Goal: Task Accomplishment & Management: Manage account settings

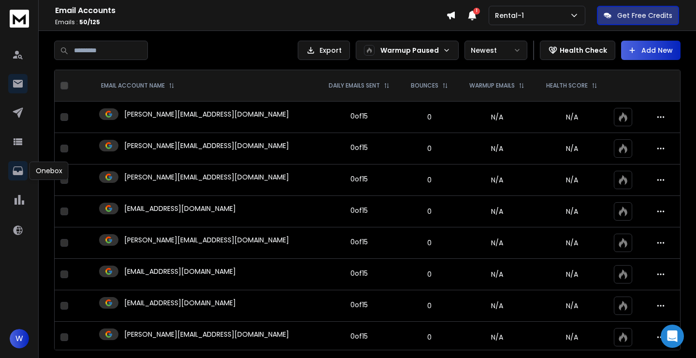
click at [19, 166] on icon at bounding box center [18, 170] width 10 height 9
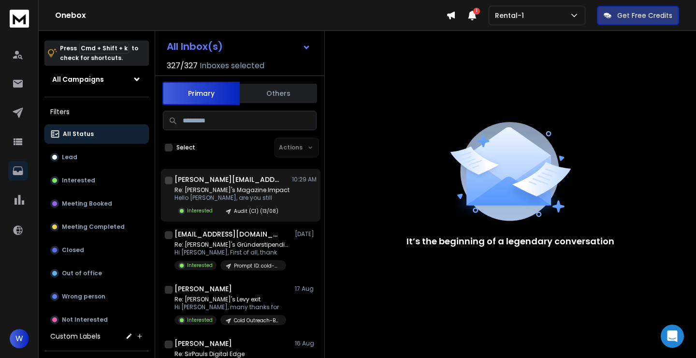
click at [274, 194] on p "Hello Stephanie, are you still" at bounding box center [231, 198] width 115 height 8
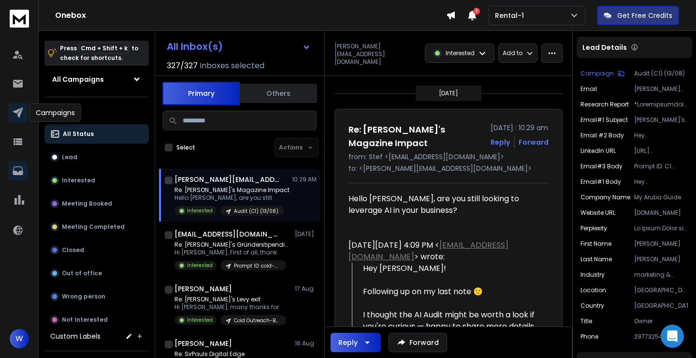
click at [21, 114] on icon at bounding box center [18, 113] width 12 height 12
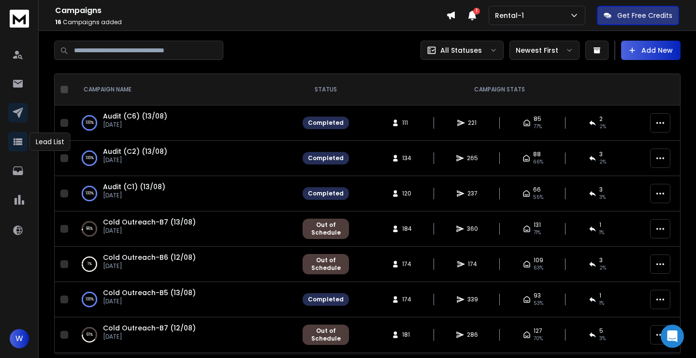
click at [15, 141] on icon at bounding box center [18, 141] width 9 height 7
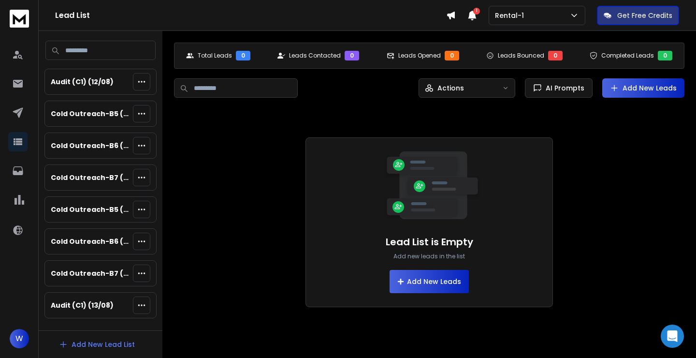
scroll to position [291, 0]
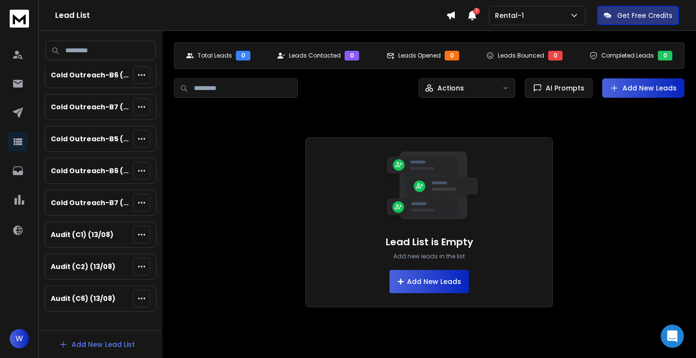
click at [94, 346] on button "Add New Lead List" at bounding box center [96, 343] width 91 height 19
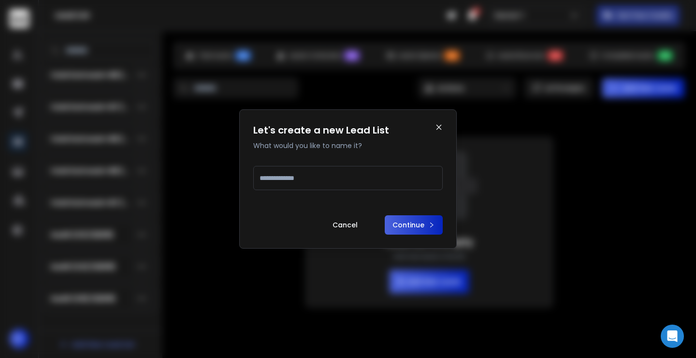
click at [341, 185] on input at bounding box center [347, 178] width 189 height 24
click at [444, 125] on div "Let's create a new Lead List What would you like to name it? Cancel Continue" at bounding box center [348, 178] width 218 height 139
click at [440, 128] on icon at bounding box center [438, 127] width 5 height 5
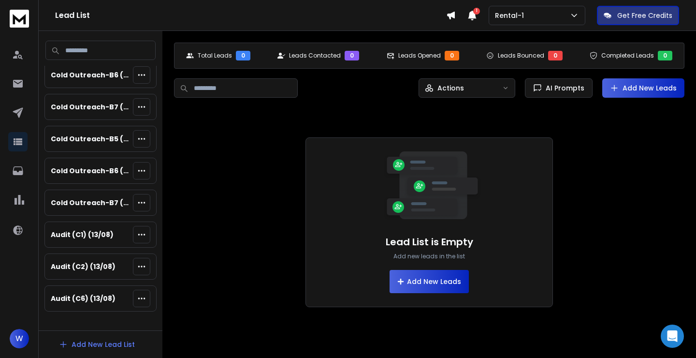
click at [140, 229] on button "button" at bounding box center [141, 234] width 17 height 17
click at [116, 253] on p "Edit List Name" at bounding box center [112, 255] width 47 height 10
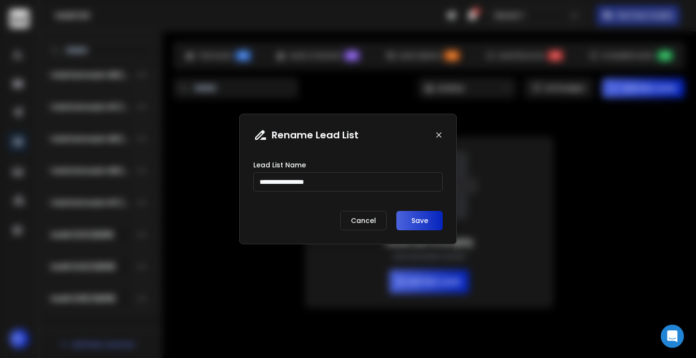
click at [344, 178] on input "**********" at bounding box center [347, 181] width 189 height 19
click at [435, 132] on icon at bounding box center [439, 135] width 8 height 8
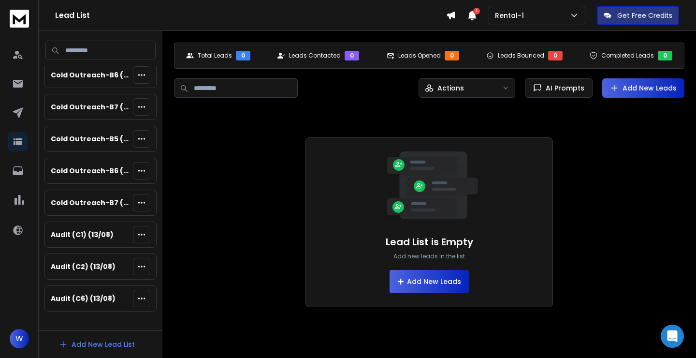
click at [77, 340] on button "Add New Lead List" at bounding box center [96, 343] width 91 height 19
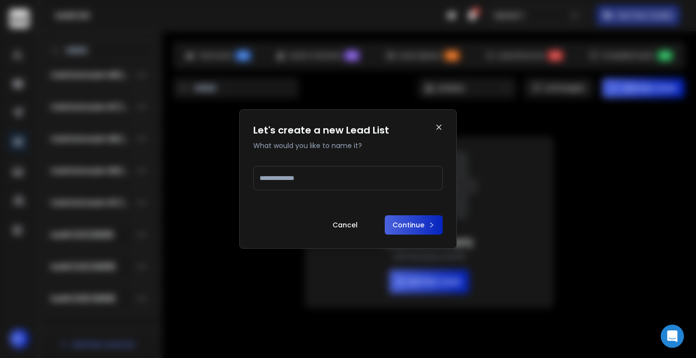
click at [305, 177] on input at bounding box center [347, 178] width 189 height 24
paste input "**********"
click at [305, 177] on input "**********" at bounding box center [347, 178] width 189 height 24
type input "**********"
click at [409, 231] on button "Continue" at bounding box center [414, 224] width 58 height 19
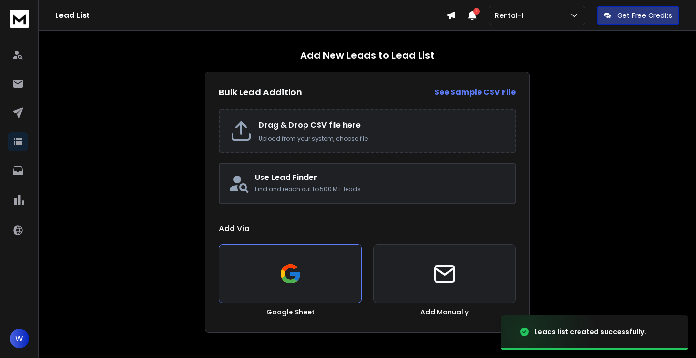
click at [315, 284] on div at bounding box center [290, 273] width 143 height 59
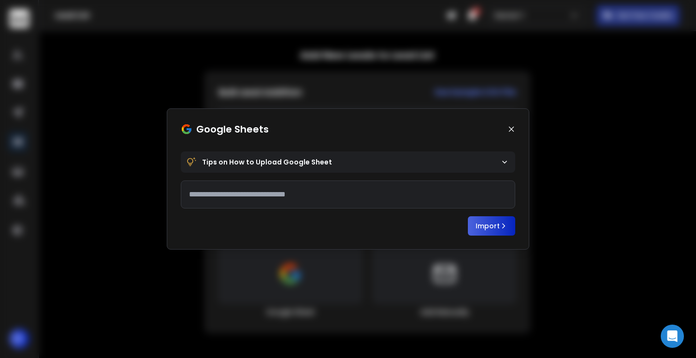
click at [512, 132] on icon at bounding box center [512, 129] width 8 height 8
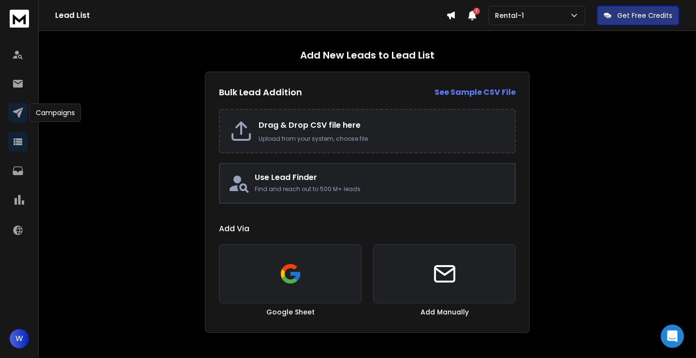
click at [21, 116] on icon at bounding box center [18, 113] width 12 height 12
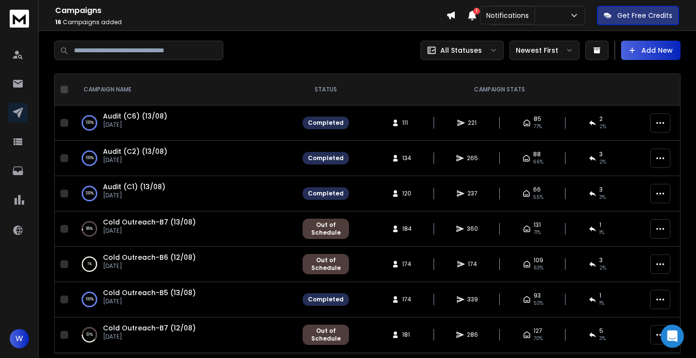
click at [478, 12] on span "1" at bounding box center [476, 11] width 7 height 7
click at [233, 119] on div "100 % Audit (C6) (13/08) 6 days ago" at bounding box center [184, 122] width 205 height 23
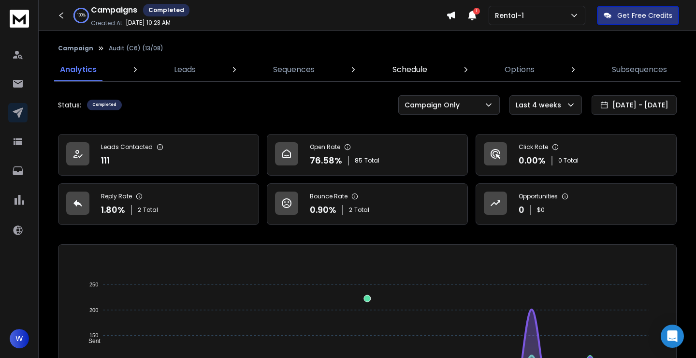
click at [396, 71] on p "Schedule" at bounding box center [409, 70] width 35 height 12
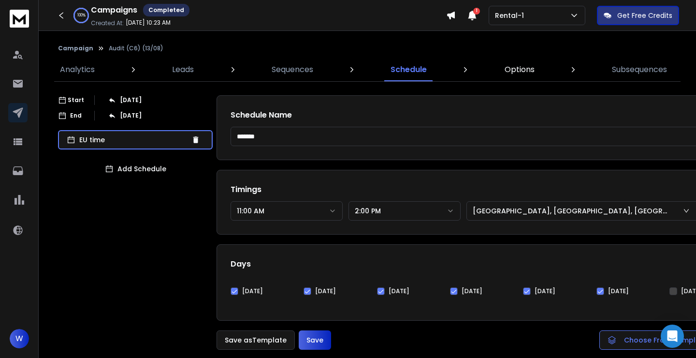
click at [508, 74] on p "Options" at bounding box center [520, 70] width 30 height 12
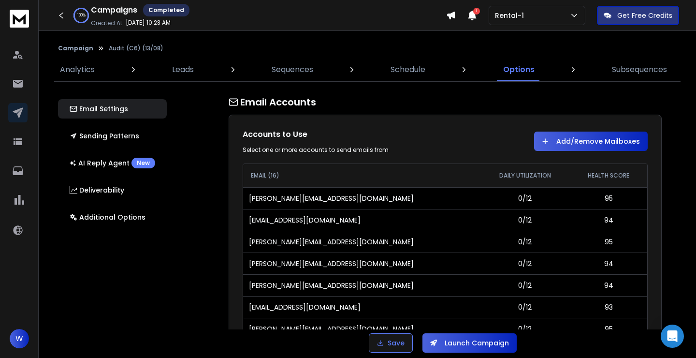
click at [76, 48] on button "Campaign" at bounding box center [75, 48] width 35 height 8
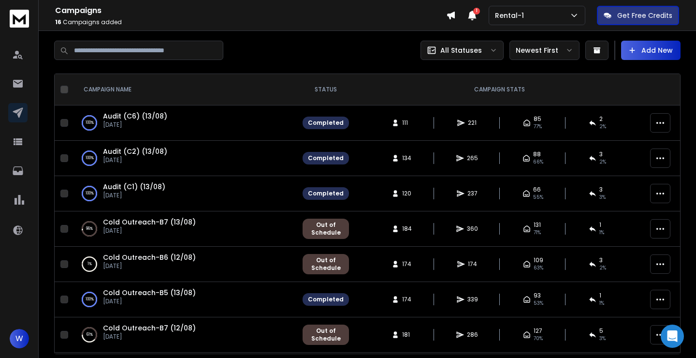
click at [151, 147] on span "Audit (C2) (13/08)" at bounding box center [135, 151] width 64 height 10
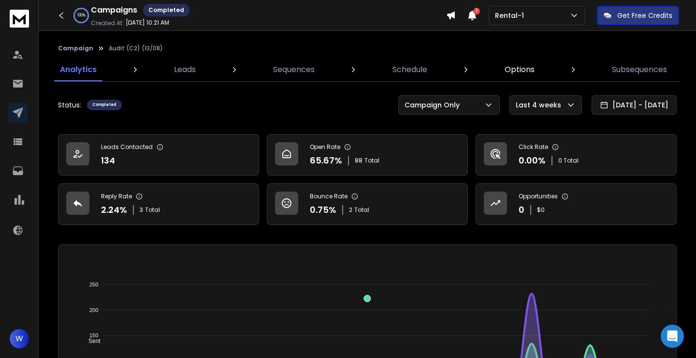
click at [515, 73] on p "Options" at bounding box center [520, 70] width 30 height 12
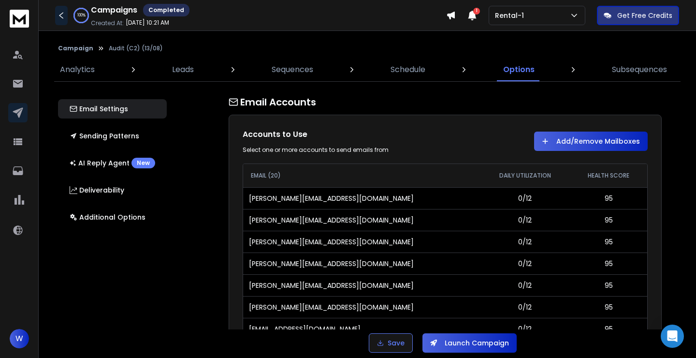
click at [58, 11] on icon at bounding box center [61, 15] width 9 height 9
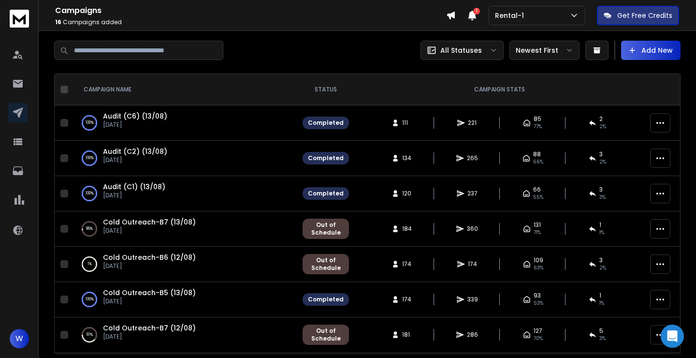
click at [138, 188] on span "Audit (C1) (13/08)" at bounding box center [134, 187] width 62 height 10
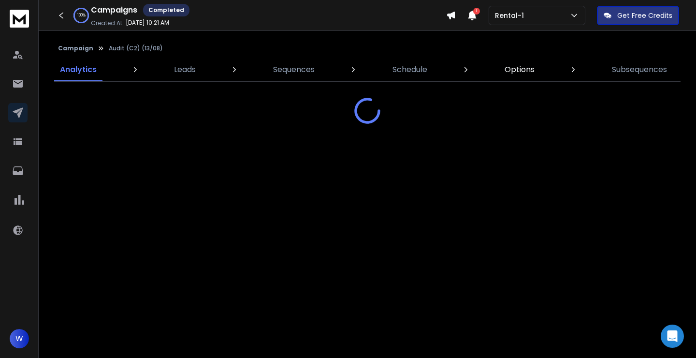
click at [524, 71] on p "Options" at bounding box center [520, 70] width 30 height 12
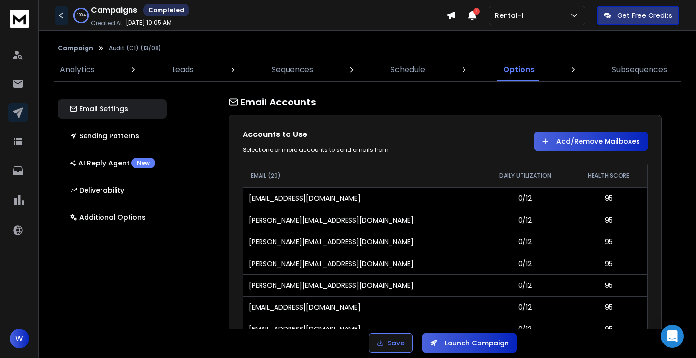
click at [64, 17] on icon at bounding box center [61, 15] width 9 height 9
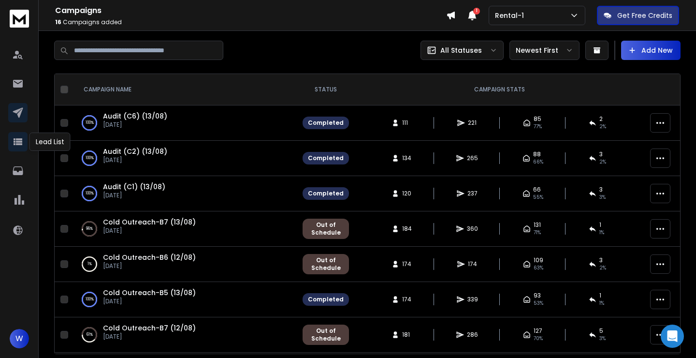
click at [14, 145] on icon at bounding box center [18, 142] width 12 height 12
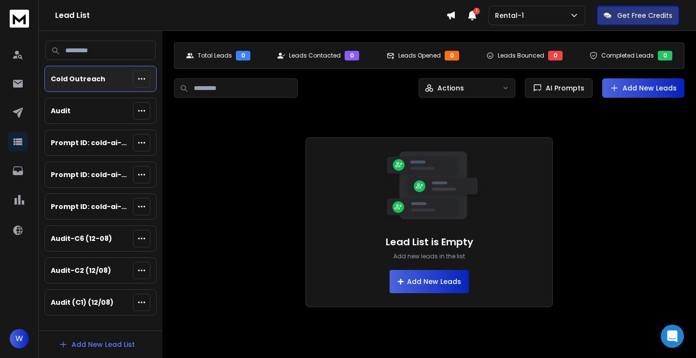
scroll to position [323, 0]
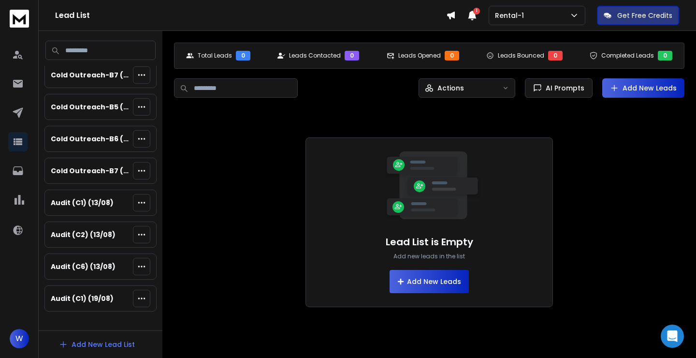
click at [101, 304] on div "Audit (C1) (19/08)" at bounding box center [100, 298] width 112 height 26
click at [415, 279] on button "Add New Leads" at bounding box center [429, 281] width 79 height 23
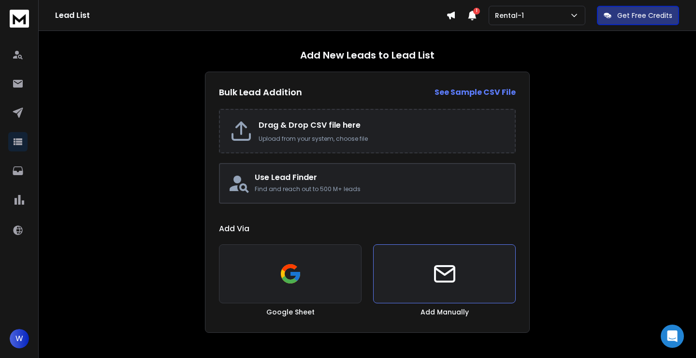
click at [438, 275] on icon at bounding box center [444, 273] width 23 height 23
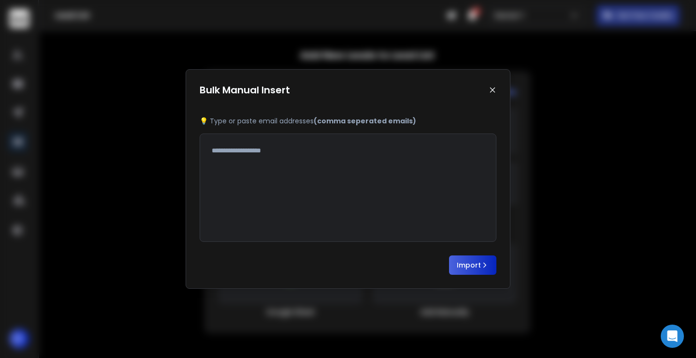
click at [288, 157] on textarea at bounding box center [348, 187] width 297 height 108
click at [493, 88] on icon at bounding box center [493, 90] width 8 height 8
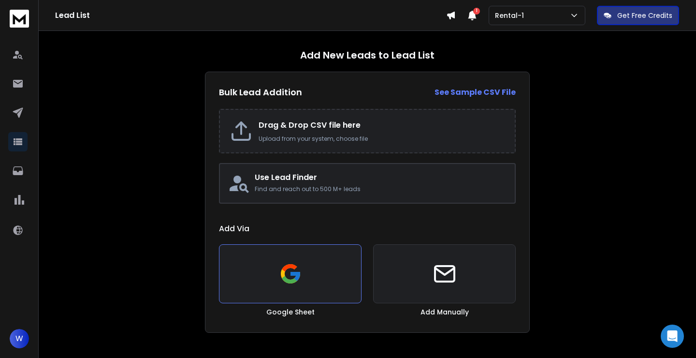
click at [318, 283] on div at bounding box center [290, 273] width 143 height 59
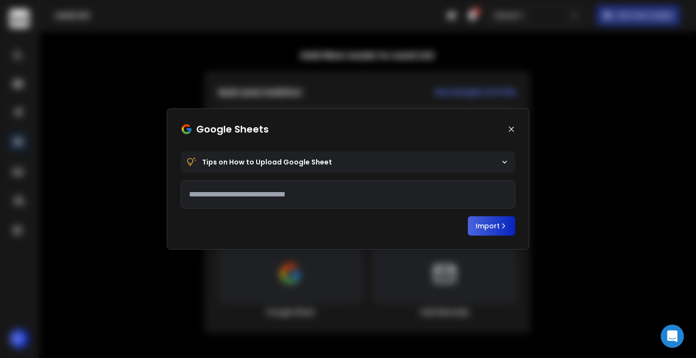
click at [296, 186] on input at bounding box center [348, 194] width 334 height 28
paste input "**********"
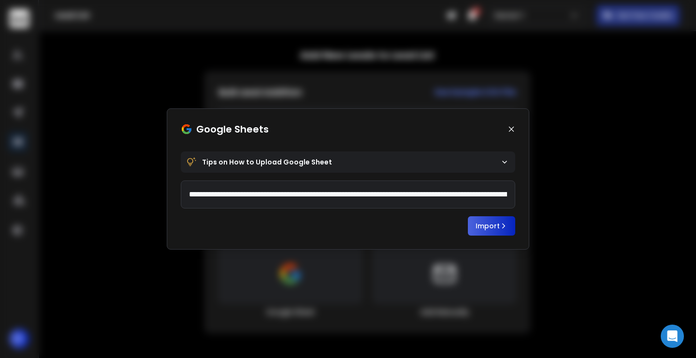
scroll to position [0, 218]
type input "**********"
click at [497, 223] on button "Import" at bounding box center [491, 225] width 47 height 19
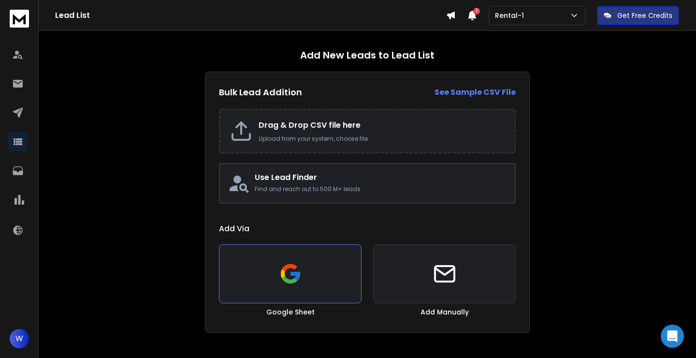
click at [323, 267] on div at bounding box center [290, 273] width 143 height 59
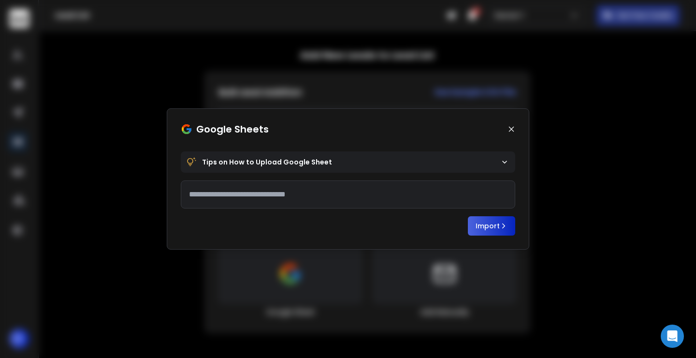
click at [334, 189] on input at bounding box center [348, 194] width 334 height 28
paste input "**********"
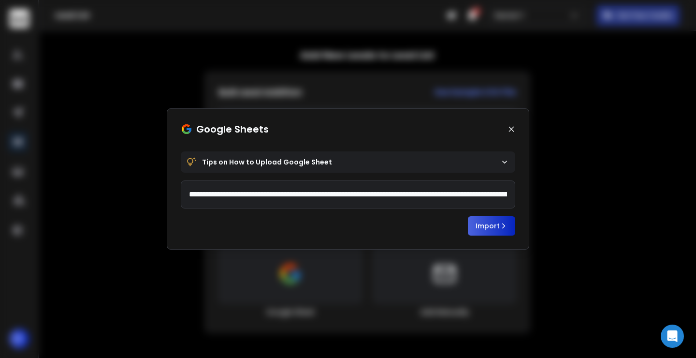
scroll to position [0, 218]
type input "**********"
click at [497, 227] on button "Import" at bounding box center [491, 225] width 47 height 19
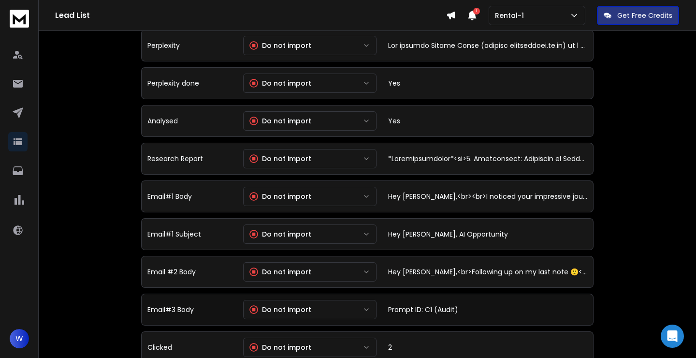
scroll to position [769, 0]
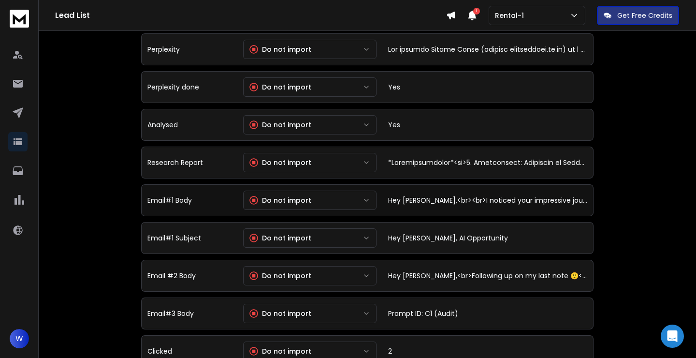
click at [306, 205] on div "Do not import" at bounding box center [280, 200] width 62 height 10
click at [306, 246] on button "Do not import" at bounding box center [310, 237] width 135 height 19
click at [304, 280] on div "Do not import" at bounding box center [280, 276] width 62 height 10
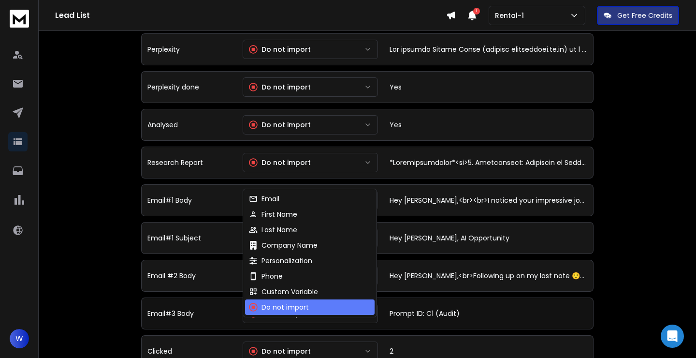
click at [302, 318] on div "Do not import" at bounding box center [280, 313] width 62 height 10
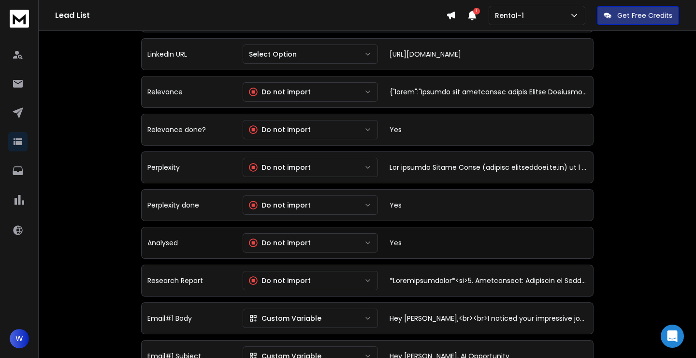
scroll to position [647, 0]
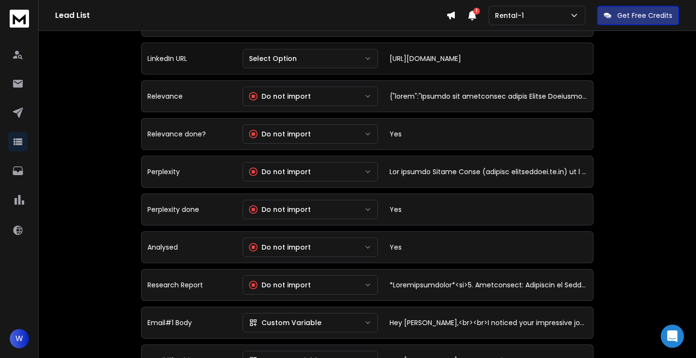
click at [311, 68] on button "Select Option" at bounding box center [310, 58] width 135 height 19
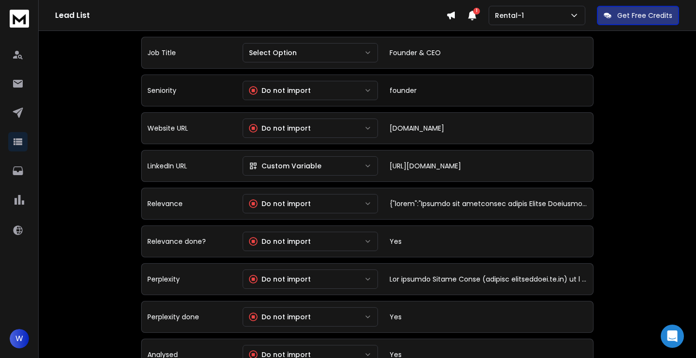
scroll to position [535, 0]
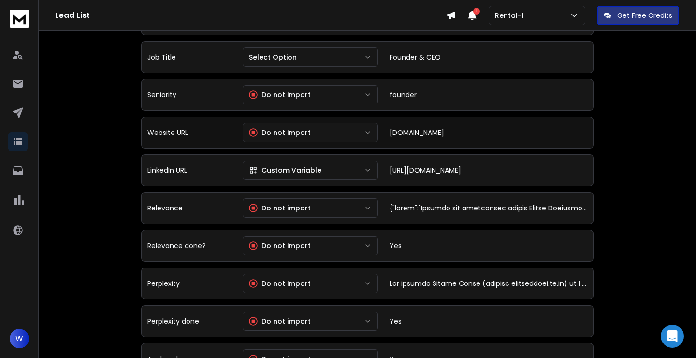
click at [298, 137] on div "Do not import" at bounding box center [280, 133] width 62 height 10
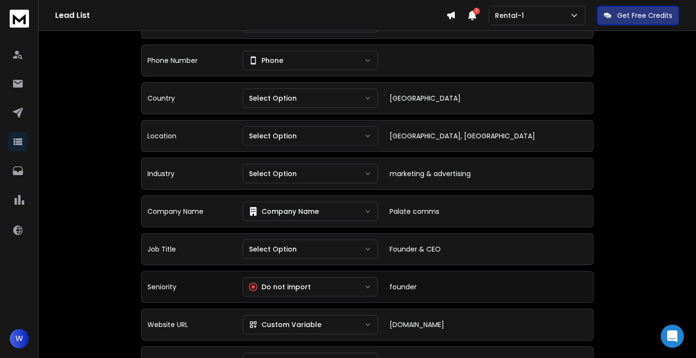
scroll to position [339, 0]
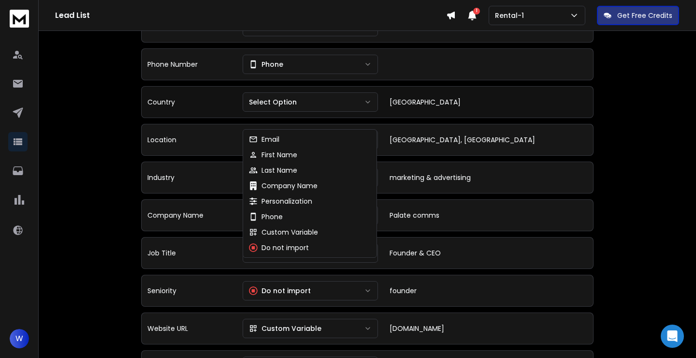
click at [299, 112] on button "Select Option" at bounding box center [310, 101] width 135 height 19
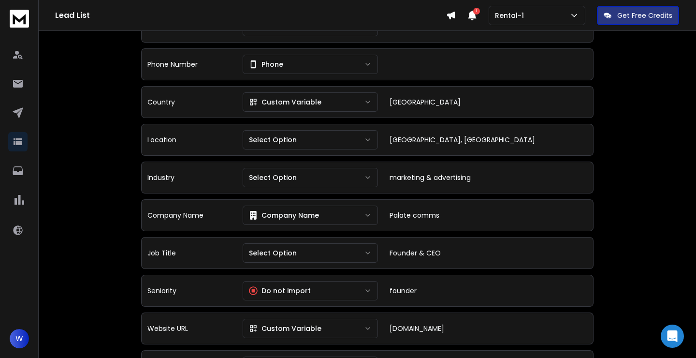
scroll to position [915, 0]
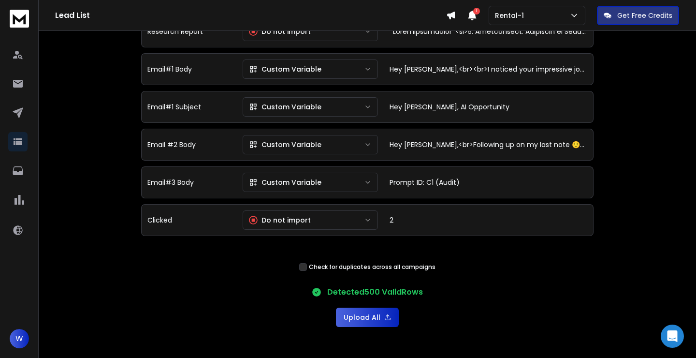
click at [363, 317] on button "Upload All" at bounding box center [367, 316] width 63 height 19
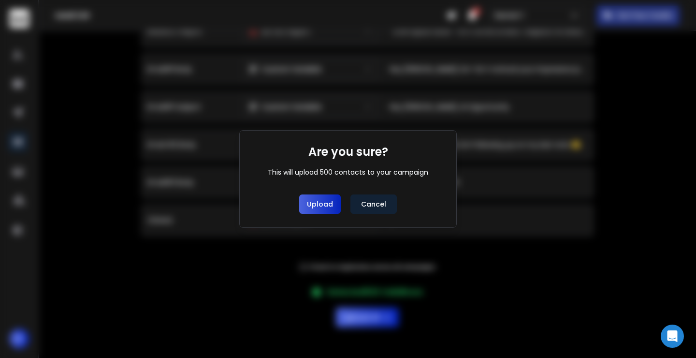
click at [318, 201] on button "Upload" at bounding box center [320, 203] width 42 height 19
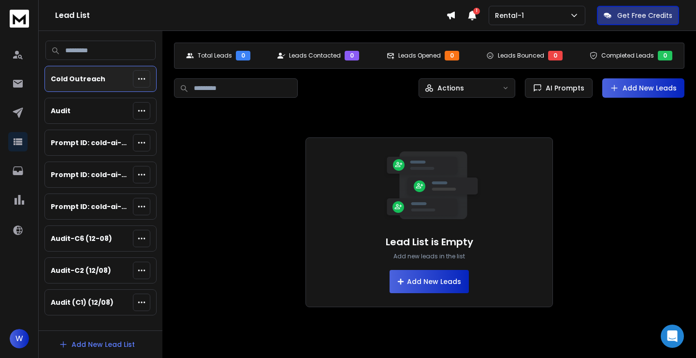
scroll to position [323, 0]
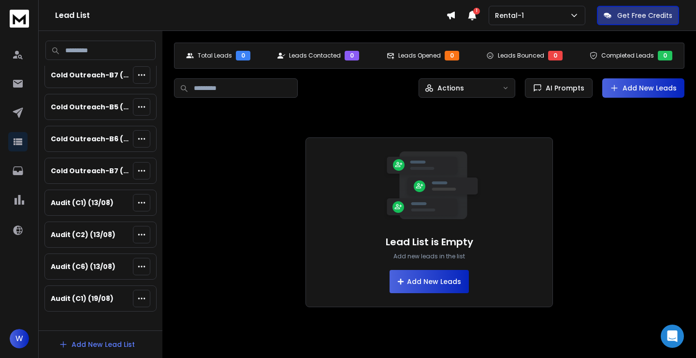
click at [140, 232] on icon "button" at bounding box center [141, 234] width 9 height 9
click at [133, 255] on p "Edit List Name" at bounding box center [112, 255] width 47 height 10
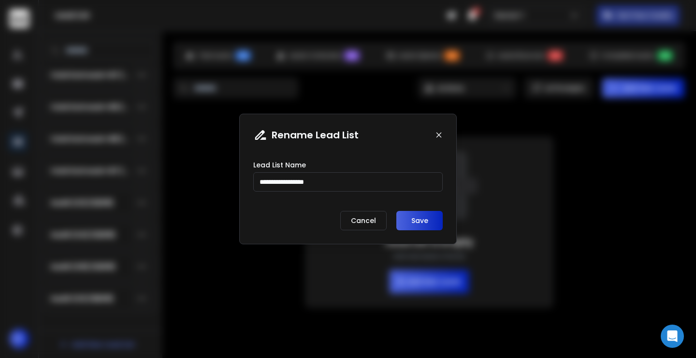
click at [273, 185] on input "**********" at bounding box center [347, 181] width 189 height 19
click at [437, 138] on icon at bounding box center [439, 135] width 8 height 8
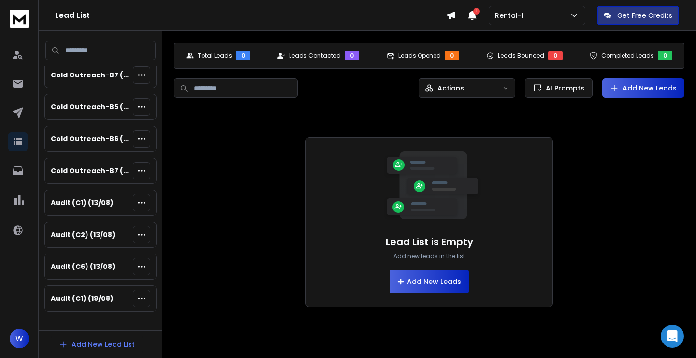
click at [107, 343] on button "Add New Lead List" at bounding box center [96, 343] width 91 height 19
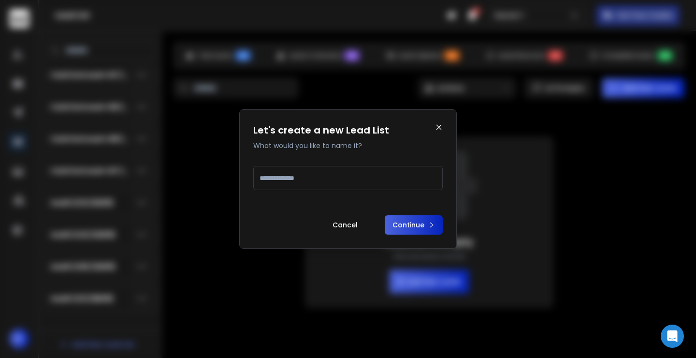
click at [293, 180] on input at bounding box center [347, 178] width 189 height 24
paste input "**********"
click at [290, 177] on input "**********" at bounding box center [347, 178] width 189 height 24
click at [305, 177] on input "**********" at bounding box center [347, 178] width 189 height 24
type input "**********"
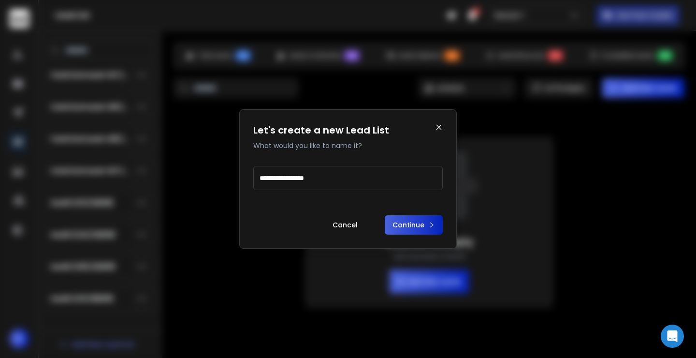
click at [418, 232] on button "Continue" at bounding box center [414, 224] width 58 height 19
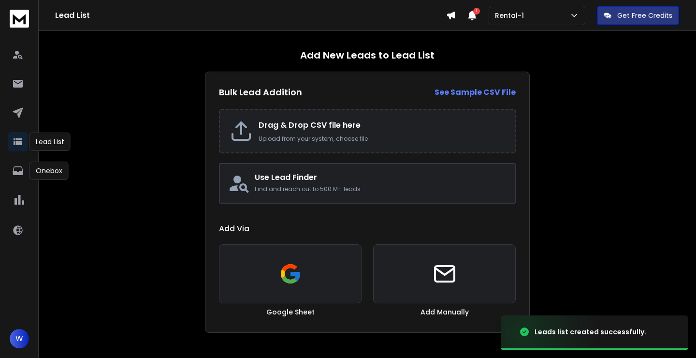
click at [9, 141] on link at bounding box center [17, 141] width 19 height 19
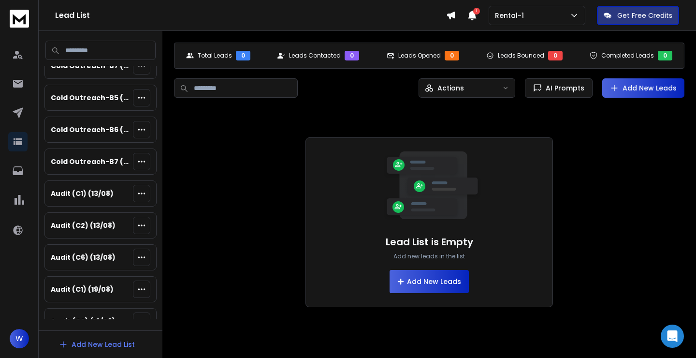
scroll to position [355, 0]
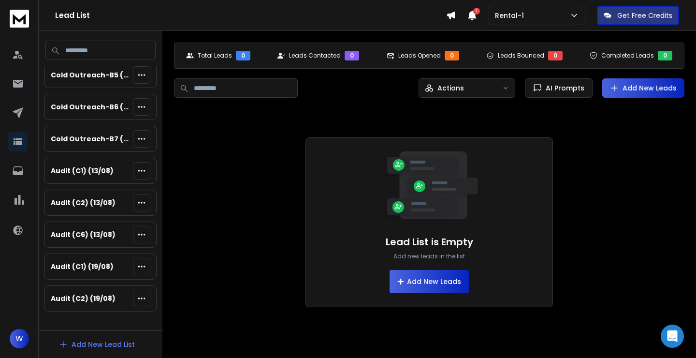
click at [138, 297] on icon "button" at bounding box center [141, 298] width 9 height 9
click at [106, 320] on p "Edit List Name" at bounding box center [112, 319] width 47 height 10
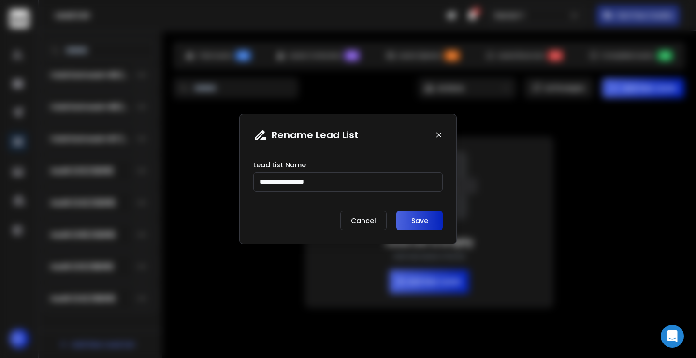
click at [435, 134] on div "Rename Lead List" at bounding box center [347, 135] width 189 height 15
click at [439, 137] on icon at bounding box center [439, 135] width 8 height 8
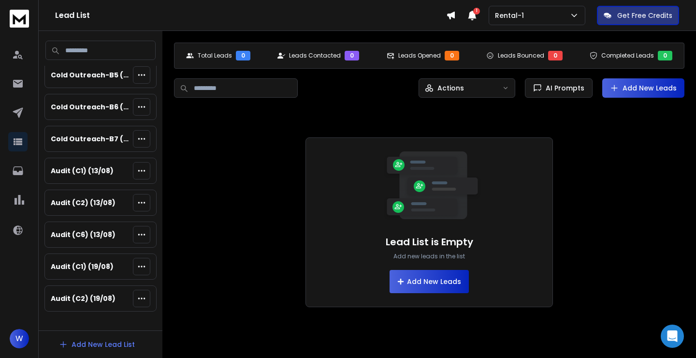
click at [112, 346] on button "Add New Lead List" at bounding box center [96, 343] width 91 height 19
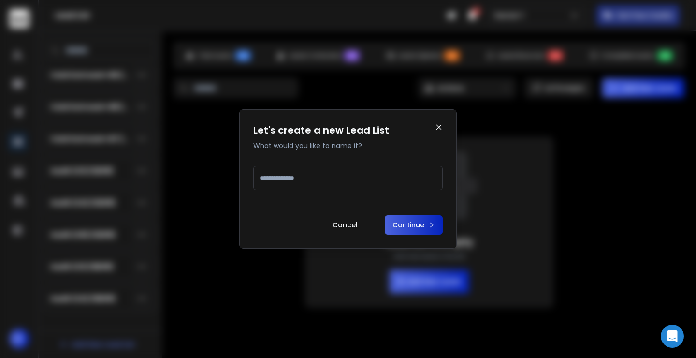
click at [331, 187] on input at bounding box center [347, 178] width 189 height 24
paste input "**********"
click at [290, 174] on input "**********" at bounding box center [347, 178] width 189 height 24
type input "**********"
click at [431, 222] on icon "submit" at bounding box center [431, 224] width 7 height 7
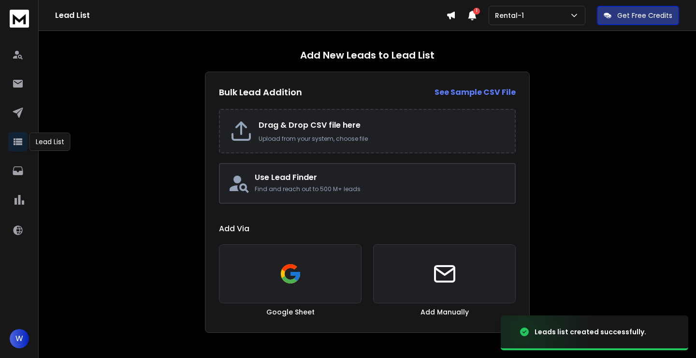
click at [17, 145] on icon at bounding box center [18, 142] width 12 height 12
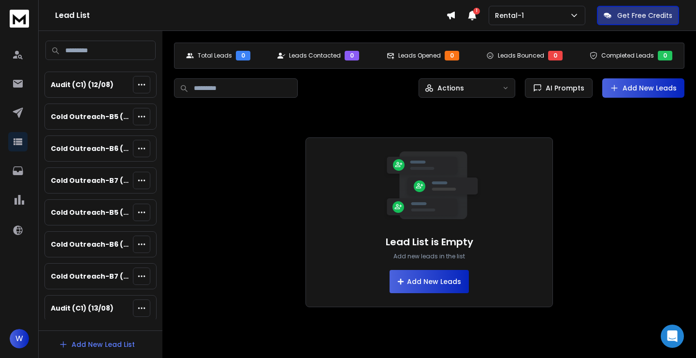
scroll to position [387, 0]
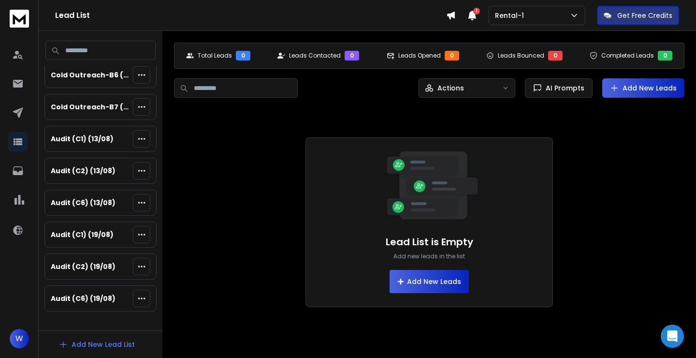
click at [92, 268] on p "Audit (C2) (19/08)" at bounding box center [83, 266] width 65 height 10
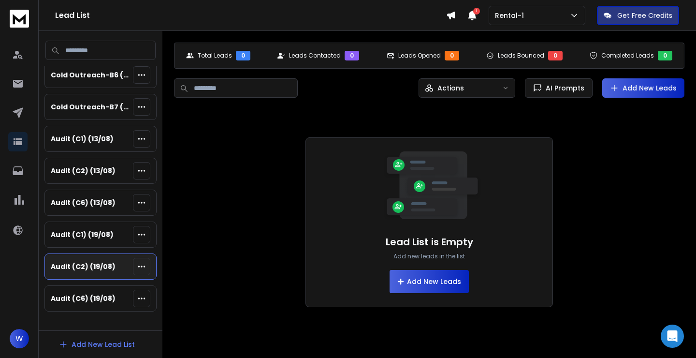
click at [438, 282] on button "Add New Leads" at bounding box center [429, 281] width 79 height 23
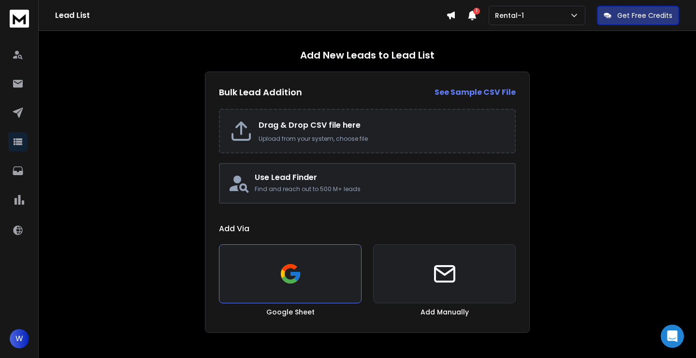
click at [308, 274] on div at bounding box center [290, 273] width 143 height 59
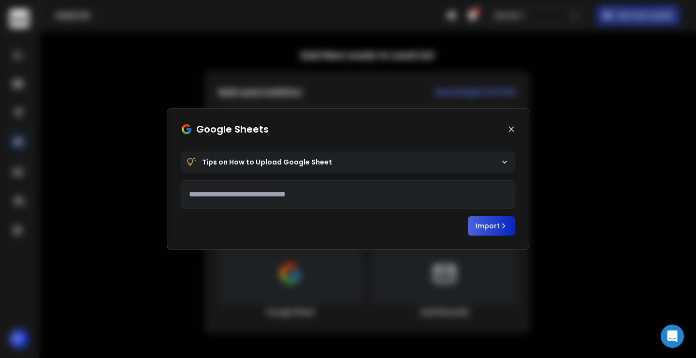
click at [316, 191] on input at bounding box center [348, 194] width 334 height 28
paste input "**********"
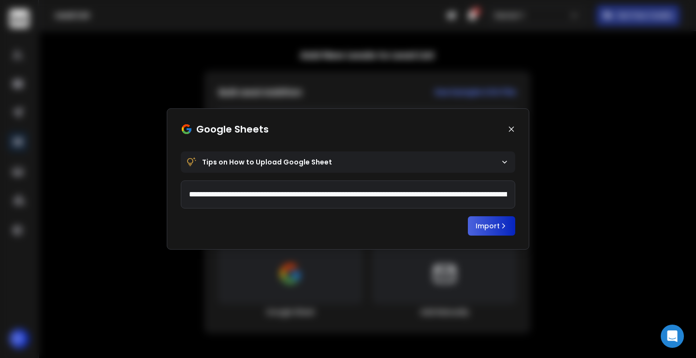
scroll to position [0, 218]
type input "**********"
click at [494, 218] on button "Import" at bounding box center [491, 225] width 47 height 19
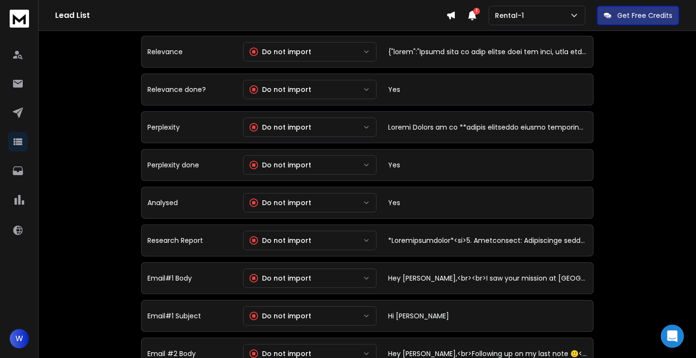
scroll to position [915, 0]
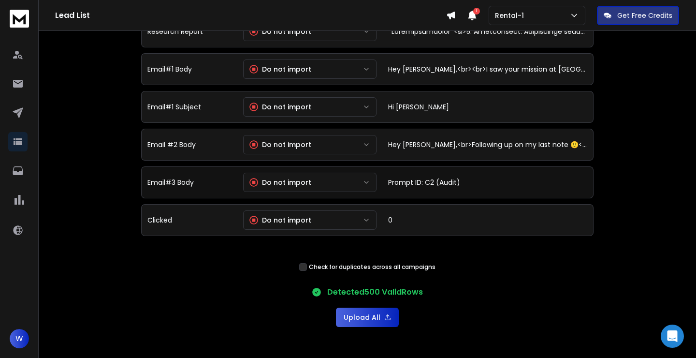
click at [307, 179] on div "Do not import" at bounding box center [280, 182] width 62 height 10
click at [315, 150] on button "Do not import" at bounding box center [310, 144] width 135 height 19
click at [319, 117] on td "Do not import" at bounding box center [310, 107] width 147 height 32
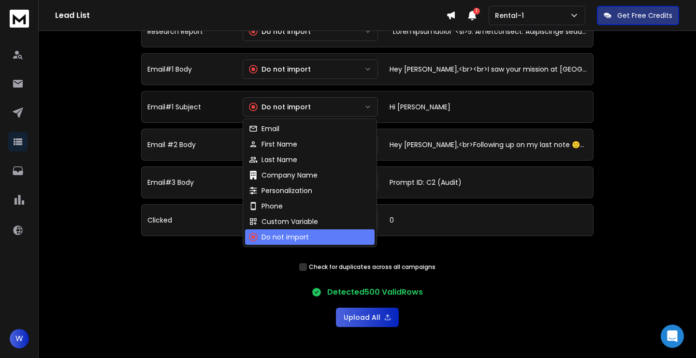
click at [319, 108] on button "Do not import" at bounding box center [310, 106] width 135 height 19
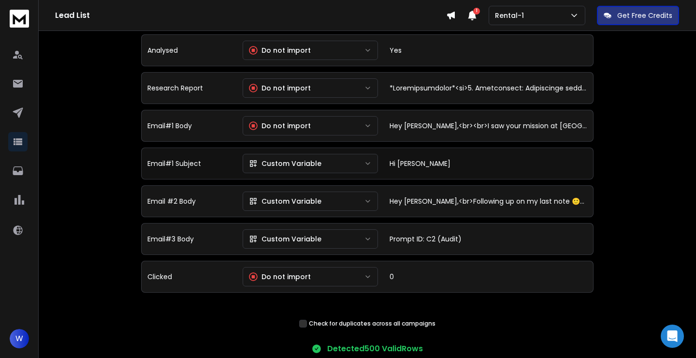
scroll to position [842, 0]
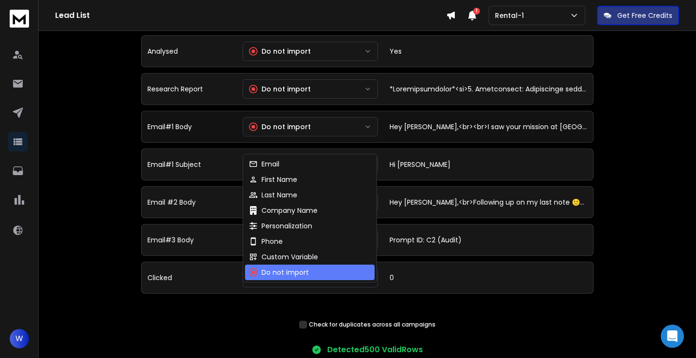
click at [319, 136] on button "Do not import" at bounding box center [310, 126] width 135 height 19
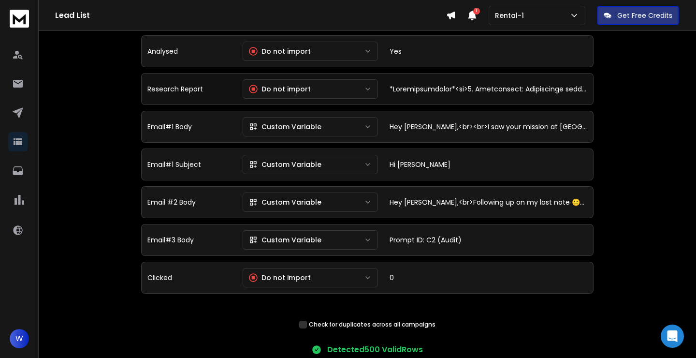
click at [313, 99] on button "Do not import" at bounding box center [310, 88] width 135 height 19
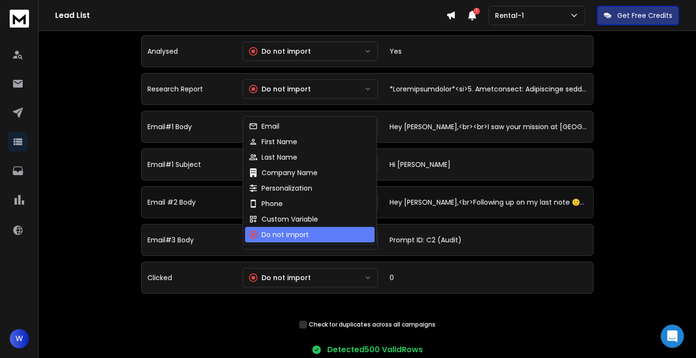
drag, startPoint x: 298, startPoint y: 206, endPoint x: 212, endPoint y: 206, distance: 86.0
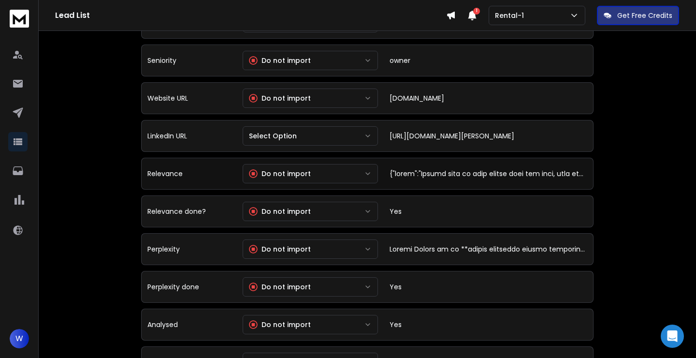
scroll to position [569, 0]
click at [297, 103] on div "Do not import" at bounding box center [280, 99] width 62 height 10
click at [301, 66] on div "Do not import" at bounding box center [280, 61] width 62 height 10
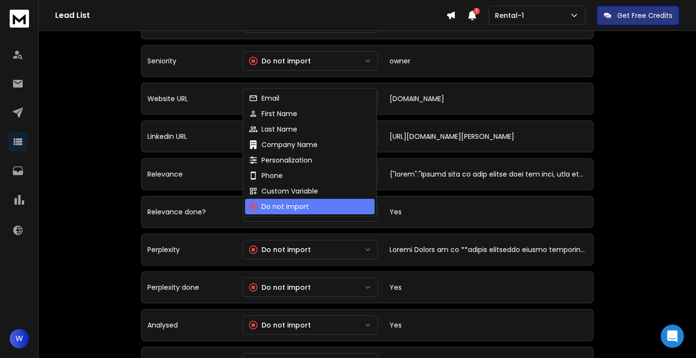
click at [109, 181] on div "Add New Leads to Lead List Add Leads in Bulk See Sample CSV file https://docs.g…" at bounding box center [348, 60] width 696 height 1258
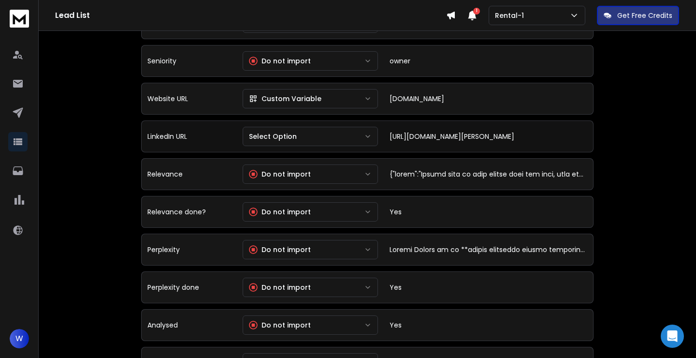
click at [272, 146] on button "Select Option" at bounding box center [310, 136] width 135 height 19
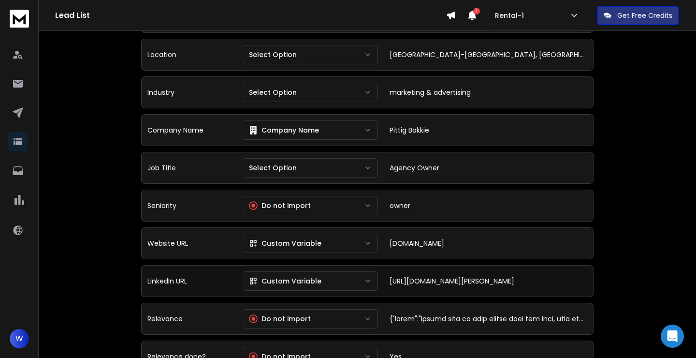
scroll to position [374, 0]
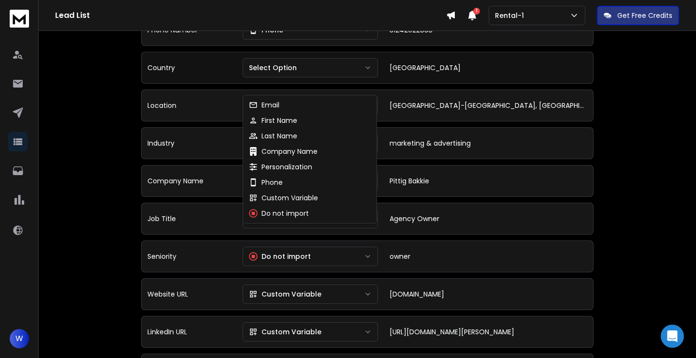
click at [318, 77] on button "Select Option" at bounding box center [310, 67] width 135 height 19
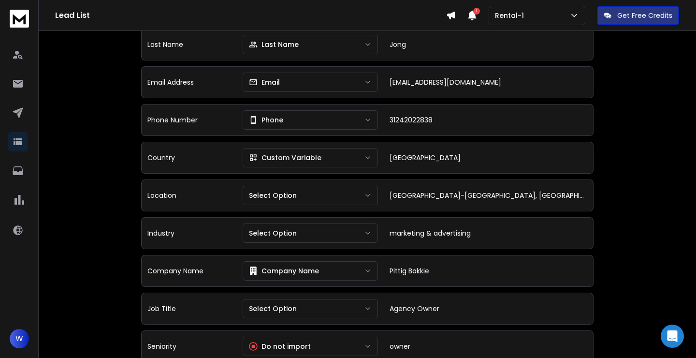
scroll to position [292, 0]
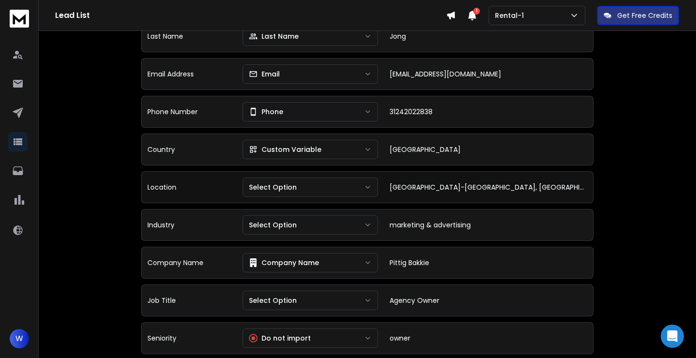
click at [348, 197] on button "Select Option" at bounding box center [310, 186] width 135 height 19
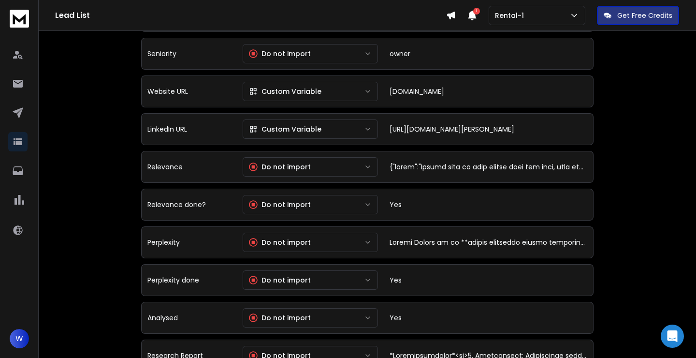
scroll to position [915, 0]
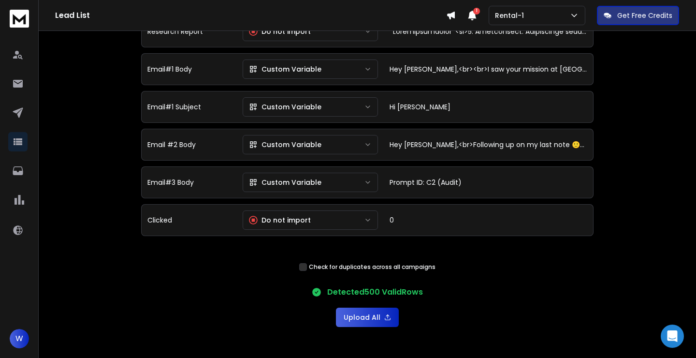
click at [351, 318] on button "Upload All" at bounding box center [367, 316] width 63 height 19
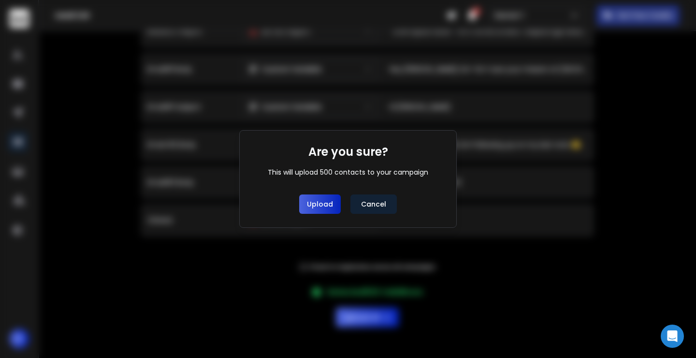
click at [322, 201] on button "Upload" at bounding box center [320, 203] width 42 height 19
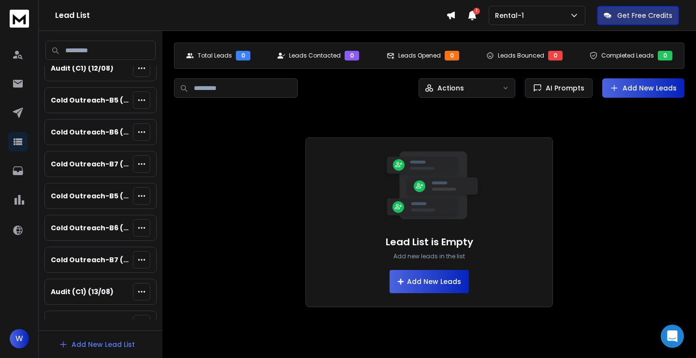
scroll to position [387, 0]
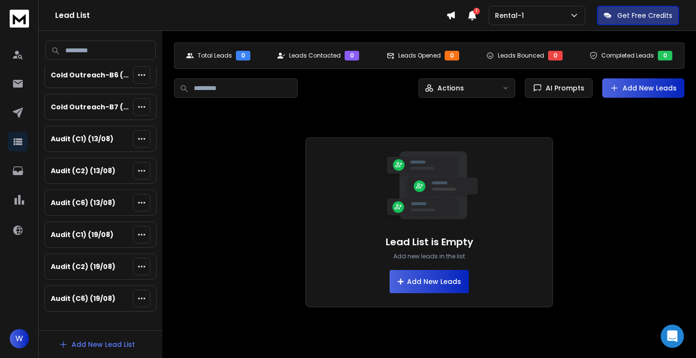
click at [109, 300] on p "Audit (C6) (19/08)" at bounding box center [83, 298] width 65 height 10
click at [394, 278] on button "Add New Leads" at bounding box center [429, 281] width 79 height 23
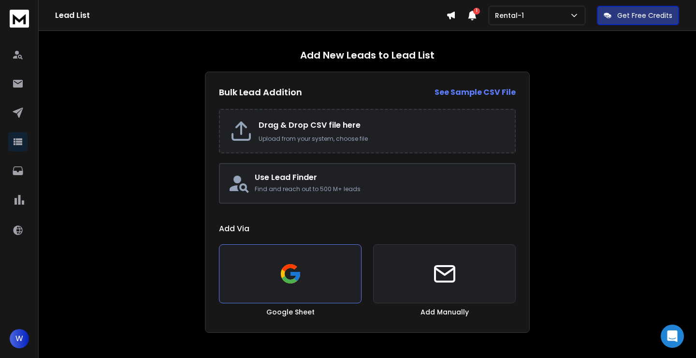
click at [303, 264] on div at bounding box center [290, 273] width 143 height 59
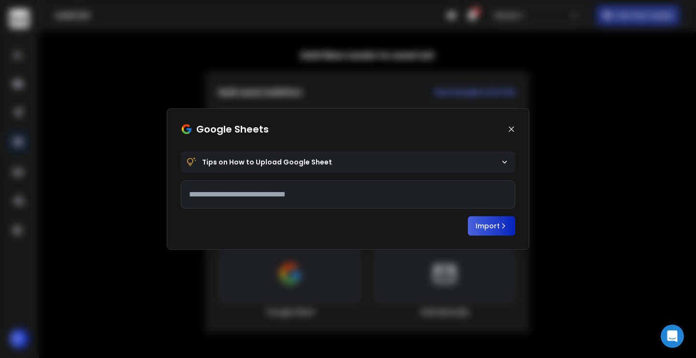
click at [358, 201] on input at bounding box center [348, 194] width 334 height 28
paste input "**********"
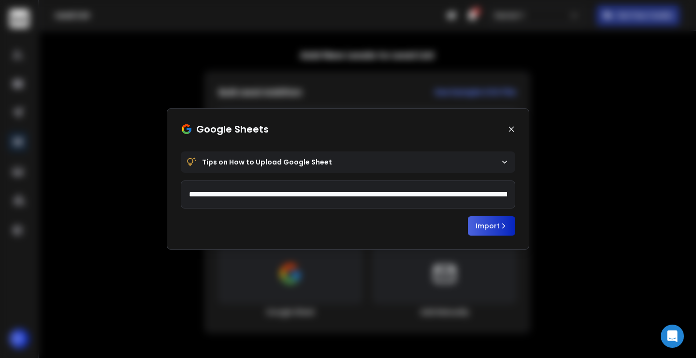
scroll to position [0, 218]
type input "**********"
click at [486, 225] on button "Import" at bounding box center [491, 225] width 47 height 19
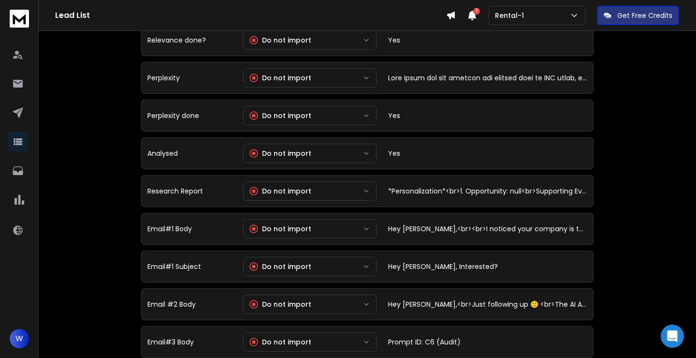
scroll to position [915, 0]
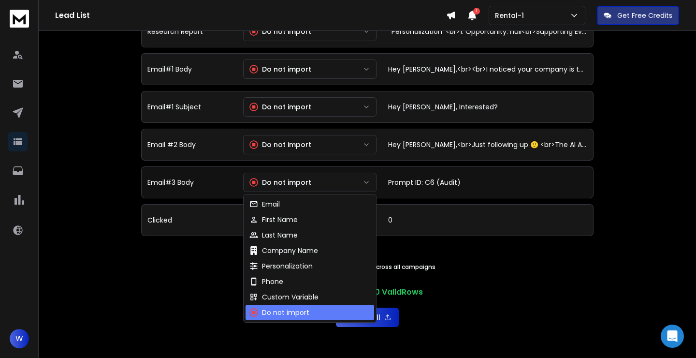
click at [351, 180] on button "Do not import" at bounding box center [309, 182] width 133 height 19
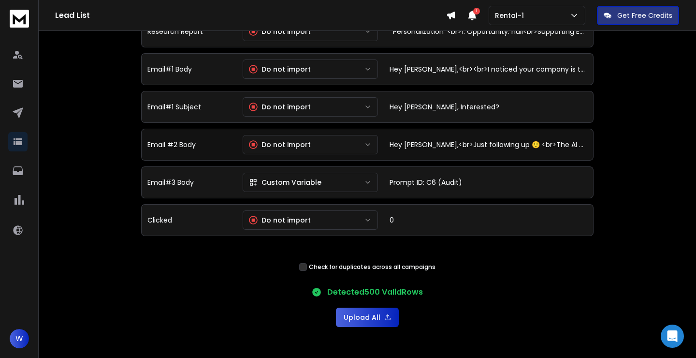
click at [338, 147] on button "Do not import" at bounding box center [310, 144] width 135 height 19
click at [360, 106] on button "Do not import" at bounding box center [310, 106] width 135 height 19
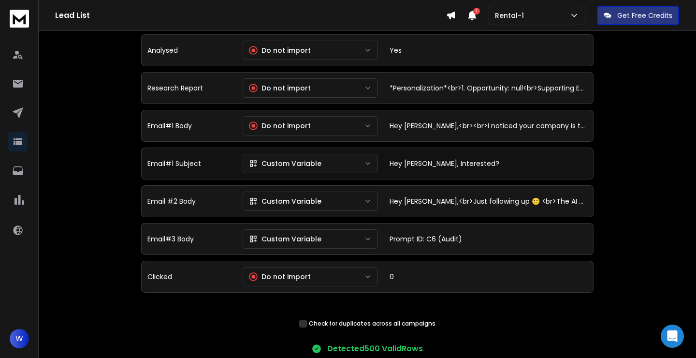
scroll to position [840, 0]
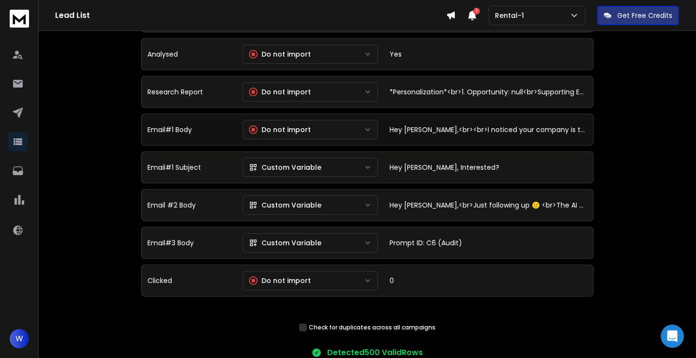
click at [342, 139] on button "Do not import" at bounding box center [310, 129] width 135 height 19
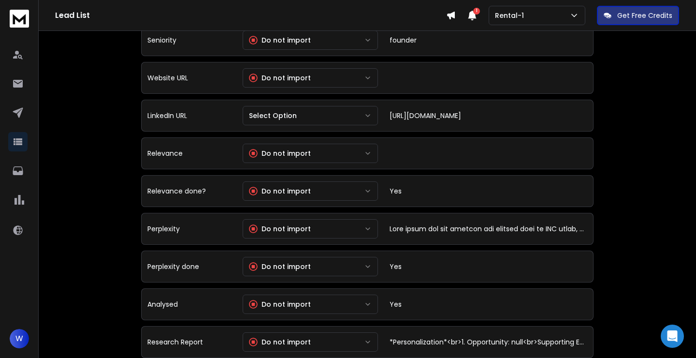
scroll to position [581, 0]
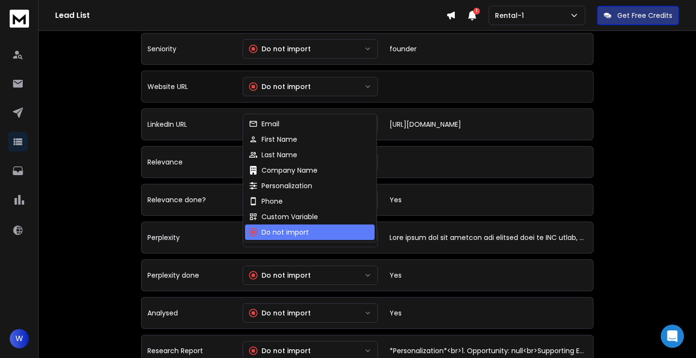
click at [329, 96] on button "Do not import" at bounding box center [310, 86] width 135 height 19
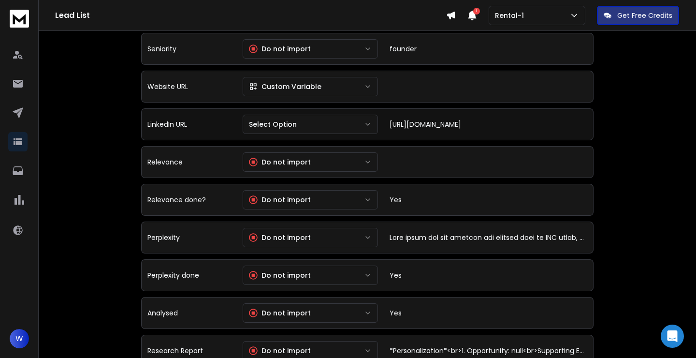
click at [317, 134] on button "Select Option" at bounding box center [310, 124] width 135 height 19
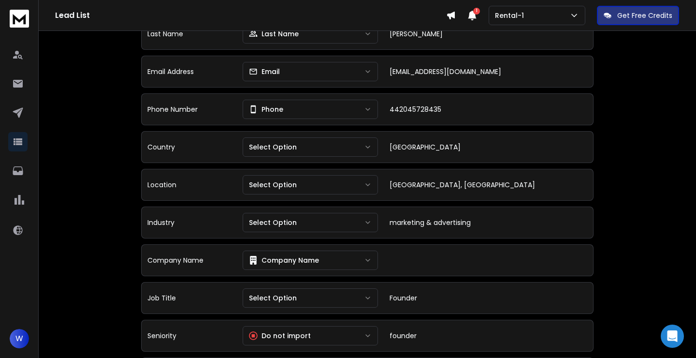
scroll to position [291, 0]
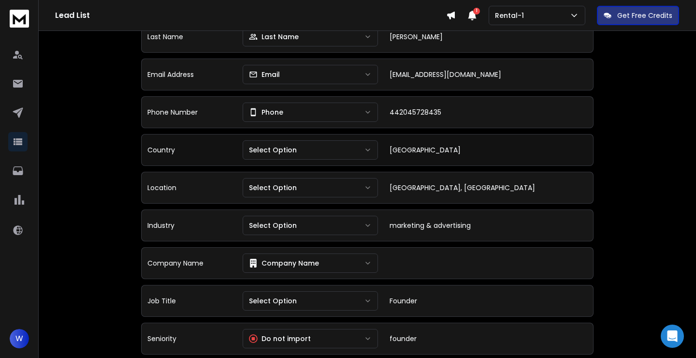
click at [326, 160] on button "Select Option" at bounding box center [310, 149] width 135 height 19
click at [322, 197] on button "Select Option" at bounding box center [310, 187] width 135 height 19
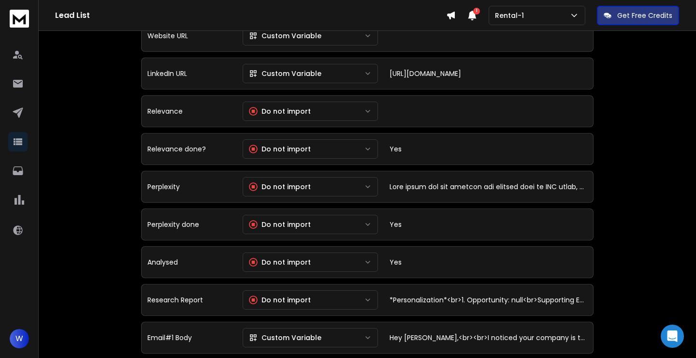
scroll to position [915, 0]
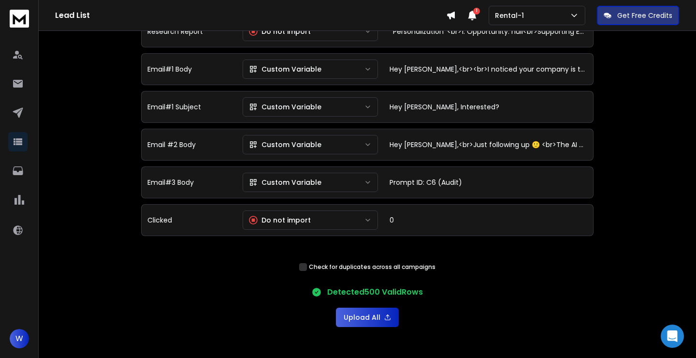
click at [360, 317] on button "Upload All" at bounding box center [367, 316] width 63 height 19
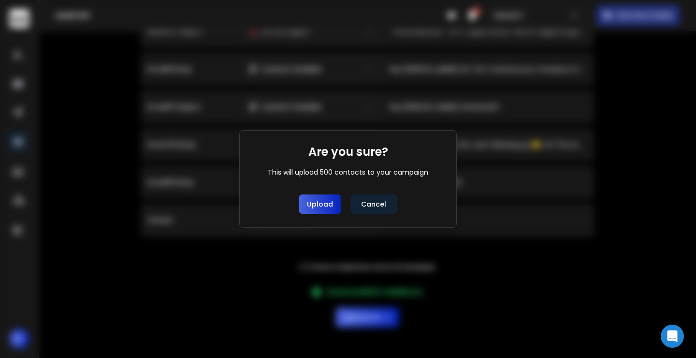
click at [333, 210] on button "Upload" at bounding box center [320, 203] width 42 height 19
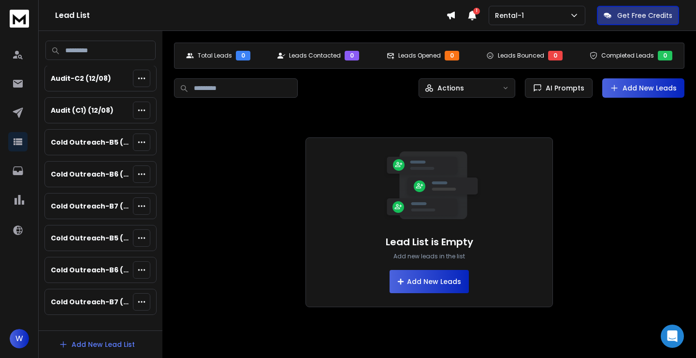
scroll to position [387, 0]
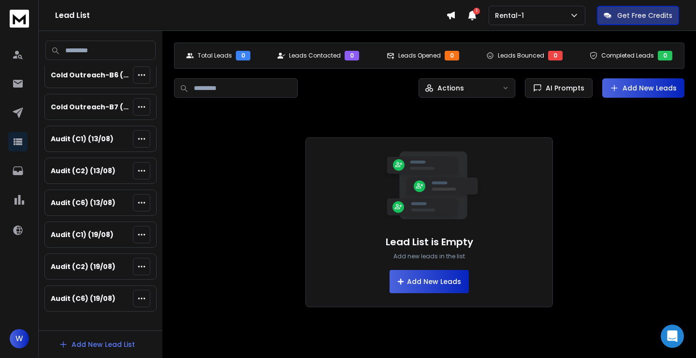
click at [99, 230] on p "Audit (C1) (19/08)" at bounding box center [82, 235] width 63 height 10
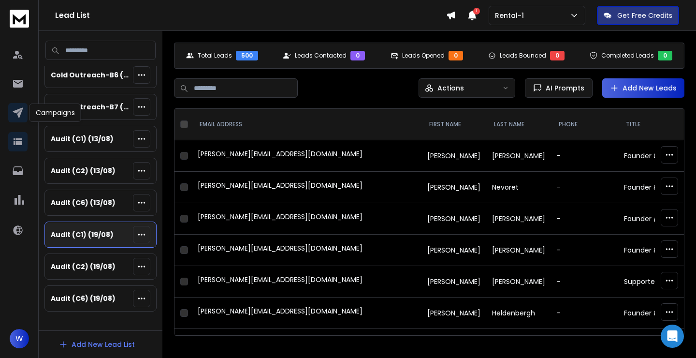
click at [16, 117] on icon at bounding box center [18, 113] width 12 height 12
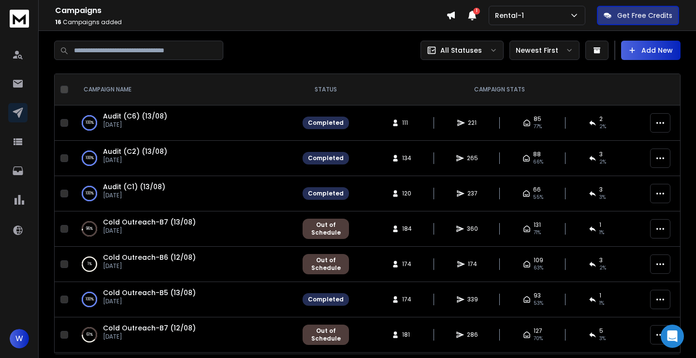
click at [654, 191] on button "button" at bounding box center [660, 193] width 20 height 19
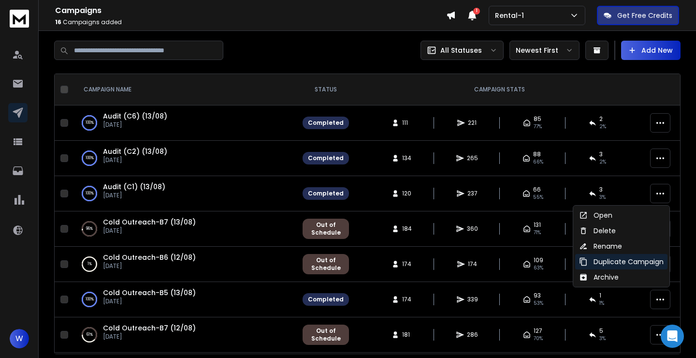
click at [617, 263] on div "Duplicate Campaign" at bounding box center [621, 262] width 85 height 10
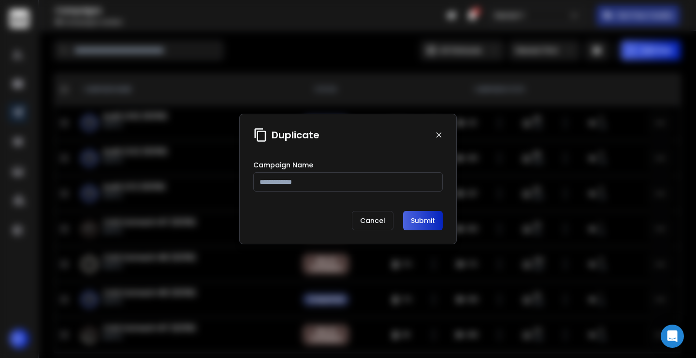
click at [433, 134] on div "Duplicate" at bounding box center [347, 135] width 189 height 15
click at [436, 134] on icon at bounding box center [439, 135] width 8 height 8
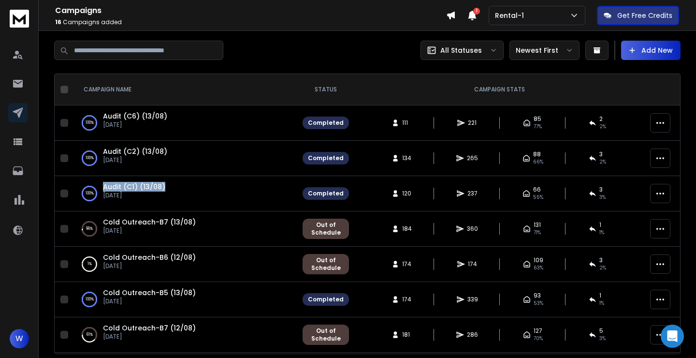
copy span "Audit (C1) (13/08)"
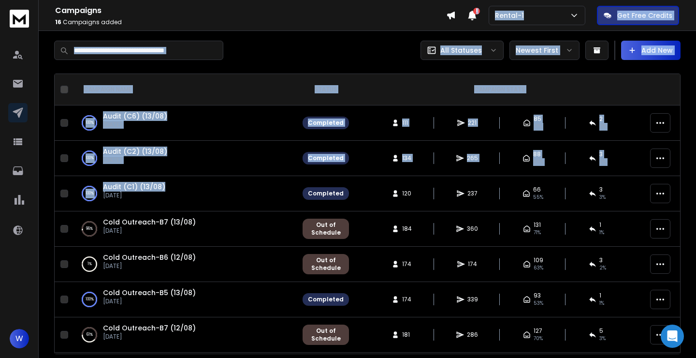
drag, startPoint x: 196, startPoint y: 186, endPoint x: 170, endPoint y: 28, distance: 159.6
click at [170, 28] on div "Campaigns 16 Campaigns added 1 Rental-1 Get Free Credits Campaigns 16 Campaigns…" at bounding box center [348, 181] width 696 height 363
click at [170, 28] on div "Campaigns 16 Campaigns added 1 Rental-1 Get Free Credits" at bounding box center [348, 15] width 696 height 31
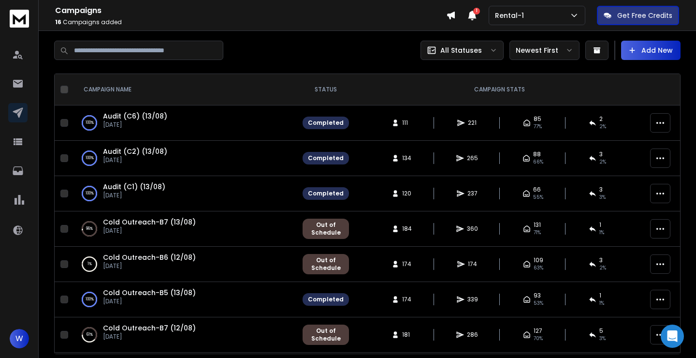
click at [665, 193] on button "button" at bounding box center [660, 193] width 20 height 19
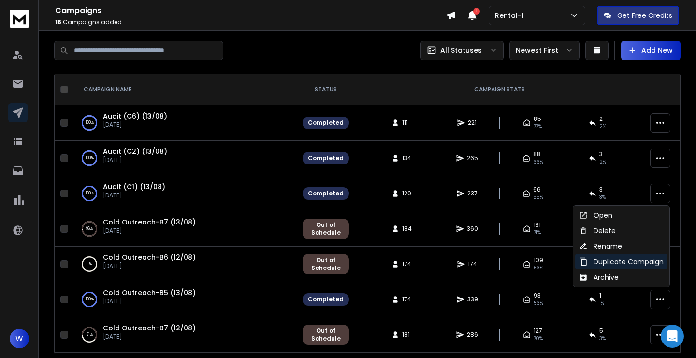
click at [607, 265] on div "Duplicate Campaign" at bounding box center [621, 262] width 85 height 10
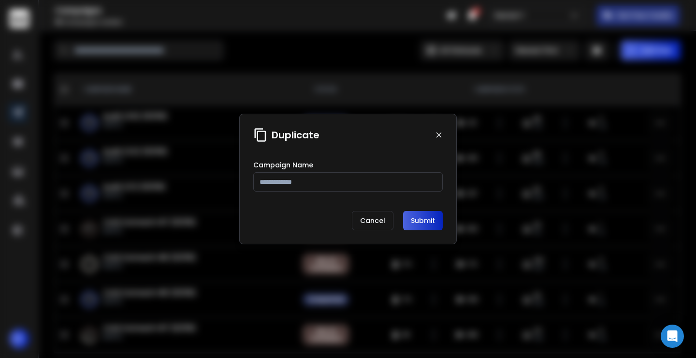
click at [336, 180] on input "text" at bounding box center [347, 181] width 189 height 19
paste input "**********"
click at [304, 180] on input "**********" at bounding box center [347, 181] width 189 height 19
type input "**********"
click at [420, 219] on button "Submit" at bounding box center [423, 220] width 40 height 19
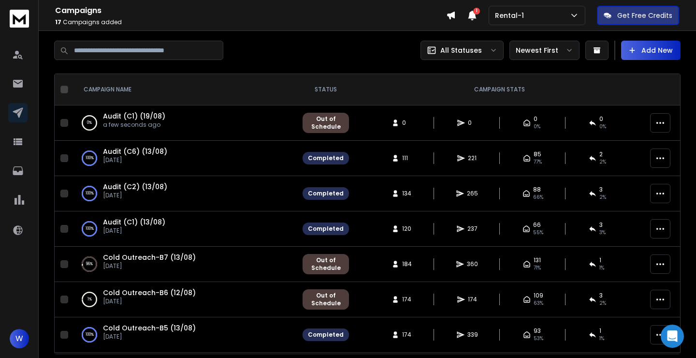
click at [253, 117] on div "0 % Audit (C1) (19/08) a few seconds ago" at bounding box center [184, 122] width 205 height 23
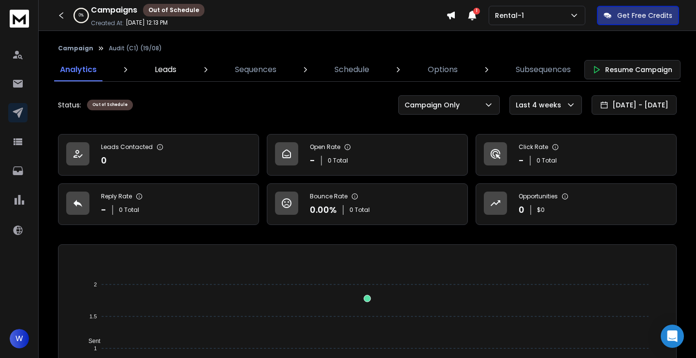
click at [169, 67] on p "Leads" at bounding box center [166, 70] width 22 height 12
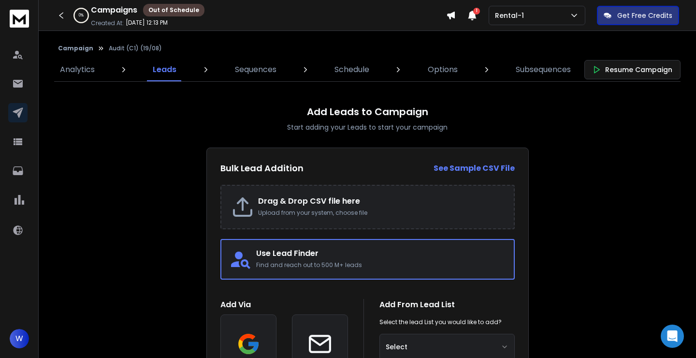
scroll to position [58, 0]
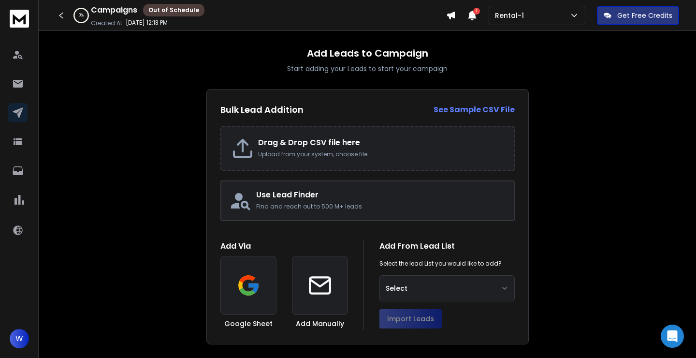
click at [443, 293] on button "Select" at bounding box center [446, 288] width 135 height 26
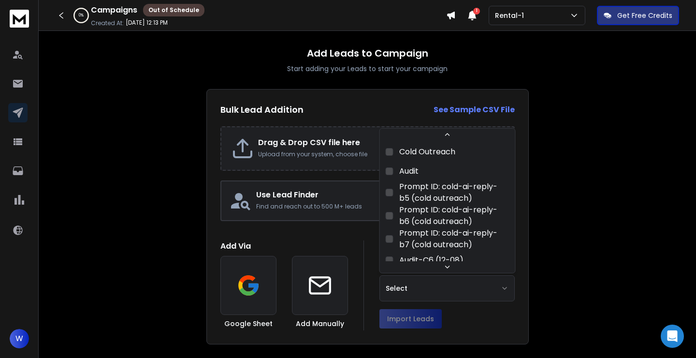
scroll to position [293, 0]
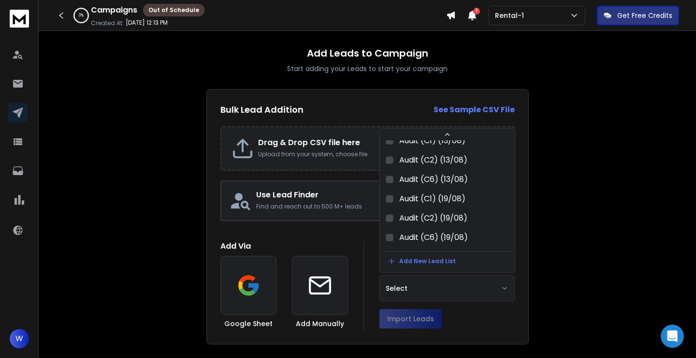
click at [452, 196] on div "Audit (C1) (19/08)" at bounding box center [432, 199] width 66 height 12
click at [428, 320] on button "Import Leads" at bounding box center [410, 318] width 62 height 19
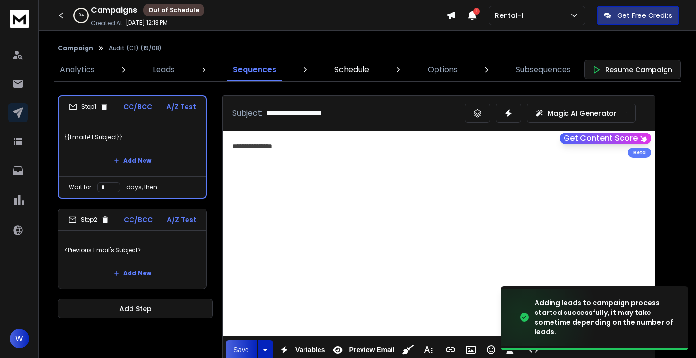
click at [343, 69] on p "Schedule" at bounding box center [351, 70] width 35 height 12
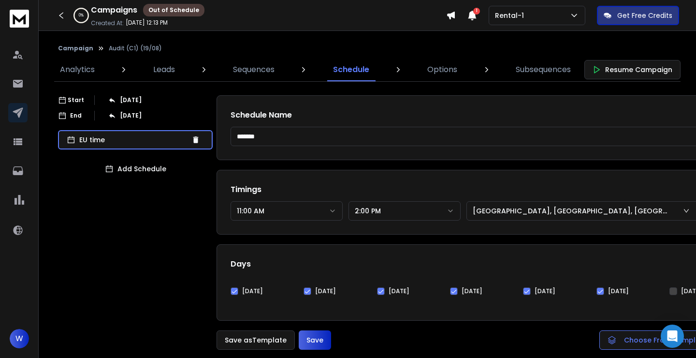
click at [142, 98] on p "[DATE]" at bounding box center [131, 100] width 22 height 8
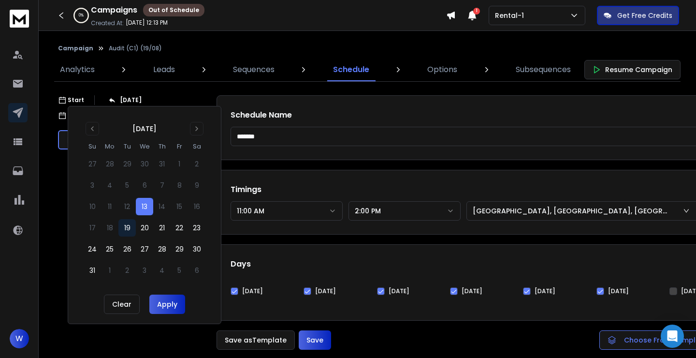
click at [131, 230] on button "19" at bounding box center [126, 227] width 17 height 17
click at [164, 301] on button "Apply" at bounding box center [167, 303] width 36 height 19
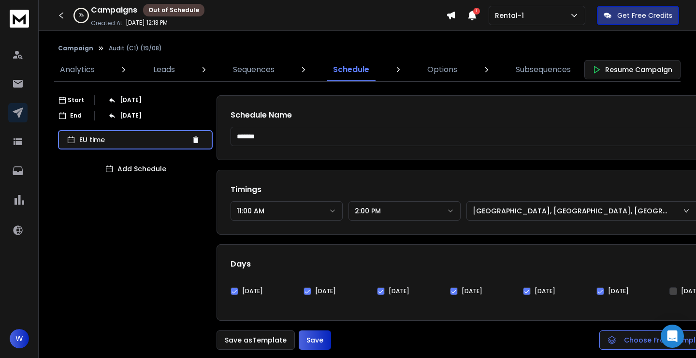
click at [142, 114] on p "[DATE]" at bounding box center [131, 116] width 22 height 8
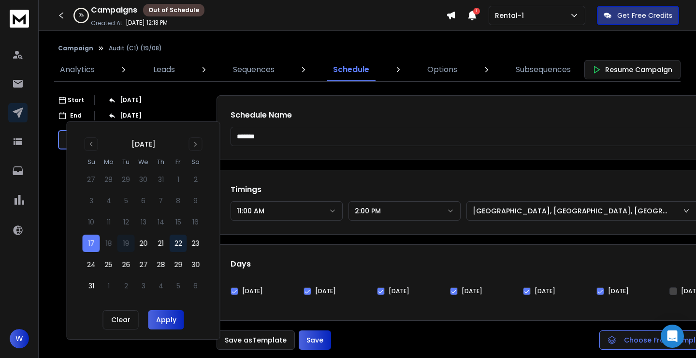
click at [179, 241] on button "22" at bounding box center [178, 242] width 17 height 17
click at [166, 321] on button "Apply" at bounding box center [166, 319] width 36 height 19
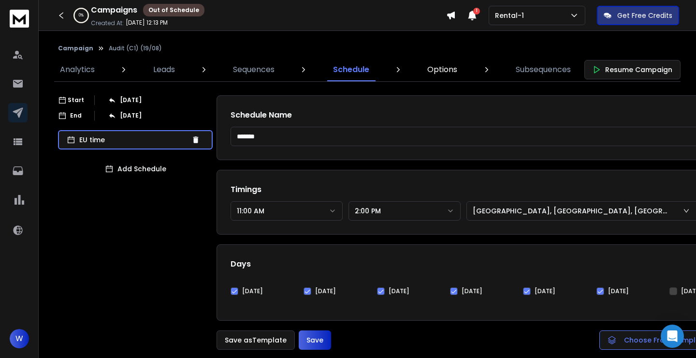
click at [445, 73] on p "Options" at bounding box center [442, 70] width 30 height 12
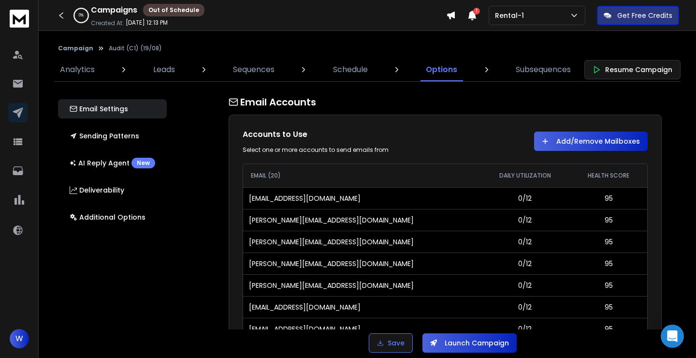
click at [378, 341] on icon "submit" at bounding box center [380, 342] width 7 height 7
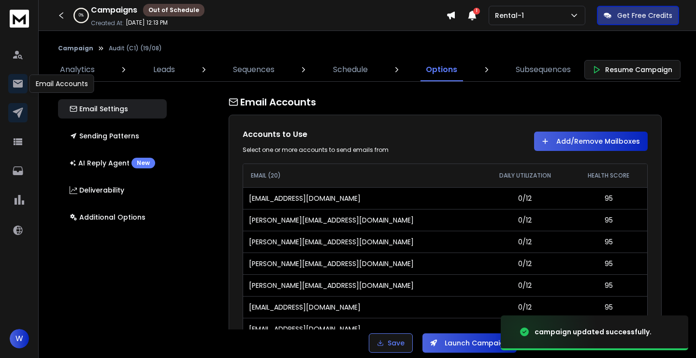
click at [18, 89] on icon at bounding box center [18, 84] width 12 height 12
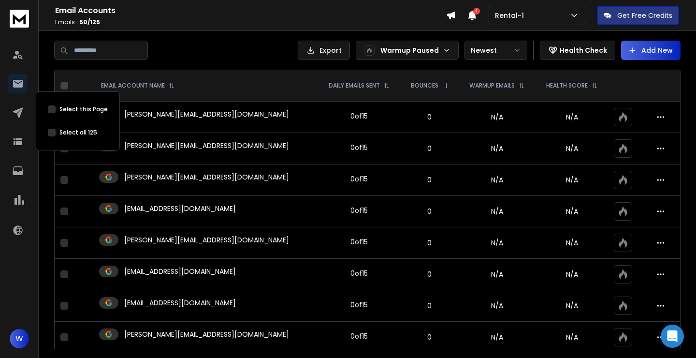
click at [67, 84] on button "Select this Page" at bounding box center [64, 86] width 8 height 8
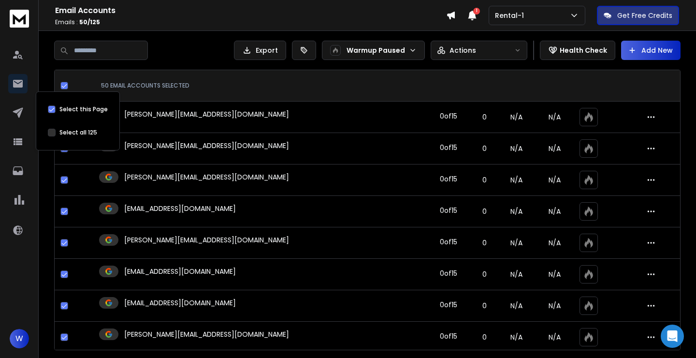
click at [50, 130] on button "Select this Page" at bounding box center [52, 133] width 8 height 8
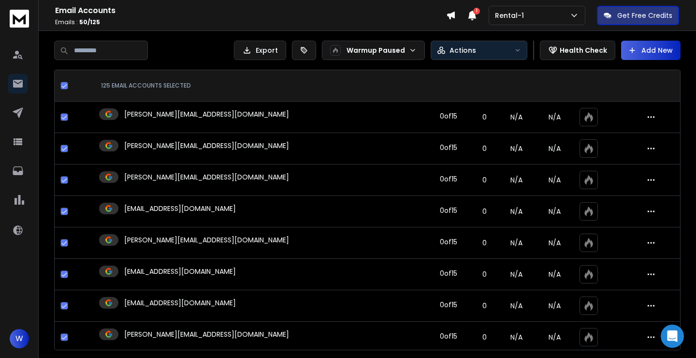
click at [470, 46] on p "Actions" at bounding box center [463, 50] width 27 height 10
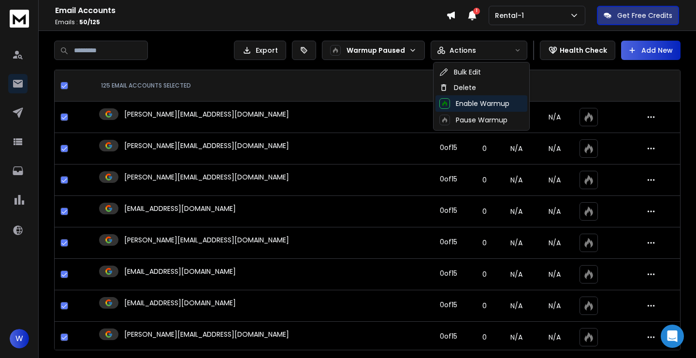
click at [471, 100] on div "Enable Warmup" at bounding box center [474, 103] width 70 height 11
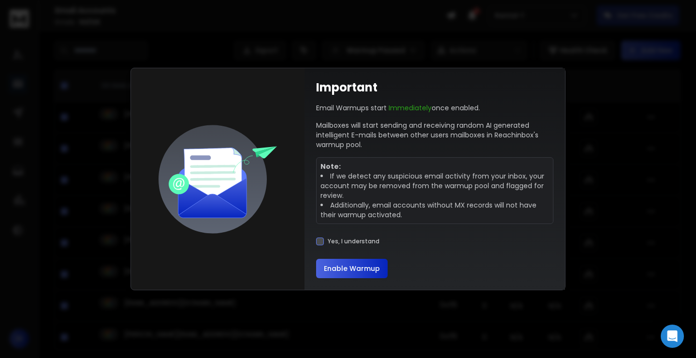
click at [321, 239] on button "Yes, I understand" at bounding box center [320, 241] width 8 height 8
click at [334, 259] on button "Enable Warmup" at bounding box center [352, 268] width 72 height 19
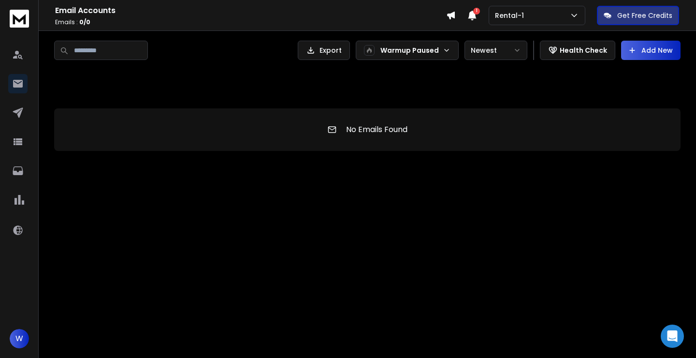
click at [407, 58] on div "Warmup Paused" at bounding box center [407, 50] width 103 height 19
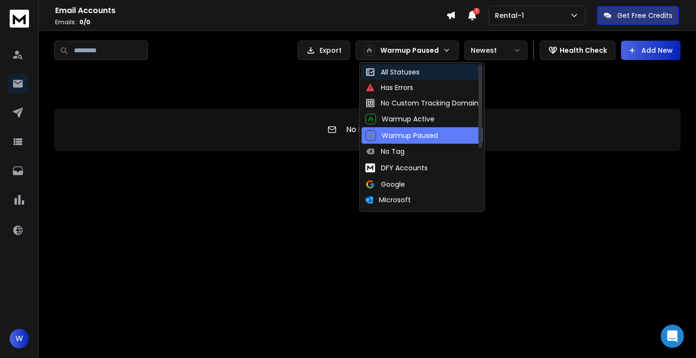
click at [406, 67] on div "All Statuses" at bounding box center [392, 72] width 54 height 10
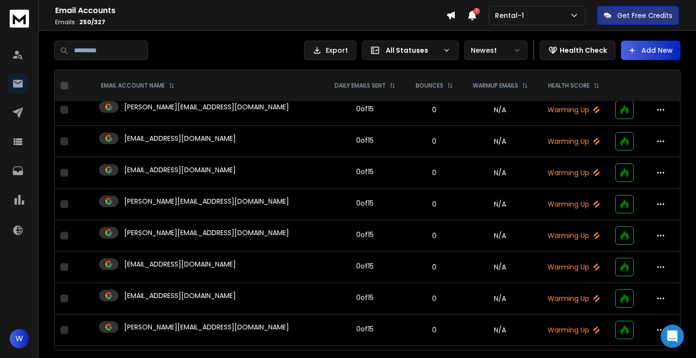
scroll to position [1655, 0]
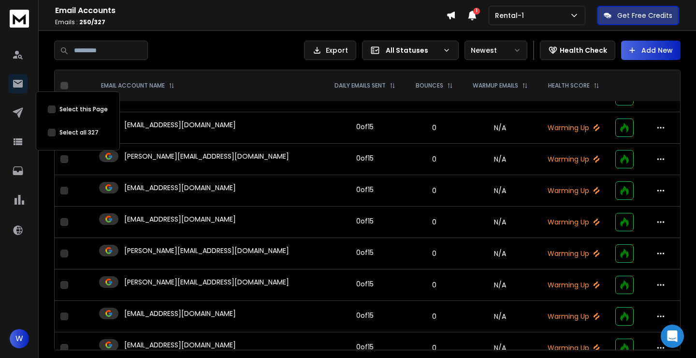
click at [66, 85] on button "Select this Page" at bounding box center [64, 86] width 8 height 8
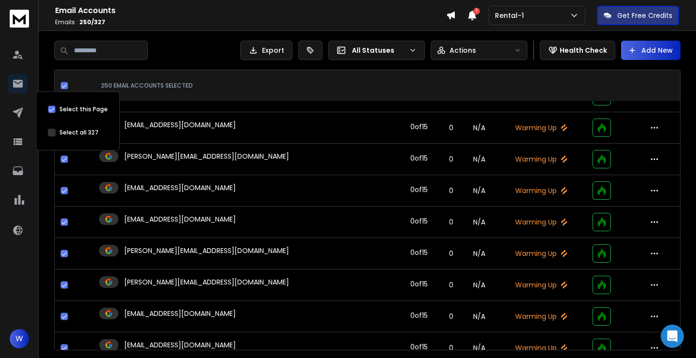
click at [53, 130] on button "Select this Page" at bounding box center [52, 133] width 8 height 8
click at [62, 86] on button "Select this Page" at bounding box center [64, 86] width 8 height 8
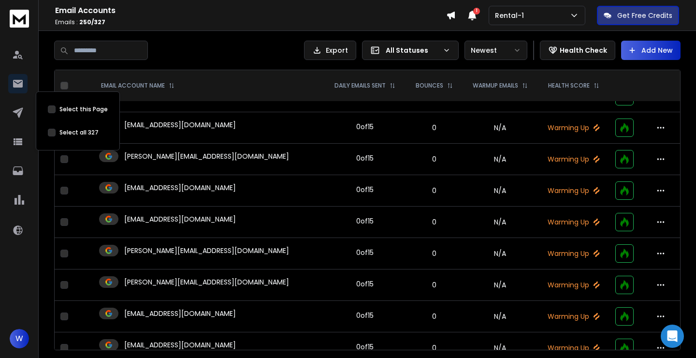
click at [51, 132] on button "Select this Page" at bounding box center [52, 133] width 8 height 8
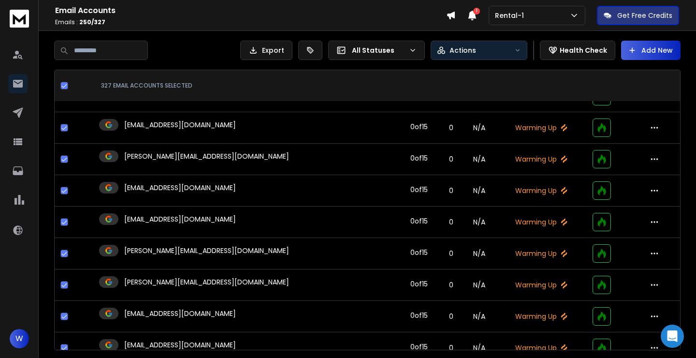
click at [475, 47] on p "Actions" at bounding box center [463, 50] width 27 height 10
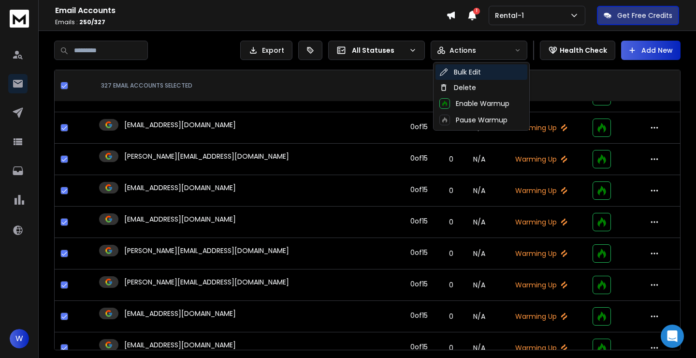
click at [481, 72] on div "Bulk Edit" at bounding box center [460, 72] width 42 height 10
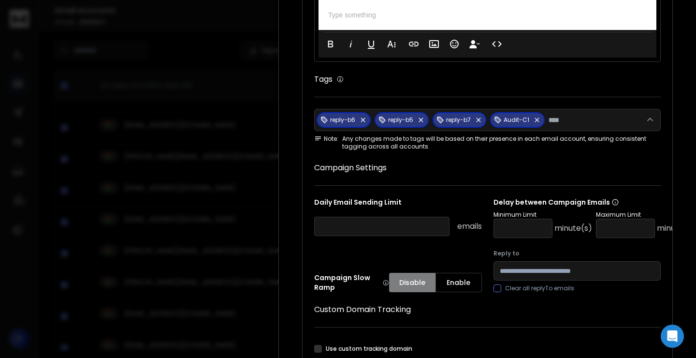
scroll to position [163, 0]
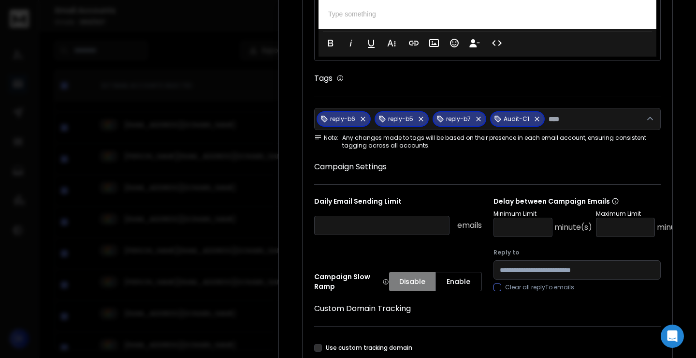
click at [424, 227] on input "number" at bounding box center [381, 225] width 135 height 19
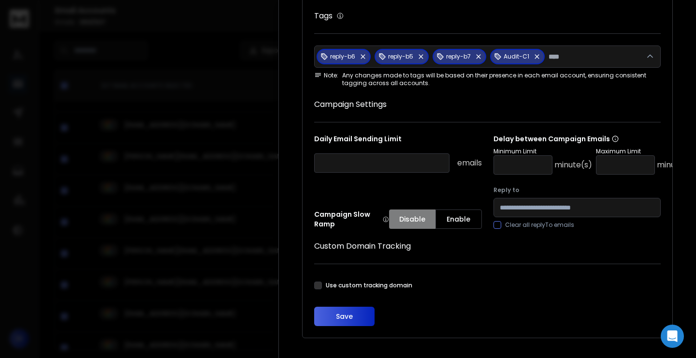
scroll to position [232, 0]
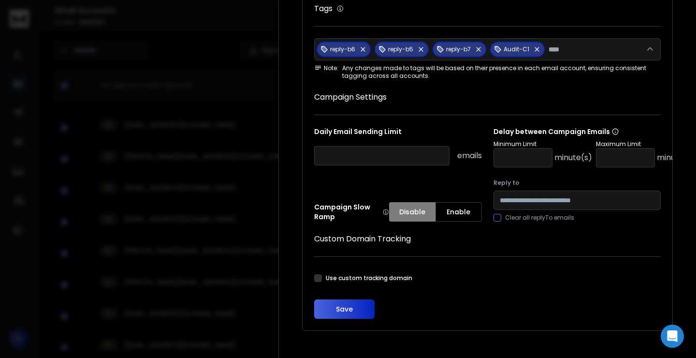
type input "**"
click at [351, 313] on button "Save" at bounding box center [344, 308] width 60 height 19
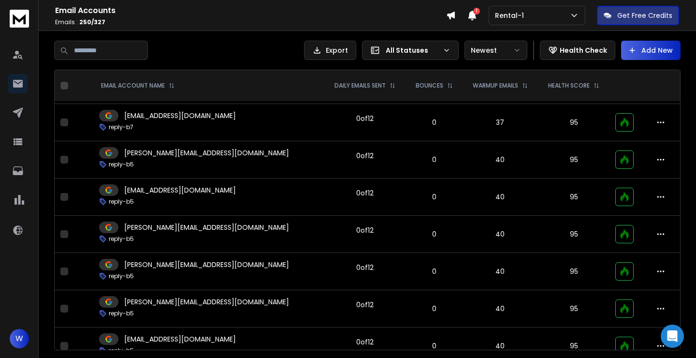
scroll to position [7207, 0]
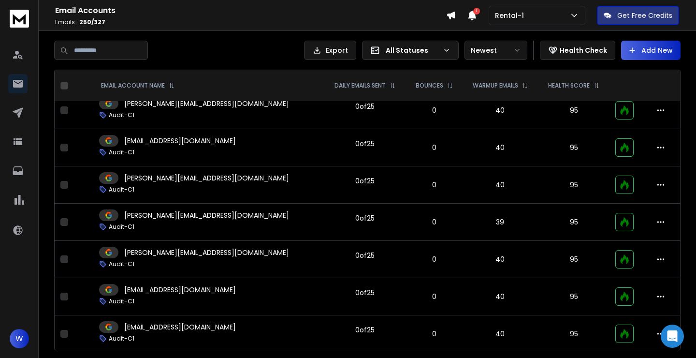
scroll to position [7695, 0]
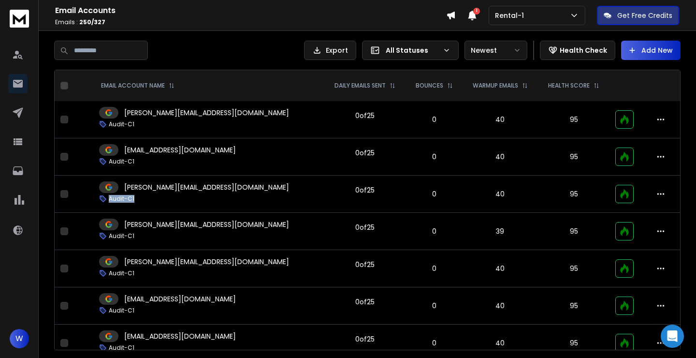
drag, startPoint x: 141, startPoint y: 198, endPoint x: 108, endPoint y: 197, distance: 33.4
click at [108, 197] on div "Audit-C1" at bounding box center [208, 199] width 219 height 8
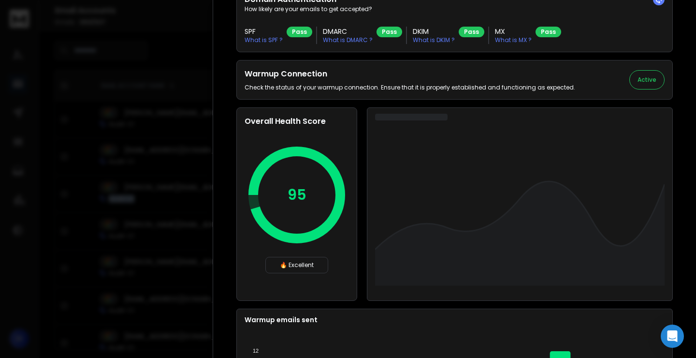
scroll to position [431, 0]
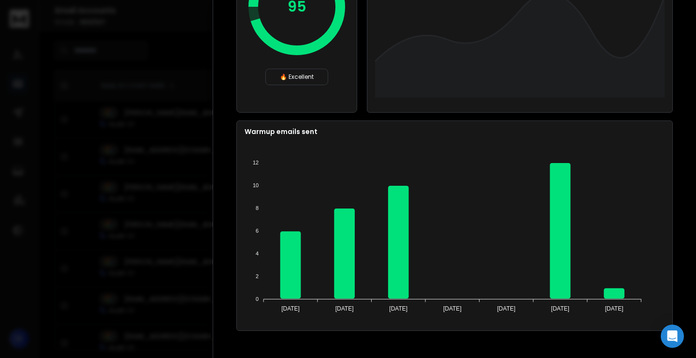
click at [181, 179] on div at bounding box center [348, 179] width 696 height 358
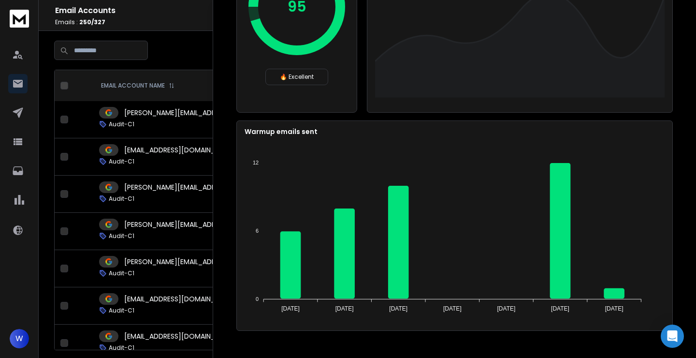
scroll to position [404, 0]
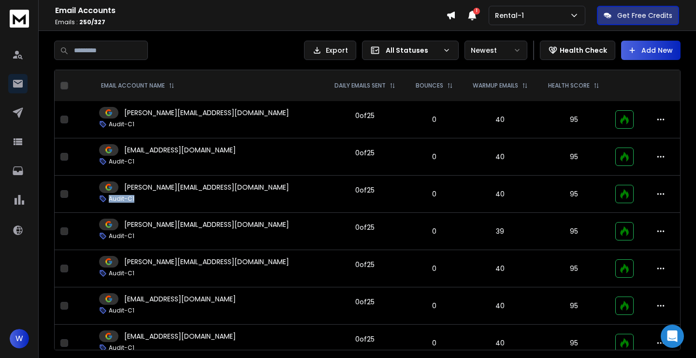
copy p "Audit-C1"
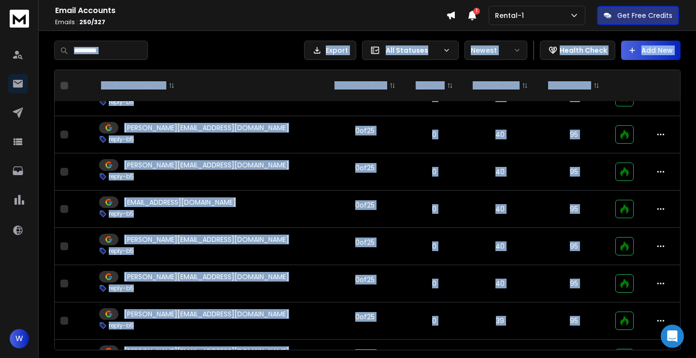
drag, startPoint x: 147, startPoint y: 197, endPoint x: 178, endPoint y: 44, distance: 156.7
click at [178, 43] on div "Export All Statuses Newest Health Check Add New EMAIL ACCOUNT NAME DAILY EMAILS…" at bounding box center [367, 195] width 626 height 309
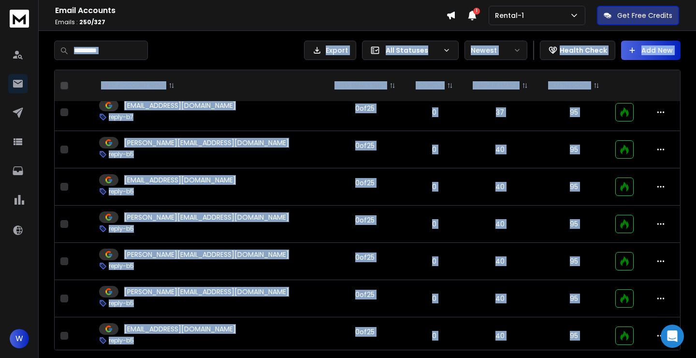
click at [178, 44] on div at bounding box center [176, 50] width 244 height 19
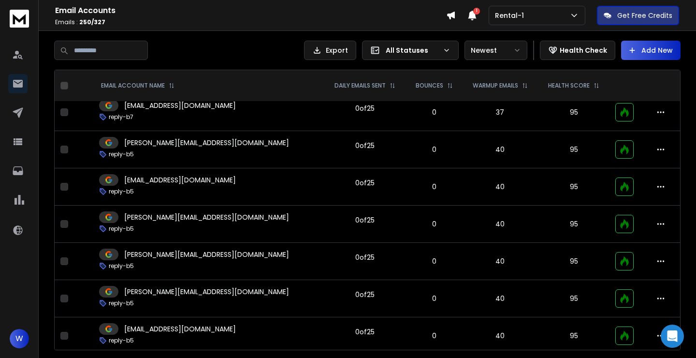
click at [114, 56] on input at bounding box center [101, 50] width 94 height 19
paste input "********"
type input "********"
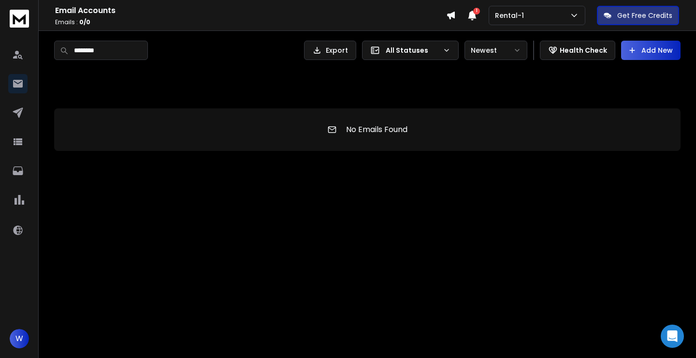
click at [126, 49] on input "********" at bounding box center [101, 50] width 94 height 19
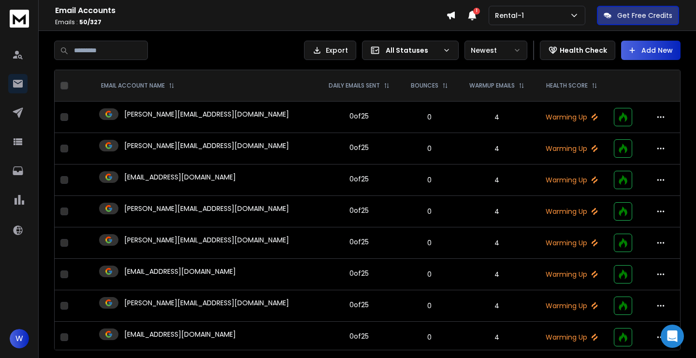
click at [422, 52] on p "All Statuses" at bounding box center [412, 50] width 53 height 10
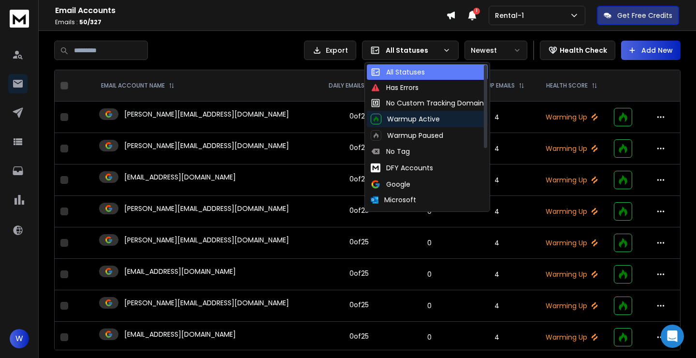
click at [284, 50] on div at bounding box center [176, 50] width 244 height 19
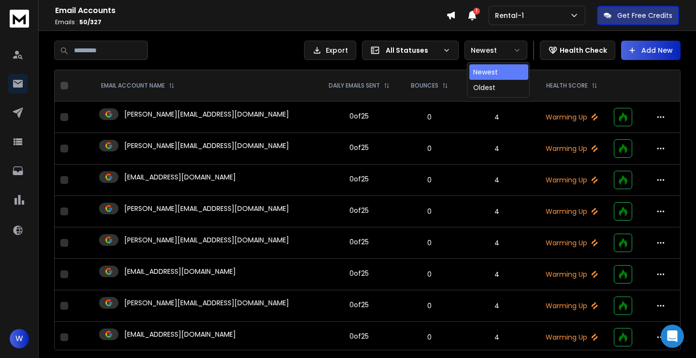
click at [523, 53] on button "Newest" at bounding box center [496, 50] width 63 height 19
click at [213, 42] on div at bounding box center [176, 50] width 244 height 19
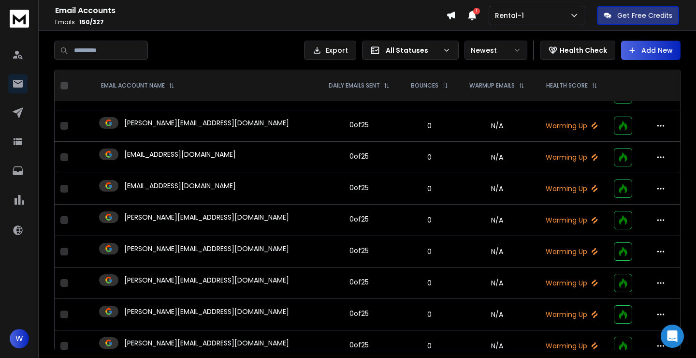
scroll to position [3827, 0]
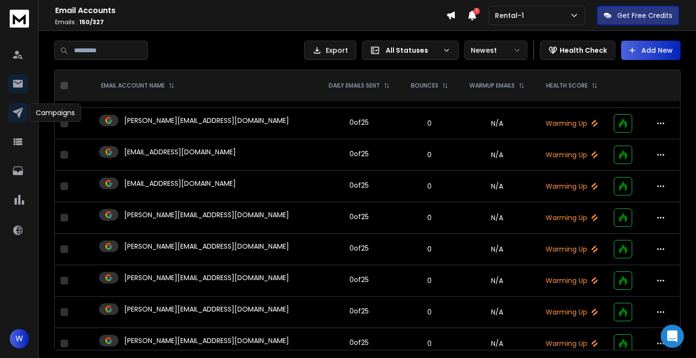
click at [21, 111] on icon at bounding box center [18, 112] width 10 height 10
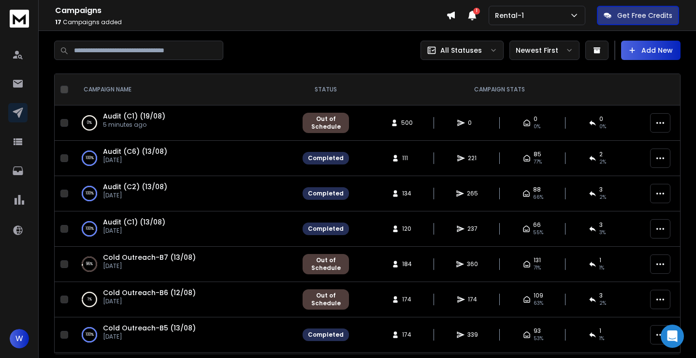
click at [199, 115] on div "0 % Audit (C1) (19/08) 5 minutes ago" at bounding box center [184, 122] width 205 height 23
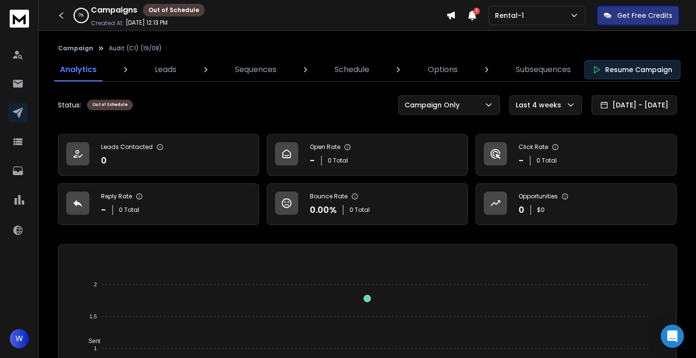
click at [643, 76] on button "Resume Campaign" at bounding box center [632, 69] width 96 height 19
click at [349, 70] on p "Schedule" at bounding box center [351, 70] width 35 height 12
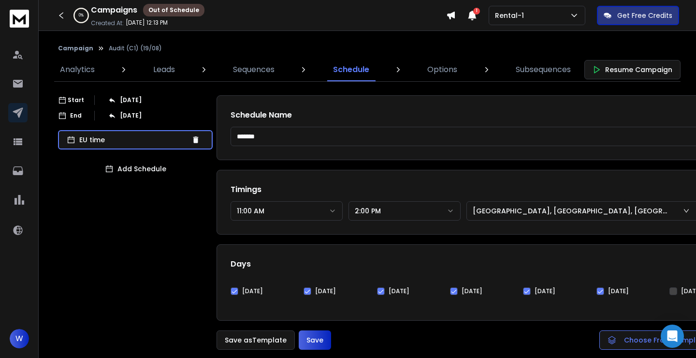
click at [142, 102] on p "[DATE]" at bounding box center [131, 100] width 22 height 8
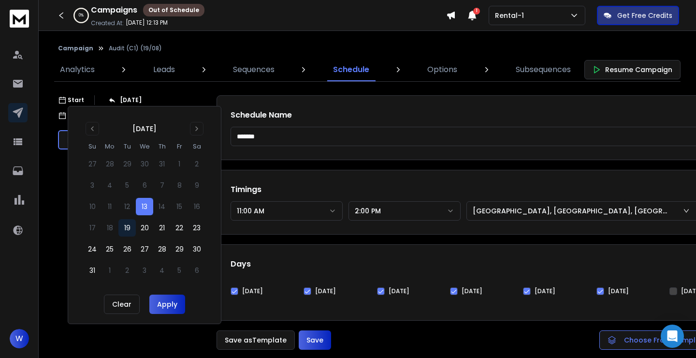
click at [127, 226] on button "19" at bounding box center [126, 227] width 17 height 17
click at [166, 307] on button "Apply" at bounding box center [167, 303] width 36 height 19
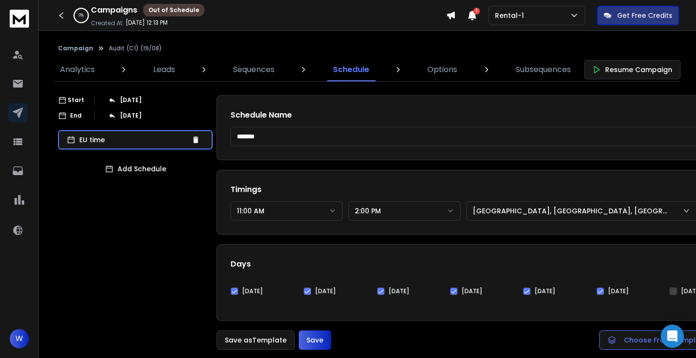
click at [142, 119] on p "Sun Aug 17 2025" at bounding box center [131, 116] width 22 height 8
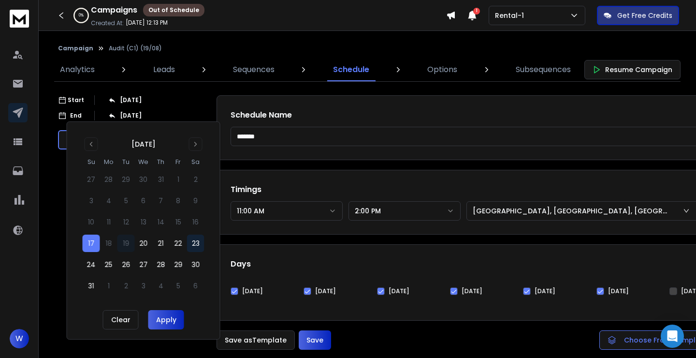
click at [197, 244] on button "23" at bounding box center [195, 242] width 17 height 17
click at [163, 317] on button "Apply" at bounding box center [166, 319] width 36 height 19
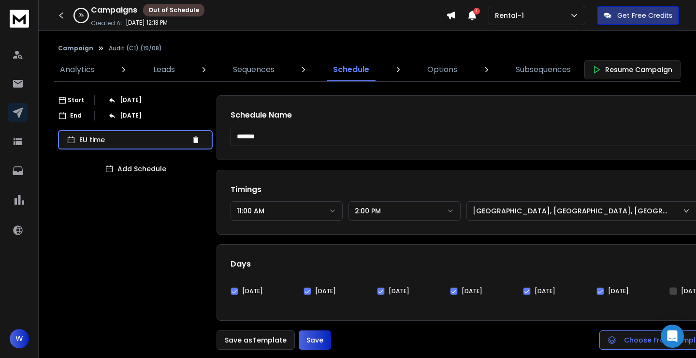
click at [136, 116] on p "Sat Aug 23 2025" at bounding box center [131, 116] width 22 height 8
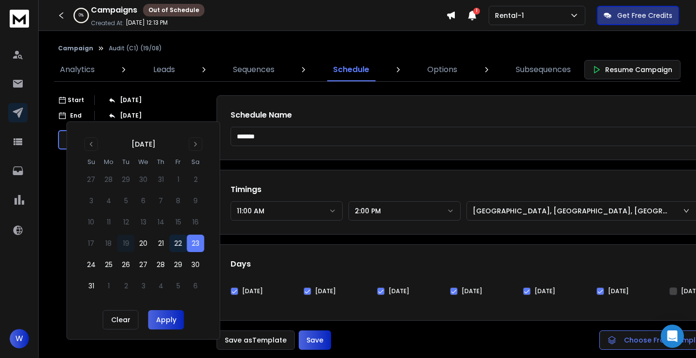
click at [179, 244] on button "22" at bounding box center [178, 242] width 17 height 17
click at [174, 317] on button "Apply" at bounding box center [166, 319] width 36 height 19
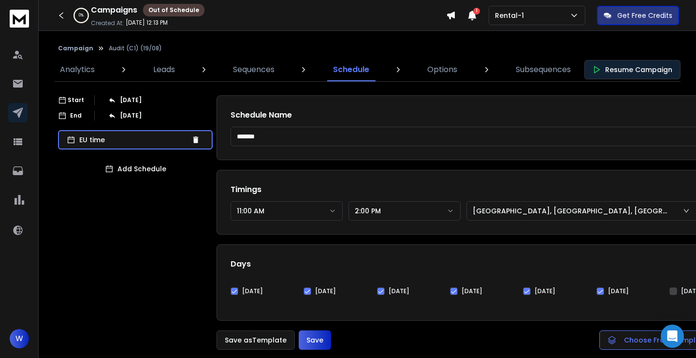
click at [637, 64] on button "Resume Campaign" at bounding box center [632, 69] width 96 height 19
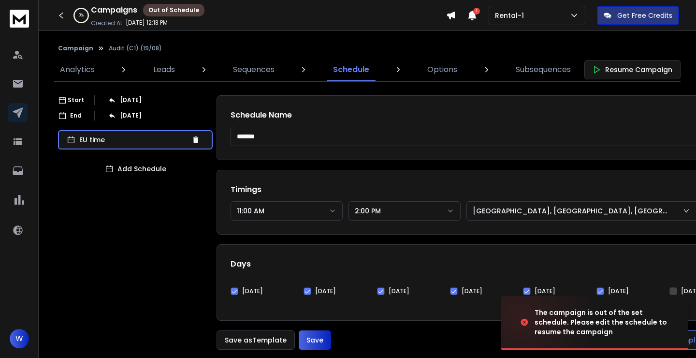
click at [318, 341] on button "Save" at bounding box center [315, 339] width 32 height 19
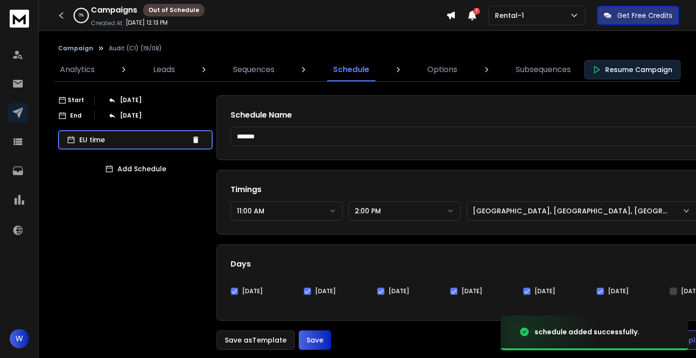
click at [627, 71] on button "Resume Campaign" at bounding box center [632, 69] width 96 height 19
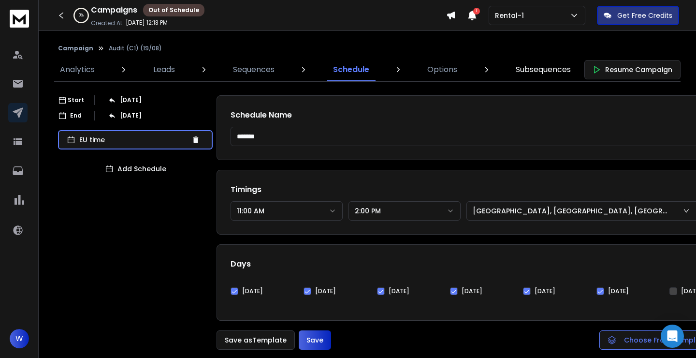
click at [529, 69] on p "Subsequences" at bounding box center [543, 70] width 55 height 12
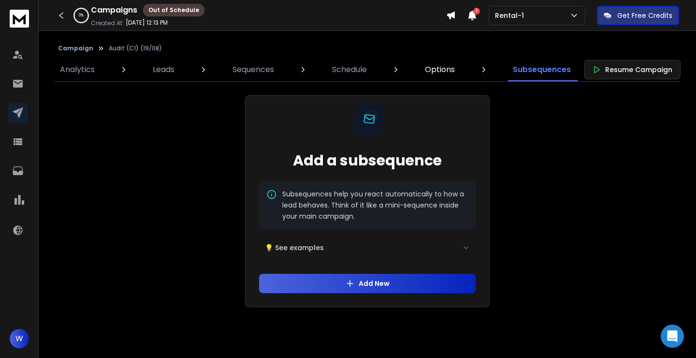
click at [437, 76] on link "Options" at bounding box center [440, 69] width 42 height 23
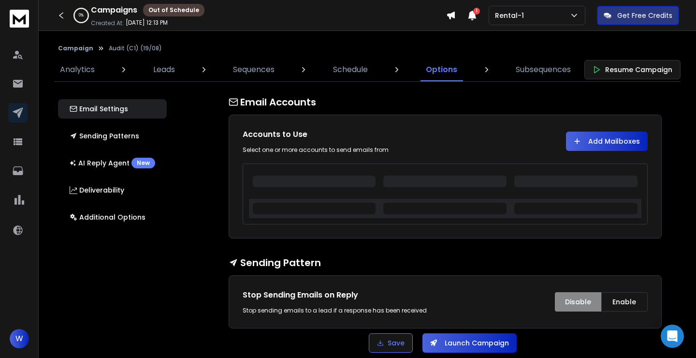
type input "***"
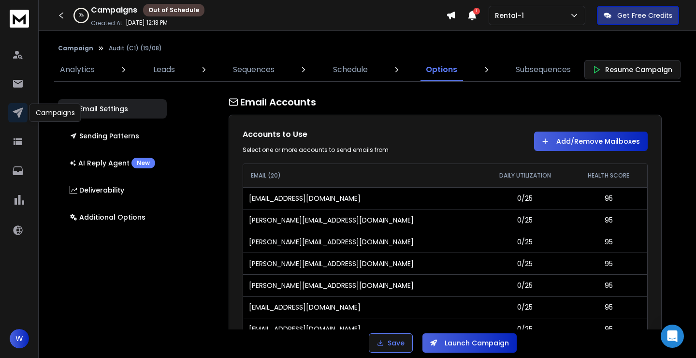
click at [15, 109] on icon at bounding box center [18, 113] width 12 height 12
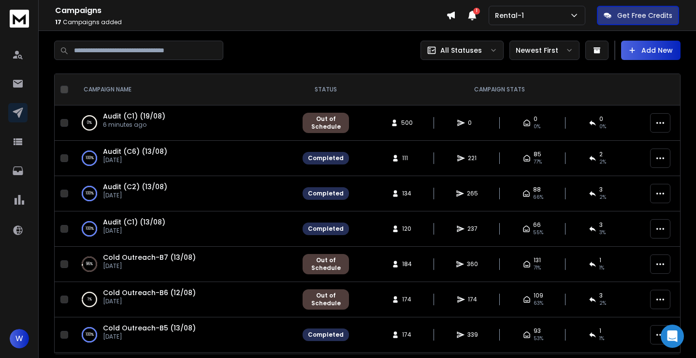
click at [233, 123] on div "0 % Audit (C1) (19/08) 6 minutes ago" at bounding box center [184, 122] width 205 height 23
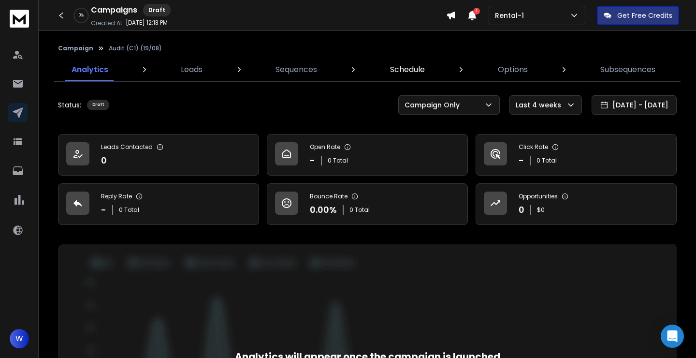
click at [417, 74] on p "Schedule" at bounding box center [407, 70] width 35 height 12
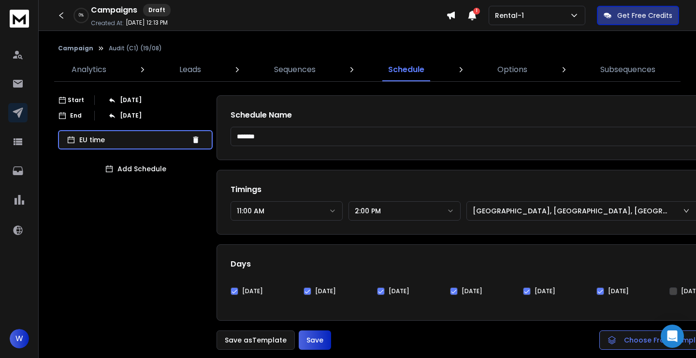
click at [318, 338] on button "Save" at bounding box center [315, 339] width 32 height 19
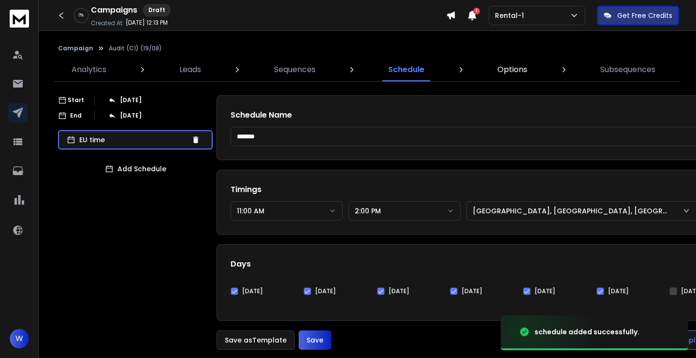
click at [510, 73] on p "Options" at bounding box center [512, 70] width 30 height 12
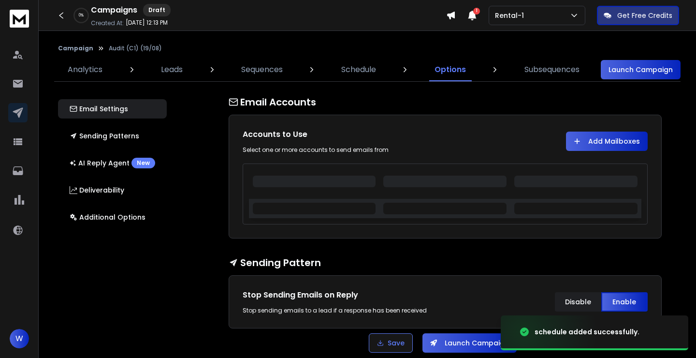
click at [635, 65] on button "Launch Campaign" at bounding box center [641, 69] width 80 height 19
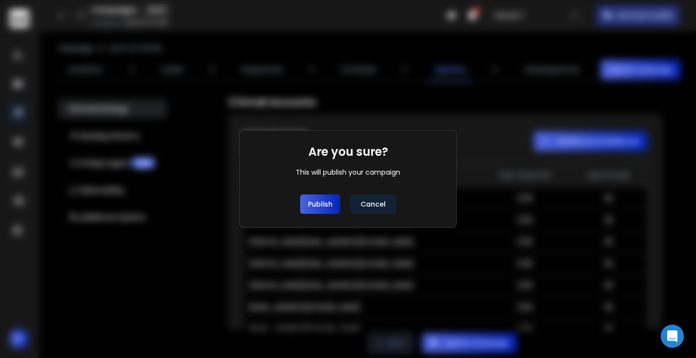
click at [320, 202] on button "Publish" at bounding box center [320, 203] width 40 height 19
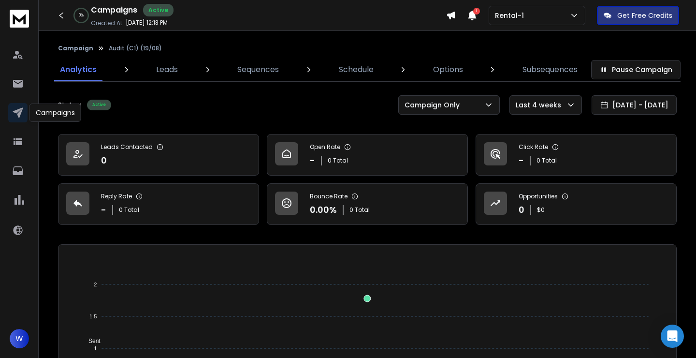
click at [15, 114] on icon at bounding box center [18, 113] width 12 height 12
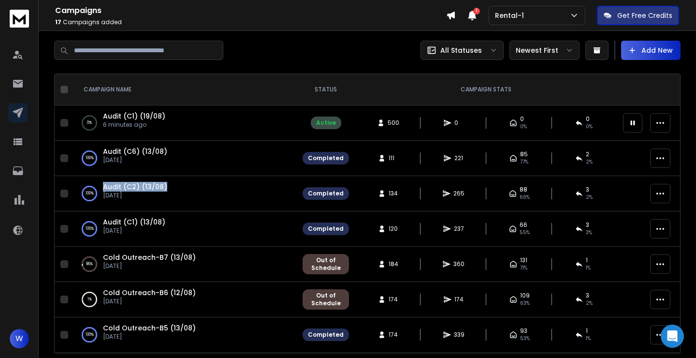
copy span "Audit (C2) (13/08)"
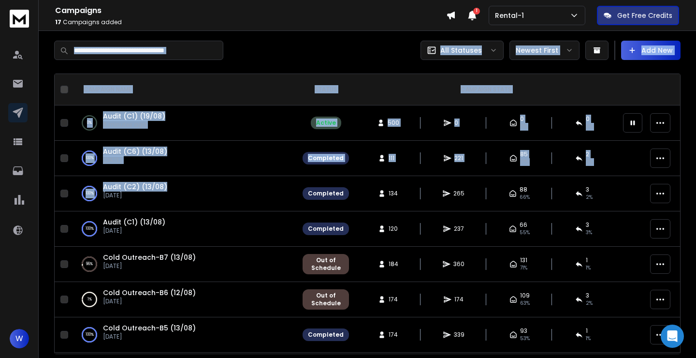
drag, startPoint x: 174, startPoint y: 186, endPoint x: 160, endPoint y: 43, distance: 143.8
click at [160, 43] on div "Campaigns 17 Campaigns Added All Statuses Newest First Add New CAMPAIGN NAME ST…" at bounding box center [367, 197] width 626 height 313
click at [160, 43] on input at bounding box center [138, 50] width 169 height 19
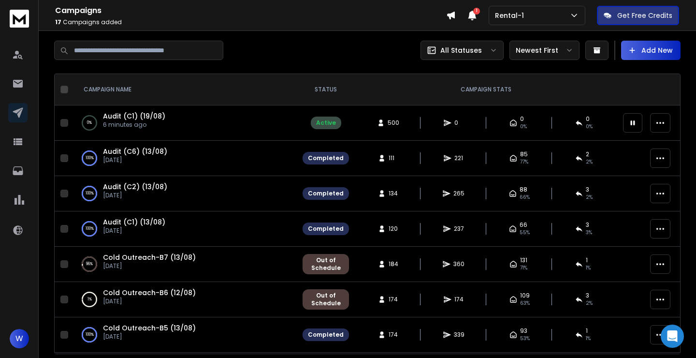
click at [272, 41] on div at bounding box center [210, 50] width 313 height 19
click at [657, 190] on icon "button" at bounding box center [660, 194] width 10 height 10
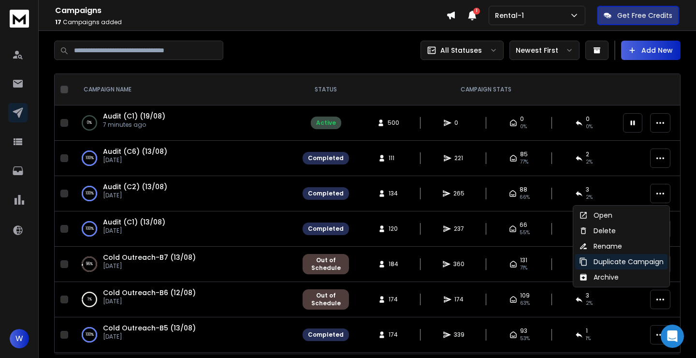
click at [598, 261] on div "Duplicate Campaign" at bounding box center [621, 262] width 85 height 10
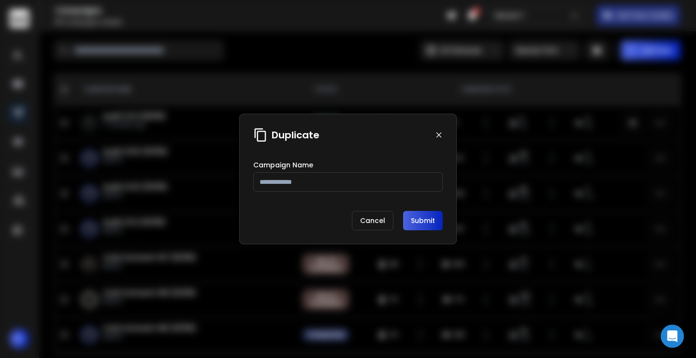
click at [395, 185] on input "text" at bounding box center [347, 181] width 189 height 19
paste input "**********"
click at [306, 180] on input "**********" at bounding box center [347, 181] width 189 height 19
type input "**********"
click at [418, 223] on button "Submit" at bounding box center [423, 220] width 40 height 19
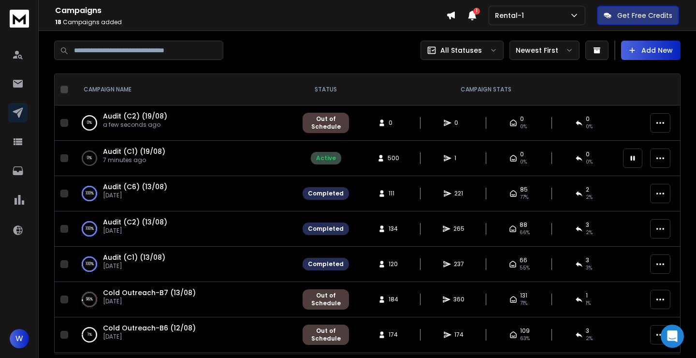
click at [236, 126] on div "0 % Audit (C2) (19/08) a few seconds ago" at bounding box center [184, 122] width 205 height 23
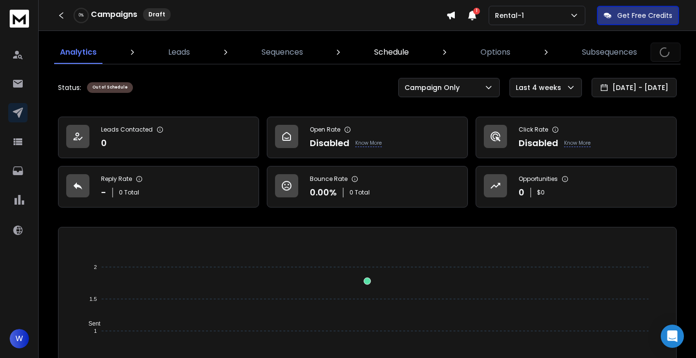
click at [396, 54] on p "Schedule" at bounding box center [391, 52] width 35 height 12
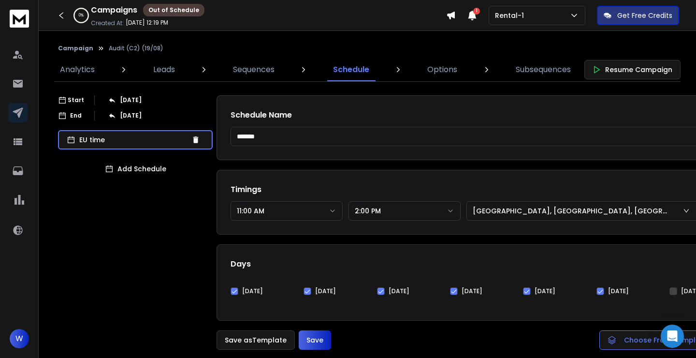
click at [162, 106] on div "Start Wed Aug 13 2025 End Sun Aug 17 2025" at bounding box center [135, 107] width 155 height 25
click at [142, 97] on p "Wed Aug 13 2025" at bounding box center [131, 100] width 22 height 8
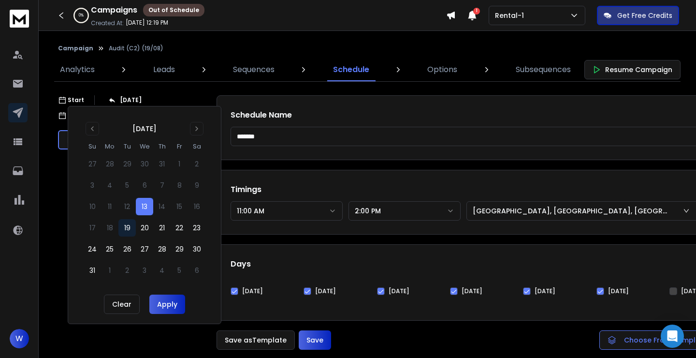
click at [128, 227] on button "19" at bounding box center [126, 227] width 17 height 17
click at [166, 304] on button "Apply" at bounding box center [167, 303] width 36 height 19
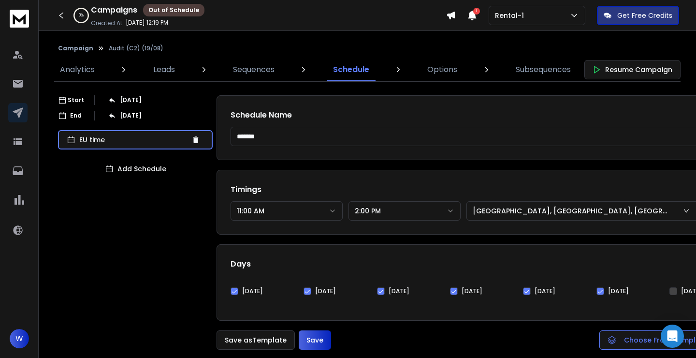
click at [142, 115] on p "Sun Aug 17 2025" at bounding box center [131, 116] width 22 height 8
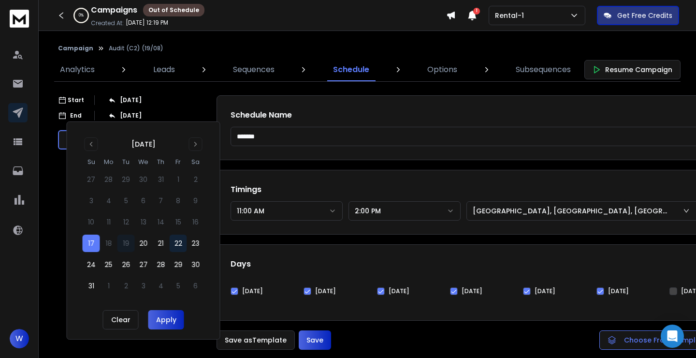
click at [179, 243] on button "22" at bounding box center [178, 242] width 17 height 17
click at [172, 319] on button "Apply" at bounding box center [166, 319] width 36 height 19
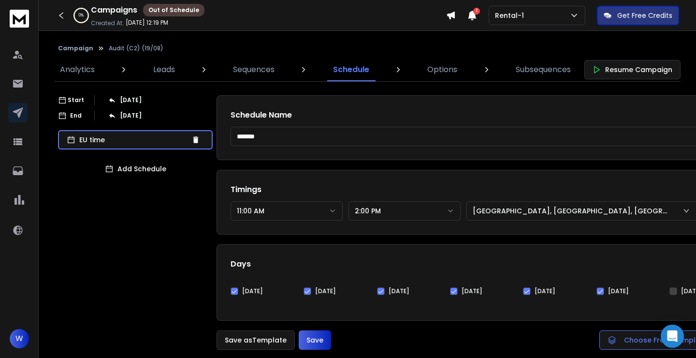
click at [316, 337] on button "Save" at bounding box center [315, 339] width 32 height 19
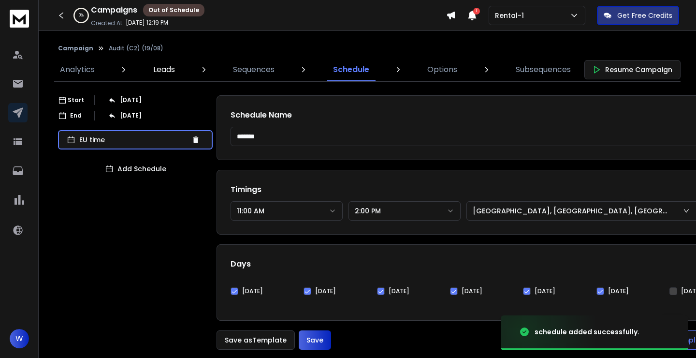
click at [167, 75] on link "Leads" at bounding box center [163, 69] width 33 height 23
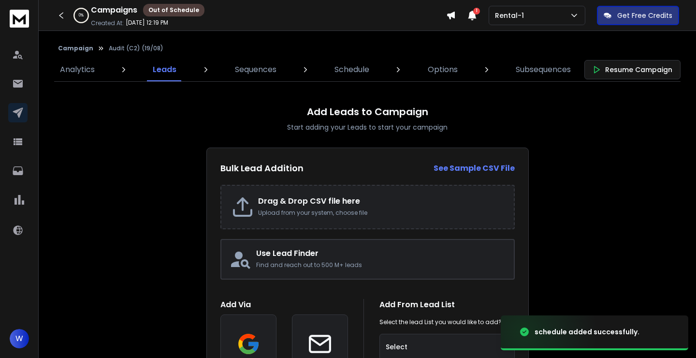
scroll to position [58, 0]
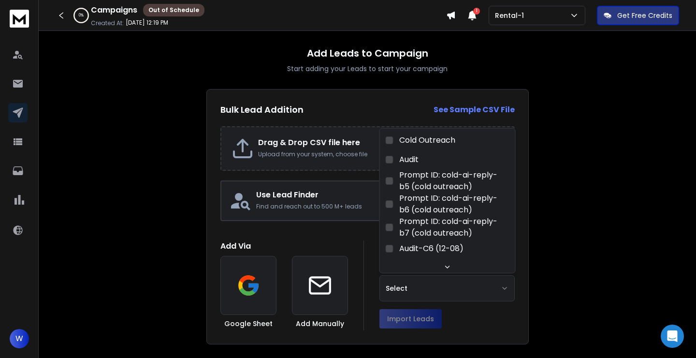
click at [434, 289] on button "Select" at bounding box center [446, 288] width 135 height 26
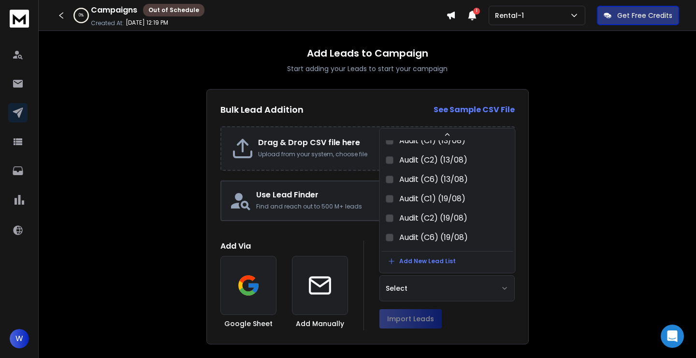
click at [434, 219] on div "Audit (C2) (19/08)" at bounding box center [433, 218] width 68 height 12
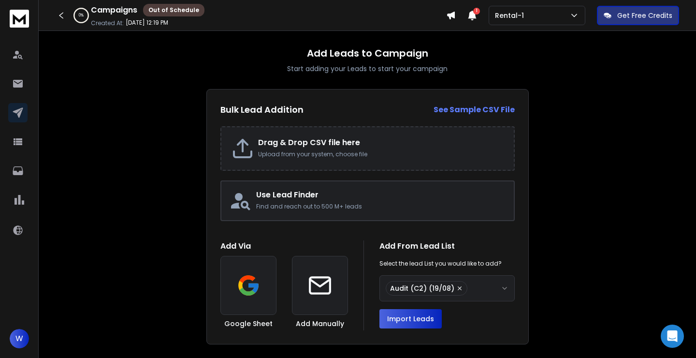
click at [414, 324] on button "Import Leads" at bounding box center [410, 318] width 62 height 19
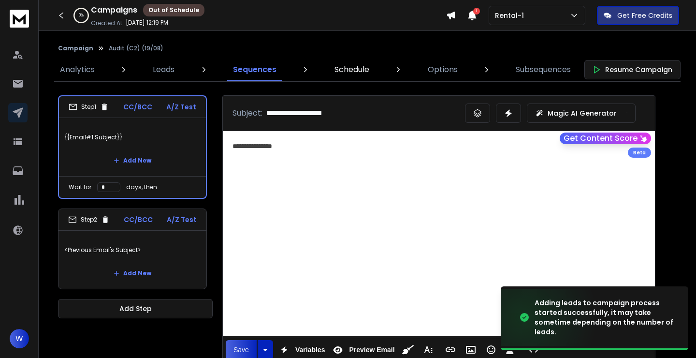
click at [350, 68] on p "Schedule" at bounding box center [351, 70] width 35 height 12
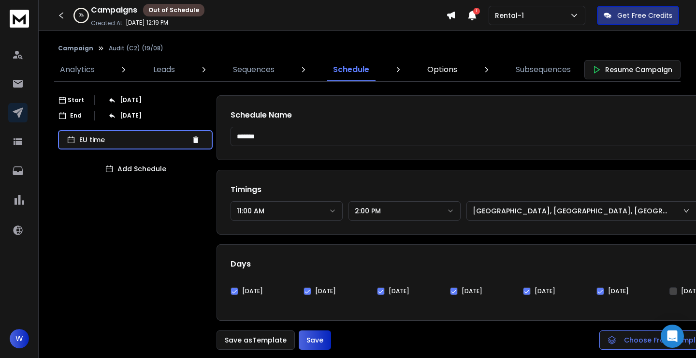
click at [430, 68] on p "Options" at bounding box center [442, 70] width 30 height 12
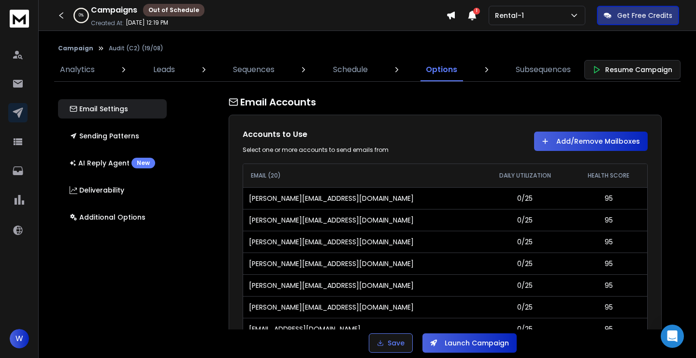
click at [469, 346] on button "Launch Campaign" at bounding box center [469, 342] width 94 height 19
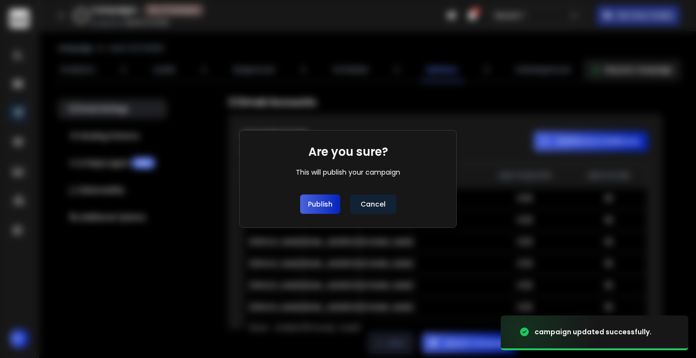
click at [320, 209] on button "Publish" at bounding box center [320, 203] width 40 height 19
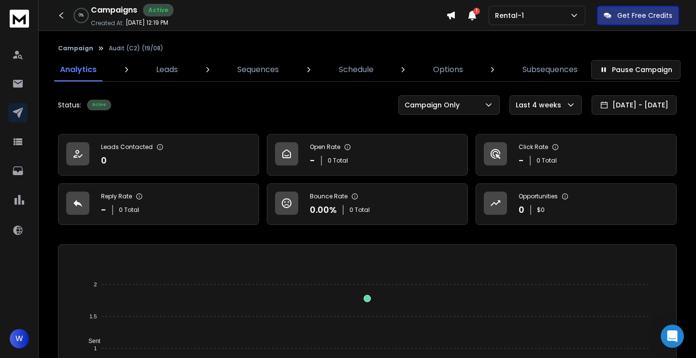
click at [84, 47] on button "Campaign" at bounding box center [75, 48] width 35 height 8
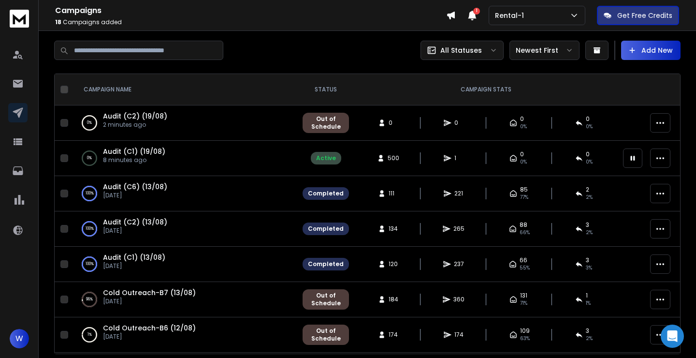
click at [247, 123] on div "0 % Audit (C2) (19/08) 2 minutes ago" at bounding box center [184, 122] width 205 height 23
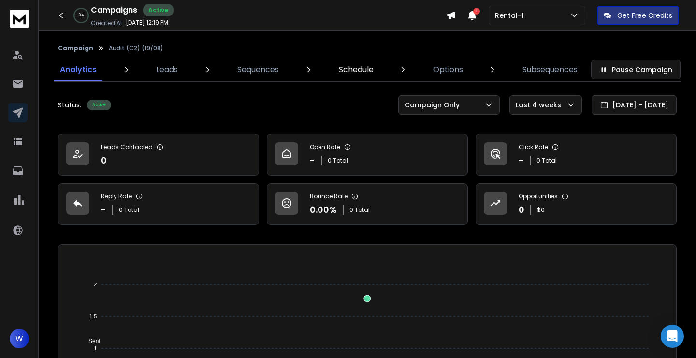
click at [364, 71] on p "Schedule" at bounding box center [356, 70] width 35 height 12
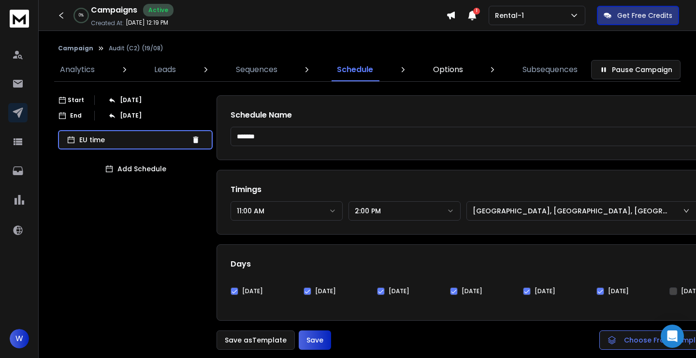
click at [436, 72] on p "Options" at bounding box center [448, 70] width 30 height 12
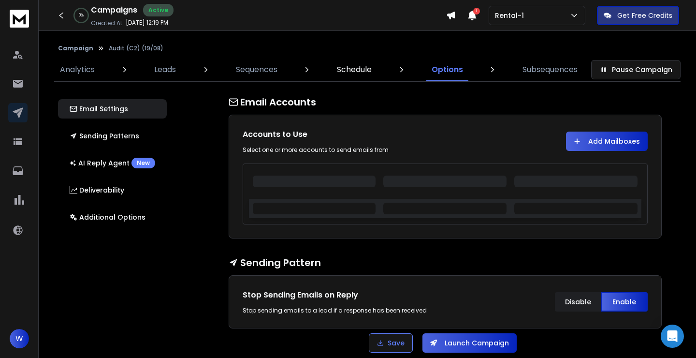
click at [346, 73] on p "Schedule" at bounding box center [354, 70] width 35 height 12
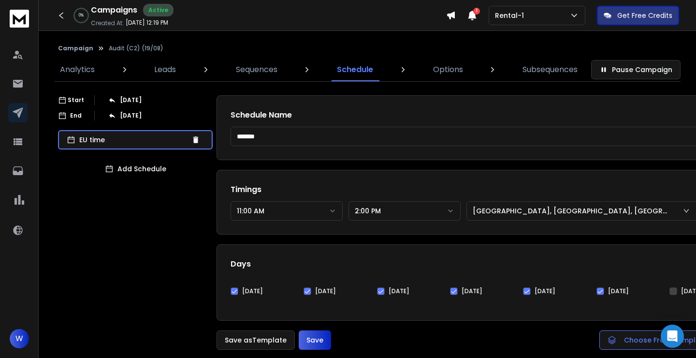
click at [80, 47] on button "Campaign" at bounding box center [75, 48] width 35 height 8
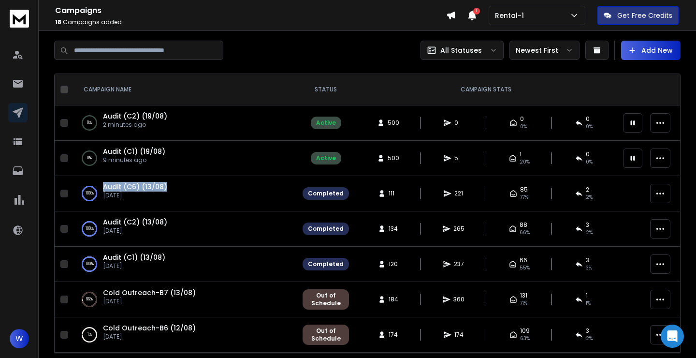
copy span "Audit (C6) (13/08)"
drag, startPoint x: 177, startPoint y: 188, endPoint x: 104, endPoint y: 182, distance: 72.7
click at [104, 182] on div "100 % Audit (C6) (13/08) [DATE]" at bounding box center [184, 193] width 205 height 23
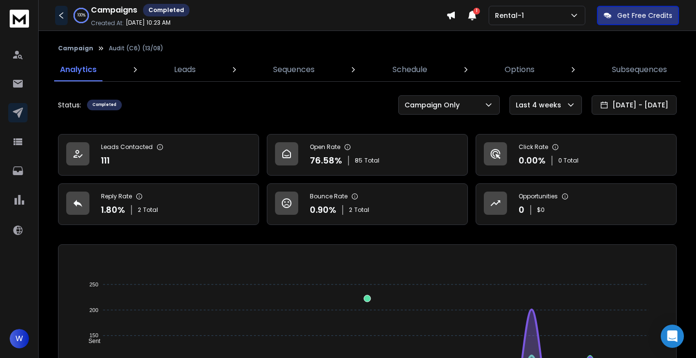
click at [59, 16] on icon at bounding box center [61, 15] width 9 height 9
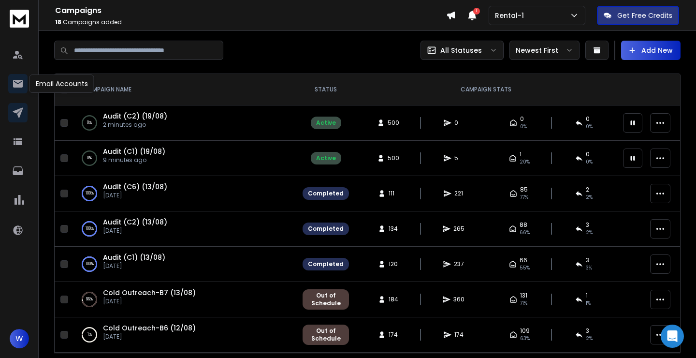
click at [17, 85] on icon at bounding box center [18, 84] width 10 height 8
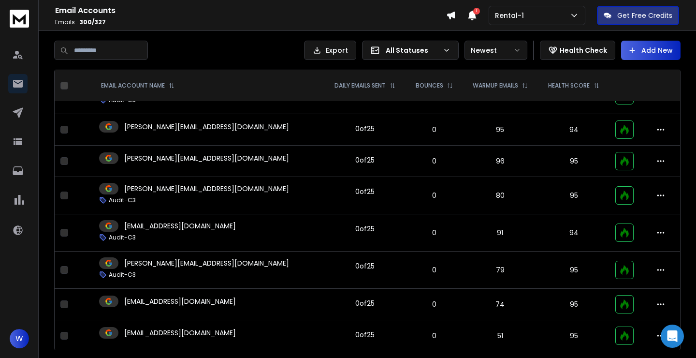
scroll to position [9677, 0]
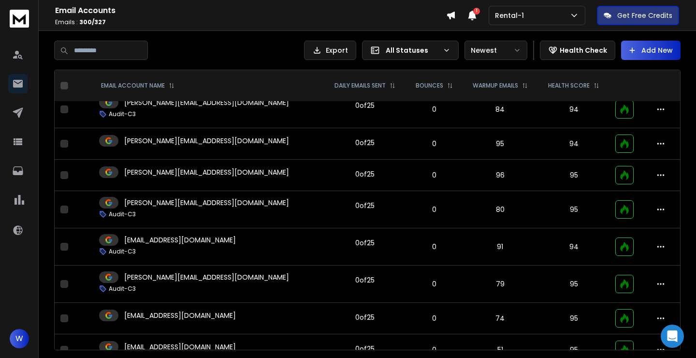
click at [64, 281] on button "button" at bounding box center [64, 284] width 8 height 8
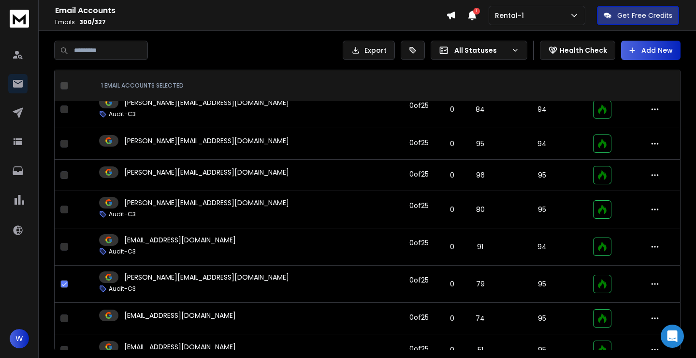
click at [64, 244] on button "button" at bounding box center [64, 247] width 8 height 8
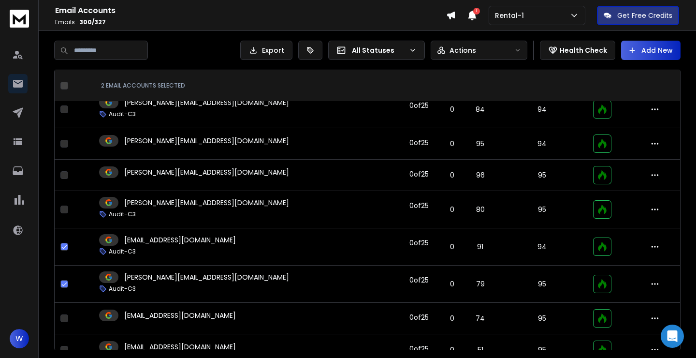
click at [65, 209] on button "button" at bounding box center [64, 209] width 8 height 8
click at [66, 176] on button "button" at bounding box center [64, 175] width 8 height 8
click at [64, 143] on button "button" at bounding box center [64, 144] width 8 height 8
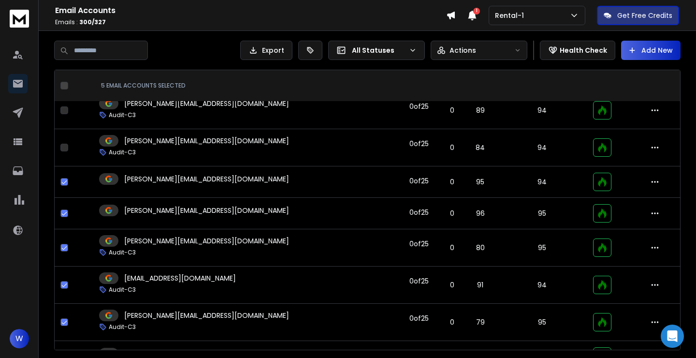
scroll to position [9639, 0]
click at [66, 149] on button "button" at bounding box center [64, 148] width 8 height 8
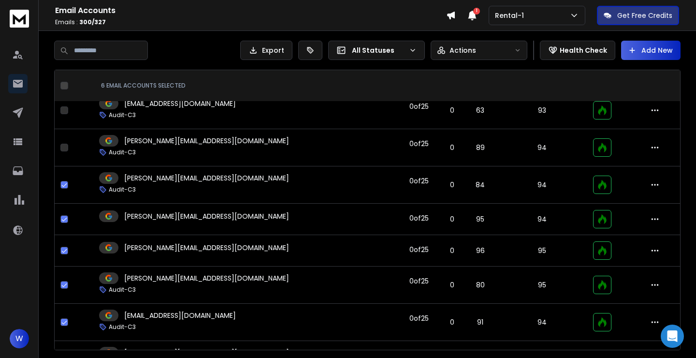
click at [64, 148] on button "button" at bounding box center [64, 148] width 8 height 8
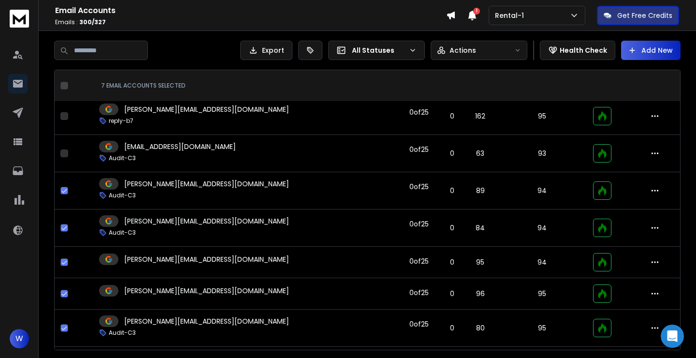
click at [64, 152] on button "button" at bounding box center [64, 153] width 8 height 8
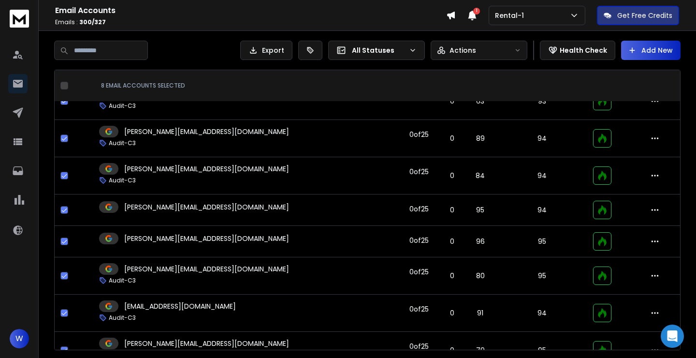
scroll to position [9617, 0]
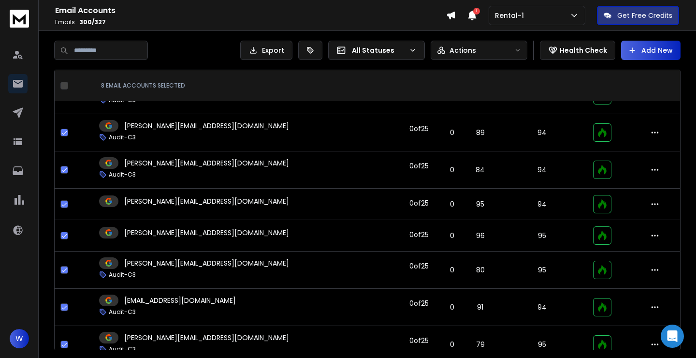
click at [64, 201] on button "button" at bounding box center [64, 204] width 8 height 8
click at [65, 239] on button "button" at bounding box center [64, 236] width 8 height 8
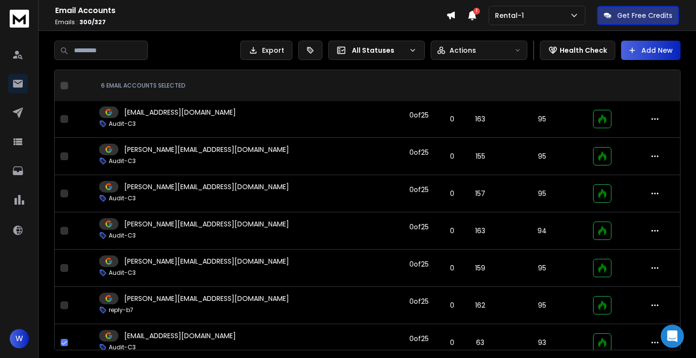
scroll to position [9368, 0]
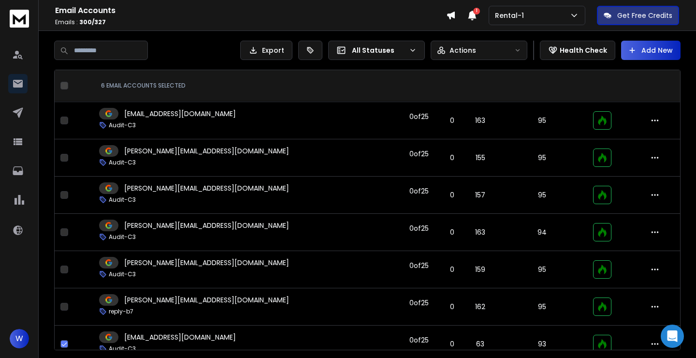
click at [62, 233] on button "button" at bounding box center [64, 232] width 8 height 8
click at [66, 195] on button "button" at bounding box center [64, 195] width 8 height 8
click at [64, 270] on button "button" at bounding box center [64, 269] width 8 height 8
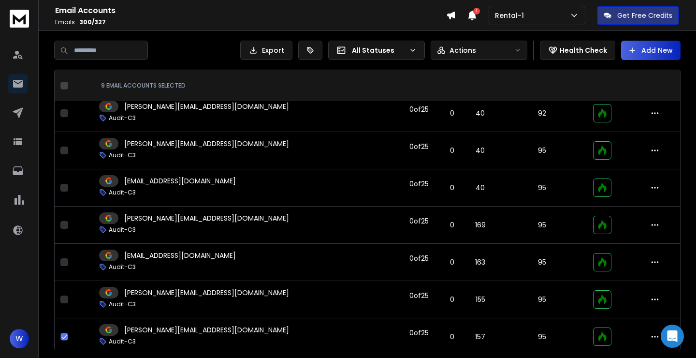
scroll to position [9221, 0]
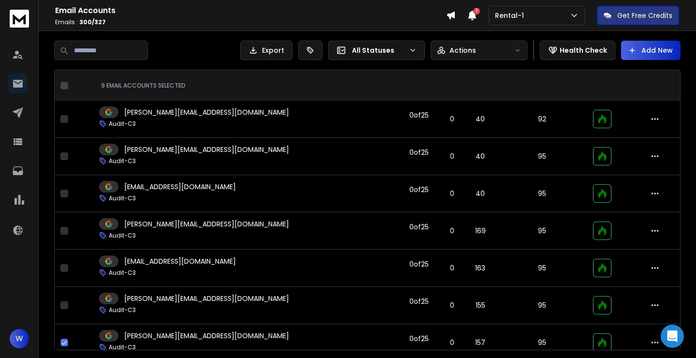
click at [65, 120] on button "button" at bounding box center [64, 119] width 8 height 8
click at [65, 157] on button "button" at bounding box center [64, 156] width 8 height 8
click at [65, 194] on button "button" at bounding box center [64, 193] width 8 height 8
click at [65, 231] on button "button" at bounding box center [64, 231] width 8 height 8
click at [65, 267] on button "button" at bounding box center [64, 268] width 8 height 8
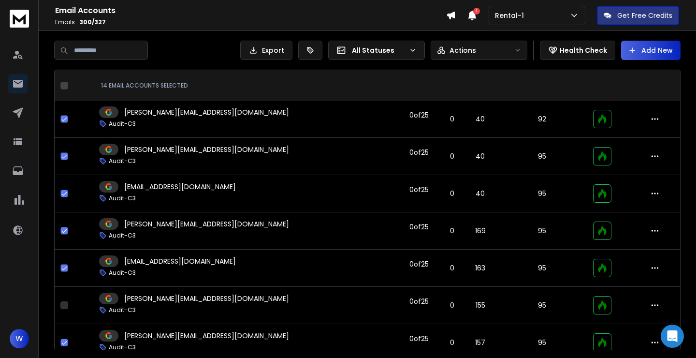
click at [64, 305] on button "button" at bounding box center [64, 305] width 8 height 8
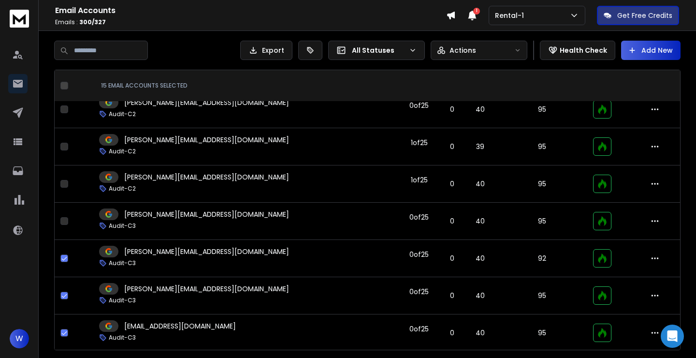
scroll to position [9040, 0]
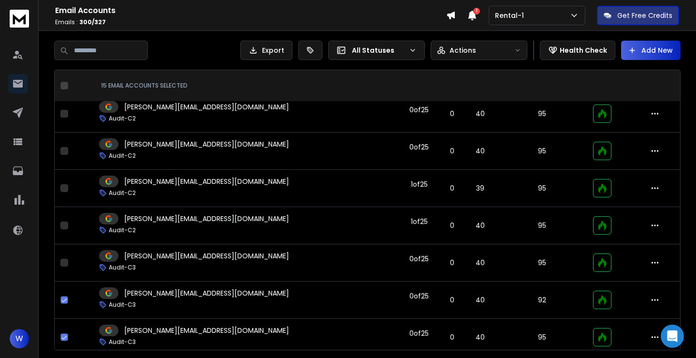
click at [63, 263] on button "button" at bounding box center [64, 263] width 8 height 8
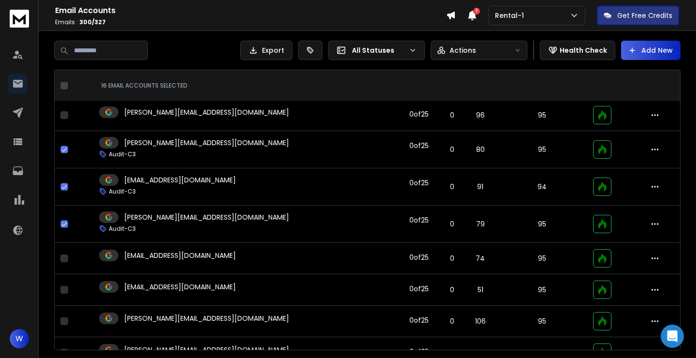
scroll to position [9743, 0]
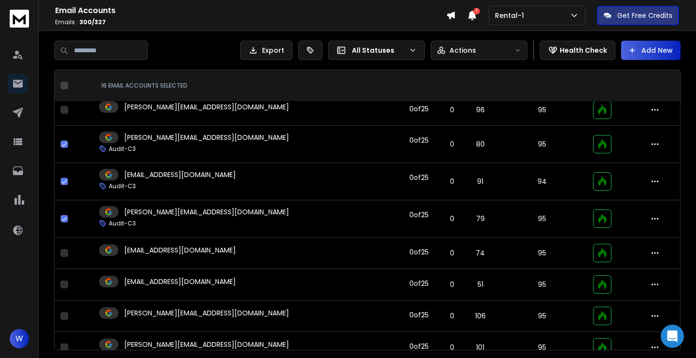
click at [62, 251] on button "button" at bounding box center [64, 253] width 8 height 8
click at [65, 283] on button "button" at bounding box center [64, 284] width 8 height 8
click at [64, 316] on button "button" at bounding box center [64, 316] width 8 height 8
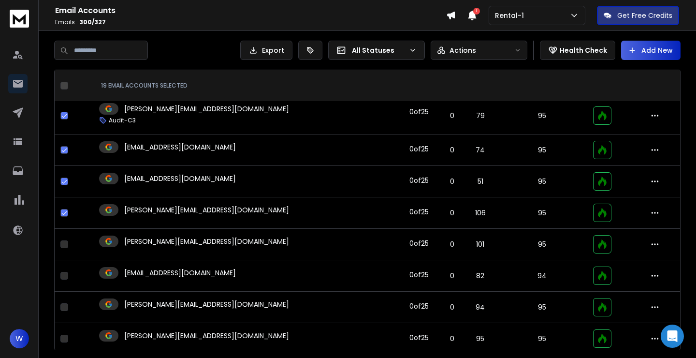
scroll to position [9848, 0]
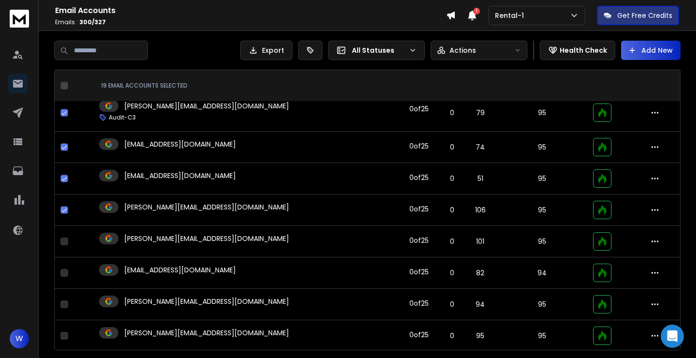
click at [62, 242] on button "button" at bounding box center [64, 241] width 8 height 8
click at [62, 272] on button "button" at bounding box center [64, 273] width 8 height 8
click at [63, 304] on button "button" at bounding box center [64, 304] width 8 height 8
click at [312, 49] on icon at bounding box center [310, 50] width 5 height 5
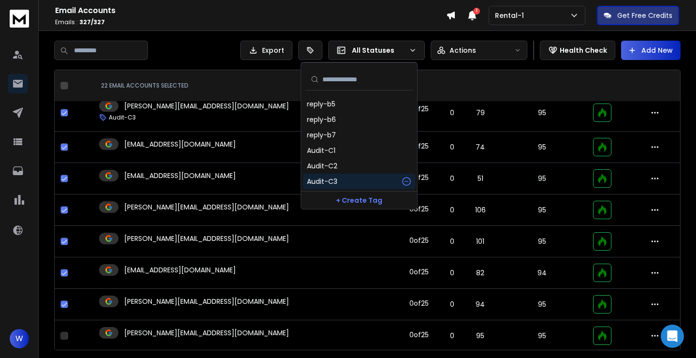
click at [374, 182] on div "Audit-C3" at bounding box center [359, 181] width 104 height 10
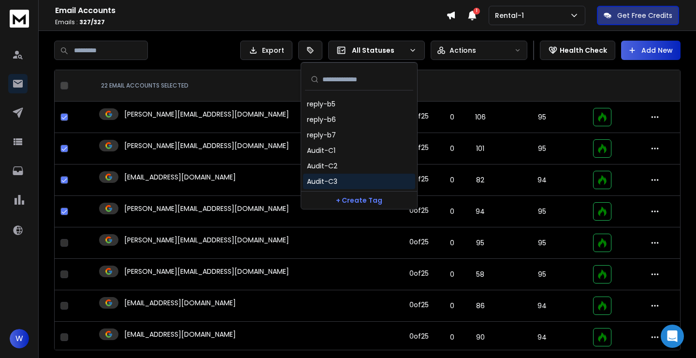
scroll to position [9764, 0]
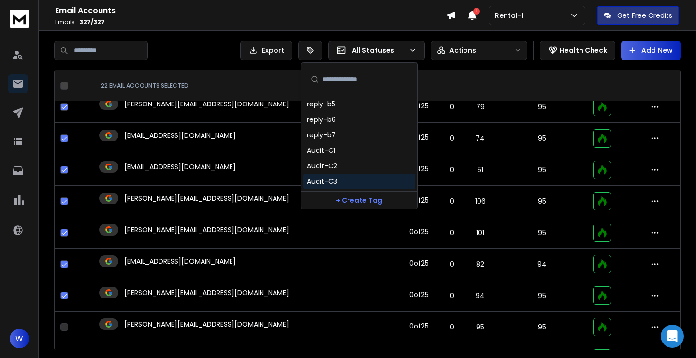
click at [390, 182] on div "Audit-C3" at bounding box center [359, 181] width 104 height 10
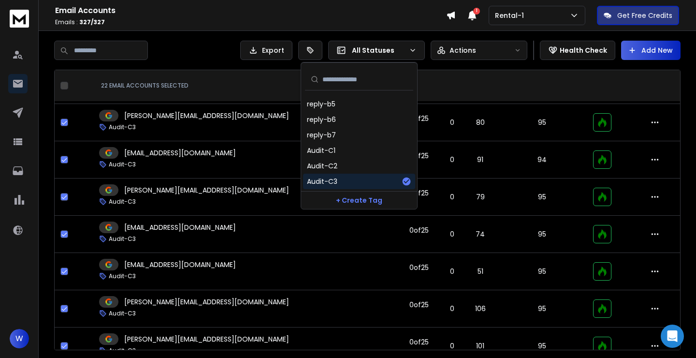
scroll to position [9848, 0]
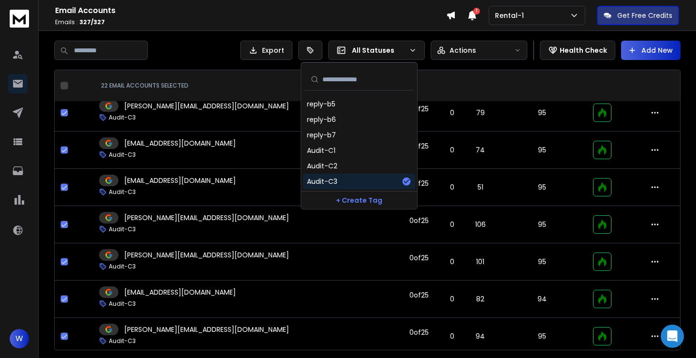
click at [191, 48] on div at bounding box center [144, 50] width 180 height 19
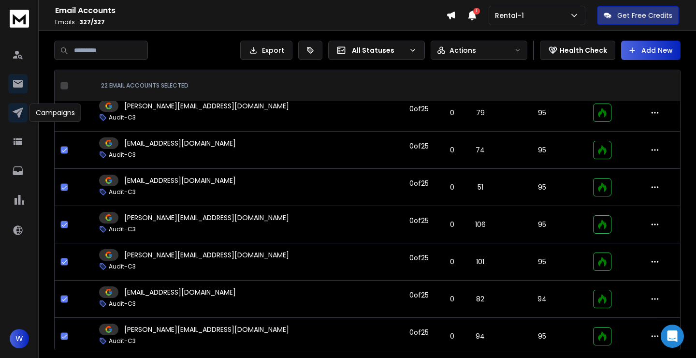
click at [19, 119] on link at bounding box center [17, 112] width 19 height 19
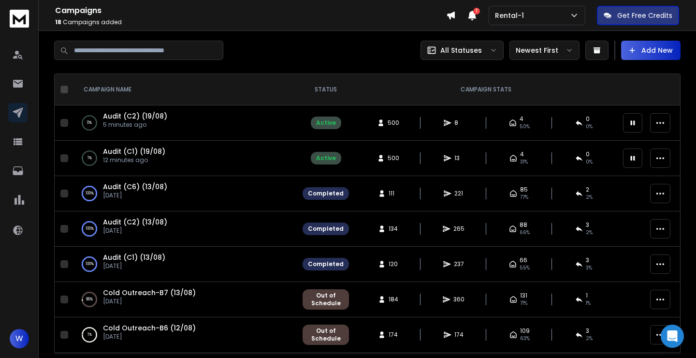
click at [662, 125] on icon "button" at bounding box center [660, 123] width 10 height 10
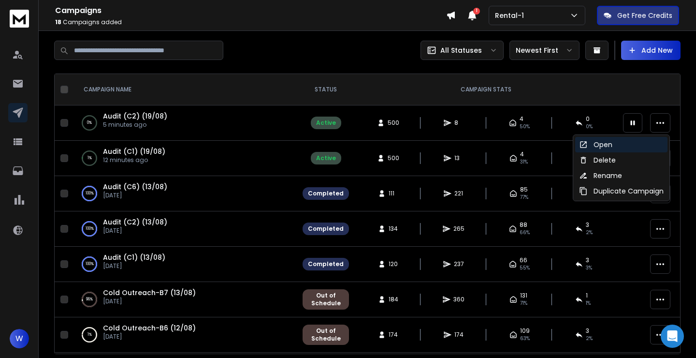
click at [383, 49] on div "Campaigns 18 Campaigns Added All Statuses Newest First Add New" at bounding box center [523, 50] width 313 height 19
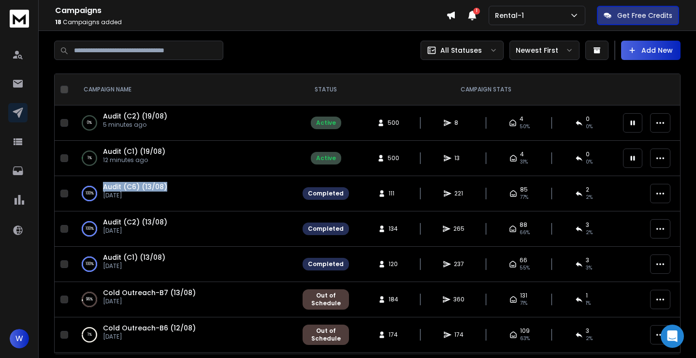
drag, startPoint x: 175, startPoint y: 182, endPoint x: 102, endPoint y: 183, distance: 72.5
click at [102, 183] on div "100 % Audit (C6) (13/08) 6 days ago" at bounding box center [184, 193] width 205 height 23
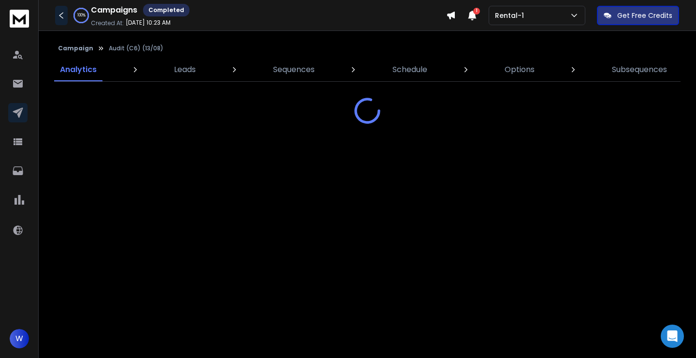
click at [59, 15] on icon at bounding box center [61, 15] width 4 height 6
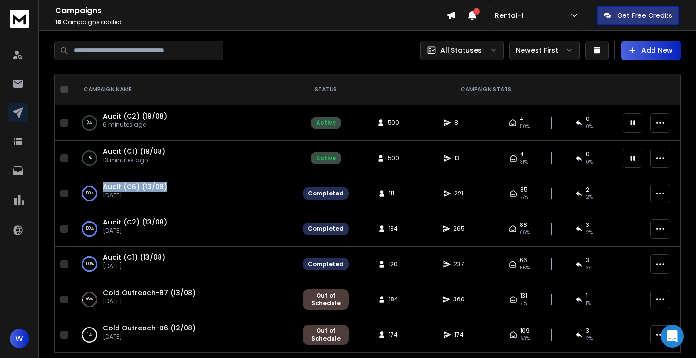
copy span "Audit (C6) (13/08)"
drag, startPoint x: 175, startPoint y: 189, endPoint x: 104, endPoint y: 188, distance: 70.6
click at [104, 188] on div "100 % Audit (C6) (13/08) 6 days ago" at bounding box center [184, 193] width 205 height 23
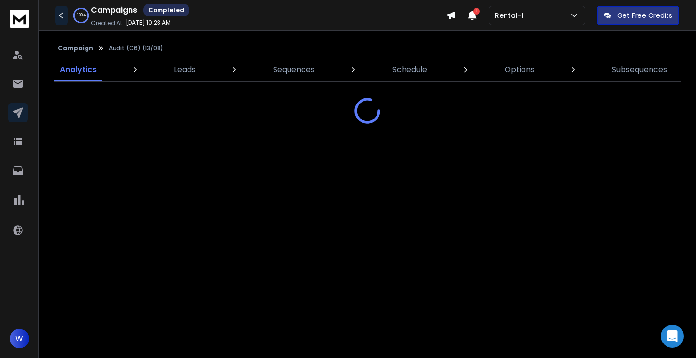
click at [60, 18] on icon at bounding box center [61, 15] width 9 height 9
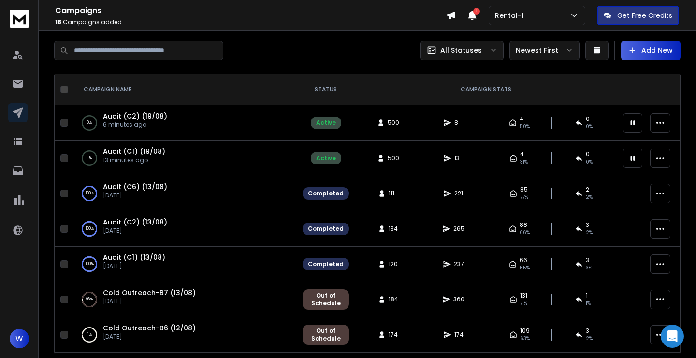
click at [662, 197] on icon "button" at bounding box center [660, 194] width 10 height 10
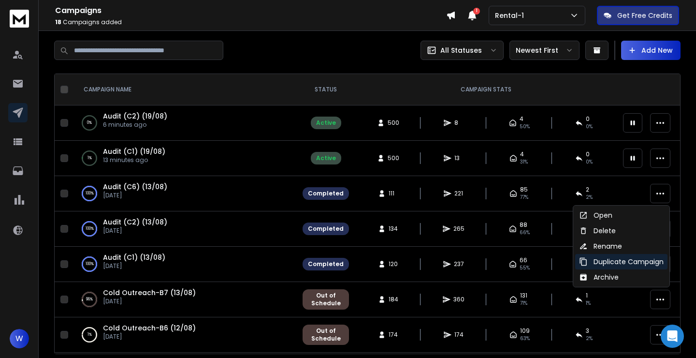
click at [624, 256] on div "Duplicate Campaign" at bounding box center [621, 261] width 92 height 15
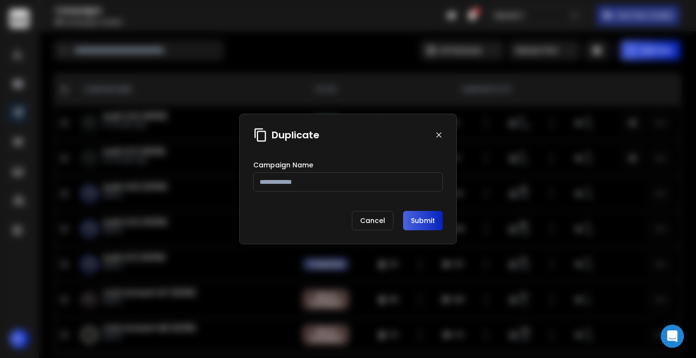
click at [354, 179] on input "text" at bounding box center [347, 181] width 189 height 19
paste input "**********"
click at [305, 181] on input "**********" at bounding box center [347, 181] width 189 height 19
type input "**********"
click at [427, 220] on button "Submit" at bounding box center [423, 220] width 40 height 19
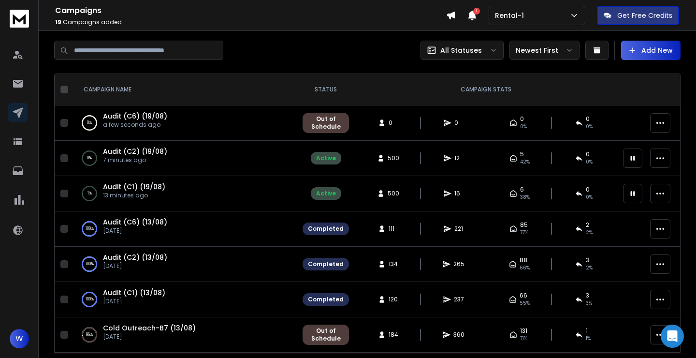
click at [256, 117] on div "0 % Audit (C6) (19/08) a few seconds ago" at bounding box center [184, 122] width 205 height 23
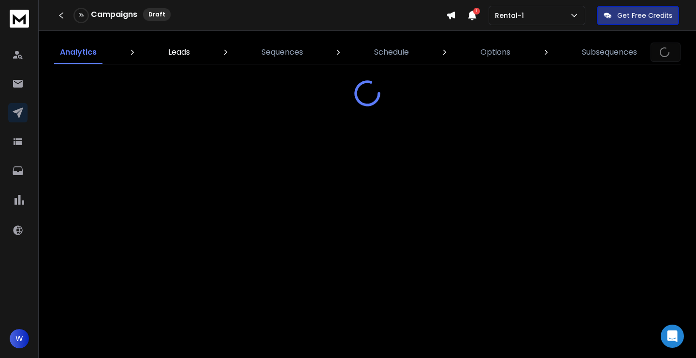
click at [188, 48] on p "Leads" at bounding box center [179, 52] width 22 height 12
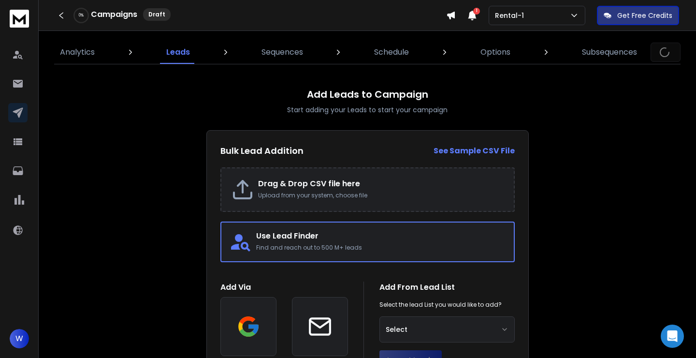
scroll to position [41, 0]
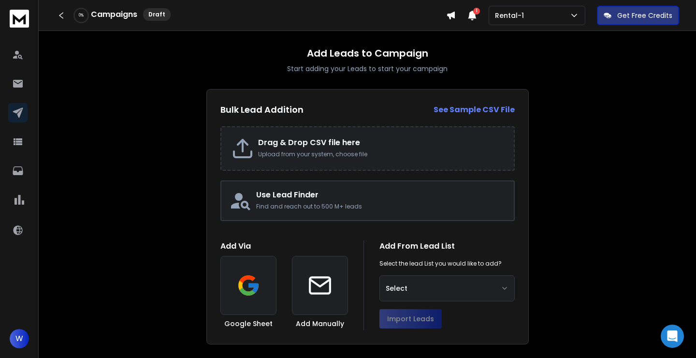
click at [435, 295] on button "Select" at bounding box center [446, 288] width 135 height 26
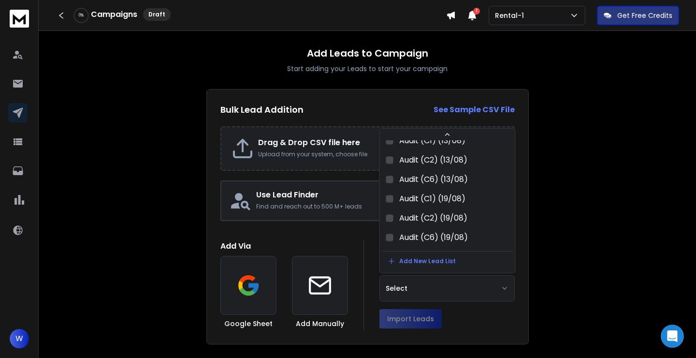
scroll to position [58, 0]
click at [437, 236] on div "Audit (C6) (19/08)" at bounding box center [433, 238] width 69 height 12
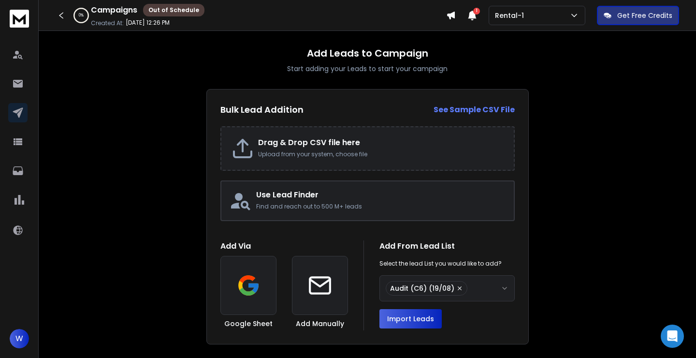
click at [425, 326] on button "Import Leads" at bounding box center [410, 318] width 62 height 19
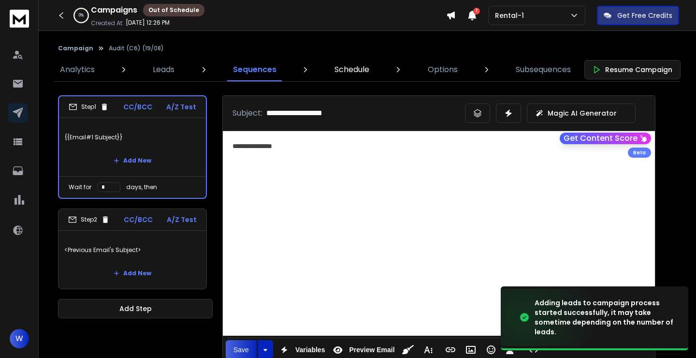
click at [340, 67] on p "Schedule" at bounding box center [351, 70] width 35 height 12
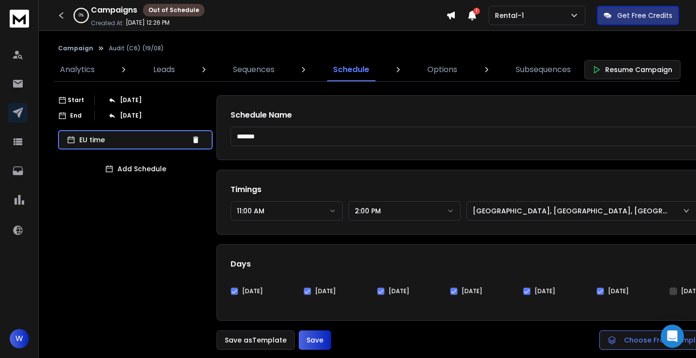
click at [142, 99] on p "Wed Aug 13 2025" at bounding box center [131, 100] width 22 height 8
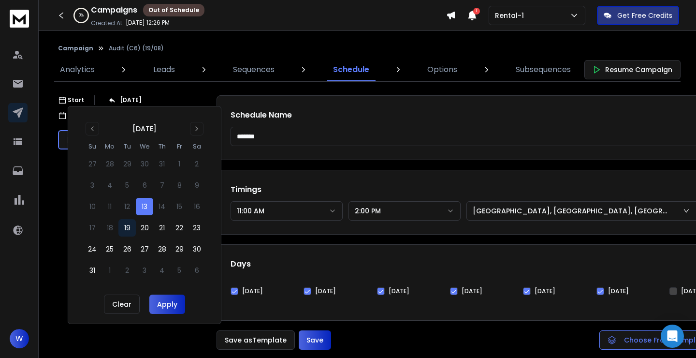
click at [129, 227] on button "19" at bounding box center [126, 227] width 17 height 17
click at [184, 225] on button "22" at bounding box center [179, 227] width 17 height 17
click at [127, 230] on button "19" at bounding box center [126, 227] width 17 height 17
click at [171, 303] on button "Apply" at bounding box center [167, 303] width 36 height 19
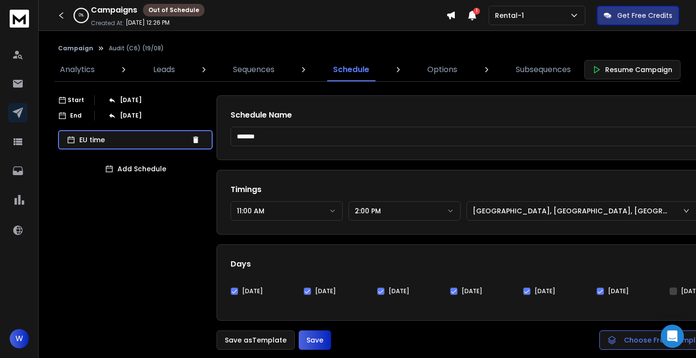
click at [152, 109] on div "Start Tue Aug 19 2025 End Sun Aug 17 2025" at bounding box center [135, 107] width 155 height 25
click at [142, 114] on p "Sun Aug 17 2025" at bounding box center [131, 116] width 22 height 8
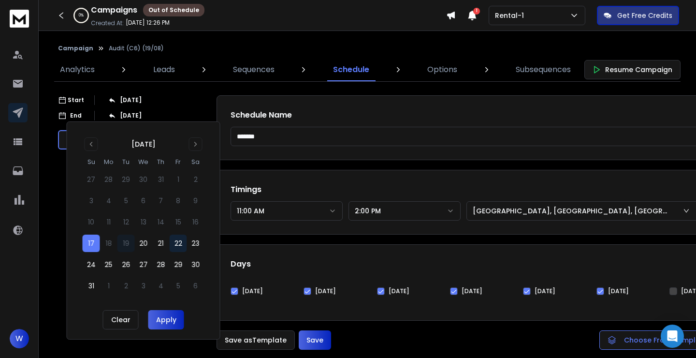
click at [180, 246] on button "22" at bounding box center [178, 242] width 17 height 17
click at [162, 318] on button "Apply" at bounding box center [166, 319] width 36 height 19
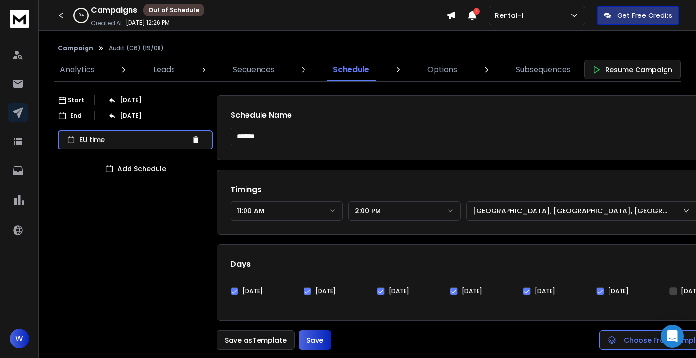
click at [363, 206] on button "2:00 PM" at bounding box center [405, 210] width 112 height 19
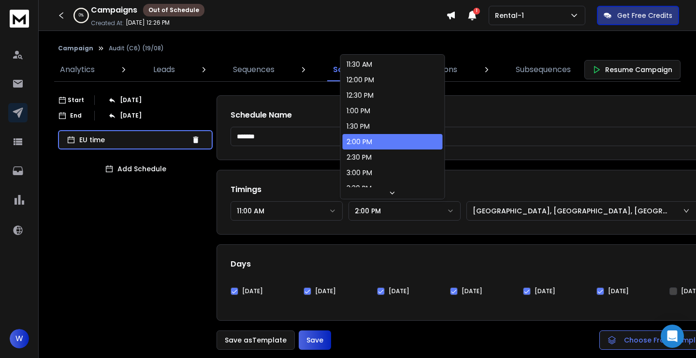
select select "********"
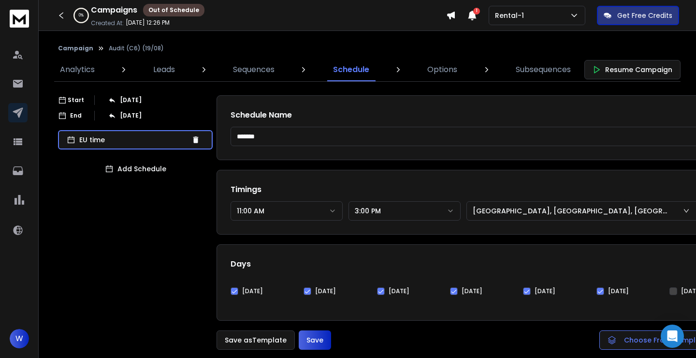
click at [318, 342] on button "Save" at bounding box center [315, 339] width 32 height 19
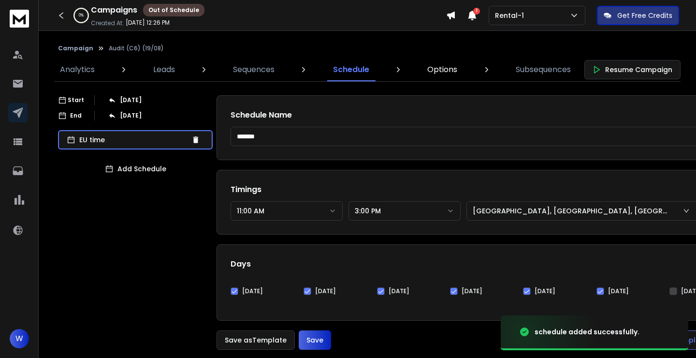
click at [453, 70] on p "Options" at bounding box center [442, 70] width 30 height 12
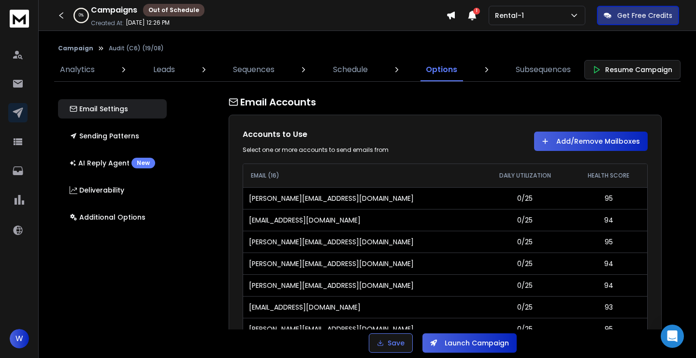
click at [584, 138] on button "Add/Remove Mailboxes" at bounding box center [591, 140] width 114 height 19
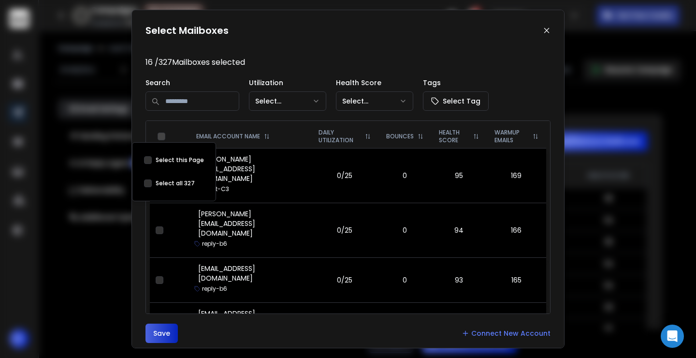
click at [160, 136] on button "Select this Page" at bounding box center [162, 136] width 8 height 8
click at [145, 180] on button "Select this Page" at bounding box center [148, 183] width 8 height 8
click at [147, 181] on button "Select this Page" at bounding box center [148, 183] width 8 height 8
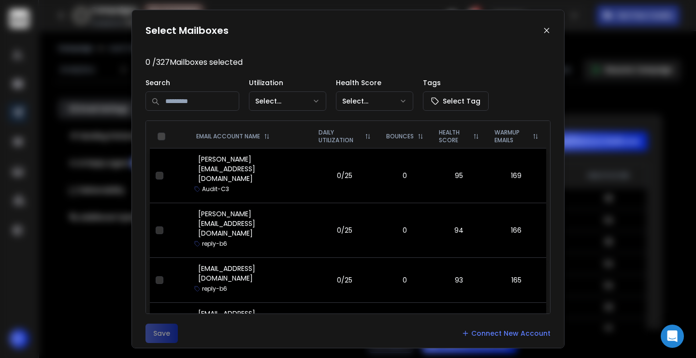
click at [283, 108] on button "Select..." at bounding box center [287, 100] width 77 height 19
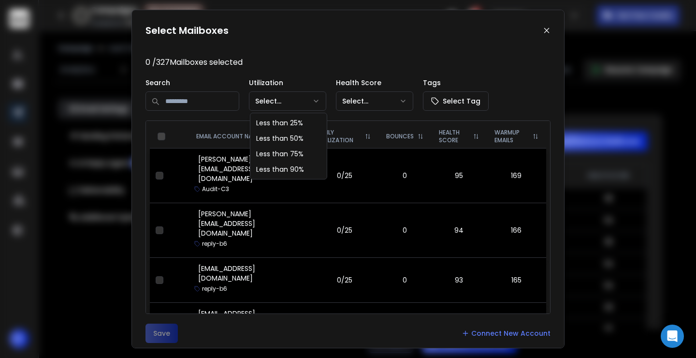
click at [288, 105] on button "Select..." at bounding box center [287, 100] width 77 height 19
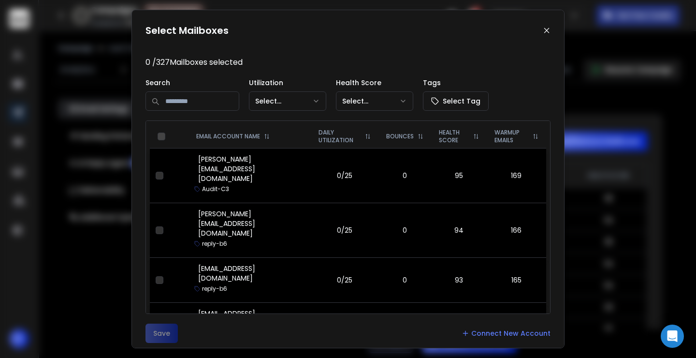
click at [214, 105] on input at bounding box center [192, 100] width 94 height 19
click at [369, 99] on button "Select..." at bounding box center [374, 100] width 77 height 19
click at [445, 98] on button "Select Tag" at bounding box center [456, 100] width 66 height 19
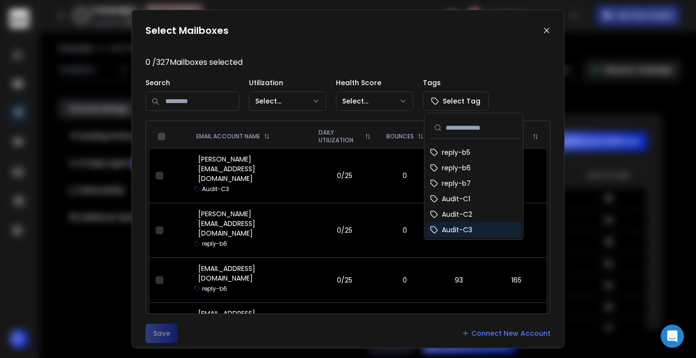
click at [459, 227] on span "Audit-C3" at bounding box center [457, 230] width 30 height 10
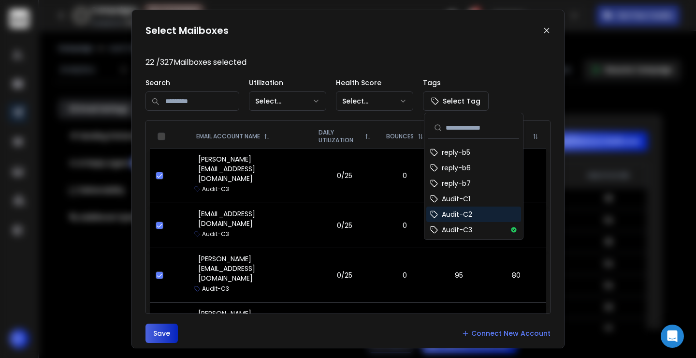
click at [157, 333] on button "Save" at bounding box center [161, 332] width 32 height 19
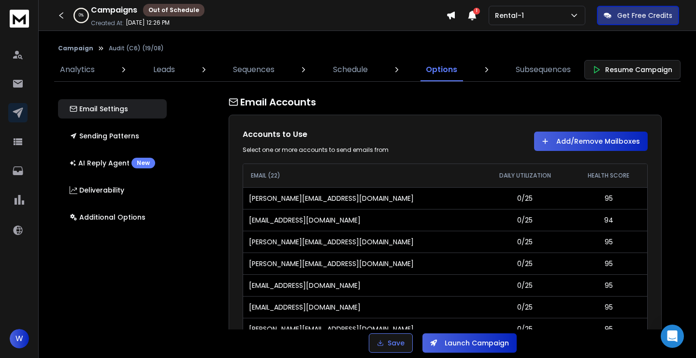
click at [443, 336] on button "Launch Campaign" at bounding box center [469, 342] width 94 height 19
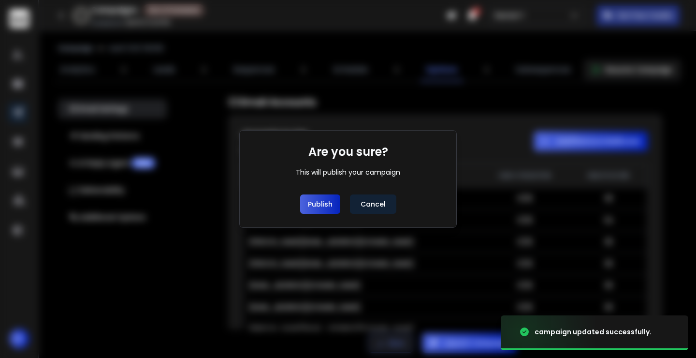
click at [320, 209] on button "Publish" at bounding box center [320, 203] width 40 height 19
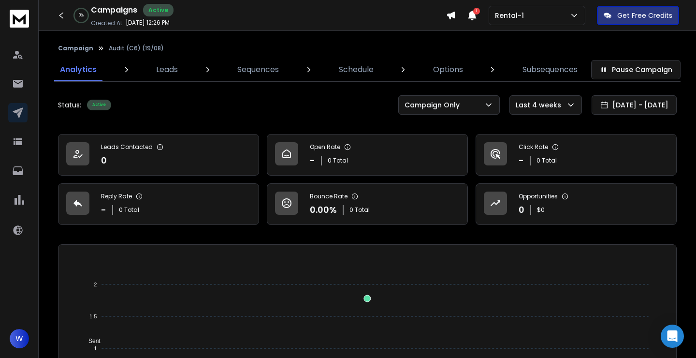
click at [79, 49] on button "Campaign" at bounding box center [75, 48] width 35 height 8
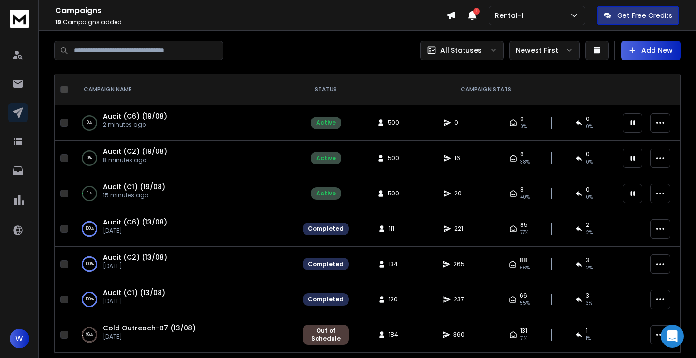
click at [667, 156] on button "button" at bounding box center [660, 157] width 20 height 19
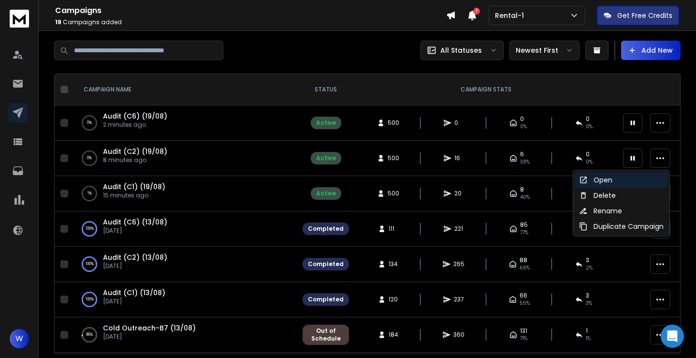
click at [232, 148] on div "0 % Audit (C2) (19/08) 8 minutes ago" at bounding box center [184, 157] width 205 height 23
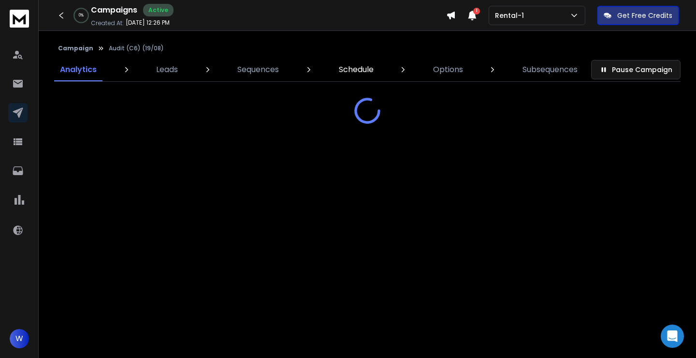
click at [361, 67] on p "Schedule" at bounding box center [356, 70] width 35 height 12
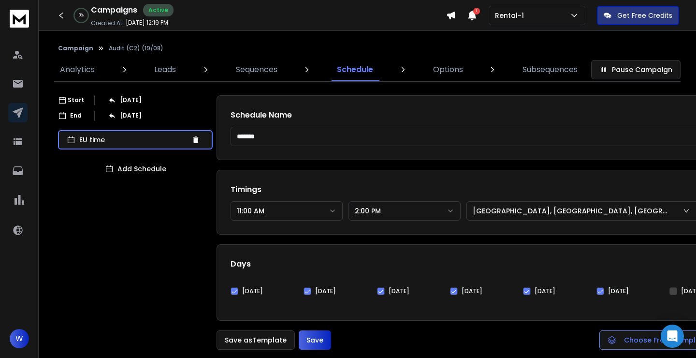
click at [386, 211] on button "2:00 PM" at bounding box center [405, 210] width 112 height 19
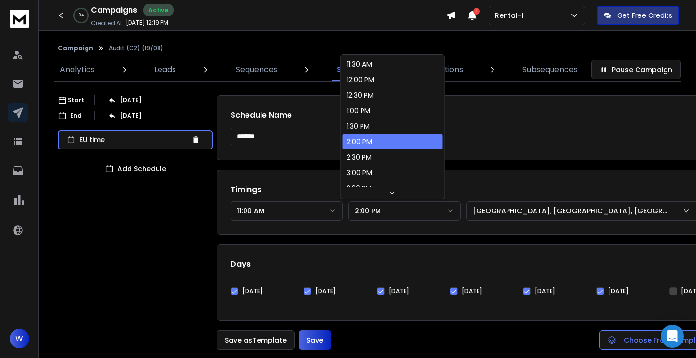
select select "********"
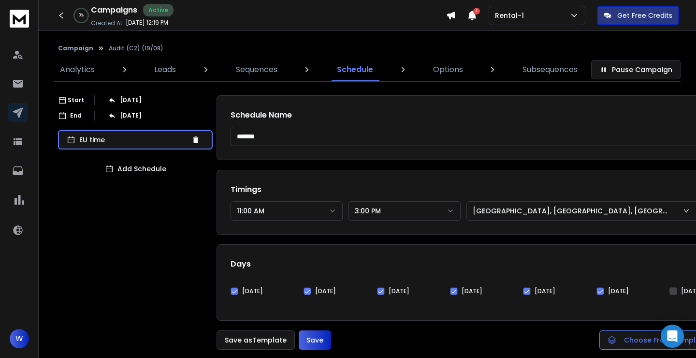
click at [315, 342] on button "Save" at bounding box center [315, 339] width 32 height 19
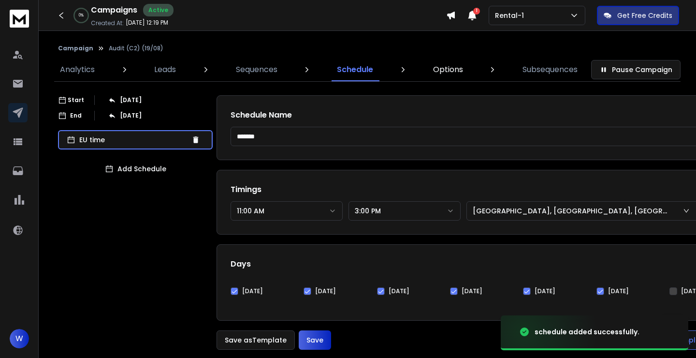
click at [454, 70] on p "Options" at bounding box center [448, 70] width 30 height 12
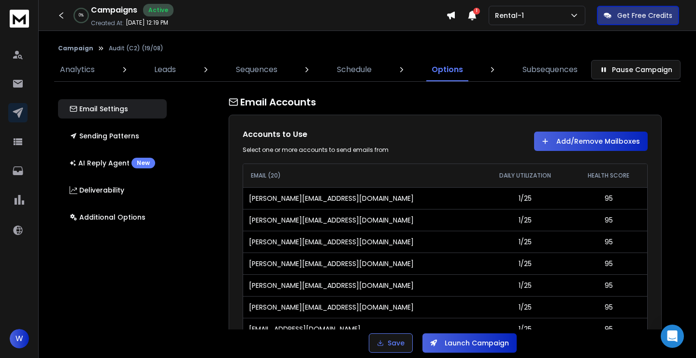
click at [75, 48] on button "Campaign" at bounding box center [75, 48] width 35 height 8
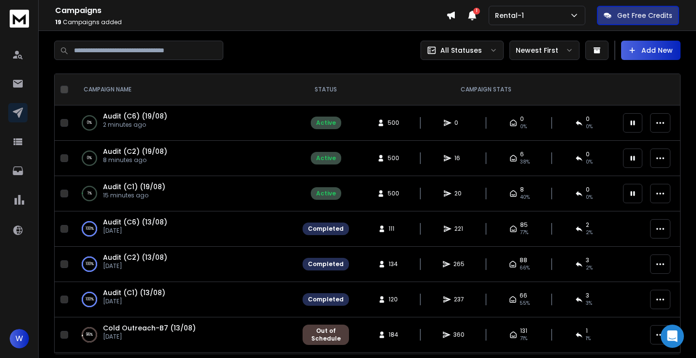
click at [256, 190] on div "1 % Audit (C1) (19/08) 15 minutes ago" at bounding box center [184, 193] width 205 height 23
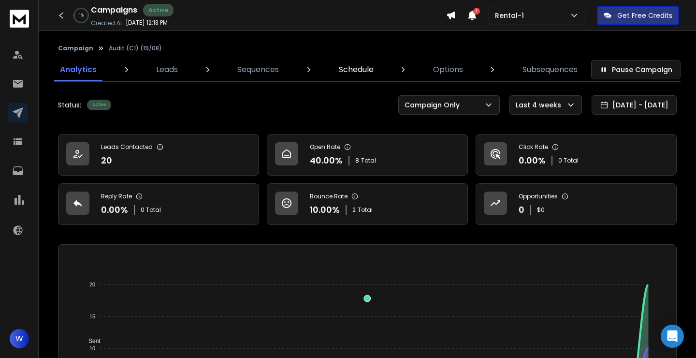
click at [349, 66] on p "Schedule" at bounding box center [356, 70] width 35 height 12
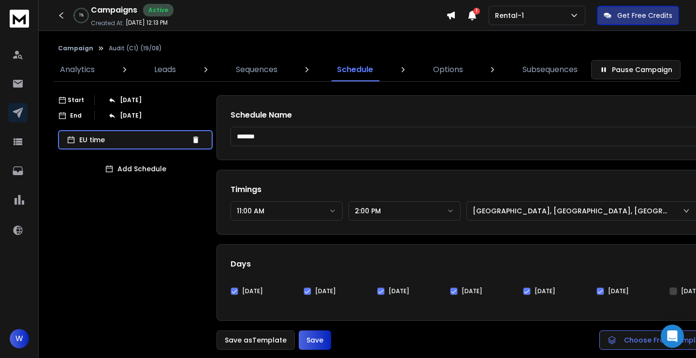
click at [386, 207] on button "2:00 PM" at bounding box center [405, 210] width 112 height 19
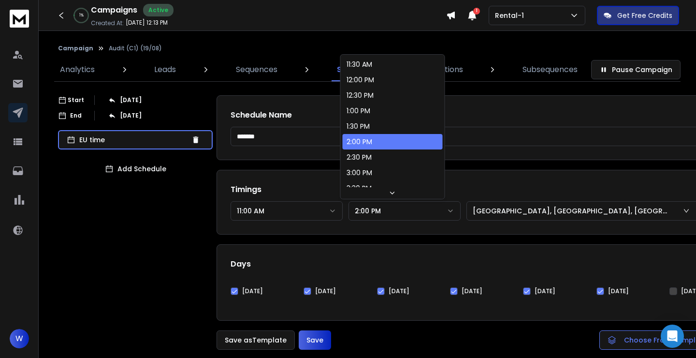
select select "********"
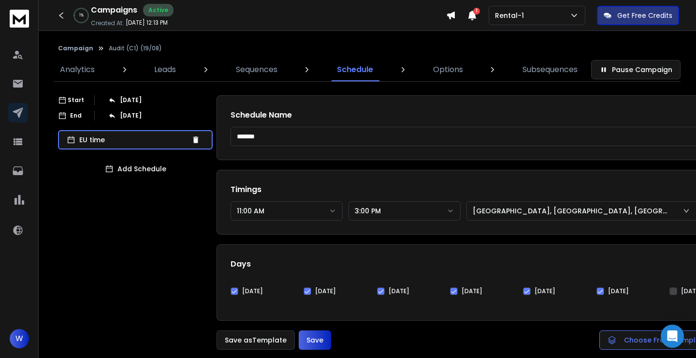
click at [318, 334] on button "Save" at bounding box center [315, 339] width 32 height 19
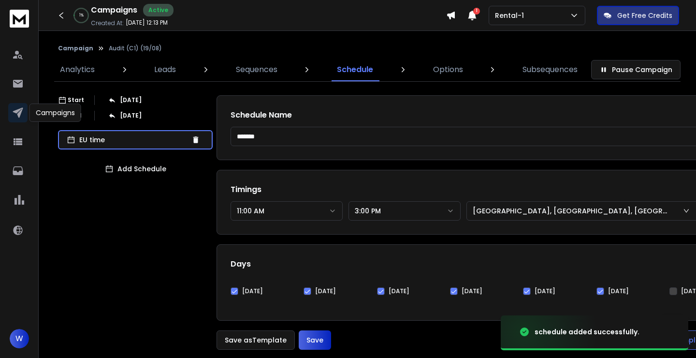
click at [15, 116] on icon at bounding box center [18, 113] width 12 height 12
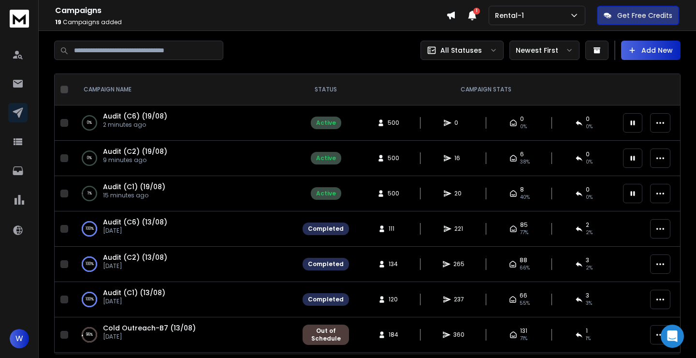
click at [286, 156] on td "0 % Audit (C2) (19/08) 9 minutes ago" at bounding box center [184, 158] width 225 height 35
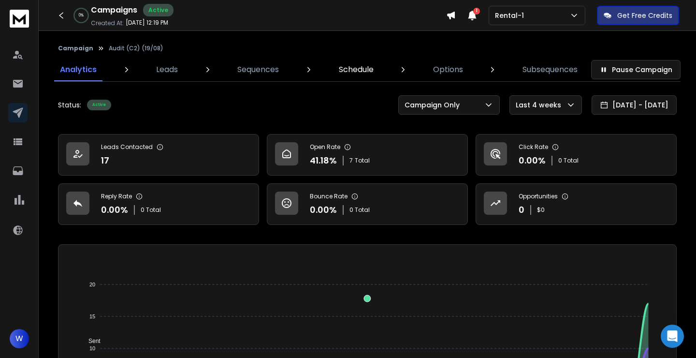
click at [359, 69] on p "Schedule" at bounding box center [356, 70] width 35 height 12
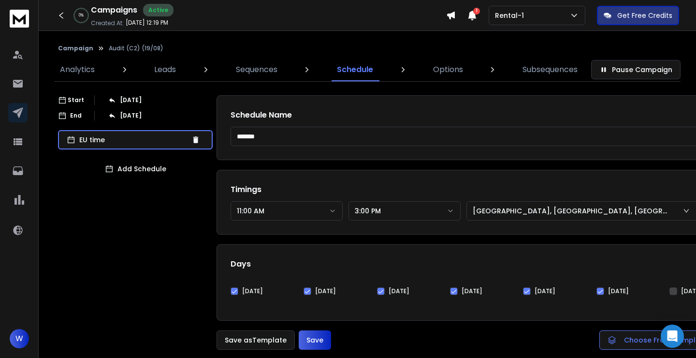
click at [74, 51] on button "Campaign" at bounding box center [75, 48] width 35 height 8
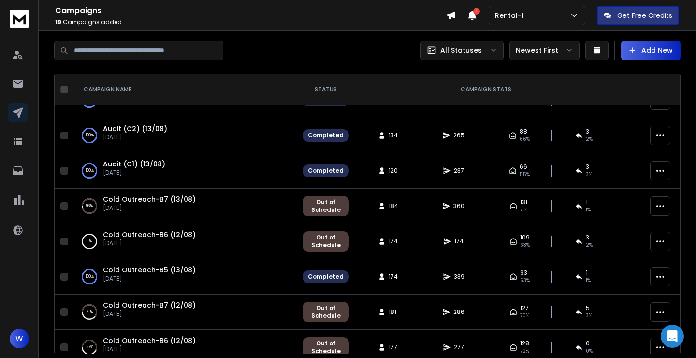
scroll to position [135, 0]
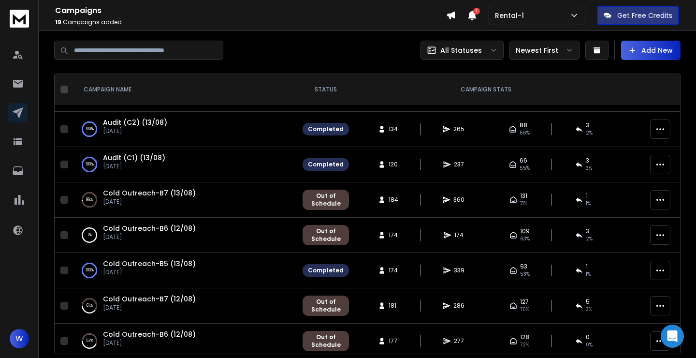
click at [663, 275] on icon "button" at bounding box center [660, 270] width 10 height 10
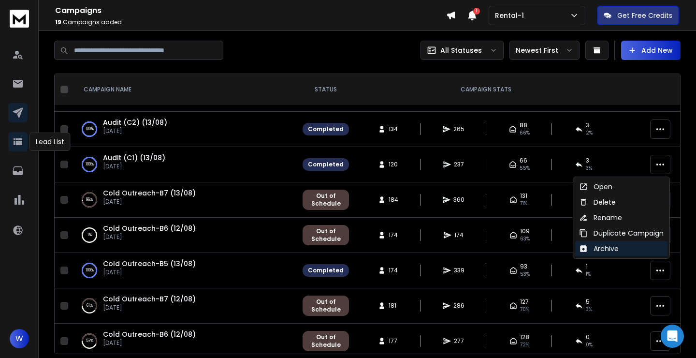
click at [15, 140] on icon at bounding box center [18, 142] width 12 height 12
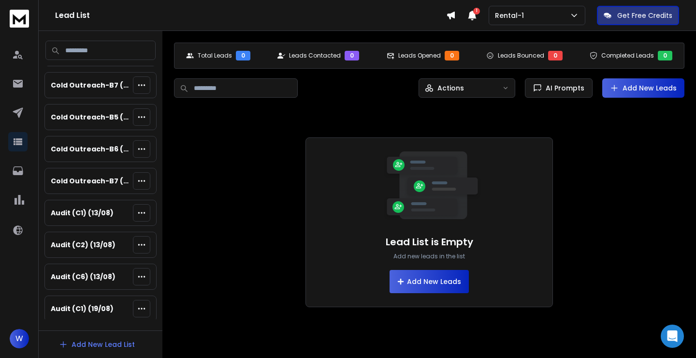
scroll to position [312, 0]
click at [141, 115] on icon "button" at bounding box center [141, 118] width 9 height 9
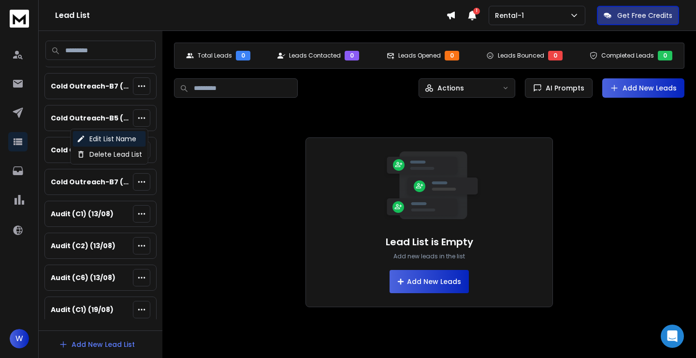
click at [132, 139] on p "Edit List Name" at bounding box center [112, 139] width 47 height 10
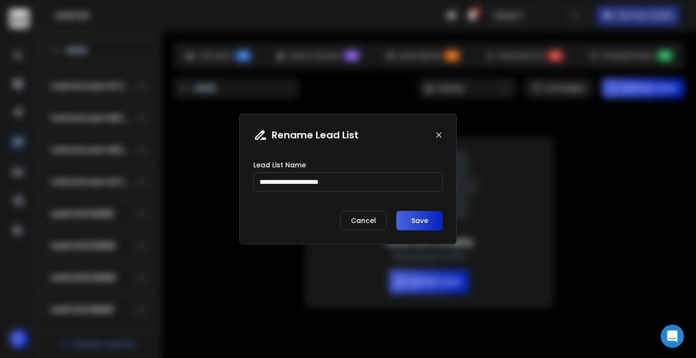
click at [303, 185] on input "**********" at bounding box center [347, 181] width 189 height 19
click at [439, 135] on icon at bounding box center [438, 134] width 5 height 5
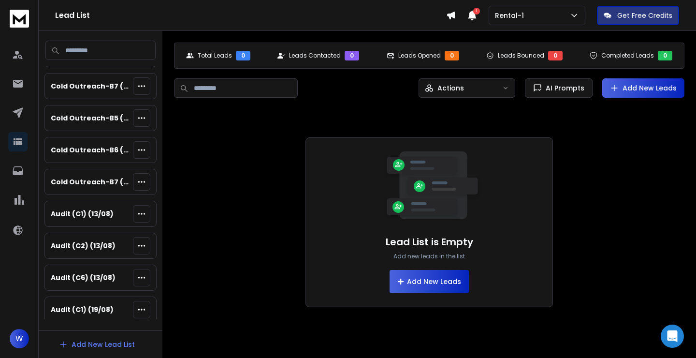
scroll to position [387, 0]
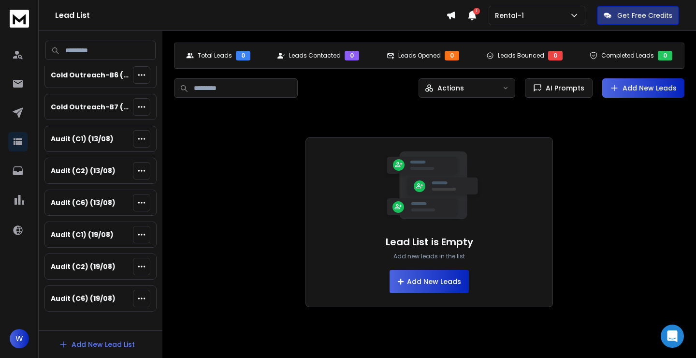
click at [80, 348] on button "Add New Lead List" at bounding box center [96, 343] width 91 height 19
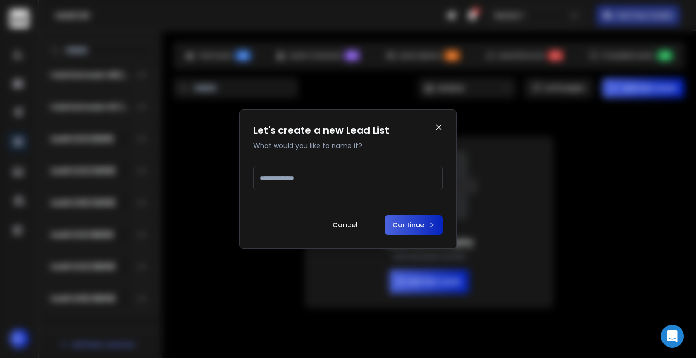
click at [289, 191] on form "Cancel Continue" at bounding box center [347, 192] width 189 height 84
click at [291, 177] on input at bounding box center [347, 178] width 189 height 24
paste input "**********"
click at [331, 178] on input "**********" at bounding box center [347, 178] width 189 height 24
type input "**********"
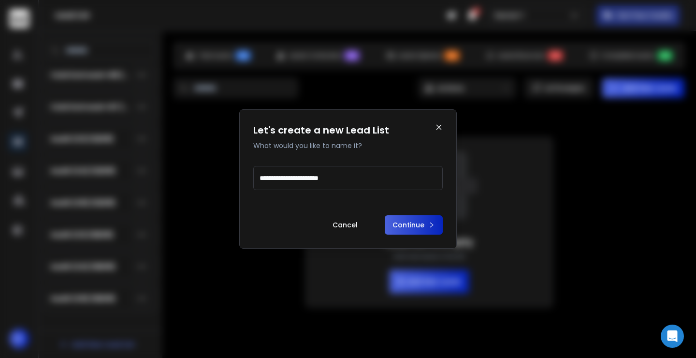
click at [410, 228] on button "Continue" at bounding box center [414, 224] width 58 height 19
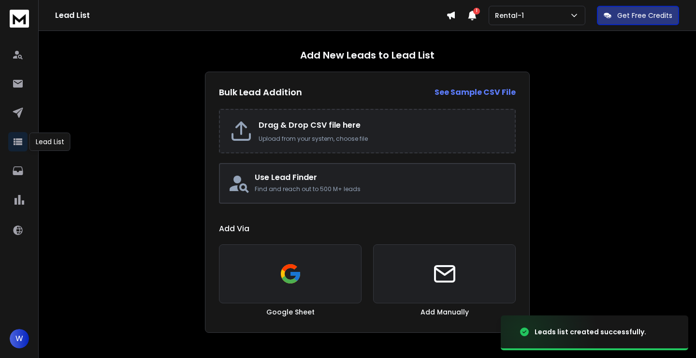
click at [9, 144] on link at bounding box center [17, 141] width 19 height 19
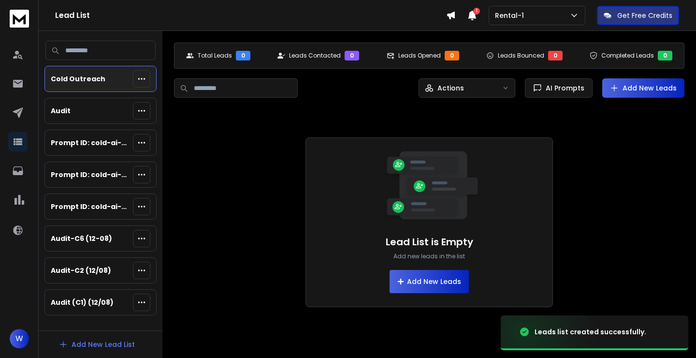
click at [91, 342] on button "Add New Lead List" at bounding box center [96, 343] width 91 height 19
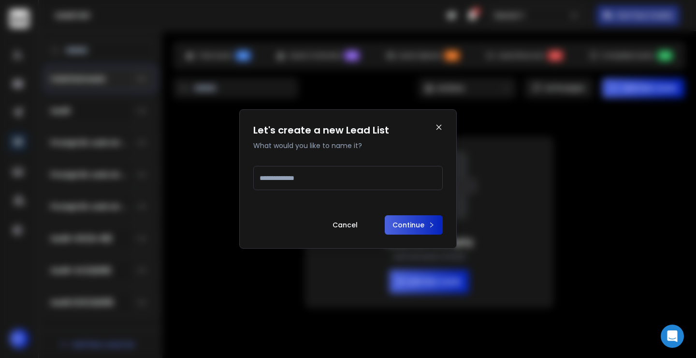
click at [274, 187] on input at bounding box center [347, 178] width 189 height 24
paste input "**********"
click at [320, 177] on input "**********" at bounding box center [347, 178] width 189 height 24
type input "**********"
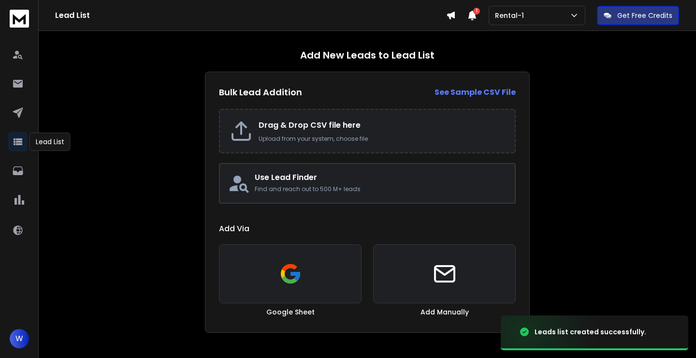
click at [14, 140] on icon at bounding box center [18, 142] width 12 height 12
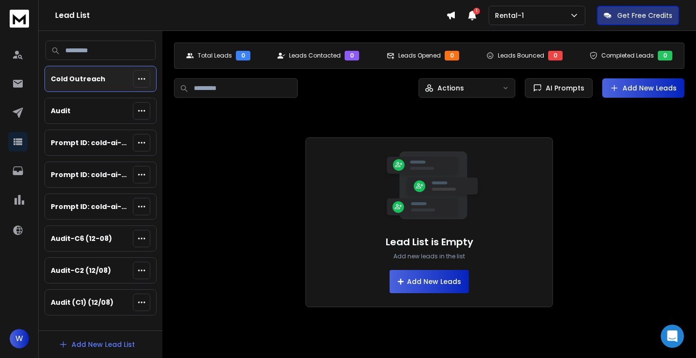
scroll to position [450, 0]
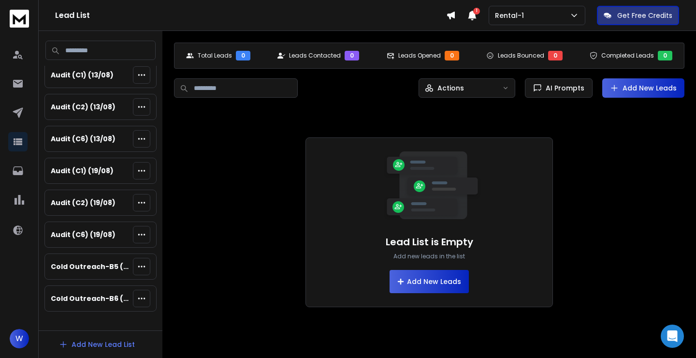
click at [91, 343] on button "Add New Lead List" at bounding box center [96, 343] width 91 height 19
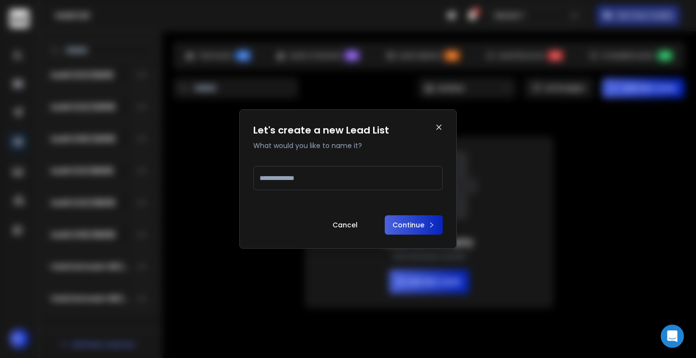
click at [299, 175] on input at bounding box center [347, 178] width 189 height 24
paste input "**********"
click at [319, 179] on input "**********" at bounding box center [347, 178] width 189 height 24
click at [330, 179] on input "**********" at bounding box center [347, 178] width 189 height 24
type input "**********"
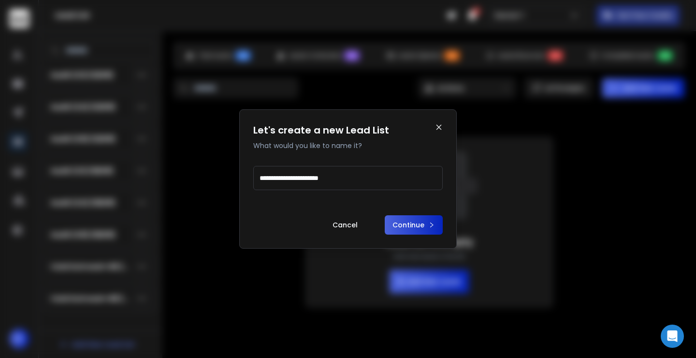
click at [411, 231] on button "Continue" at bounding box center [414, 224] width 58 height 19
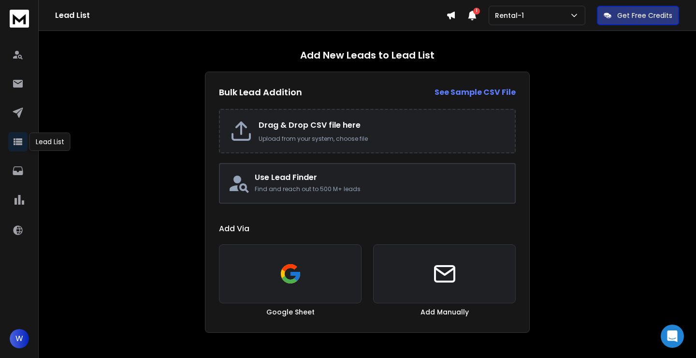
click at [22, 140] on icon at bounding box center [18, 142] width 12 height 12
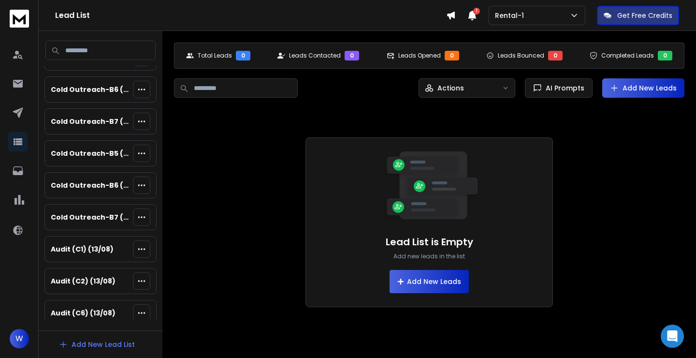
scroll to position [482, 0]
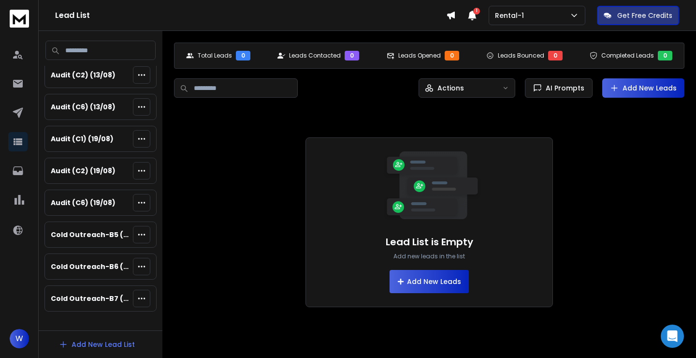
click at [78, 237] on p "Cold Outreach-B5 (19/08)" at bounding box center [90, 235] width 78 height 10
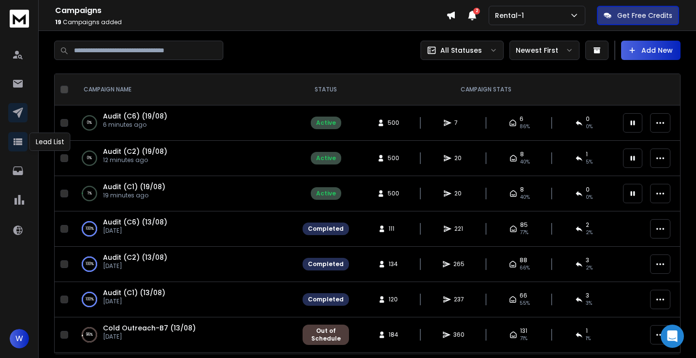
click at [18, 137] on icon at bounding box center [18, 142] width 12 height 12
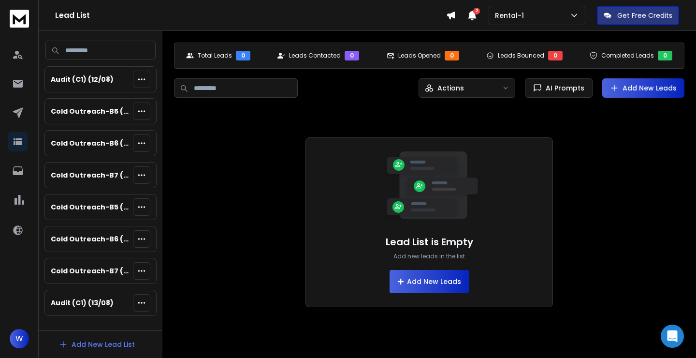
scroll to position [482, 0]
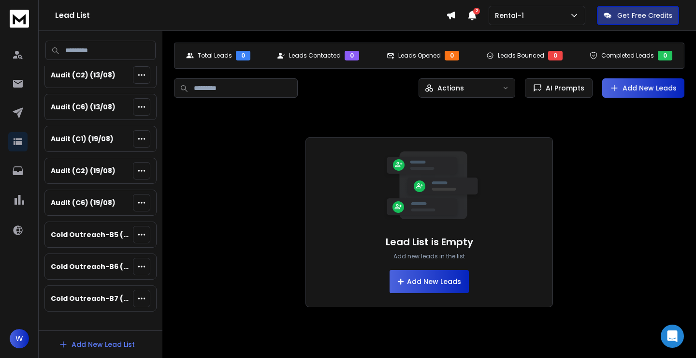
click at [95, 238] on p "Cold Outreach-B5 (19/08)" at bounding box center [90, 235] width 78 height 10
click at [430, 273] on button "Add New Leads" at bounding box center [429, 281] width 79 height 23
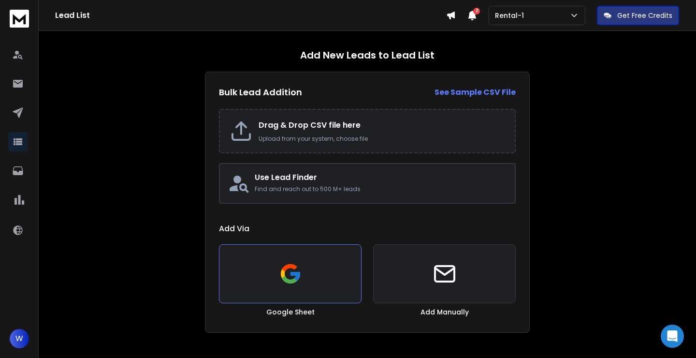
click at [339, 259] on div at bounding box center [290, 273] width 143 height 59
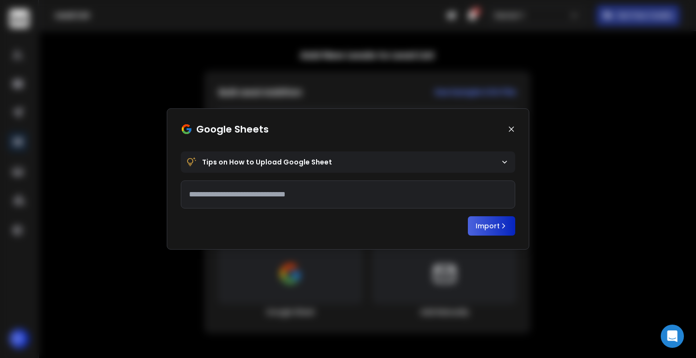
click at [319, 195] on input at bounding box center [348, 194] width 334 height 28
paste input "**********"
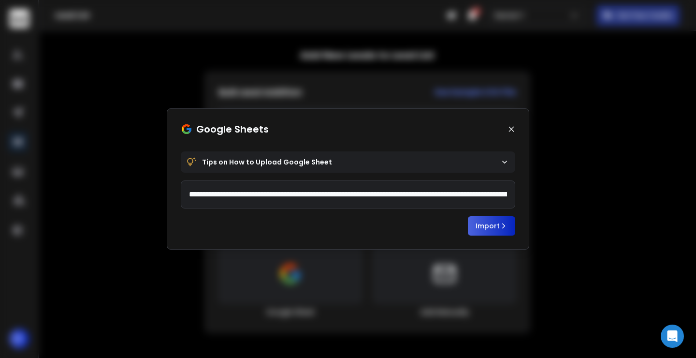
scroll to position [0, 218]
type input "**********"
click at [505, 225] on icon at bounding box center [504, 226] width 8 height 8
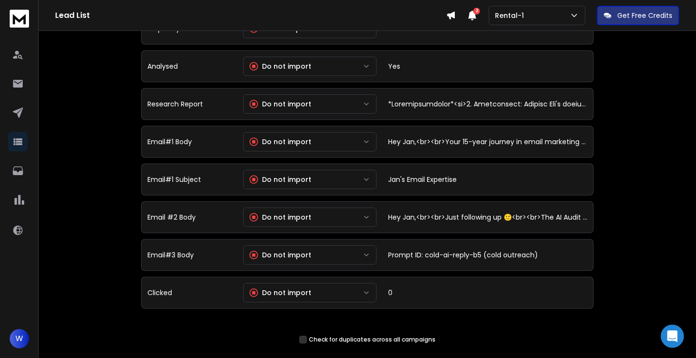
scroll to position [915, 0]
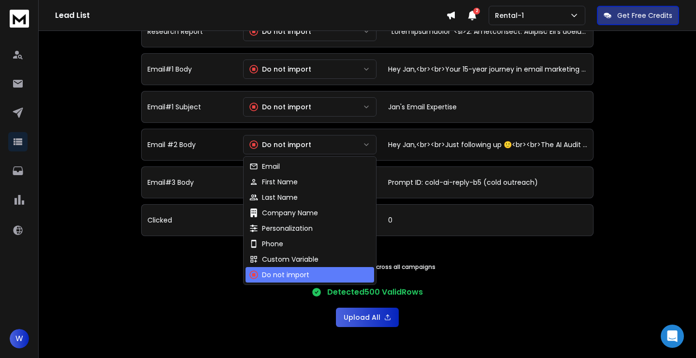
click at [354, 147] on button "Do not import" at bounding box center [309, 144] width 133 height 19
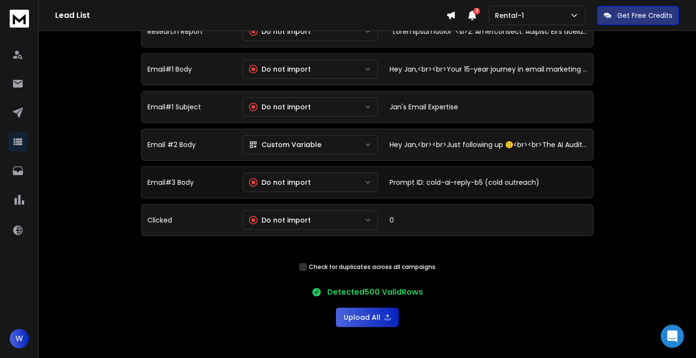
click at [320, 187] on button "Do not import" at bounding box center [310, 182] width 135 height 19
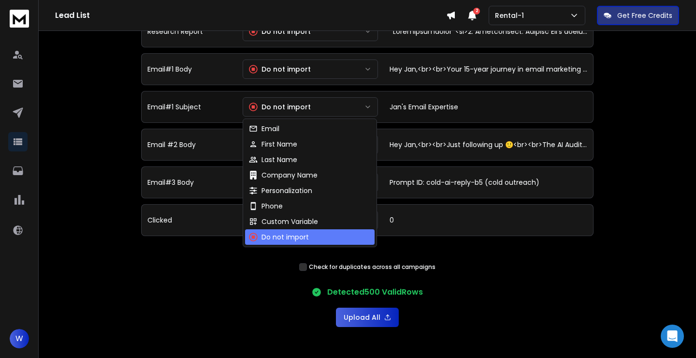
click at [319, 113] on button "Do not import" at bounding box center [310, 106] width 135 height 19
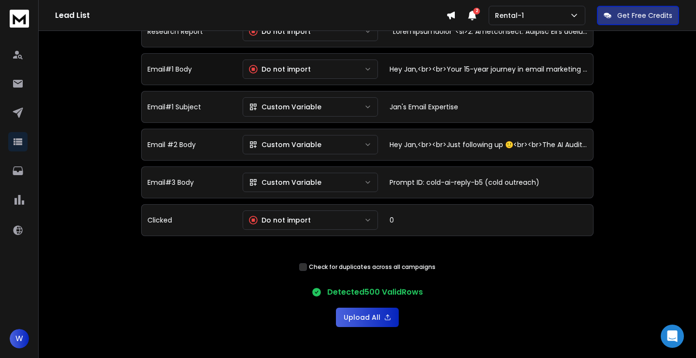
click at [311, 72] on button "Do not import" at bounding box center [310, 68] width 135 height 19
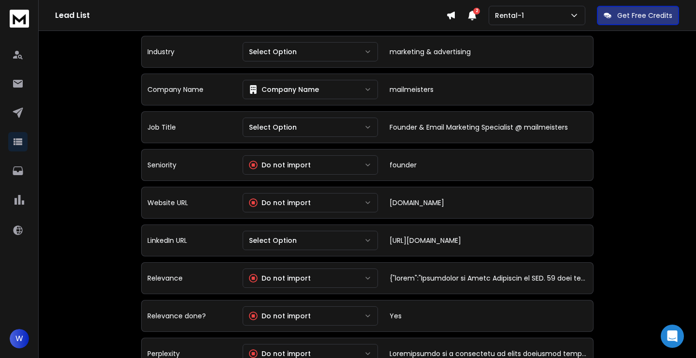
scroll to position [458, 0]
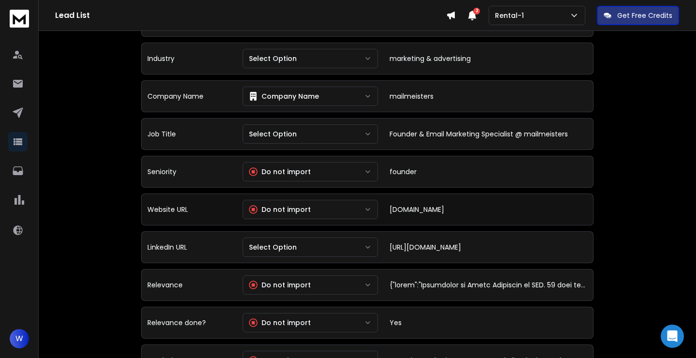
click at [341, 219] on button "Do not import" at bounding box center [310, 209] width 135 height 19
click at [330, 257] on button "Select Option" at bounding box center [310, 246] width 135 height 19
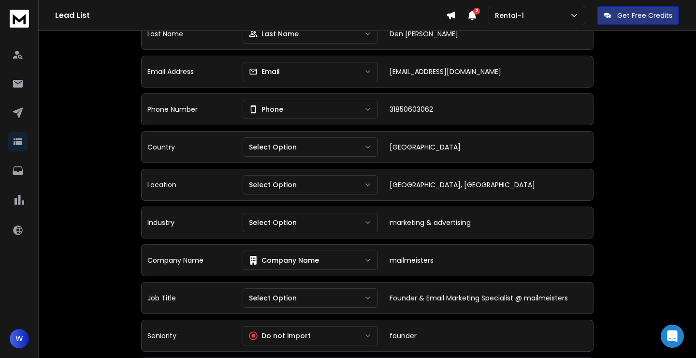
scroll to position [295, 0]
click at [304, 156] on button "Select Option" at bounding box center [310, 146] width 135 height 19
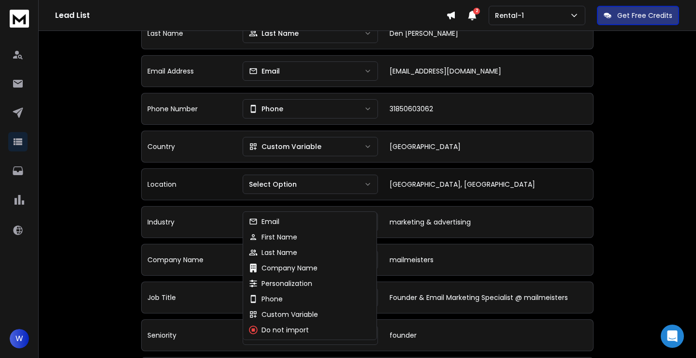
click at [302, 194] on button "Select Option" at bounding box center [310, 183] width 135 height 19
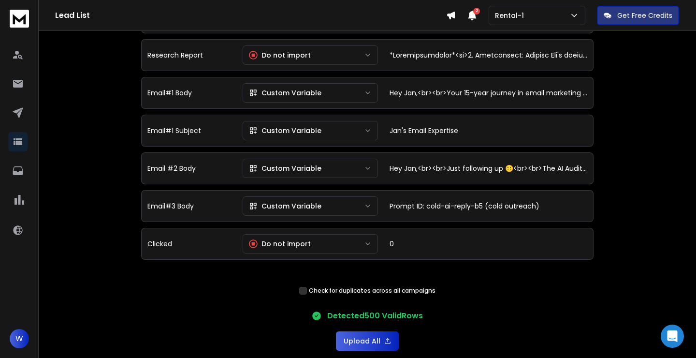
scroll to position [915, 0]
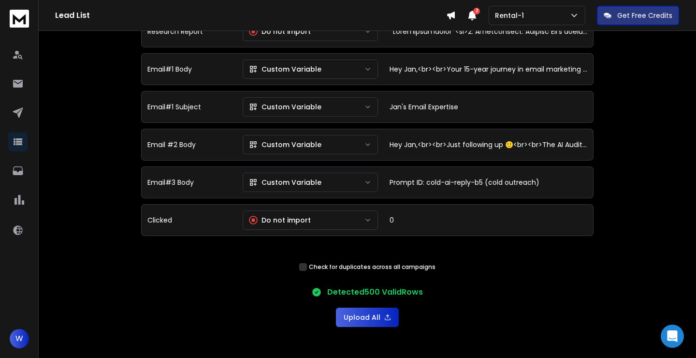
click at [366, 317] on button "Upload All" at bounding box center [367, 316] width 63 height 19
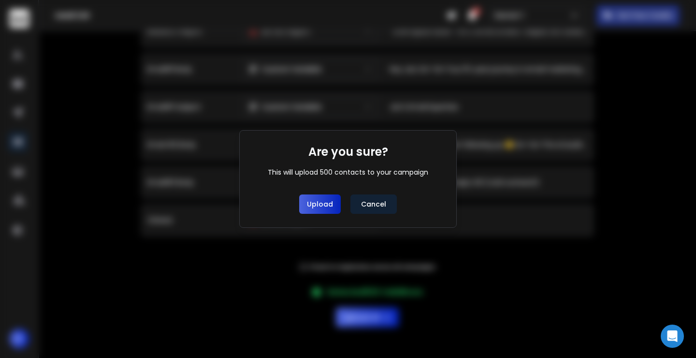
click at [322, 207] on button "Upload" at bounding box center [320, 203] width 42 height 19
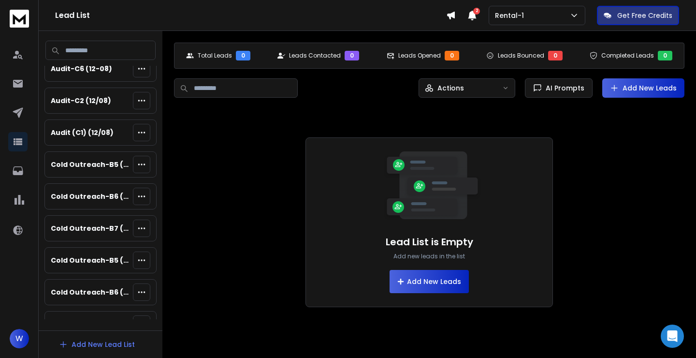
scroll to position [482, 0]
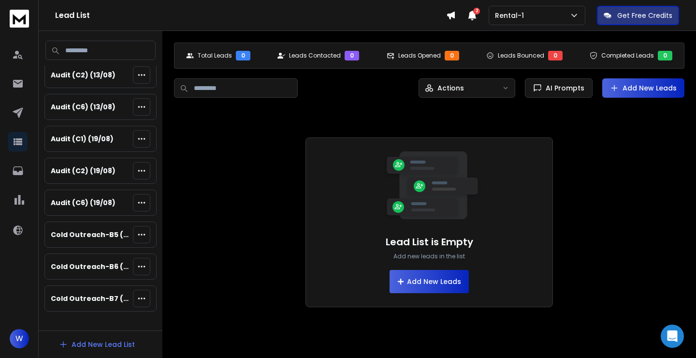
click at [96, 229] on div "Cold Outreach-B5 (19/08)" at bounding box center [100, 234] width 112 height 26
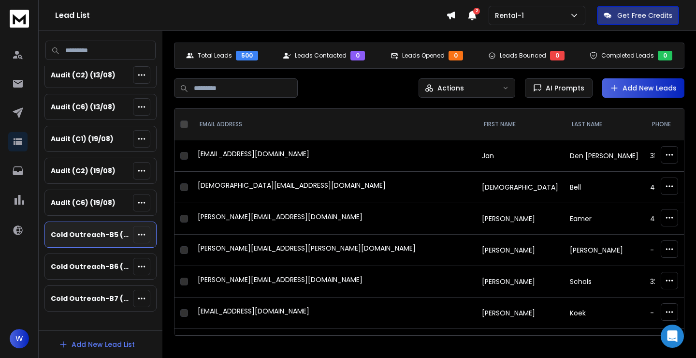
click at [96, 269] on p "Cold Outreach-B6 (19/08)" at bounding box center [90, 266] width 78 height 10
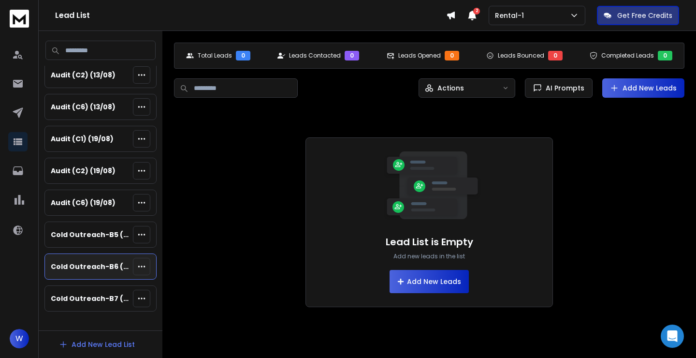
click at [416, 277] on button "Add New Leads" at bounding box center [429, 281] width 79 height 23
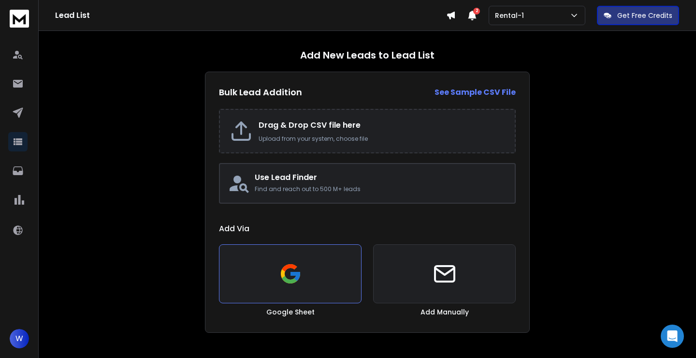
click at [323, 270] on div at bounding box center [290, 273] width 143 height 59
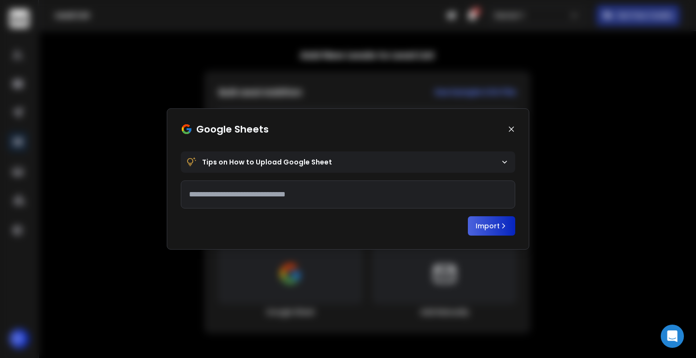
click at [328, 198] on input at bounding box center [348, 194] width 334 height 28
paste input "**********"
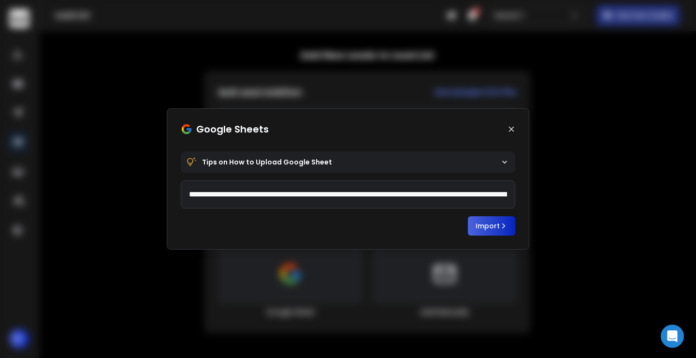
scroll to position [0, 218]
type input "**********"
click at [494, 223] on button "Import" at bounding box center [491, 225] width 47 height 19
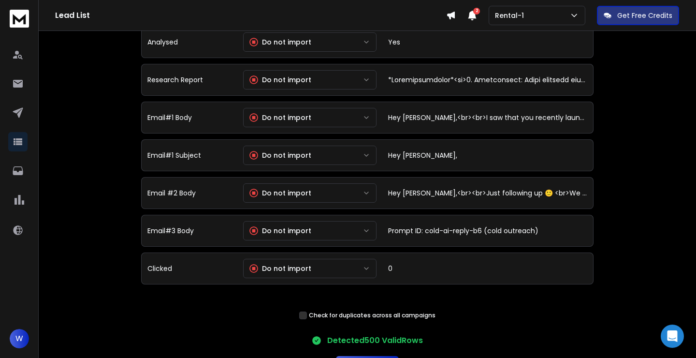
scroll to position [853, 0]
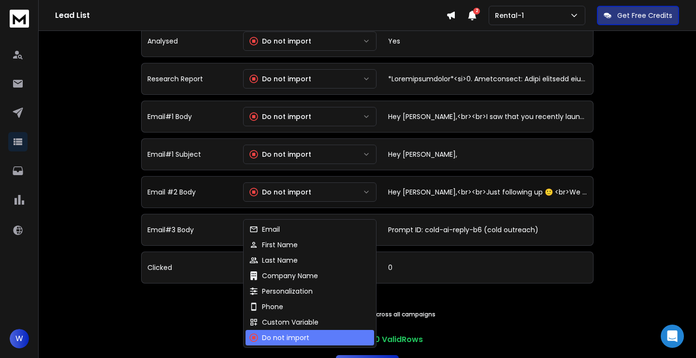
click at [347, 202] on button "Do not import" at bounding box center [309, 191] width 133 height 19
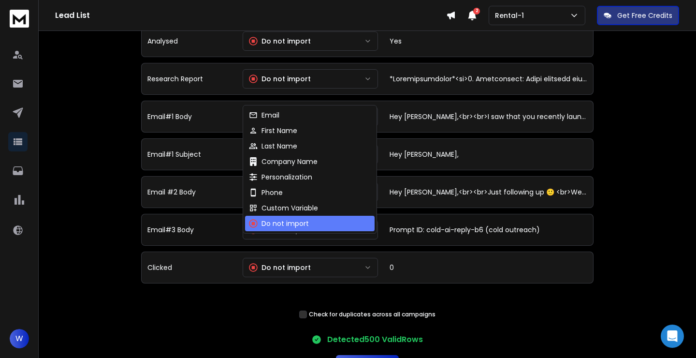
click at [315, 239] on button "Do not import" at bounding box center [310, 229] width 135 height 19
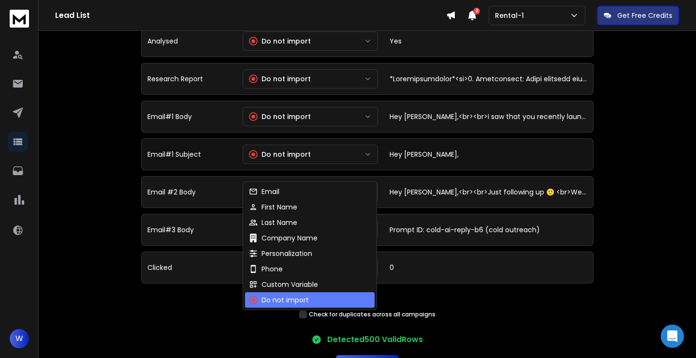
click at [349, 164] on button "Do not import" at bounding box center [310, 154] width 135 height 19
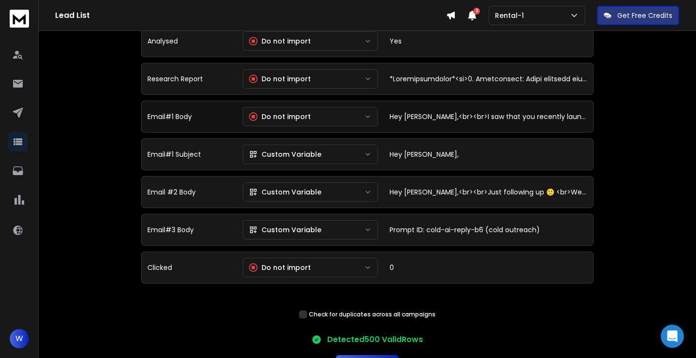
click at [317, 126] on button "Do not import" at bounding box center [310, 116] width 135 height 19
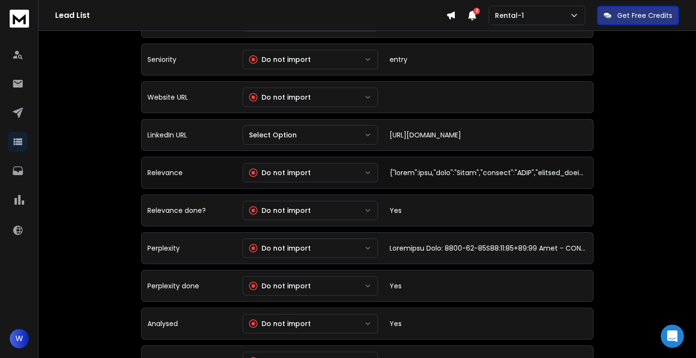
scroll to position [571, 0]
click at [311, 144] on button "Select Option" at bounding box center [310, 134] width 135 height 19
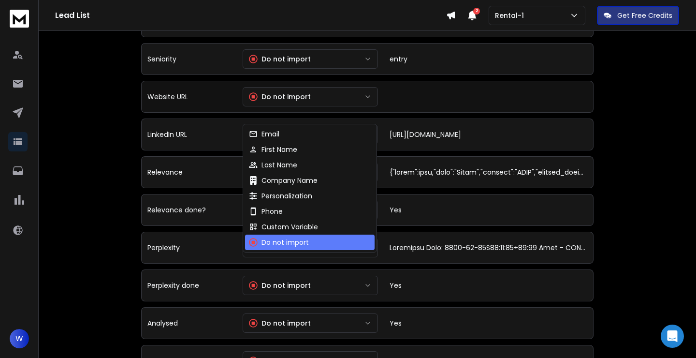
click at [321, 106] on button "Do not import" at bounding box center [310, 96] width 135 height 19
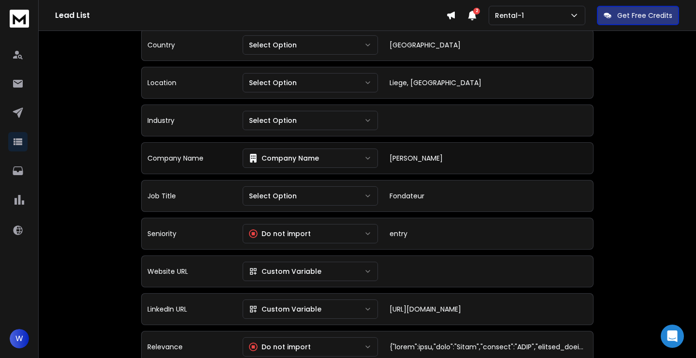
scroll to position [380, 0]
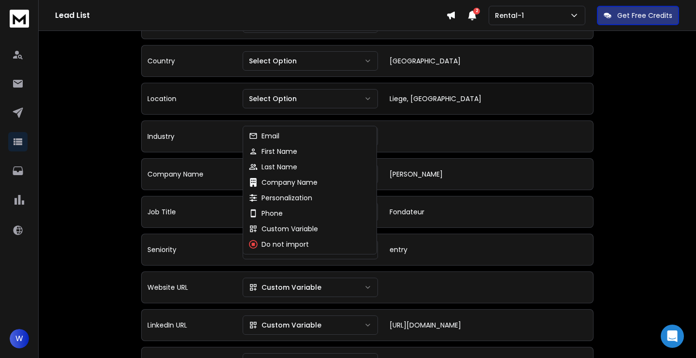
click at [287, 108] on button "Select Option" at bounding box center [310, 98] width 135 height 19
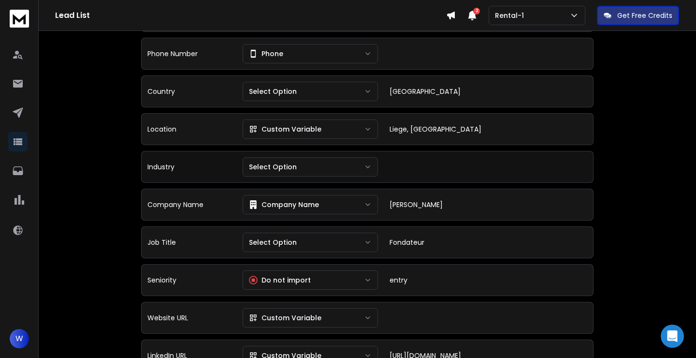
scroll to position [349, 0]
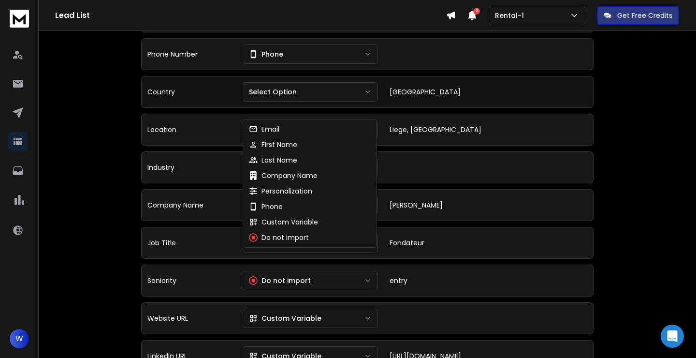
click at [284, 102] on button "Select Option" at bounding box center [310, 91] width 135 height 19
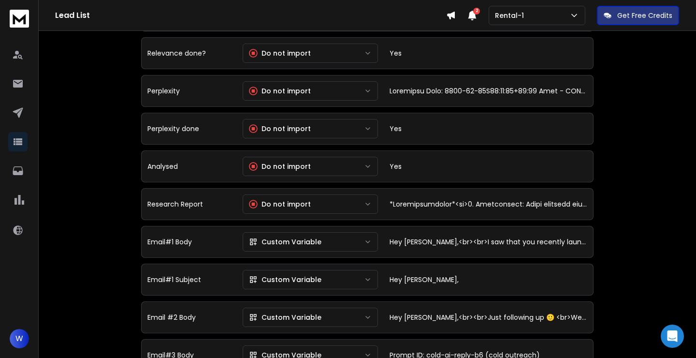
scroll to position [915, 0]
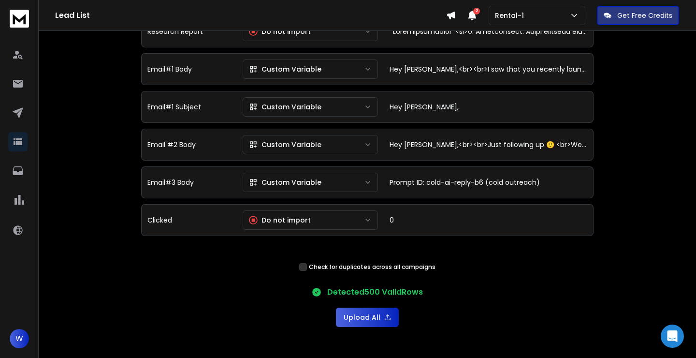
click at [355, 312] on button "Upload All" at bounding box center [367, 316] width 63 height 19
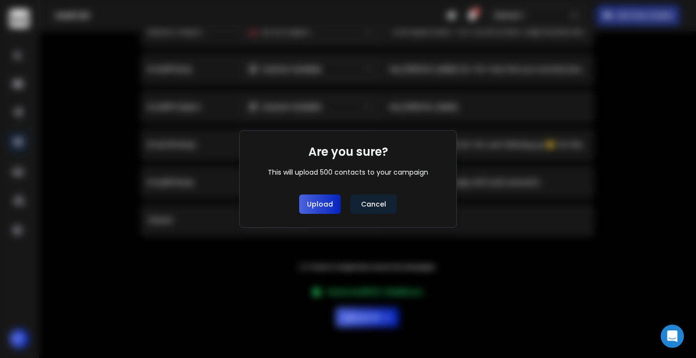
click at [323, 196] on button "Upload" at bounding box center [320, 203] width 42 height 19
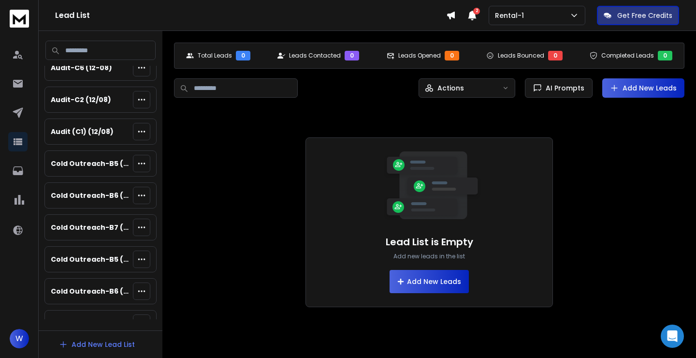
scroll to position [482, 0]
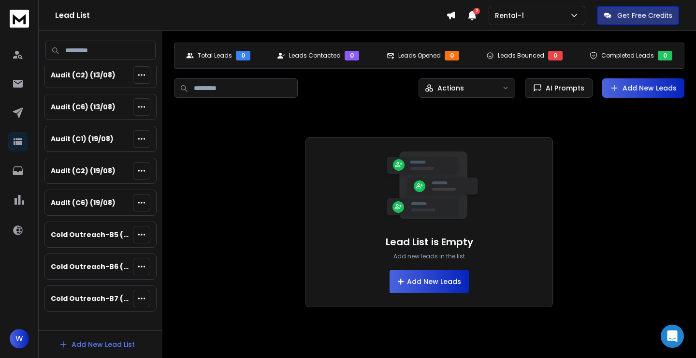
click at [101, 264] on p "Cold Outreach-B6 (19/08)" at bounding box center [90, 266] width 78 height 10
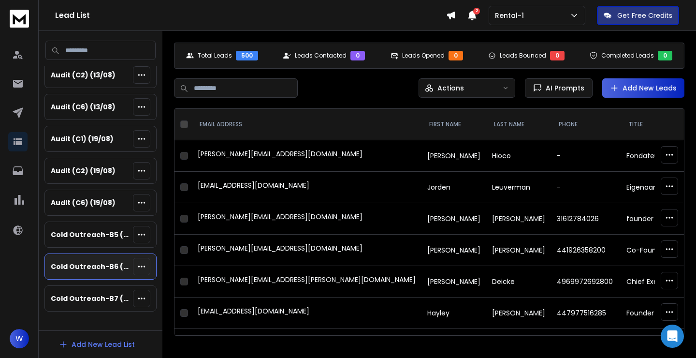
click at [101, 294] on p "Cold Outreach-B7 (17/08)" at bounding box center [90, 298] width 78 height 10
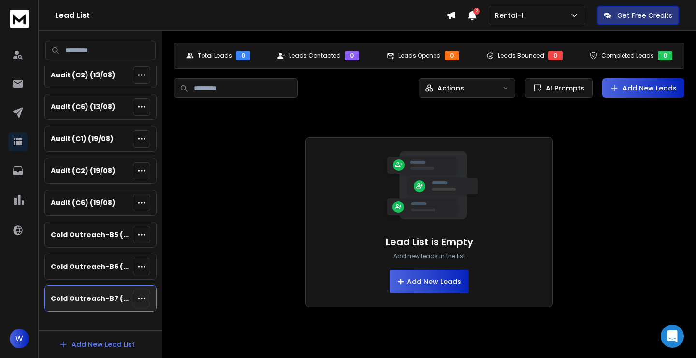
click at [429, 278] on button "Add New Leads" at bounding box center [429, 281] width 79 height 23
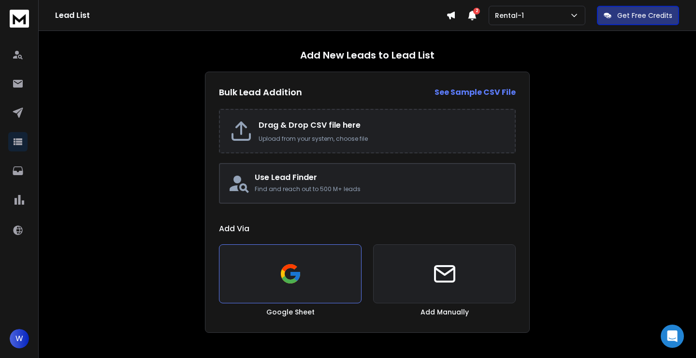
click at [305, 266] on div at bounding box center [290, 273] width 143 height 59
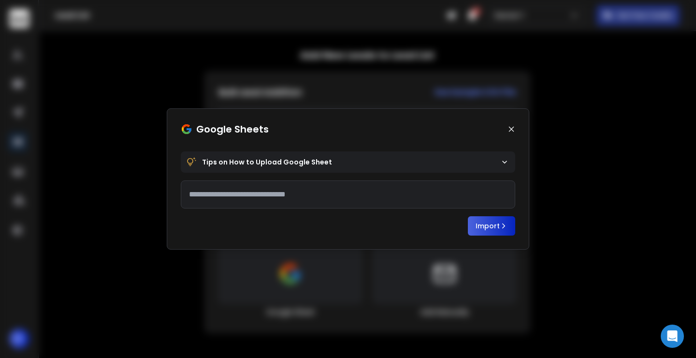
click at [305, 189] on input at bounding box center [348, 194] width 334 height 28
paste input "**********"
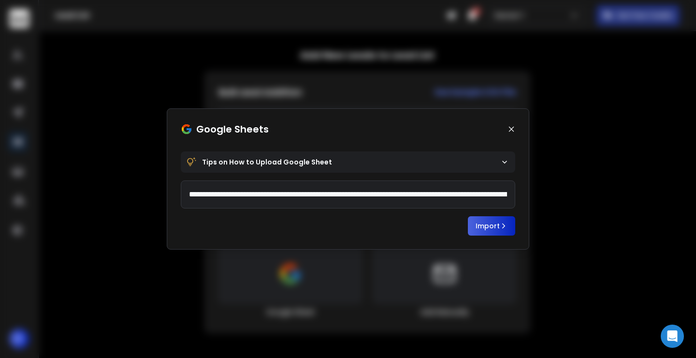
scroll to position [0, 218]
type input "**********"
click at [504, 225] on icon at bounding box center [503, 225] width 3 height 5
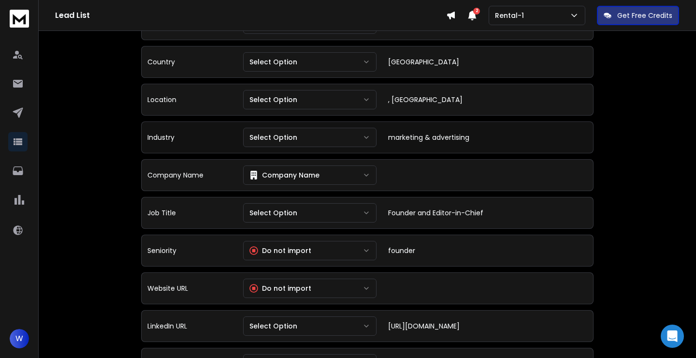
scroll to position [379, 0]
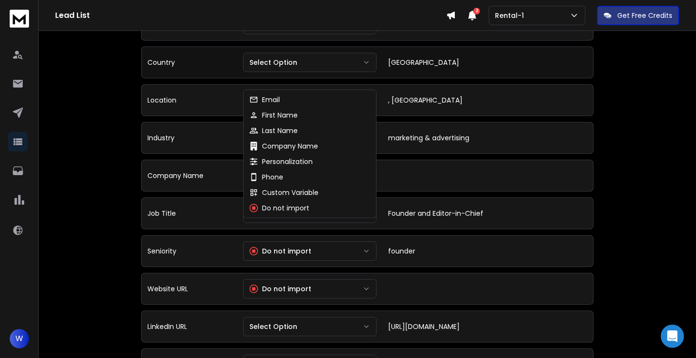
click at [328, 72] on button "Select Option" at bounding box center [309, 62] width 133 height 19
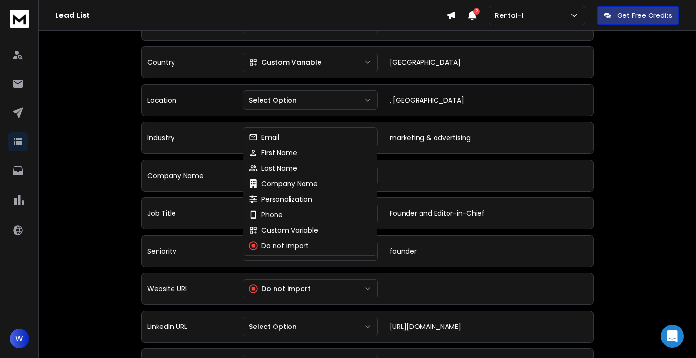
click at [307, 110] on button "Select Option" at bounding box center [310, 99] width 135 height 19
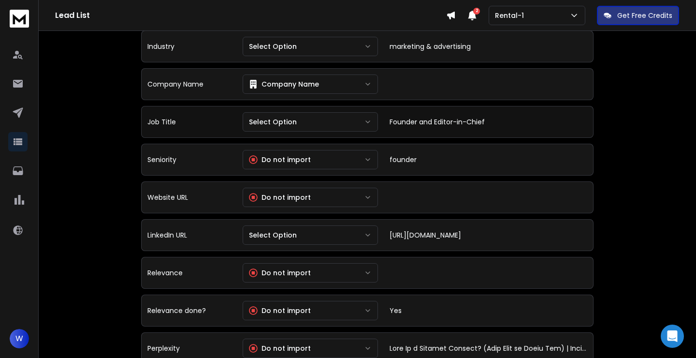
scroll to position [480, 0]
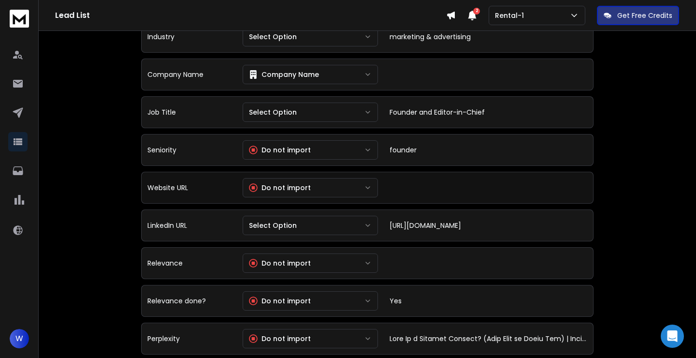
click at [322, 197] on button "Do not import" at bounding box center [310, 187] width 135 height 19
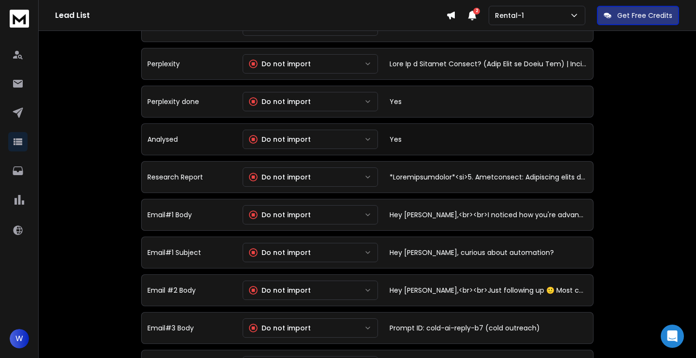
scroll to position [776, 0]
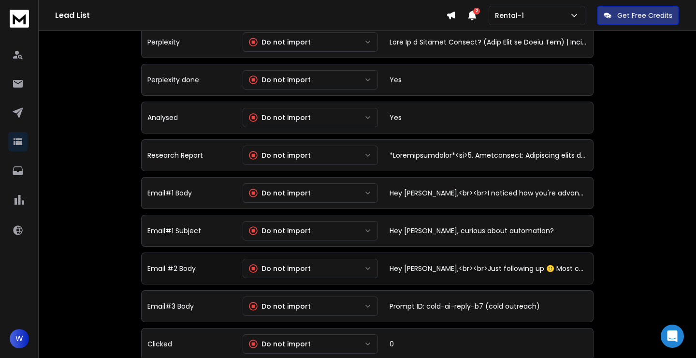
click at [284, 273] on div "Do not import" at bounding box center [280, 268] width 62 height 10
click at [294, 240] on button "Do not import" at bounding box center [310, 230] width 135 height 19
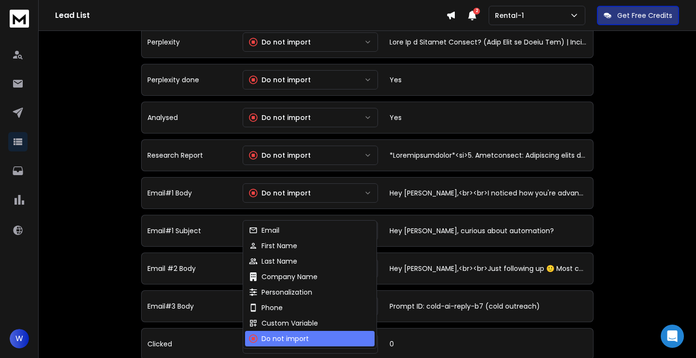
click at [293, 198] on div "Do not import" at bounding box center [280, 193] width 62 height 10
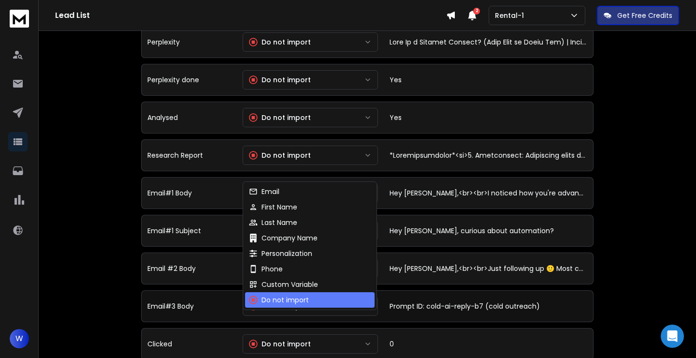
click at [287, 316] on button "Do not import" at bounding box center [310, 305] width 135 height 19
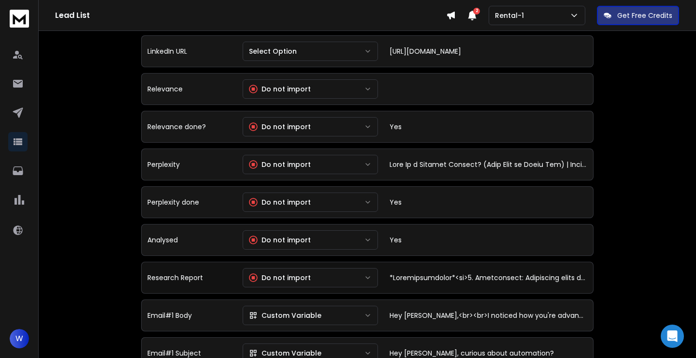
scroll to position [650, 0]
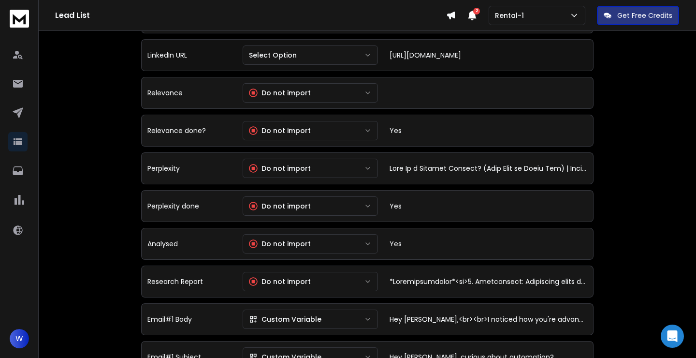
click at [323, 65] on button "Select Option" at bounding box center [310, 54] width 135 height 19
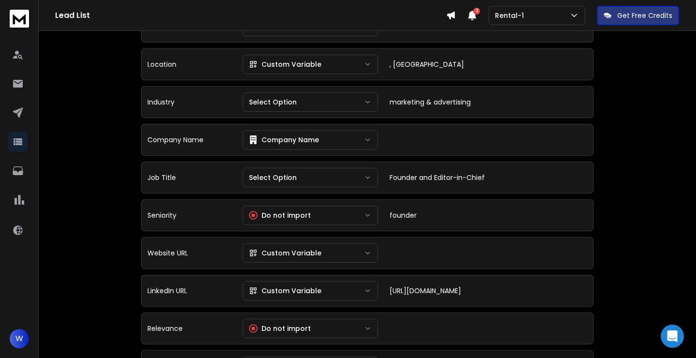
scroll to position [413, 0]
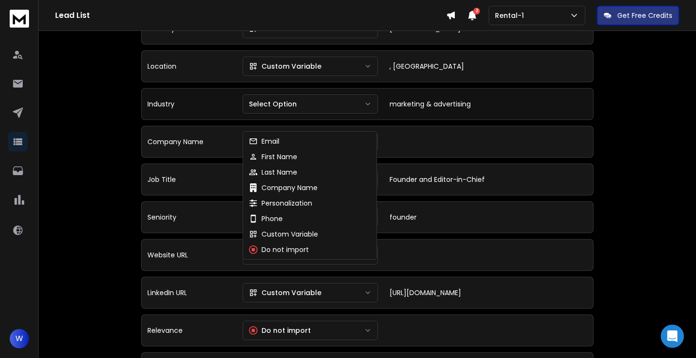
click at [299, 114] on button "Select Option" at bounding box center [310, 103] width 135 height 19
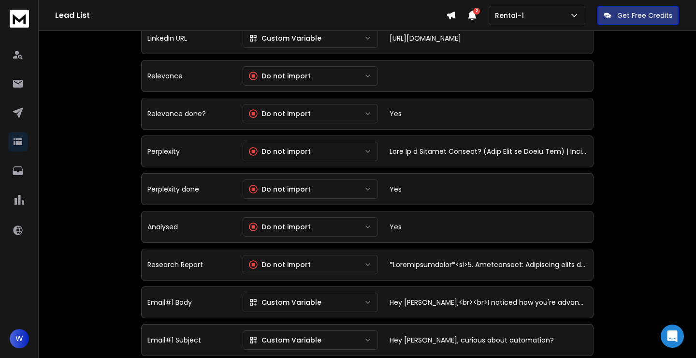
scroll to position [915, 0]
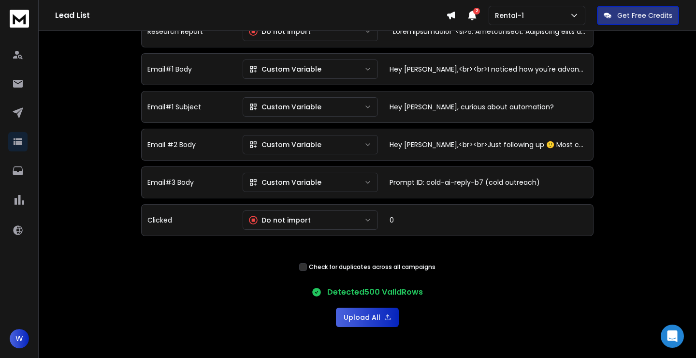
click at [359, 315] on button "Upload All" at bounding box center [367, 316] width 63 height 19
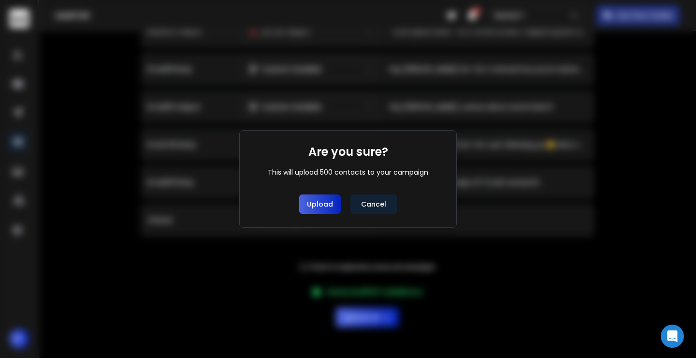
click at [323, 196] on button "Upload" at bounding box center [320, 203] width 42 height 19
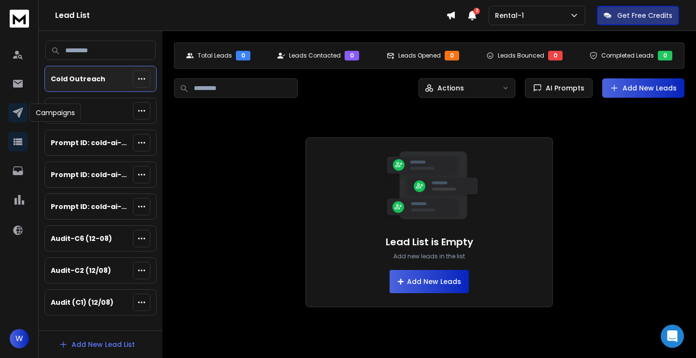
click at [14, 114] on icon at bounding box center [18, 113] width 12 height 12
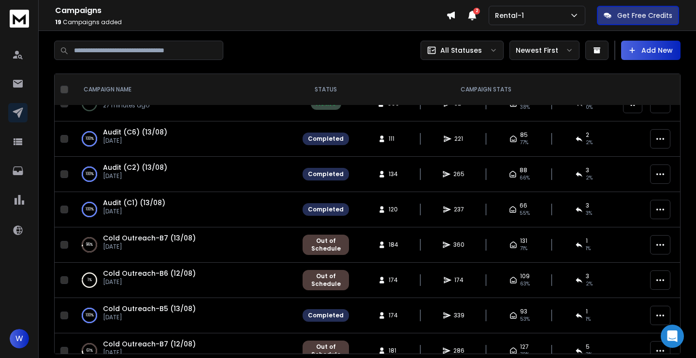
scroll to position [94, 0]
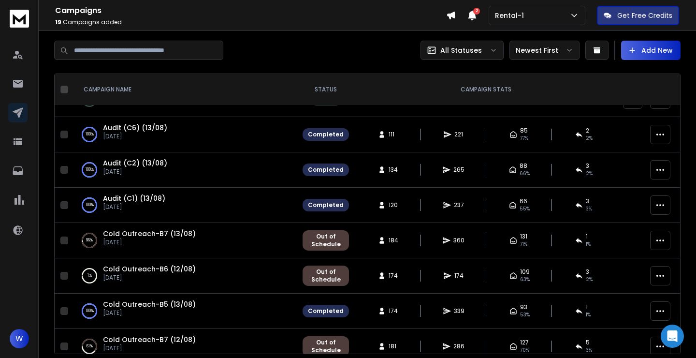
click at [205, 236] on div "96 % Cold Outreach-B7 (13/08) 6 days ago" at bounding box center [184, 240] width 205 height 23
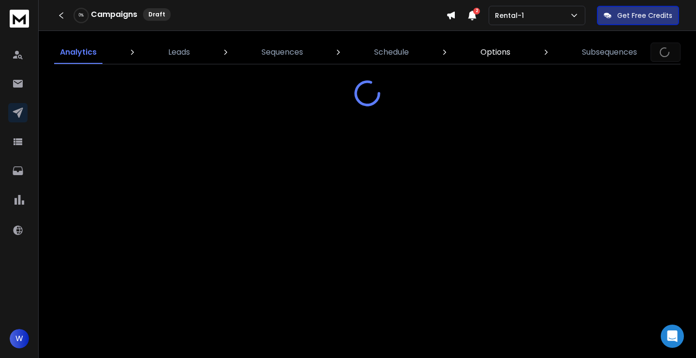
click at [487, 48] on p "Options" at bounding box center [495, 52] width 30 height 12
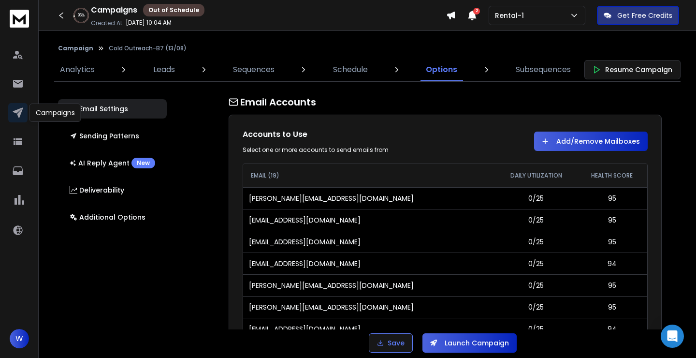
click at [16, 110] on icon at bounding box center [18, 112] width 10 height 10
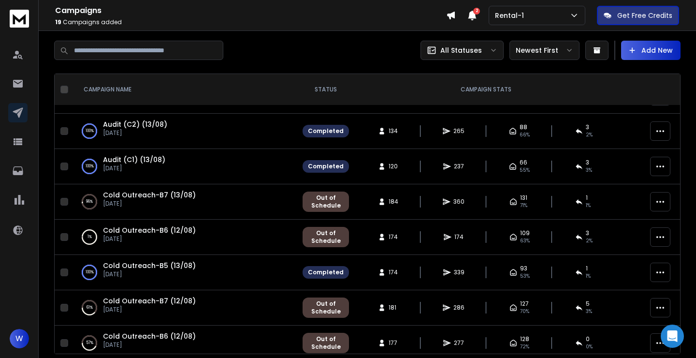
scroll to position [132, 0]
click at [211, 238] on div "1 % Cold Outreach-B6 (12/08) 6 days ago" at bounding box center [184, 237] width 205 height 23
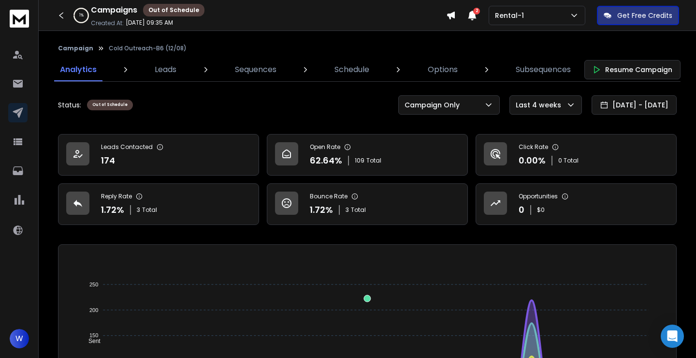
click at [426, 54] on div "Campaign Cold Outreach-B6 (12/08)" at bounding box center [367, 48] width 626 height 15
click at [438, 57] on div "Campaign Cold Outreach-B6 (12/08) Analytics Leads Sequences Schedule Options Su…" at bounding box center [367, 61] width 626 height 41
click at [441, 70] on p "Options" at bounding box center [443, 70] width 30 height 12
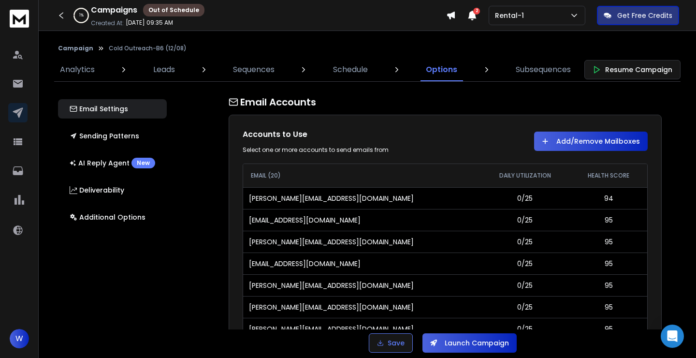
click at [77, 51] on button "Campaign" at bounding box center [75, 48] width 35 height 8
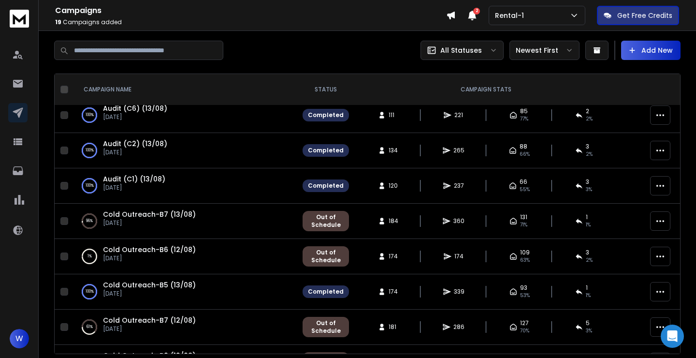
scroll to position [122, 0]
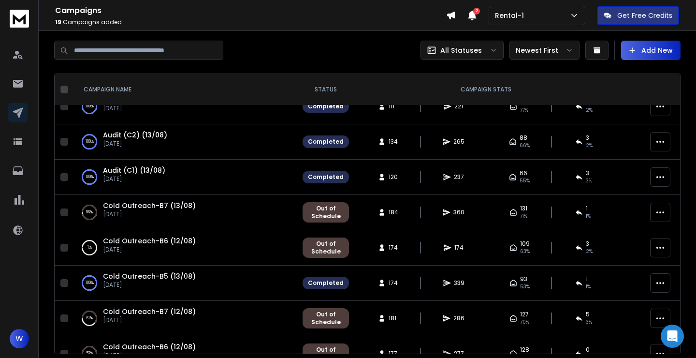
click at [175, 279] on span "Cold Outreach-B5 (13/08)" at bounding box center [149, 276] width 93 height 10
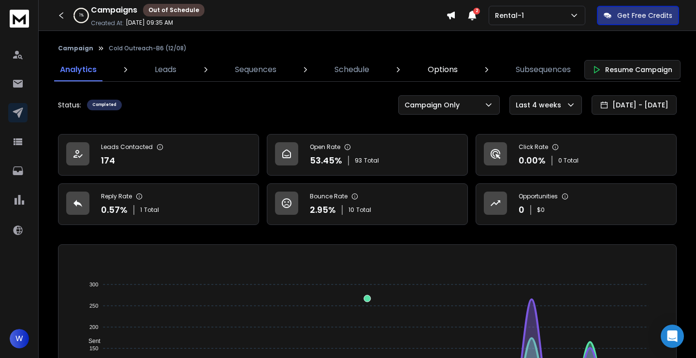
click at [435, 69] on p "Options" at bounding box center [443, 70] width 30 height 12
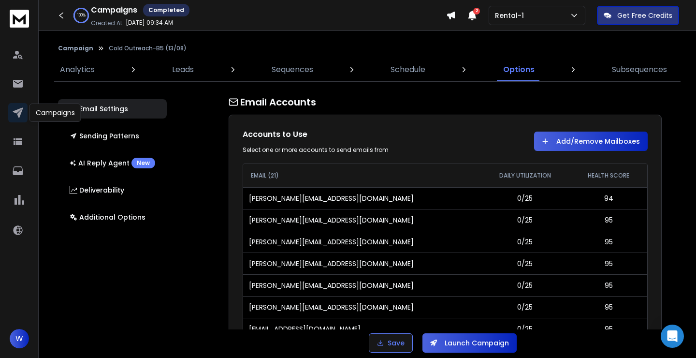
click at [16, 112] on icon at bounding box center [18, 112] width 10 height 10
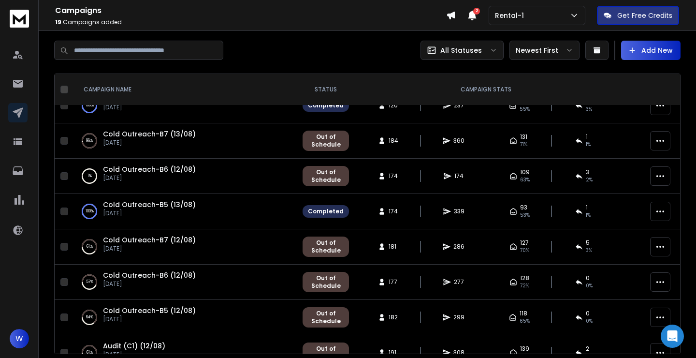
scroll to position [193, 0]
copy span "Cold Outreach-B5 (13/08)"
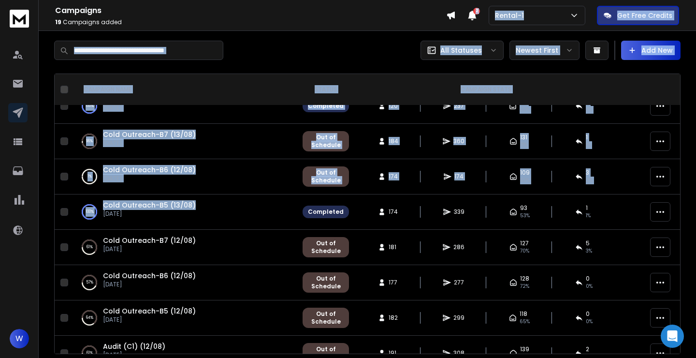
scroll to position [0, 0]
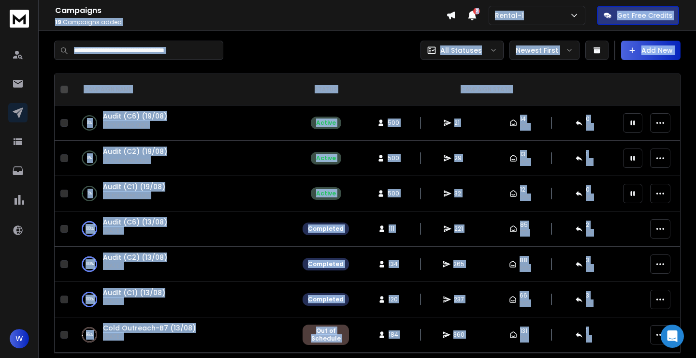
drag, startPoint x: 203, startPoint y: 203, endPoint x: 191, endPoint y: 11, distance: 192.7
click at [191, 11] on div "Campaigns 19 Campaigns added 2 Rental-1 Get Free Credits Campaigns 19 Campaigns…" at bounding box center [348, 181] width 696 height 363
click at [191, 11] on h1 "Campaigns" at bounding box center [250, 11] width 391 height 12
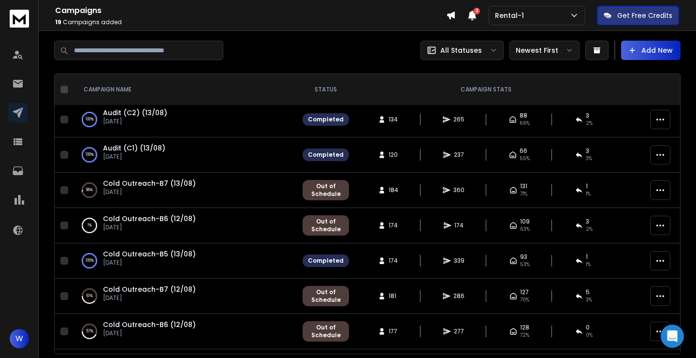
scroll to position [147, 0]
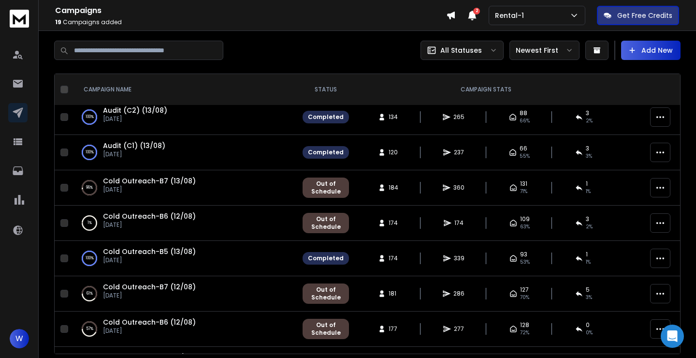
click at [664, 253] on icon "button" at bounding box center [660, 258] width 10 height 10
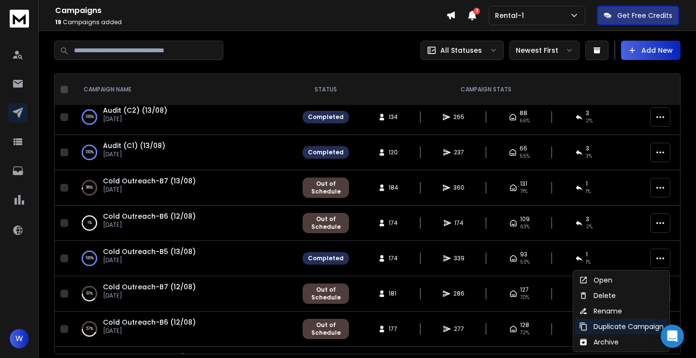
click at [619, 321] on div "Duplicate Campaign" at bounding box center [621, 326] width 85 height 10
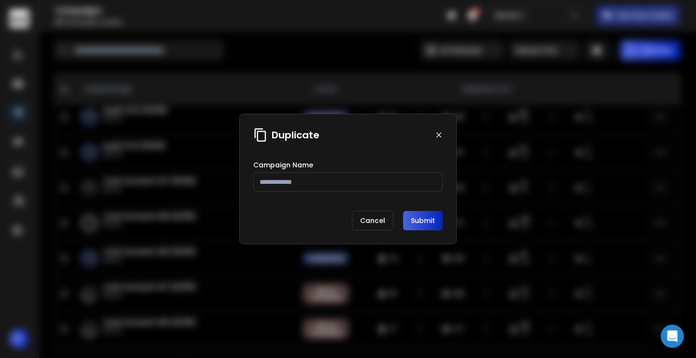
click at [393, 183] on input "text" at bounding box center [347, 181] width 189 height 19
paste input "**********"
click at [321, 179] on input "**********" at bounding box center [347, 181] width 189 height 19
click at [331, 179] on input "**********" at bounding box center [347, 181] width 189 height 19
type input "**********"
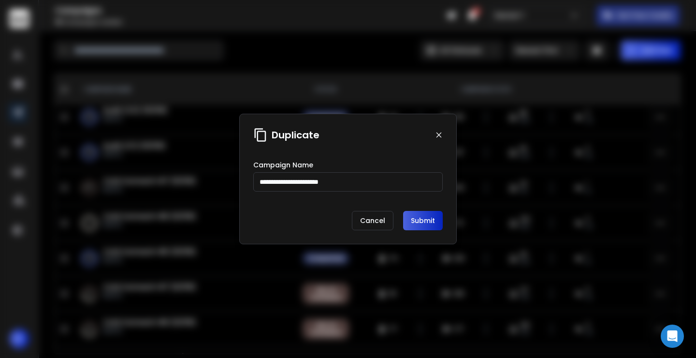
click at [419, 225] on button "Submit" at bounding box center [423, 220] width 40 height 19
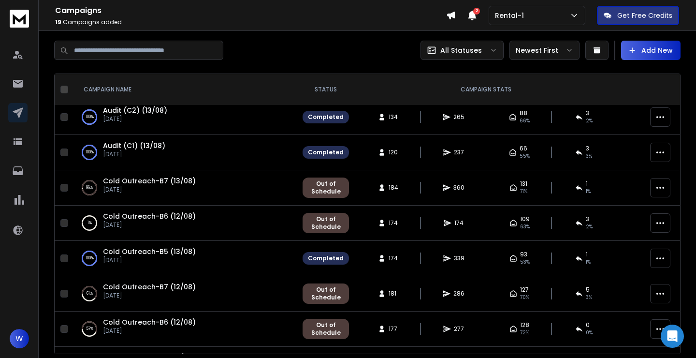
scroll to position [0, 0]
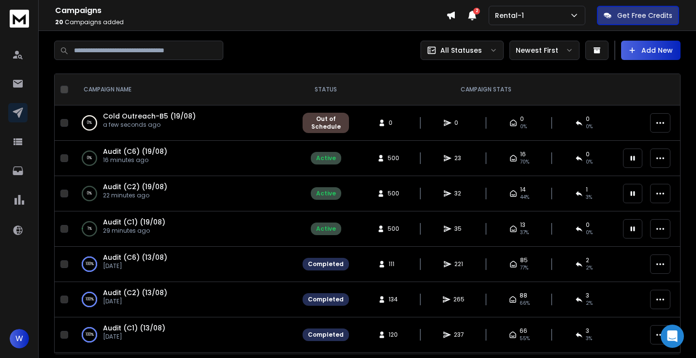
click at [233, 130] on div "0 % Cold Outreach-B5 (19/08) a few seconds ago" at bounding box center [184, 122] width 205 height 23
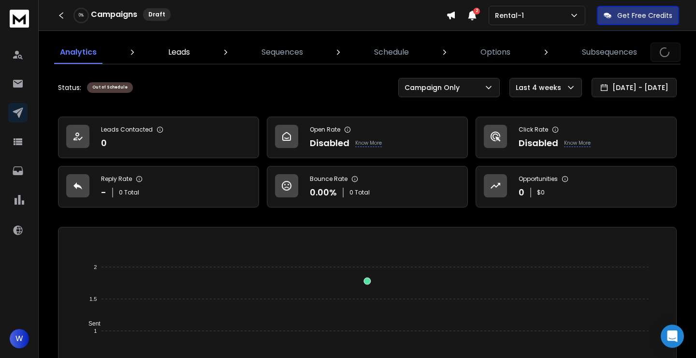
click at [185, 54] on p "Leads" at bounding box center [179, 52] width 22 height 12
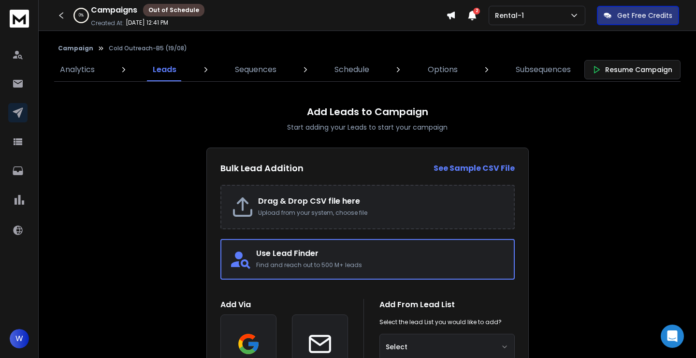
scroll to position [58, 0]
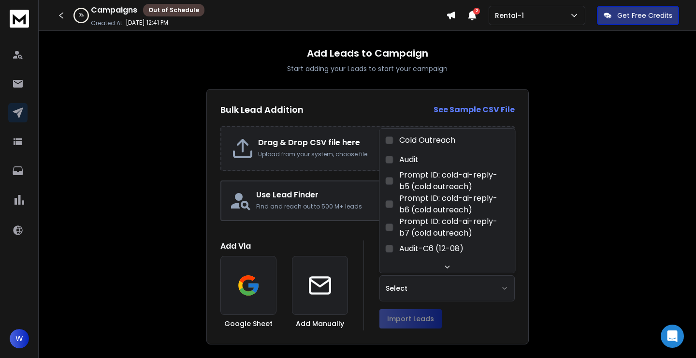
click at [442, 284] on button "Select" at bounding box center [446, 288] width 135 height 26
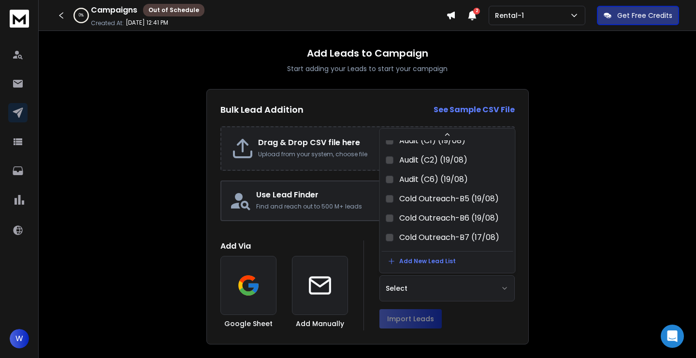
scroll to position [351, 0]
click at [458, 194] on div "Cold Outreach-B5 (19/08)" at bounding box center [449, 199] width 100 height 12
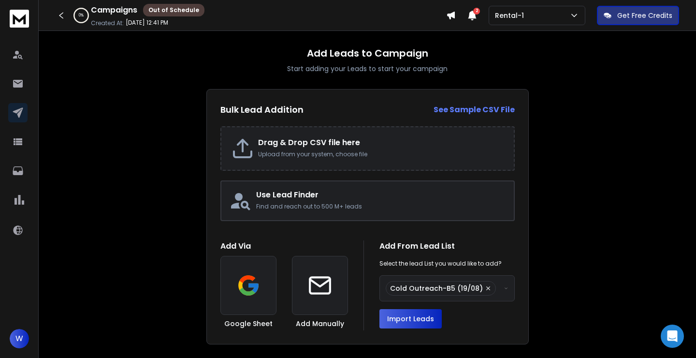
click at [411, 315] on button "Import Leads" at bounding box center [410, 318] width 62 height 19
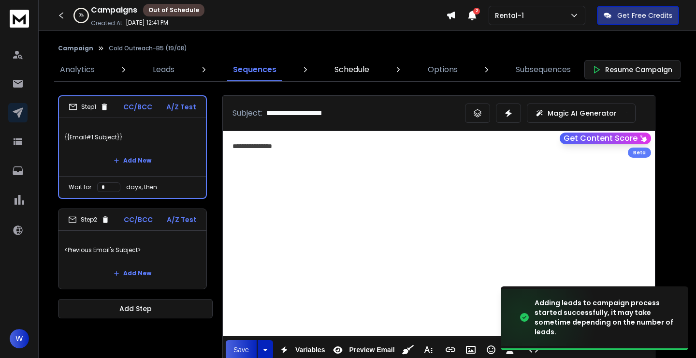
click at [348, 69] on p "Schedule" at bounding box center [351, 70] width 35 height 12
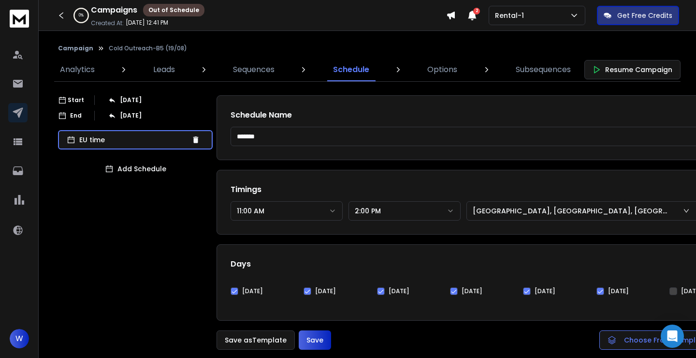
click at [140, 98] on p "[DATE]" at bounding box center [131, 100] width 22 height 8
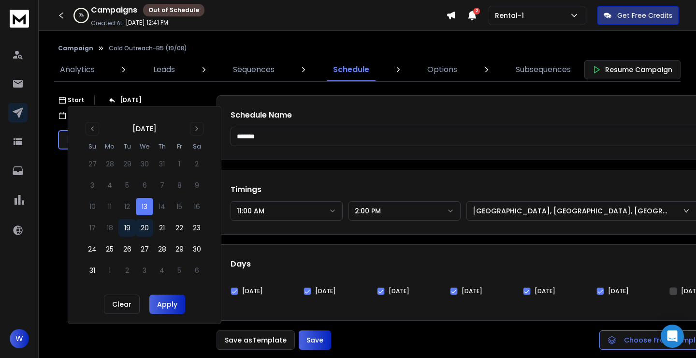
click at [144, 228] on button "20" at bounding box center [144, 227] width 17 height 17
click at [170, 305] on button "Apply" at bounding box center [167, 303] width 36 height 19
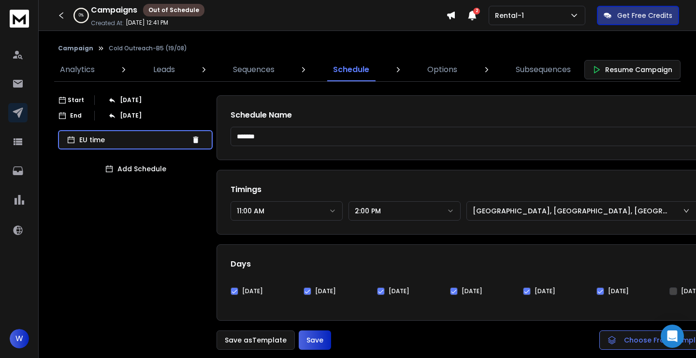
click at [163, 121] on div "Start [DATE] End [DATE] EU time Add Schedule" at bounding box center [135, 136] width 155 height 83
click at [142, 117] on p "[DATE]" at bounding box center [131, 116] width 22 height 8
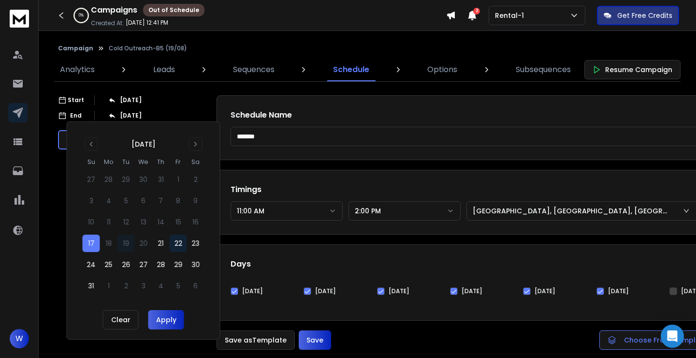
click at [174, 244] on button "22" at bounding box center [178, 242] width 17 height 17
click at [169, 319] on button "Apply" at bounding box center [166, 319] width 36 height 19
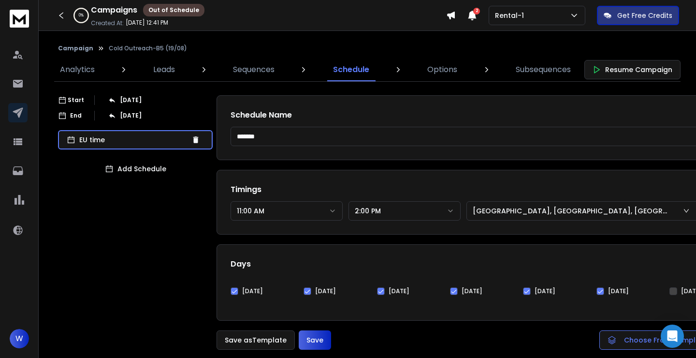
click at [390, 203] on button "2:00 PM" at bounding box center [405, 210] width 112 height 19
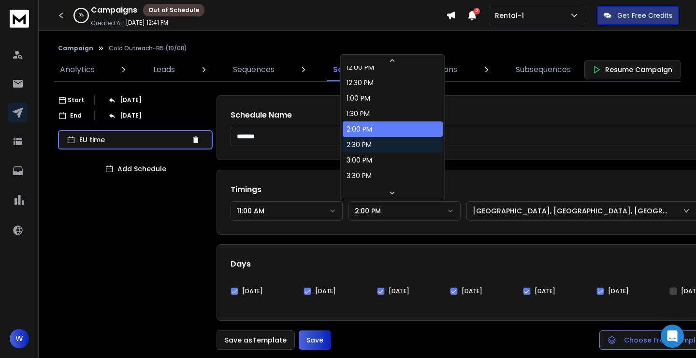
scroll to position [25, 0]
select select "********"
drag, startPoint x: 375, startPoint y: 166, endPoint x: 376, endPoint y: 176, distance: 10.3
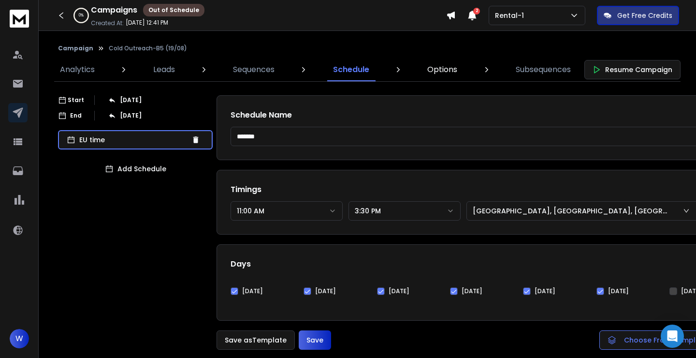
click at [443, 70] on p "Options" at bounding box center [442, 70] width 30 height 12
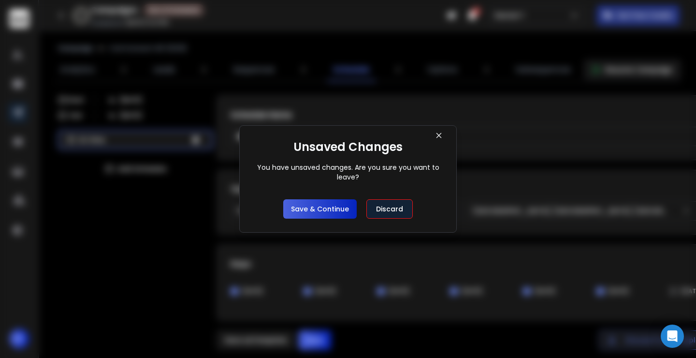
click at [336, 204] on button "Save & Continue" at bounding box center [319, 208] width 73 height 19
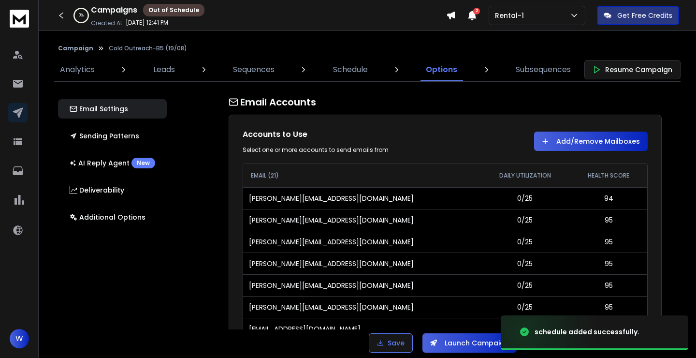
click at [465, 343] on button "Launch Campaign" at bounding box center [469, 342] width 94 height 19
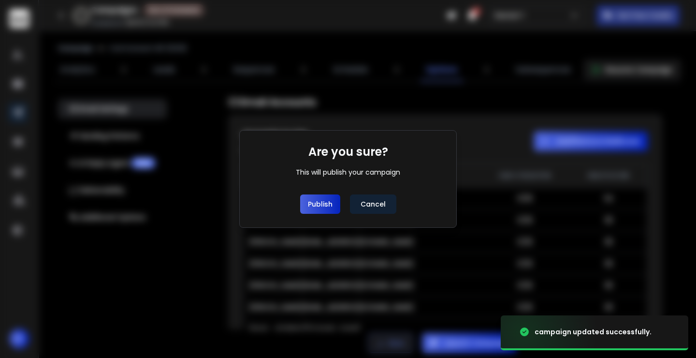
click at [332, 202] on button "Publish" at bounding box center [320, 203] width 40 height 19
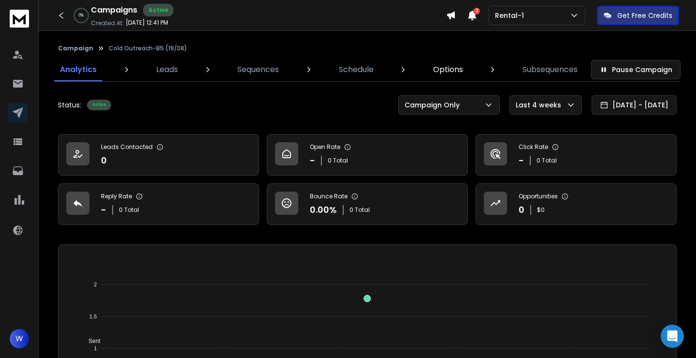
click at [438, 66] on p "Options" at bounding box center [448, 70] width 30 height 12
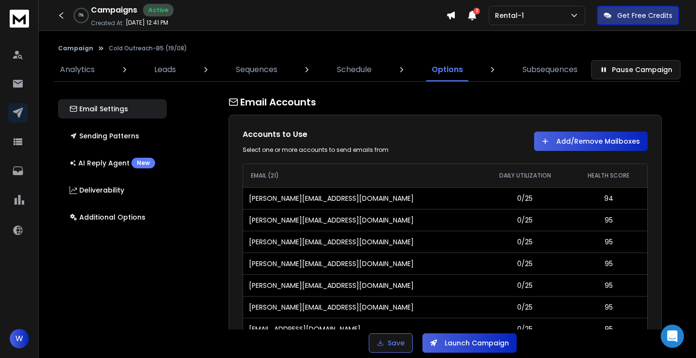
click at [578, 146] on button "Add/Remove Mailboxes" at bounding box center [591, 140] width 114 height 19
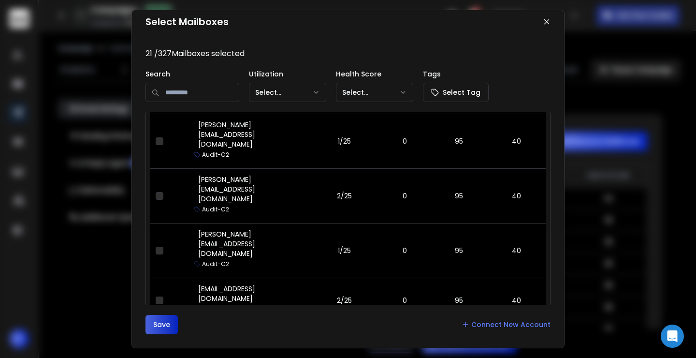
scroll to position [3238, 0]
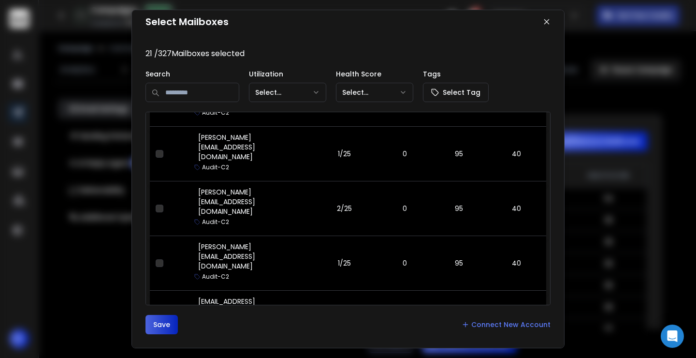
click at [547, 24] on icon at bounding box center [547, 22] width 8 height 8
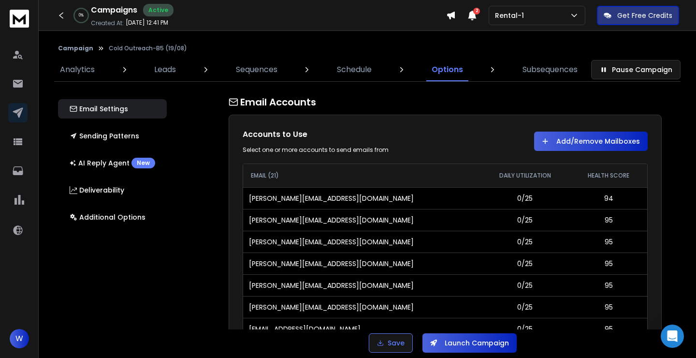
click at [83, 48] on button "Campaign" at bounding box center [75, 48] width 35 height 8
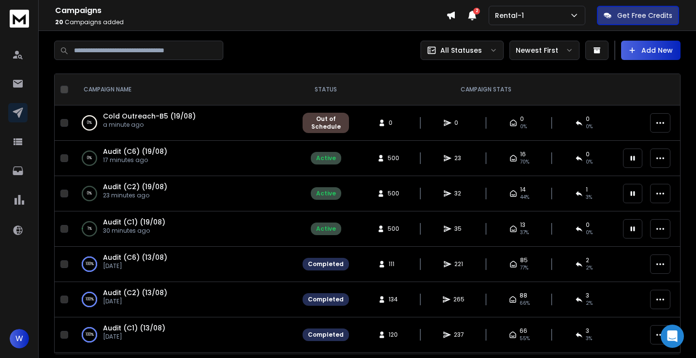
click at [246, 114] on div "0 % Cold Outreach-B5 (19/08) a minute ago" at bounding box center [184, 122] width 205 height 23
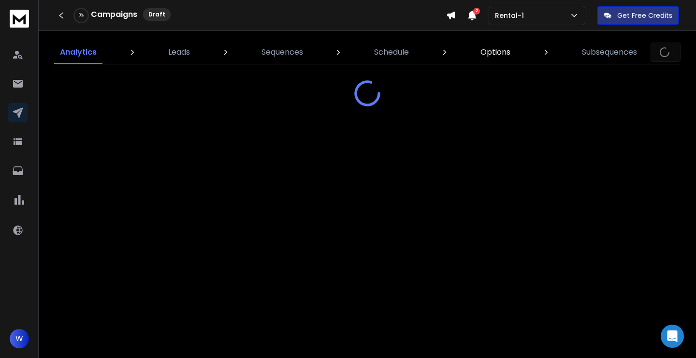
click at [485, 56] on p "Options" at bounding box center [495, 52] width 30 height 12
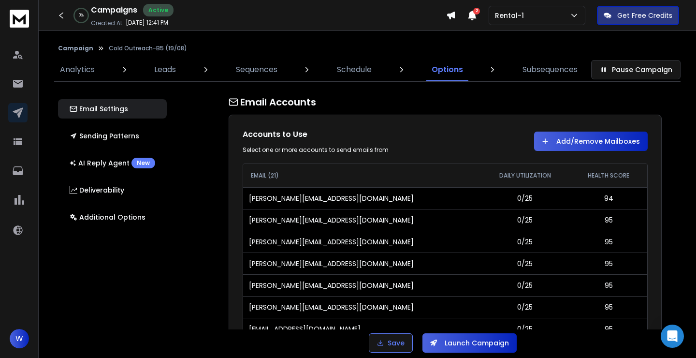
click at [477, 349] on button "Launch Campaign" at bounding box center [469, 342] width 94 height 19
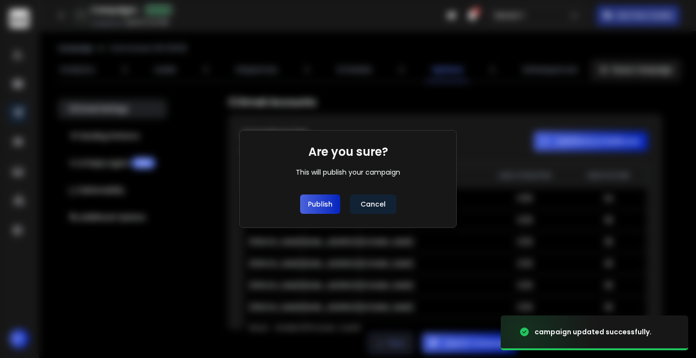
click at [325, 207] on button "Publish" at bounding box center [320, 203] width 40 height 19
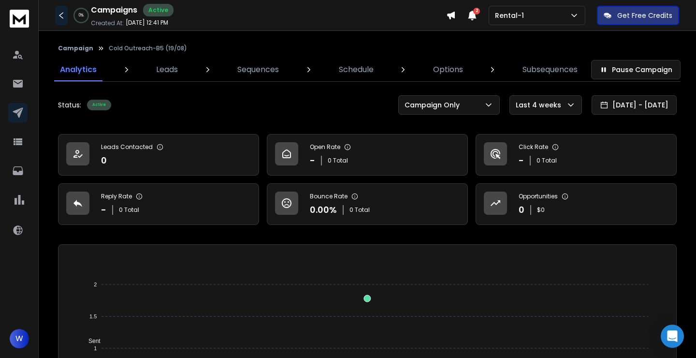
click at [61, 17] on icon at bounding box center [61, 15] width 9 height 9
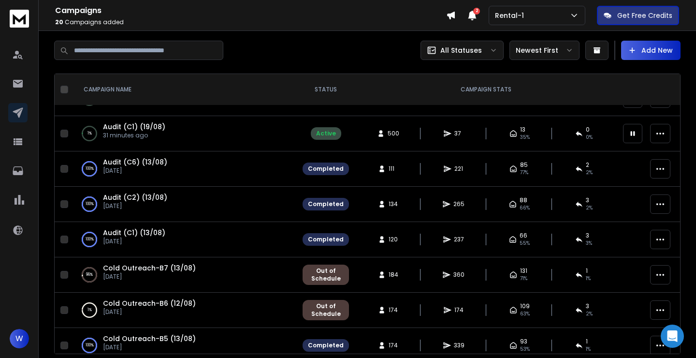
scroll to position [95, 0]
copy span "Cold Outreach-B6 (12/08)"
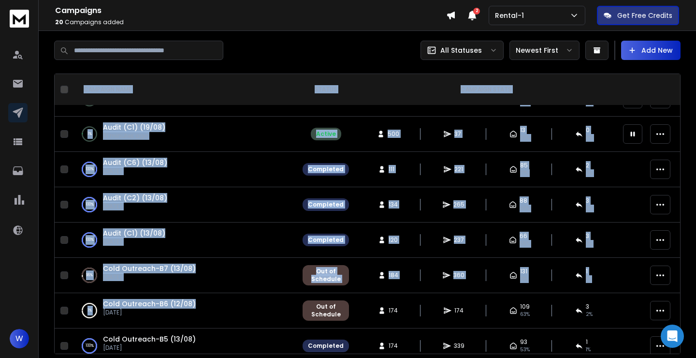
drag, startPoint x: 209, startPoint y: 305, endPoint x: 43, endPoint y: 271, distance: 169.8
click at [43, 271] on div "Campaigns 20 Campaigns Added All Statuses Newest First Add New CAMPAIGN NAME ST…" at bounding box center [367, 197] width 657 height 333
click at [43, 270] on div "Campaigns 20 Campaigns Added All Statuses Newest First Add New CAMPAIGN NAME ST…" at bounding box center [367, 197] width 657 height 333
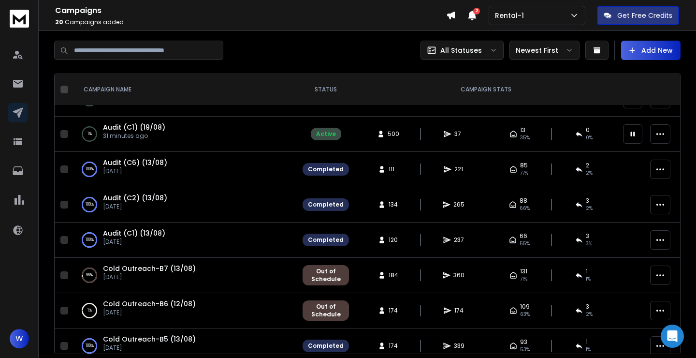
click at [655, 309] on icon "button" at bounding box center [660, 310] width 10 height 10
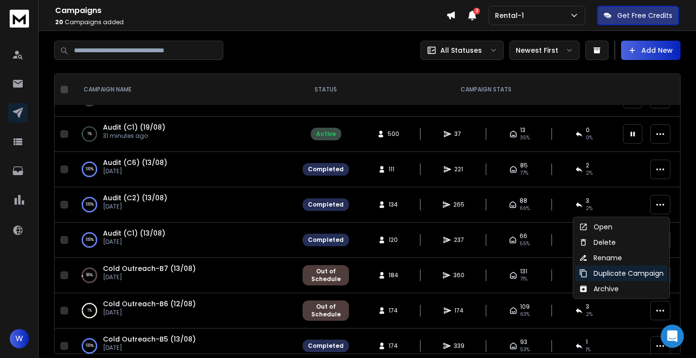
click at [610, 274] on div "Duplicate Campaign" at bounding box center [621, 273] width 85 height 10
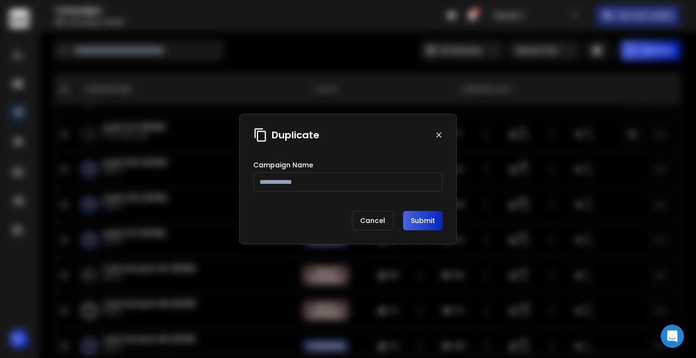
click at [334, 189] on input "text" at bounding box center [347, 181] width 189 height 19
paste input "**********"
click at [333, 183] on input "**********" at bounding box center [347, 181] width 189 height 19
type input "**********"
click at [421, 220] on button "Submit" at bounding box center [423, 220] width 40 height 19
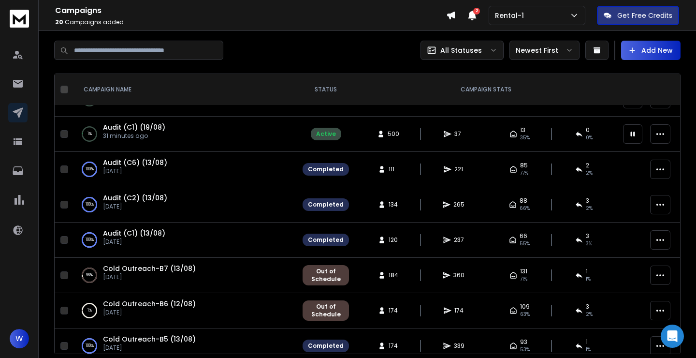
scroll to position [0, 0]
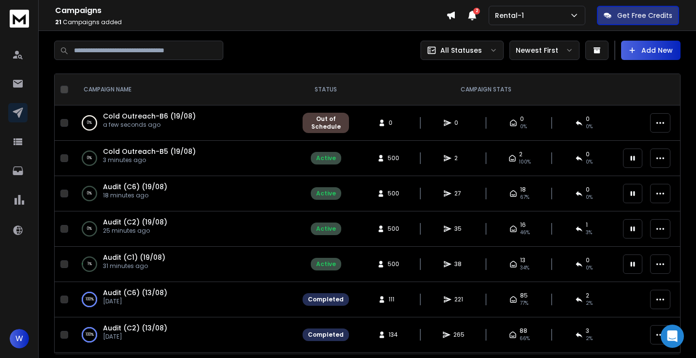
click at [214, 121] on div "0 % Cold Outreach-B6 (19/08) a few seconds ago" at bounding box center [184, 122] width 205 height 23
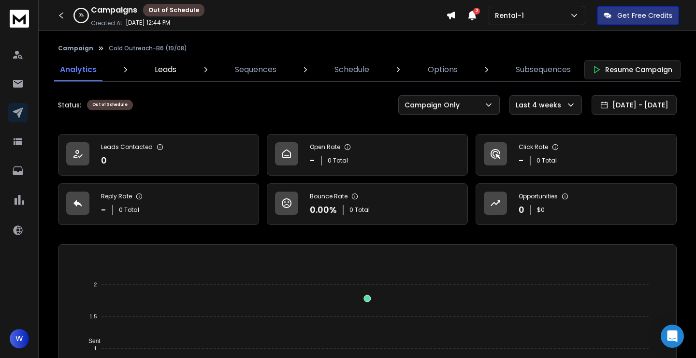
click at [171, 68] on p "Leads" at bounding box center [166, 70] width 22 height 12
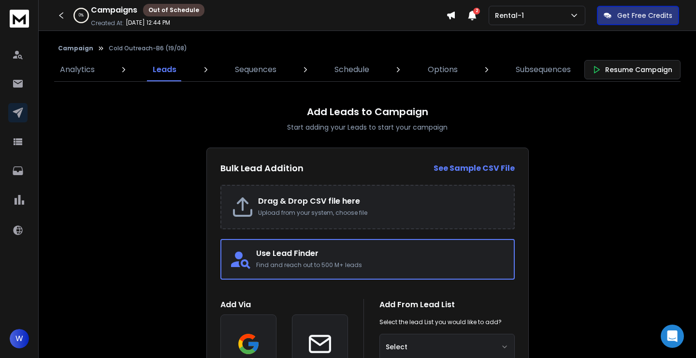
scroll to position [58, 0]
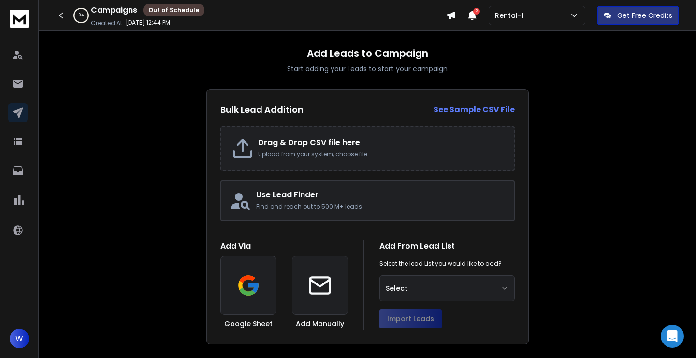
click at [407, 284] on button "Select" at bounding box center [446, 288] width 135 height 26
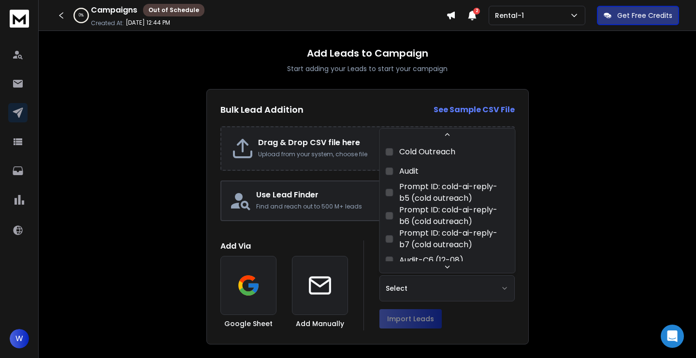
scroll to position [351, 0]
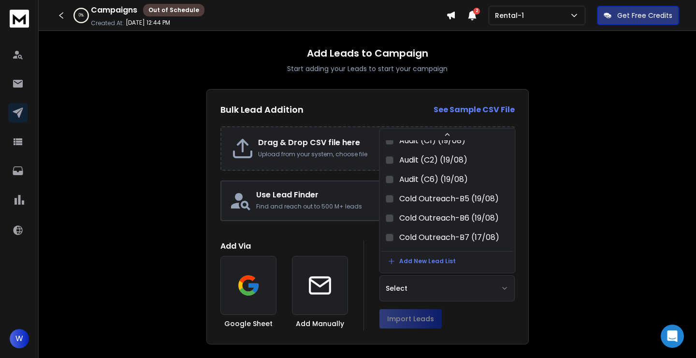
click at [432, 216] on div "Cold Outreach-B6 (19/08)" at bounding box center [449, 218] width 100 height 12
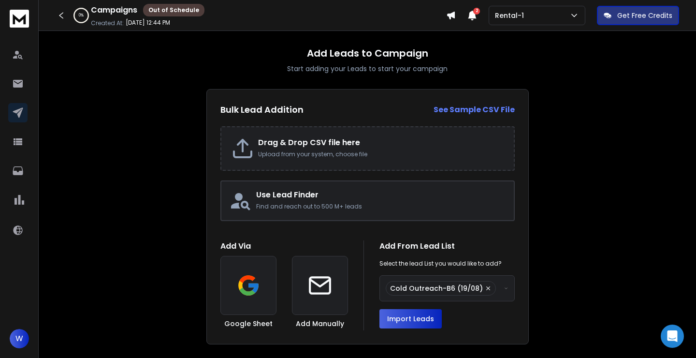
click at [428, 324] on button "Import Leads" at bounding box center [410, 318] width 62 height 19
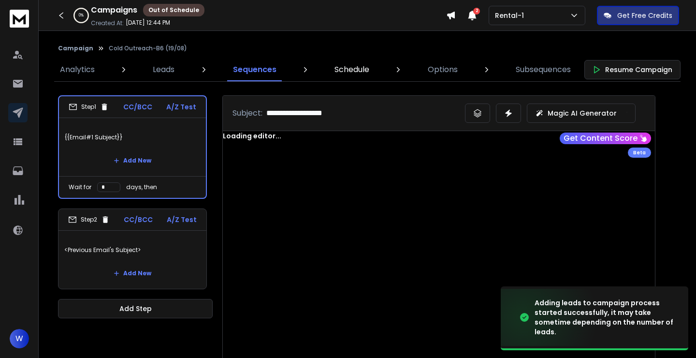
click at [359, 68] on p "Schedule" at bounding box center [351, 70] width 35 height 12
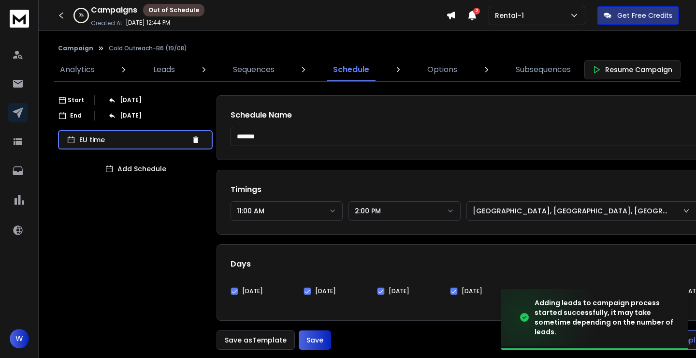
click at [139, 100] on p "[DATE]" at bounding box center [131, 100] width 22 height 8
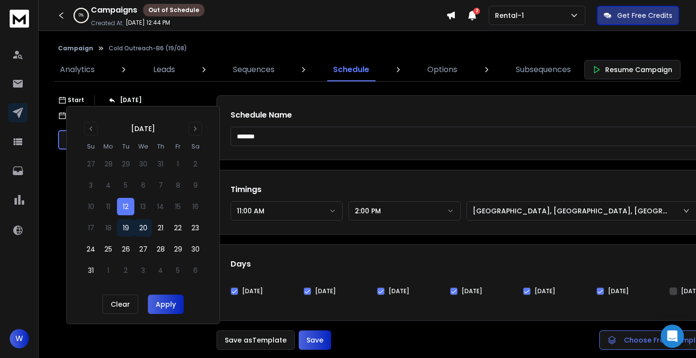
click at [145, 232] on button "20" at bounding box center [142, 227] width 17 height 17
click at [127, 224] on button "19" at bounding box center [125, 227] width 17 height 17
click at [166, 296] on button "Apply" at bounding box center [166, 303] width 36 height 19
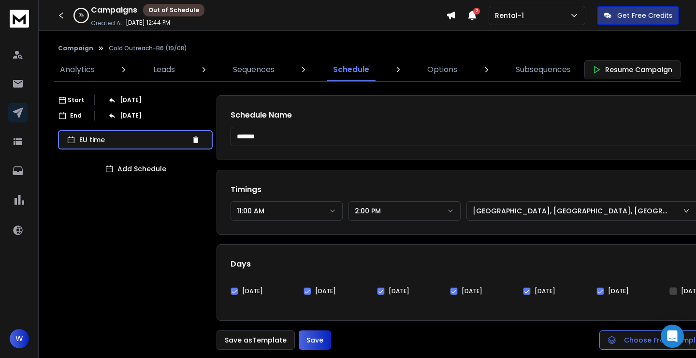
click at [140, 110] on div "Start [DATE] End [DATE]" at bounding box center [135, 107] width 155 height 25
click at [140, 113] on p "[DATE]" at bounding box center [131, 116] width 22 height 8
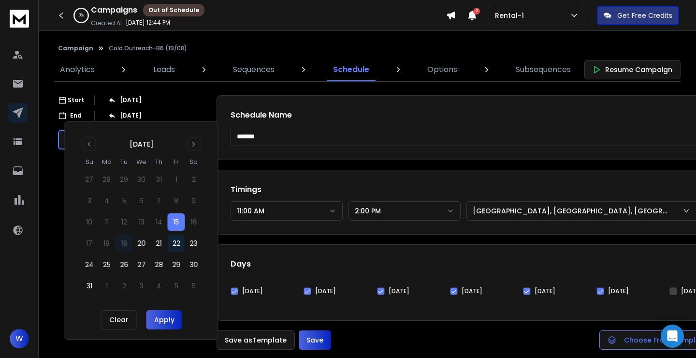
click at [172, 241] on button "22" at bounding box center [176, 242] width 17 height 17
click at [169, 319] on button "Apply" at bounding box center [164, 319] width 36 height 19
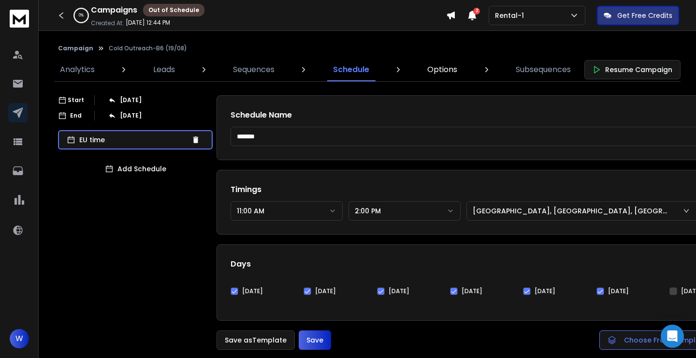
click at [453, 68] on p "Options" at bounding box center [442, 70] width 30 height 12
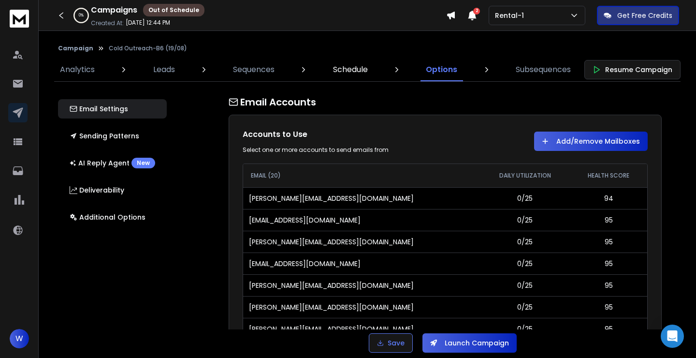
click at [353, 73] on p "Schedule" at bounding box center [350, 70] width 35 height 12
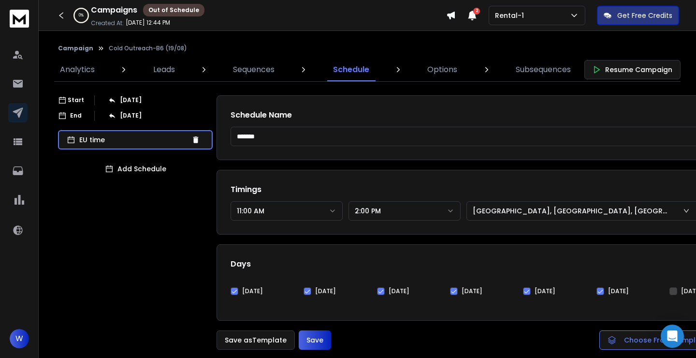
click at [366, 216] on button "2:00 PM" at bounding box center [405, 210] width 112 height 19
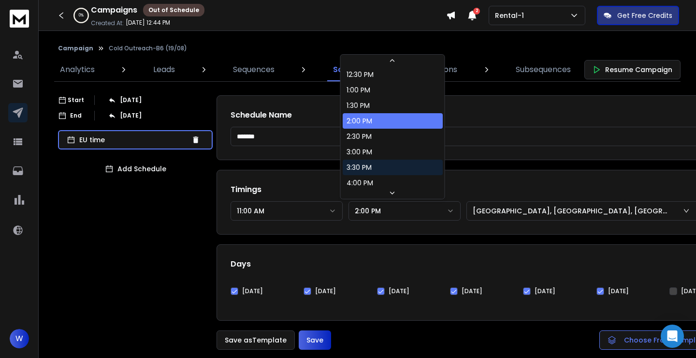
scroll to position [33, 0]
select select "********"
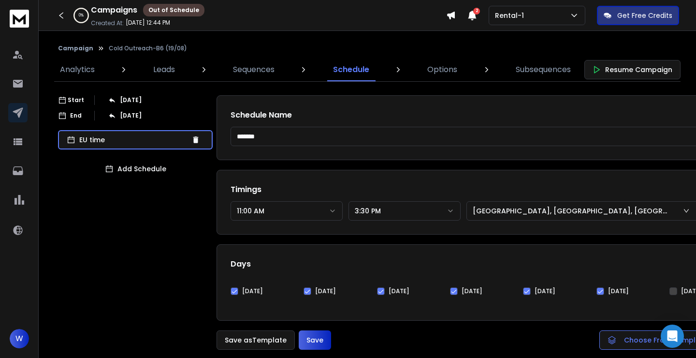
click at [316, 339] on button "Save" at bounding box center [315, 339] width 32 height 19
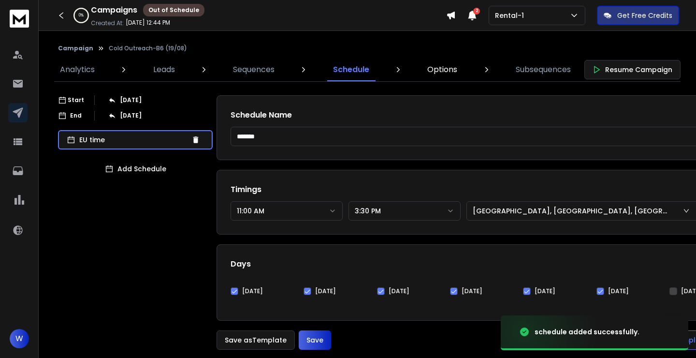
click at [451, 73] on p "Options" at bounding box center [442, 70] width 30 height 12
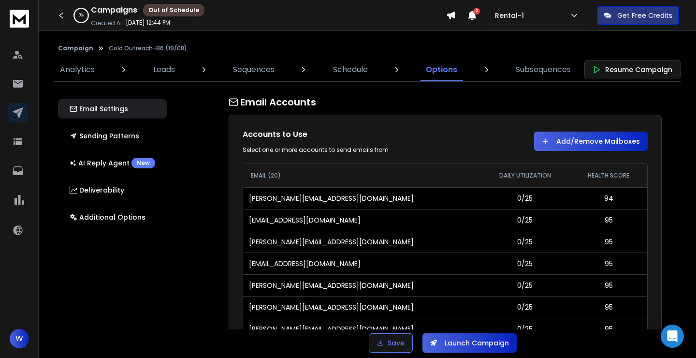
click at [591, 142] on button "Add/Remove Mailboxes" at bounding box center [591, 140] width 114 height 19
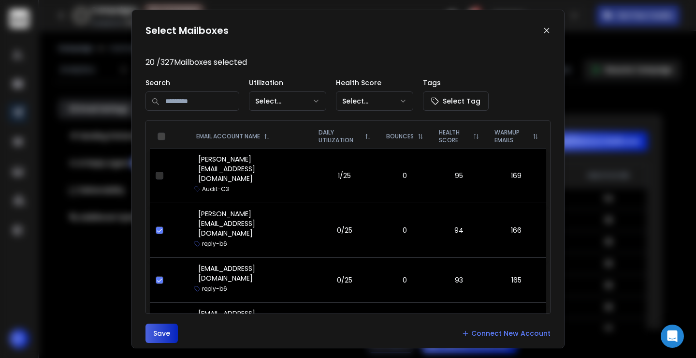
click at [546, 29] on icon at bounding box center [546, 30] width 5 height 5
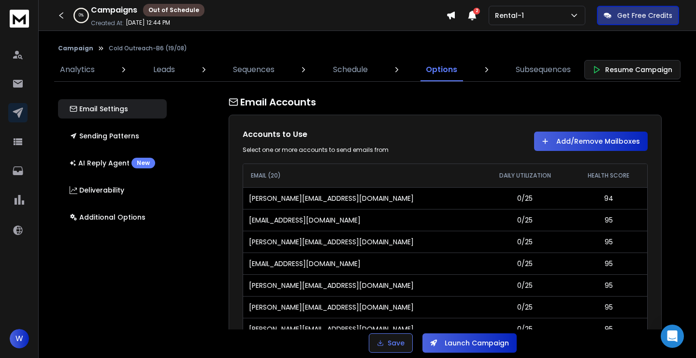
click at [465, 346] on button "Launch Campaign" at bounding box center [469, 342] width 94 height 19
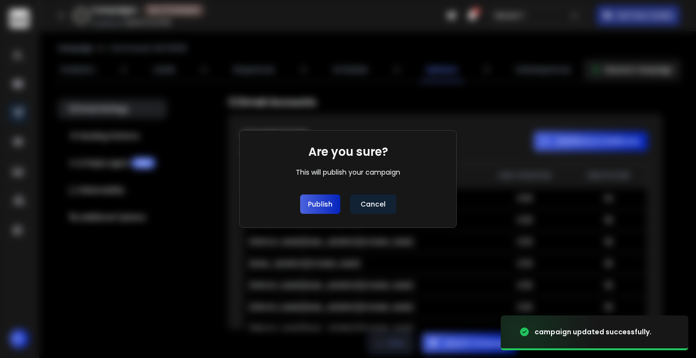
click at [309, 202] on button "Publish" at bounding box center [320, 203] width 40 height 19
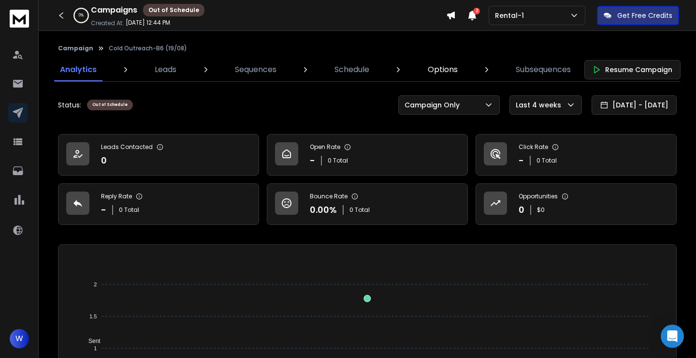
click at [443, 66] on p "Options" at bounding box center [443, 70] width 30 height 12
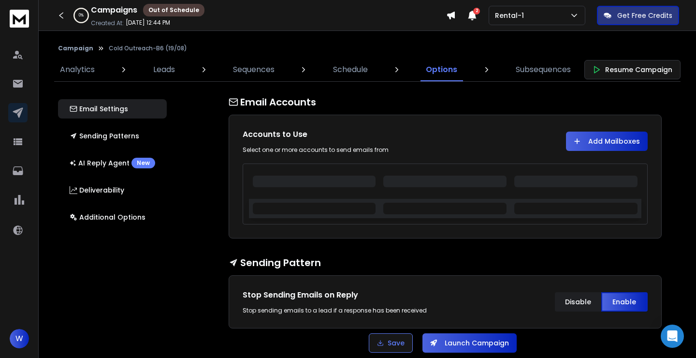
click at [426, 340] on button "Launch Campaign" at bounding box center [469, 342] width 94 height 19
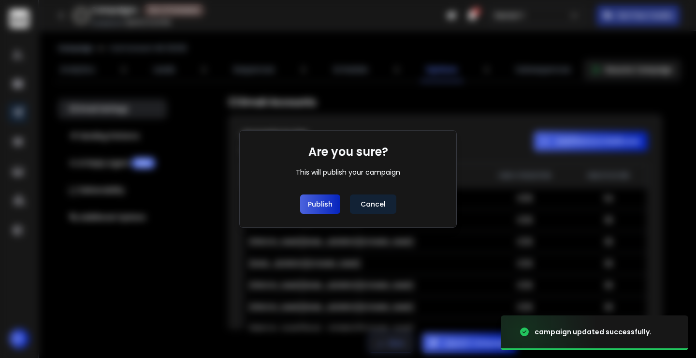
click at [324, 199] on button "Publish" at bounding box center [320, 203] width 40 height 19
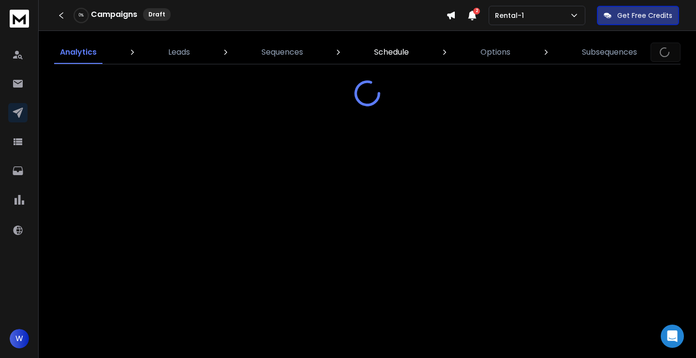
click at [392, 52] on p "Schedule" at bounding box center [391, 52] width 35 height 12
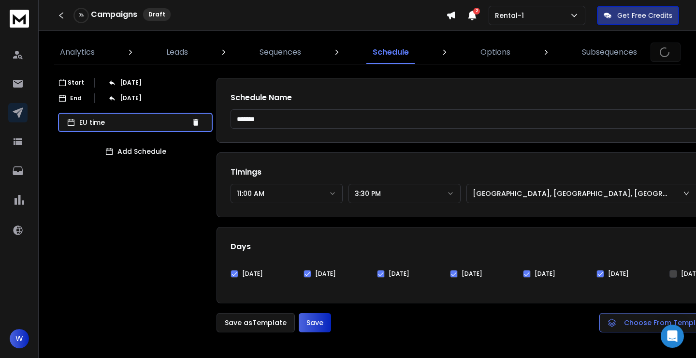
click at [150, 78] on div "Start [DATE]" at bounding box center [135, 83] width 155 height 10
click at [142, 82] on p "[DATE]" at bounding box center [131, 83] width 22 height 8
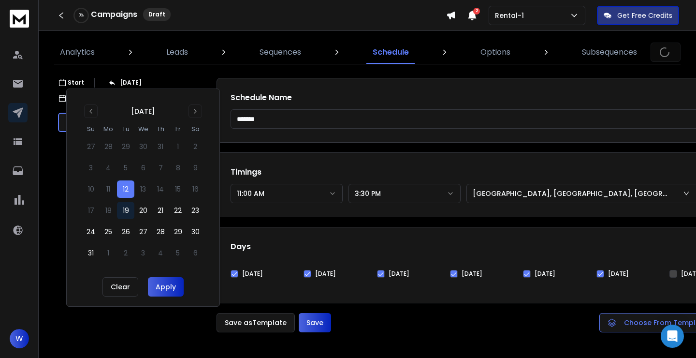
click at [128, 206] on button "19" at bounding box center [125, 210] width 17 height 17
click at [164, 287] on button "Apply" at bounding box center [166, 286] width 36 height 19
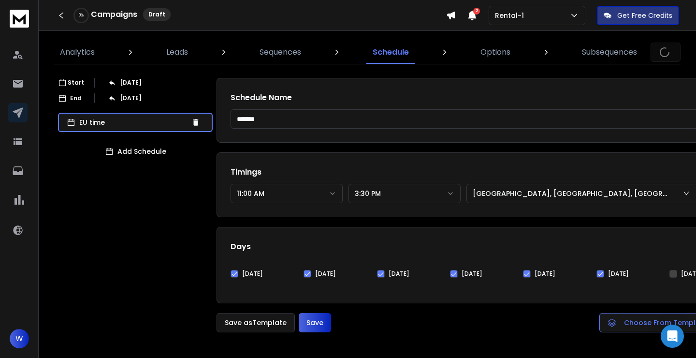
click at [142, 97] on p "[DATE]" at bounding box center [131, 98] width 22 height 8
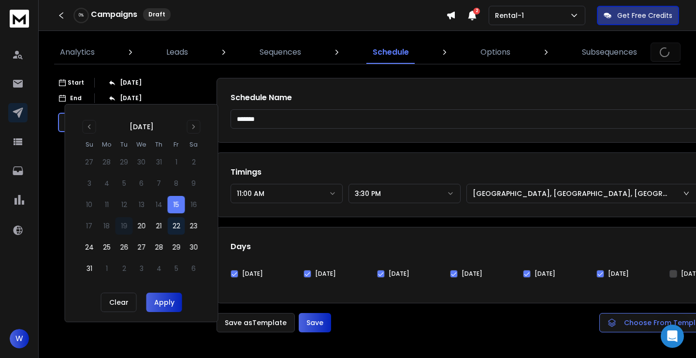
click at [173, 222] on button "22" at bounding box center [176, 225] width 17 height 17
click at [174, 297] on button "Apply" at bounding box center [164, 301] width 36 height 19
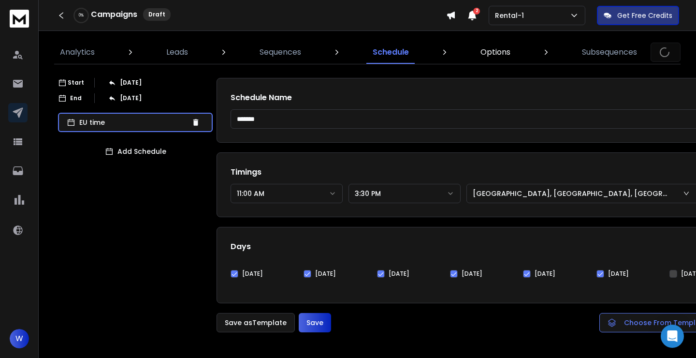
click at [499, 50] on p "Options" at bounding box center [495, 52] width 30 height 12
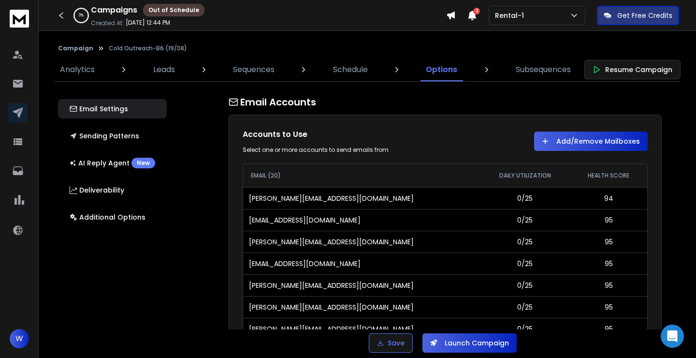
click at [450, 343] on button "Launch Campaign" at bounding box center [469, 342] width 94 height 19
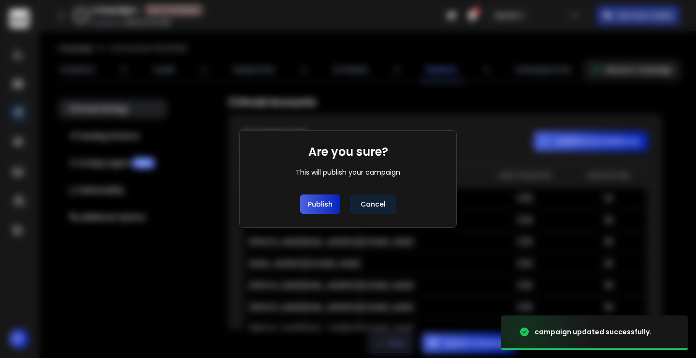
click at [328, 203] on button "Publish" at bounding box center [320, 203] width 40 height 19
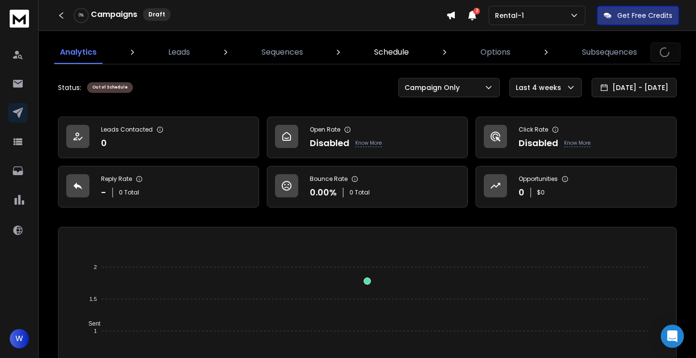
click at [388, 60] on link "Schedule" at bounding box center [391, 52] width 46 height 23
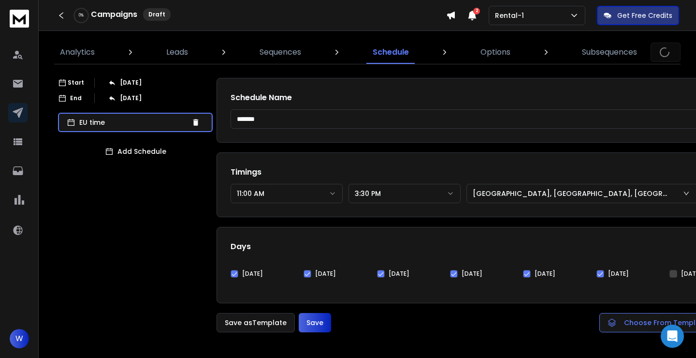
click at [142, 86] on p "[DATE]" at bounding box center [131, 83] width 22 height 8
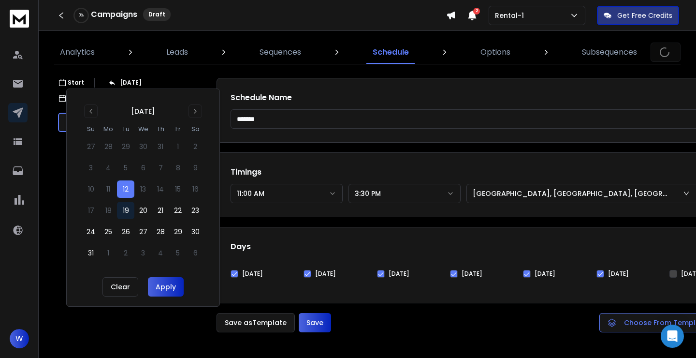
click at [130, 209] on button "19" at bounding box center [125, 210] width 17 height 17
click at [164, 287] on button "Apply" at bounding box center [166, 286] width 36 height 19
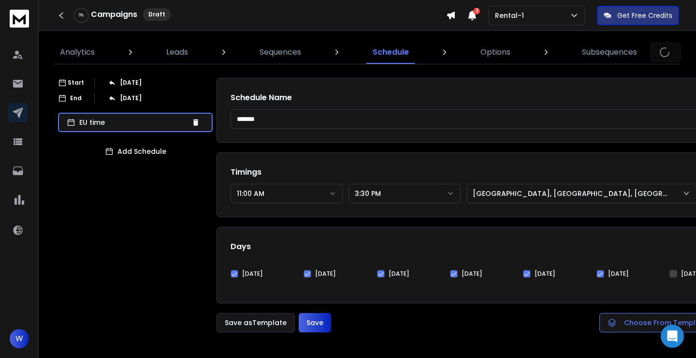
click at [141, 97] on p "[DATE]" at bounding box center [131, 98] width 22 height 8
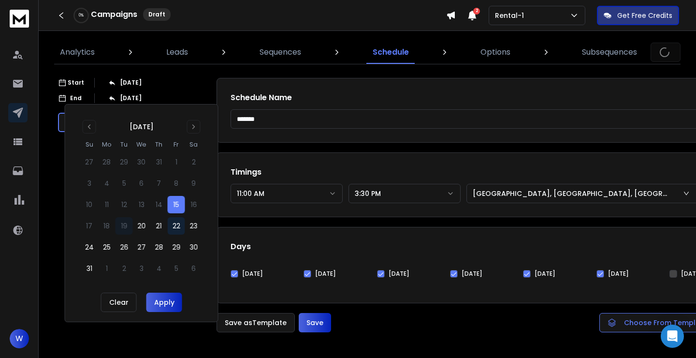
click at [171, 224] on button "22" at bounding box center [176, 225] width 17 height 17
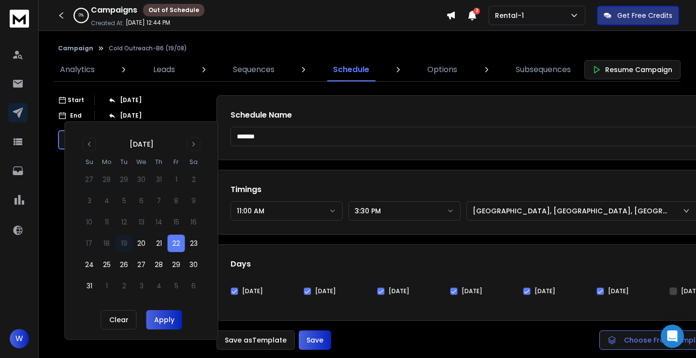
click at [169, 306] on div "August 2025 Su Mo Tu We Th Fr Sa 27 28 29 30 31 1 2 3 4 5 6 7 8 9 10 11 12 13 1…" at bounding box center [141, 230] width 153 height 217
click at [169, 319] on button "Apply" at bounding box center [164, 319] width 36 height 19
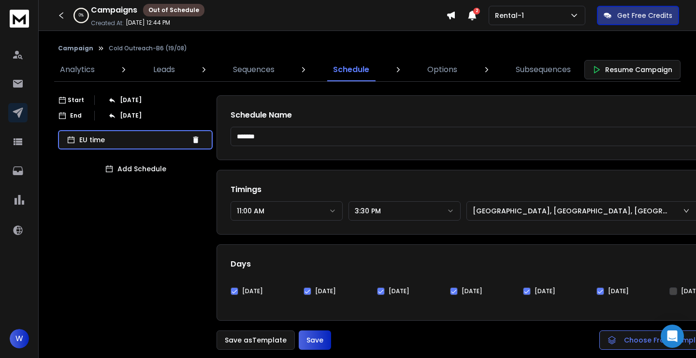
click at [319, 339] on button "Save" at bounding box center [315, 339] width 32 height 19
click at [317, 342] on button "Save" at bounding box center [315, 339] width 32 height 19
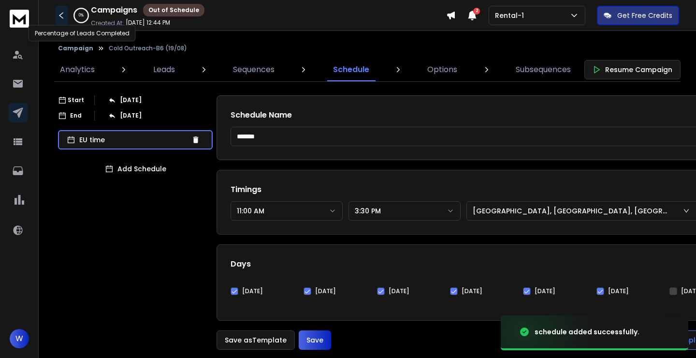
click at [65, 18] on icon at bounding box center [61, 15] width 9 height 9
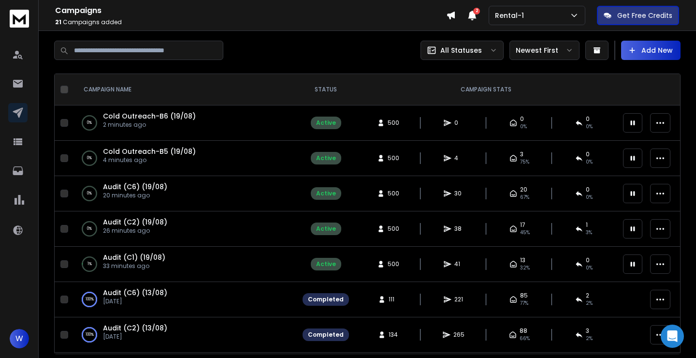
click at [221, 125] on div "0 % Cold Outreach-B6 (19/08) 2 minutes ago" at bounding box center [184, 122] width 205 height 23
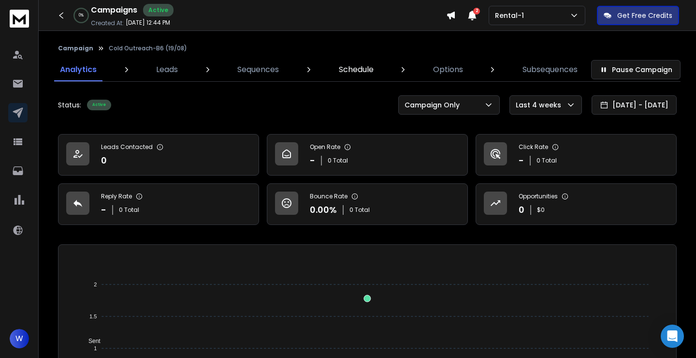
click at [352, 69] on p "Schedule" at bounding box center [356, 70] width 35 height 12
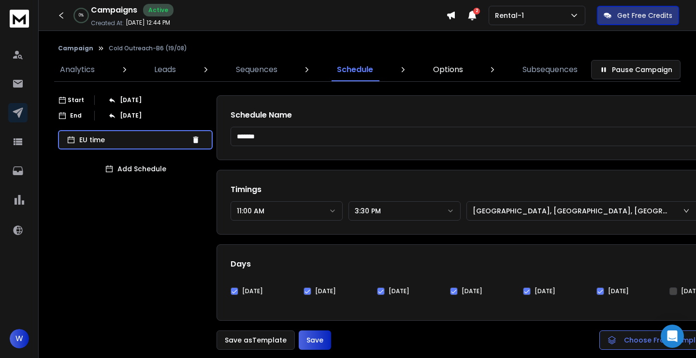
click at [448, 68] on p "Options" at bounding box center [448, 70] width 30 height 12
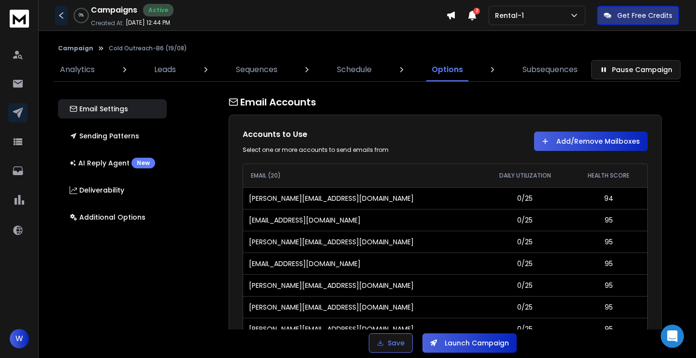
click at [62, 11] on icon at bounding box center [61, 15] width 9 height 9
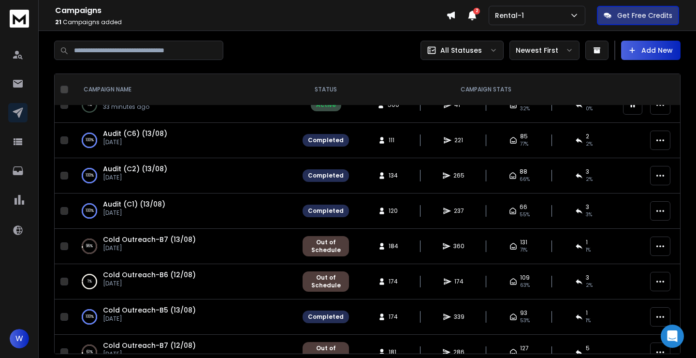
scroll to position [160, 0]
click at [661, 247] on icon "button" at bounding box center [660, 246] width 10 height 10
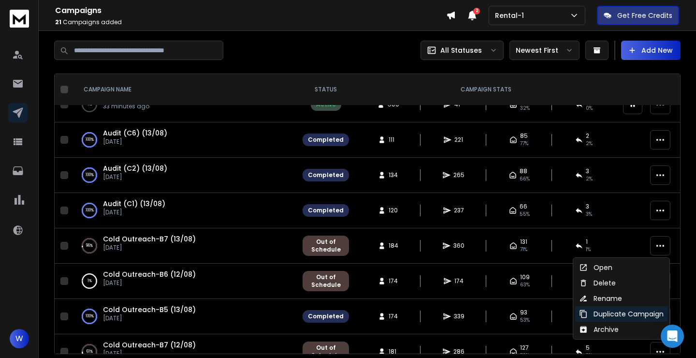
click at [605, 312] on div "Duplicate Campaign" at bounding box center [621, 314] width 85 height 10
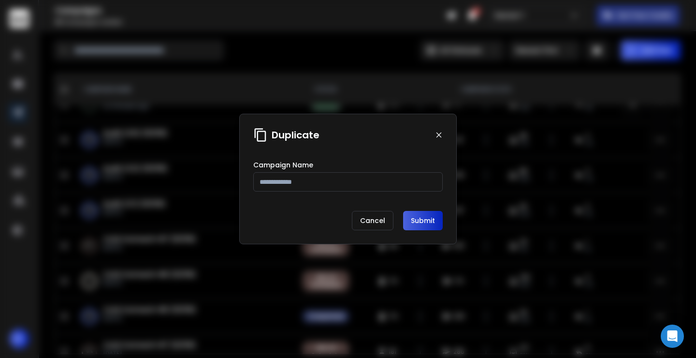
click at [304, 189] on input "text" at bounding box center [347, 181] width 189 height 19
paste input "**********"
click at [320, 182] on input "**********" at bounding box center [347, 181] width 189 height 19
click at [347, 180] on input "**********" at bounding box center [347, 181] width 189 height 19
click at [330, 177] on input "**********" at bounding box center [347, 181] width 189 height 19
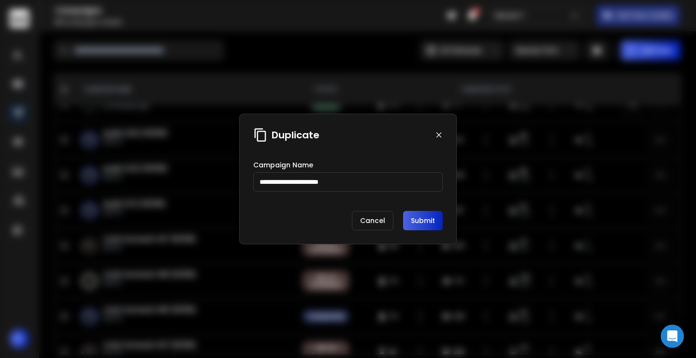
type input "**********"
click at [430, 221] on button "Submit" at bounding box center [423, 220] width 40 height 19
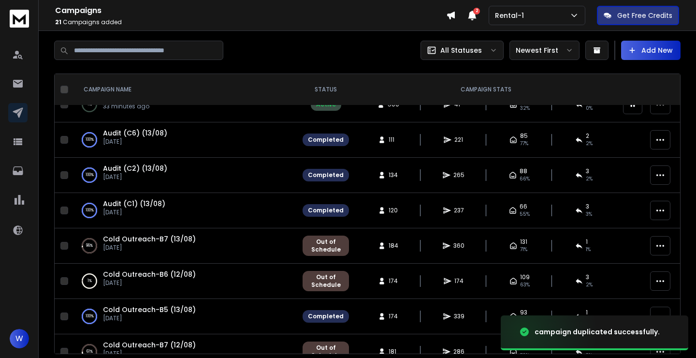
scroll to position [0, 0]
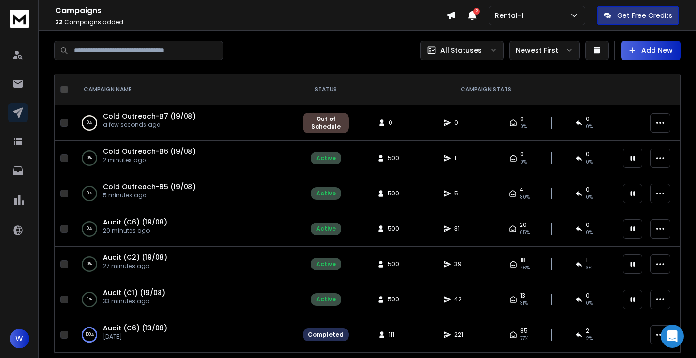
click at [238, 110] on td "0 % Cold Outreach-B7 (19/08) a few seconds ago" at bounding box center [184, 122] width 225 height 35
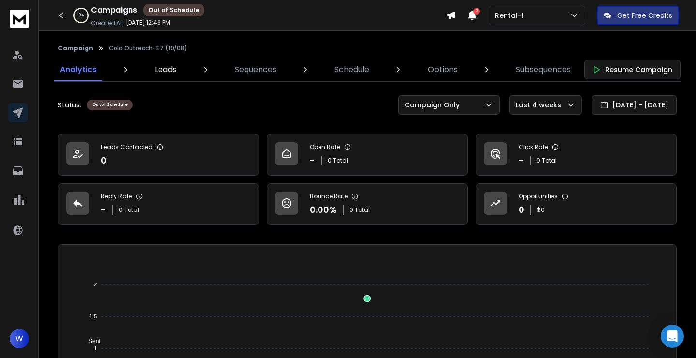
click at [165, 69] on p "Leads" at bounding box center [166, 70] width 22 height 12
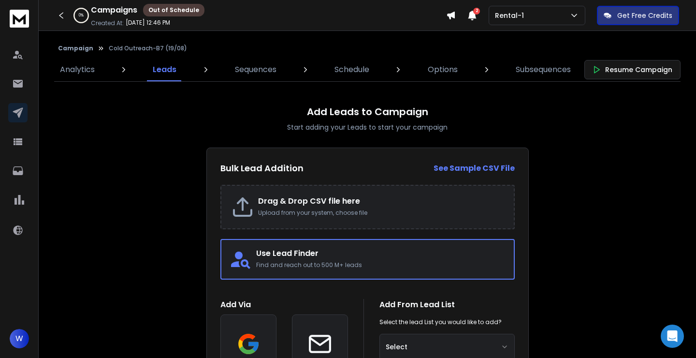
scroll to position [58, 0]
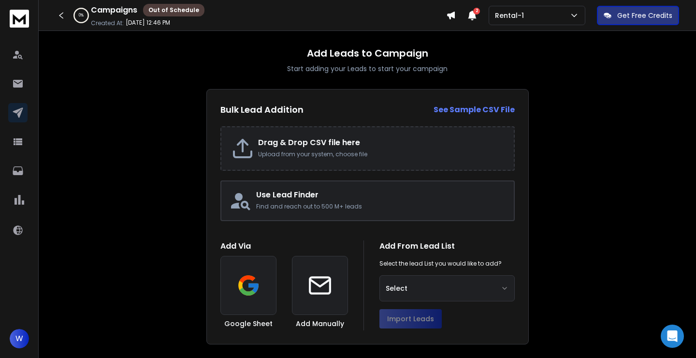
click at [412, 290] on button "Select" at bounding box center [446, 288] width 135 height 26
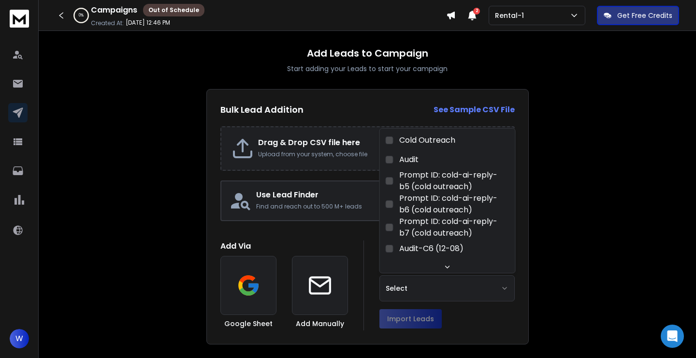
scroll to position [351, 0]
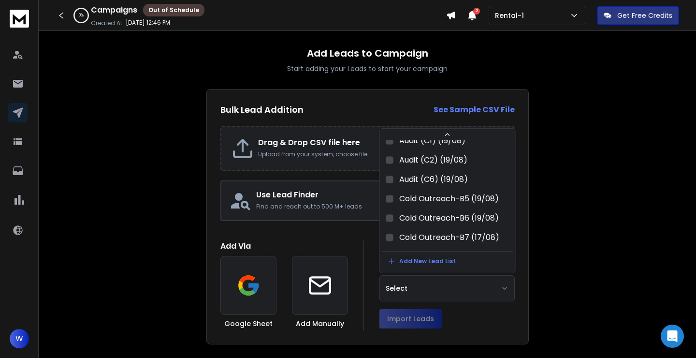
click at [421, 235] on div "Cold Outreach-B7 (17/08)" at bounding box center [449, 238] width 100 height 12
click at [402, 319] on button "Import Leads" at bounding box center [410, 318] width 62 height 19
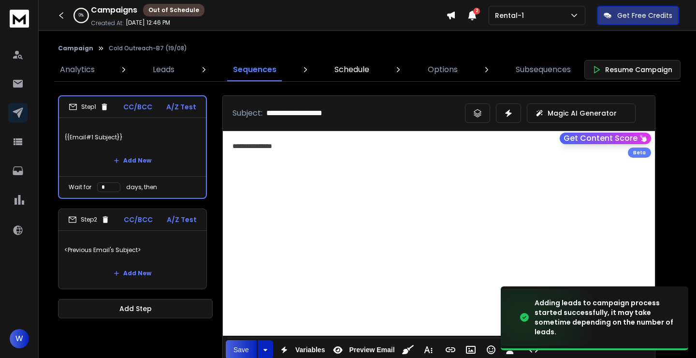
click at [359, 64] on p "Schedule" at bounding box center [351, 70] width 35 height 12
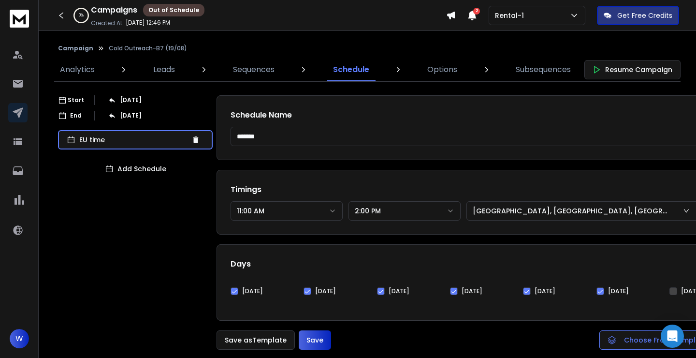
click at [378, 215] on button "2:00 PM" at bounding box center [405, 210] width 112 height 19
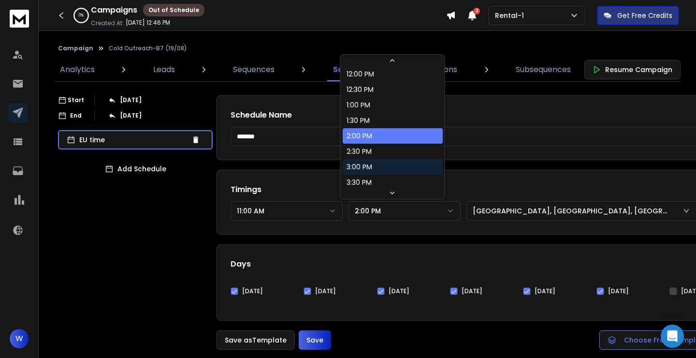
scroll to position [20, 0]
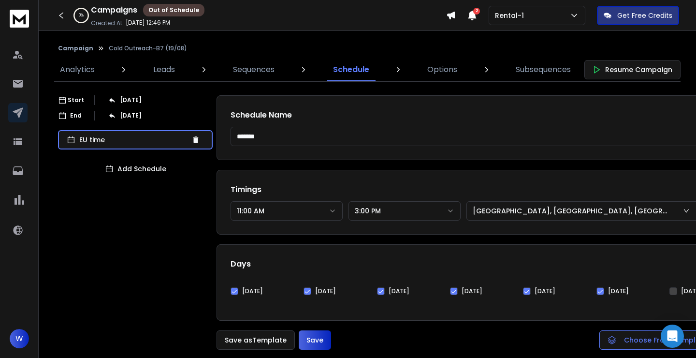
click at [371, 210] on button "3:00 PM" at bounding box center [405, 210] width 112 height 19
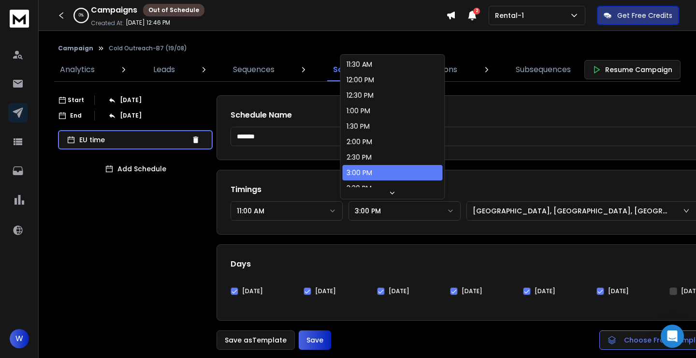
select select "********"
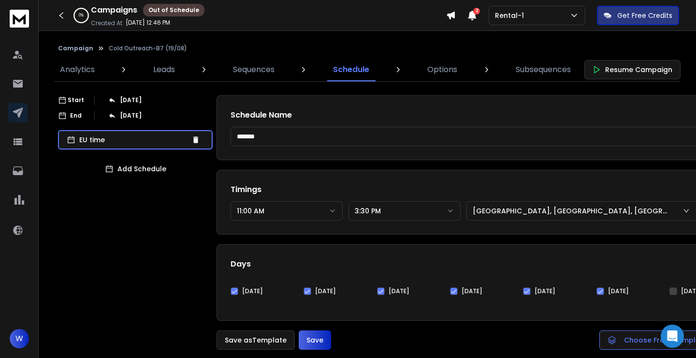
click at [311, 343] on button "Save" at bounding box center [315, 339] width 32 height 19
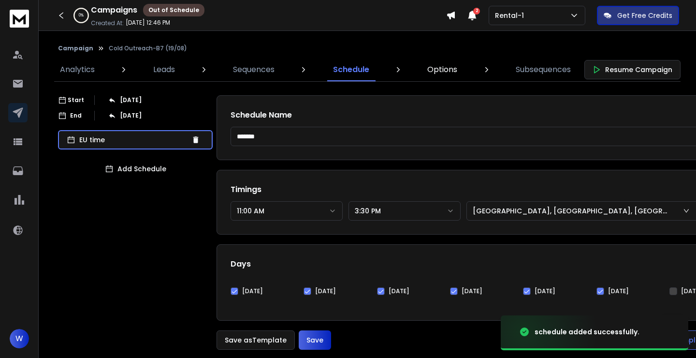
click at [434, 63] on link "Options" at bounding box center [442, 69] width 42 height 23
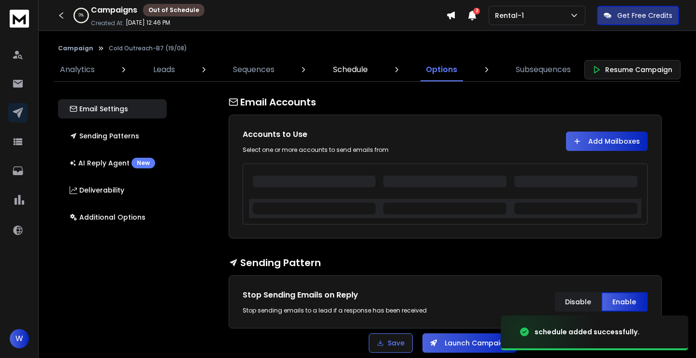
click at [347, 69] on p "Schedule" at bounding box center [350, 70] width 35 height 12
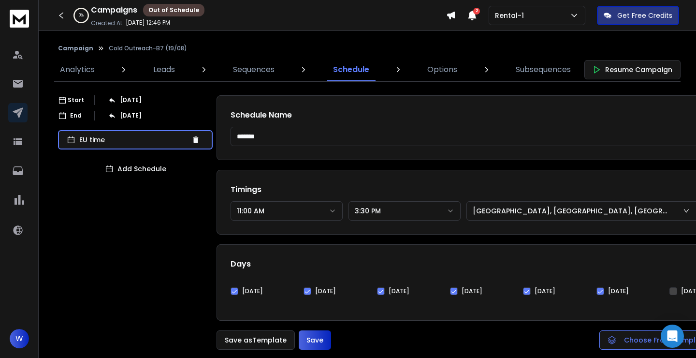
click at [151, 94] on div "Start [DATE] End [DATE] EU time Add Schedule Schedule Name ******* Timings 11:0…" at bounding box center [367, 222] width 626 height 262
click at [142, 99] on p "Wed Aug 13 2025" at bounding box center [131, 100] width 22 height 8
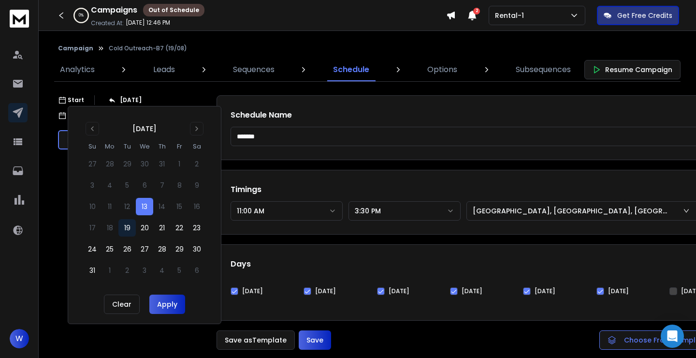
click at [125, 227] on button "19" at bounding box center [126, 227] width 17 height 17
click at [167, 306] on button "Apply" at bounding box center [167, 303] width 36 height 19
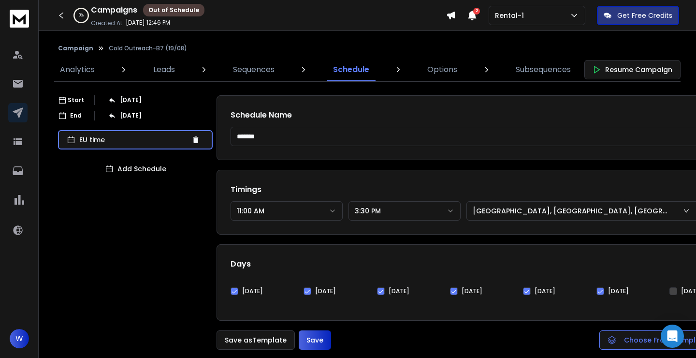
click at [142, 112] on p "Sun Aug 17 2025" at bounding box center [131, 116] width 22 height 8
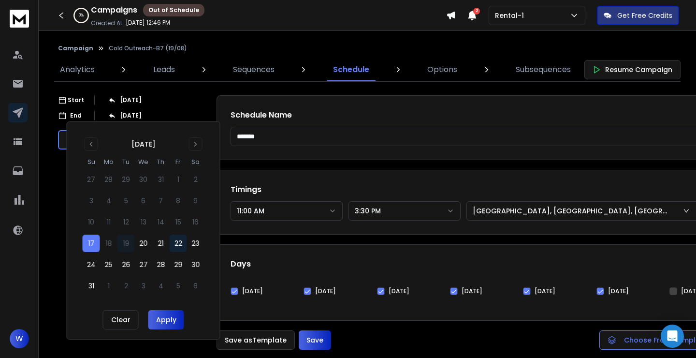
click at [177, 247] on button "22" at bounding box center [178, 242] width 17 height 17
click at [164, 316] on button "Apply" at bounding box center [166, 319] width 36 height 19
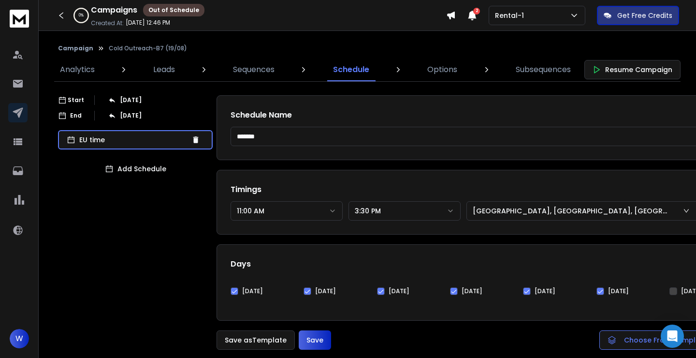
click at [316, 340] on button "Save" at bounding box center [315, 339] width 32 height 19
click at [441, 71] on p "Options" at bounding box center [442, 70] width 30 height 12
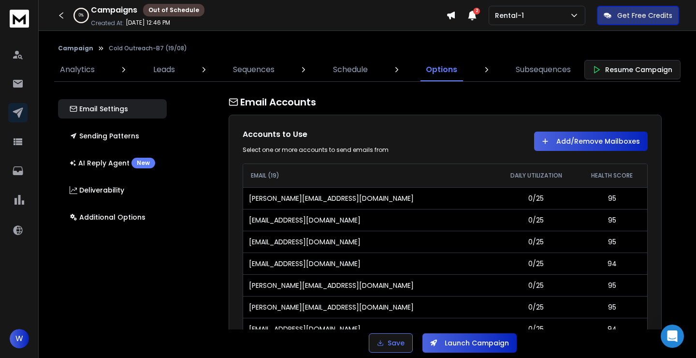
click at [458, 346] on button "Launch Campaign" at bounding box center [469, 342] width 94 height 19
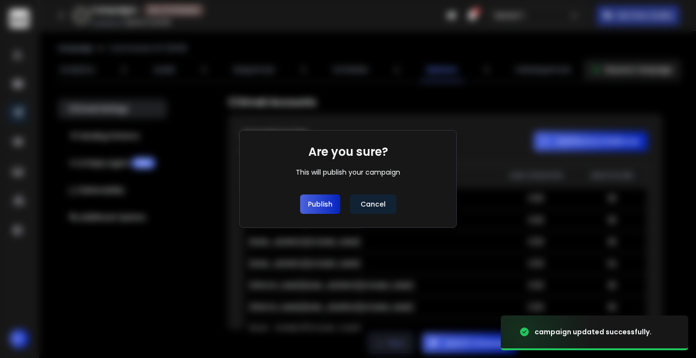
click at [319, 207] on button "Publish" at bounding box center [320, 203] width 40 height 19
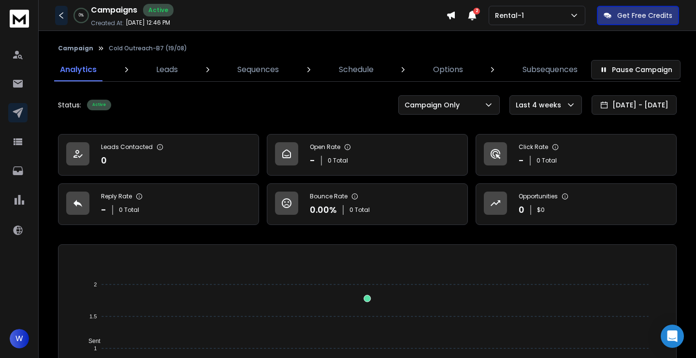
click at [63, 17] on icon at bounding box center [61, 15] width 9 height 9
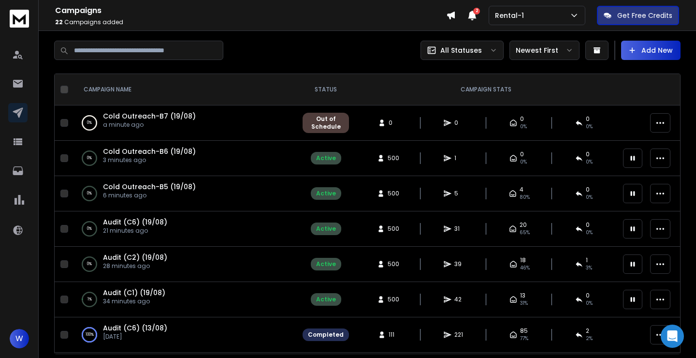
click at [267, 130] on div "0 % Cold Outreach-B7 (19/08) a minute ago" at bounding box center [184, 122] width 205 height 23
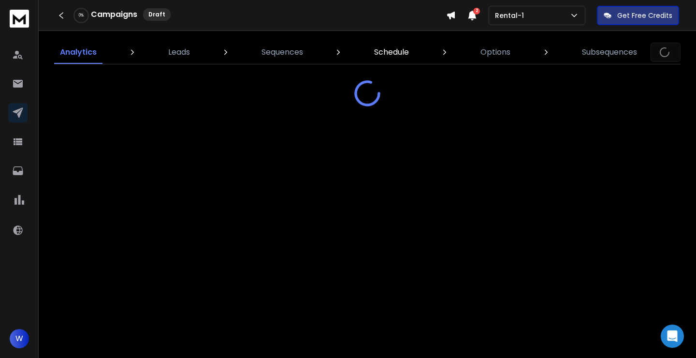
click at [394, 43] on link "Schedule" at bounding box center [391, 52] width 46 height 23
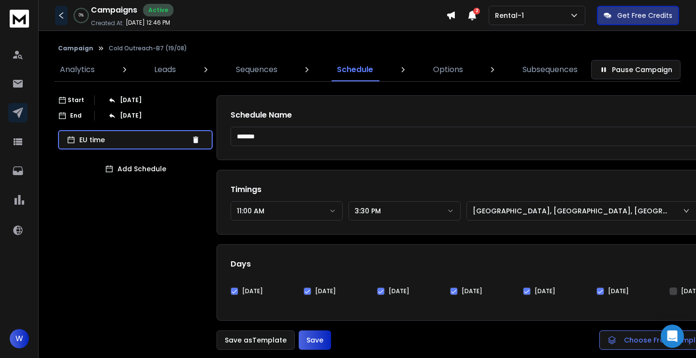
click at [63, 14] on icon at bounding box center [61, 15] width 9 height 9
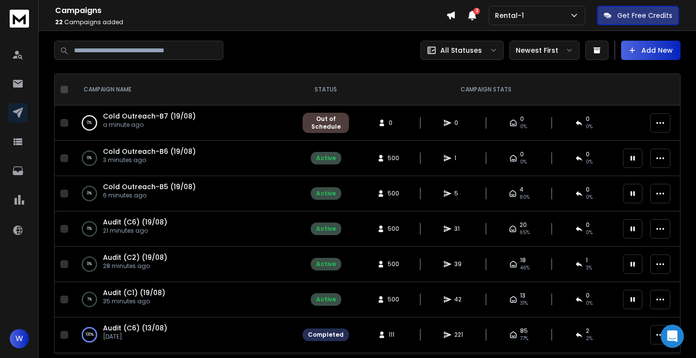
click at [251, 120] on div "0 % Cold Outreach-B7 (19/08) a minute ago" at bounding box center [184, 122] width 205 height 23
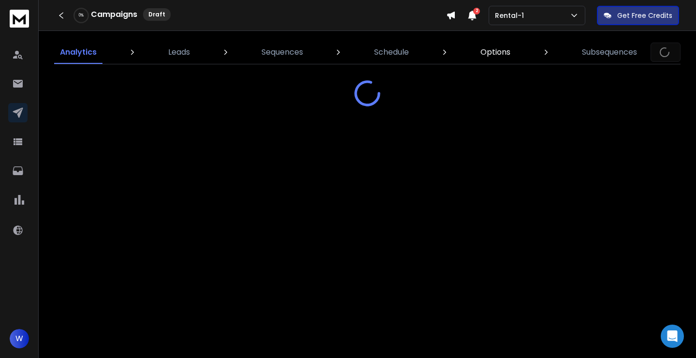
click at [493, 57] on div "Analytics Leads Sequences Schedule Options Subsequences" at bounding box center [367, 53] width 626 height 24
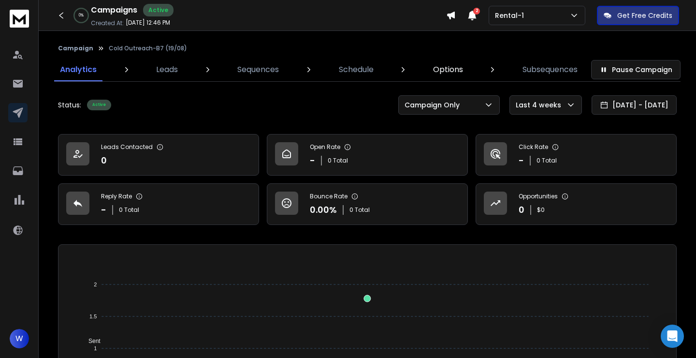
click at [450, 69] on p "Options" at bounding box center [448, 70] width 30 height 12
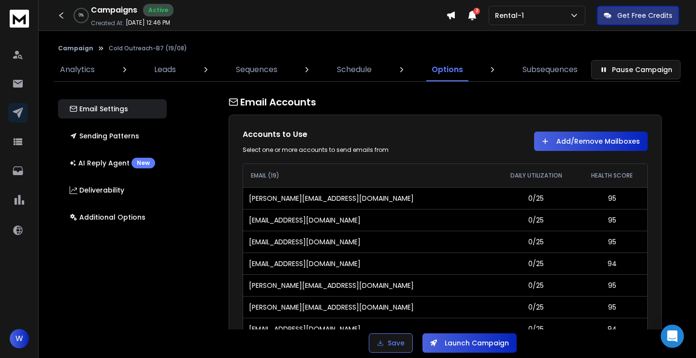
click at [463, 341] on button "Launch Campaign" at bounding box center [469, 342] width 94 height 19
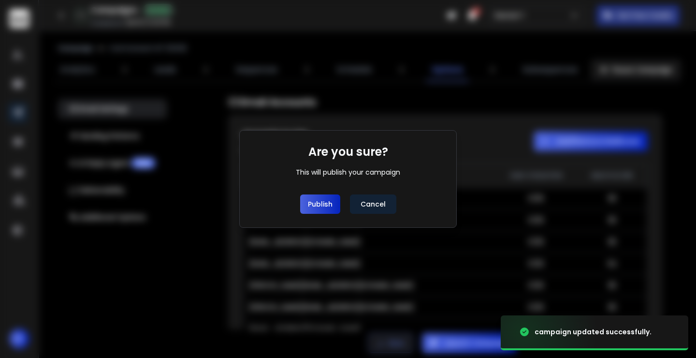
click at [307, 209] on button "Publish" at bounding box center [320, 203] width 40 height 19
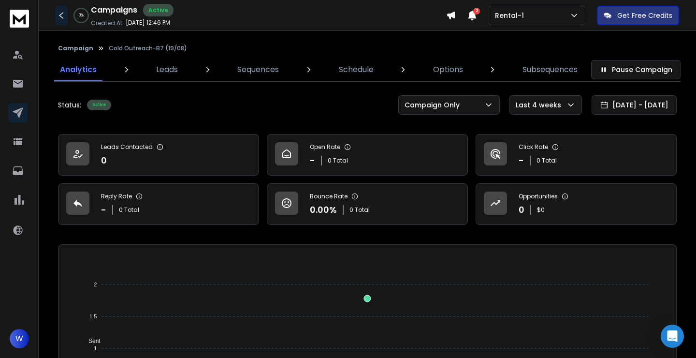
click at [60, 15] on icon at bounding box center [61, 15] width 9 height 9
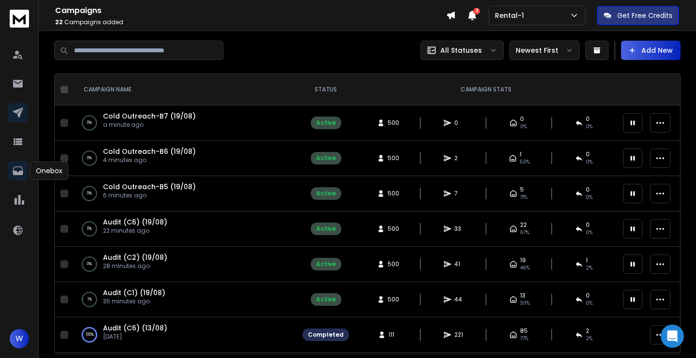
click at [16, 169] on icon at bounding box center [18, 171] width 12 height 12
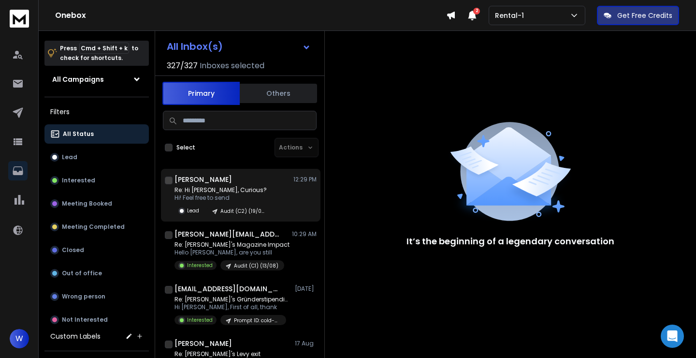
click at [269, 188] on p "Re: Hi [PERSON_NAME], Curious?" at bounding box center [223, 190] width 98 height 8
click at [244, 192] on p "Re: Hi Wesley, Curious?" at bounding box center [223, 190] width 98 height 8
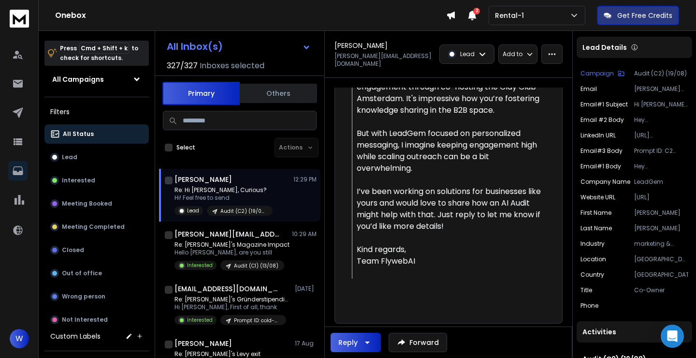
scroll to position [347, 0]
click at [19, 144] on icon at bounding box center [18, 141] width 9 height 7
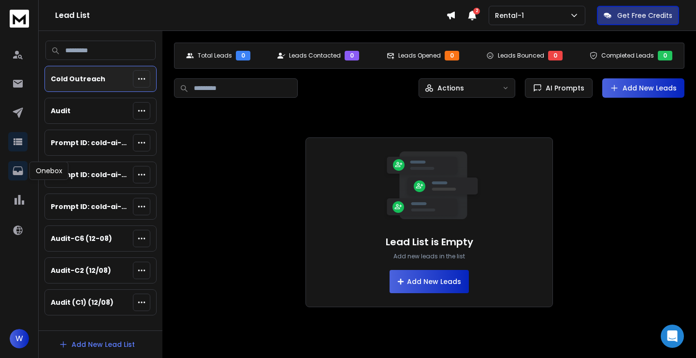
click at [17, 164] on link at bounding box center [17, 170] width 19 height 19
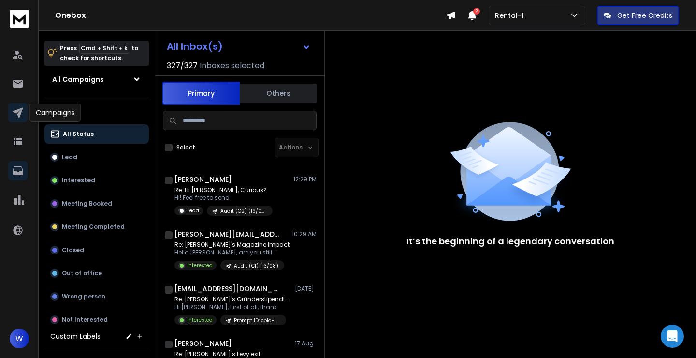
click at [18, 111] on icon at bounding box center [18, 112] width 10 height 10
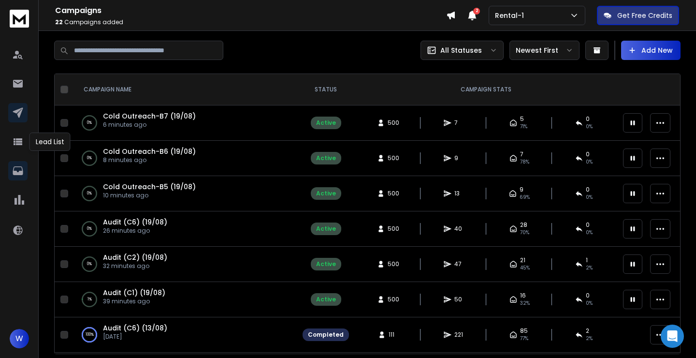
click at [21, 168] on icon at bounding box center [18, 170] width 10 height 9
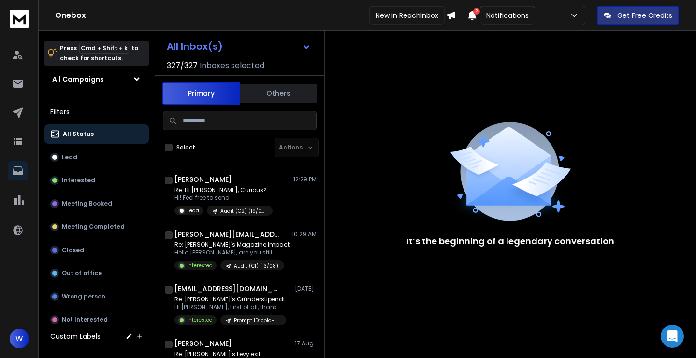
click at [474, 14] on icon at bounding box center [472, 15] width 9 height 10
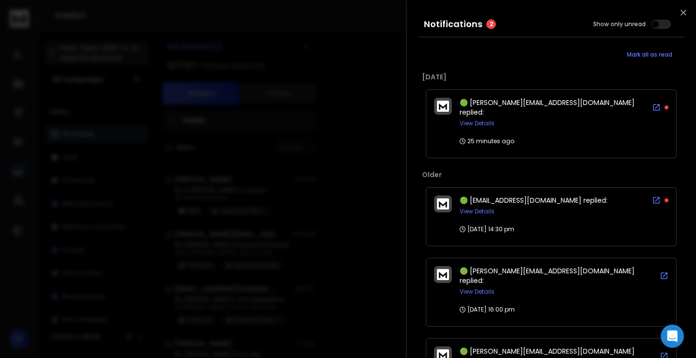
click at [654, 22] on button "Show only unread" at bounding box center [661, 24] width 19 height 9
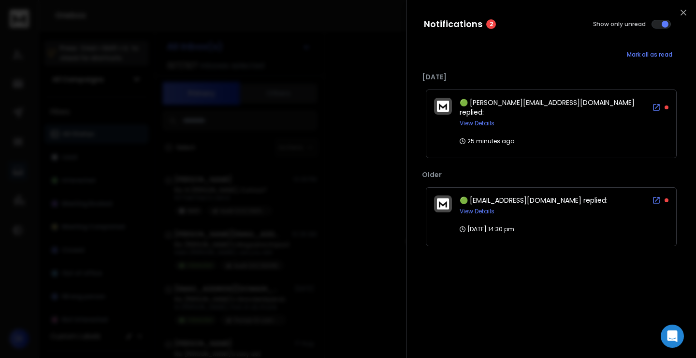
click at [654, 22] on button "Show only unread" at bounding box center [661, 24] width 19 height 9
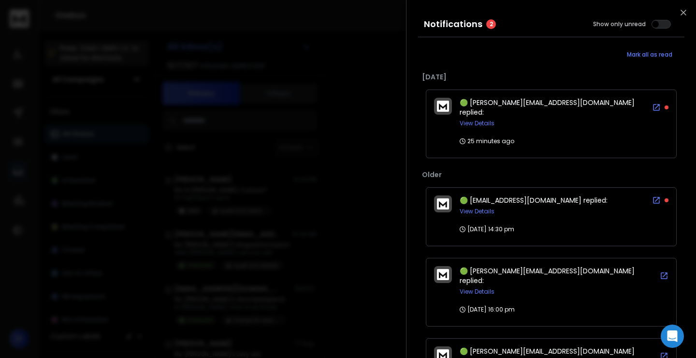
click at [654, 22] on button "Show only unread" at bounding box center [661, 24] width 19 height 9
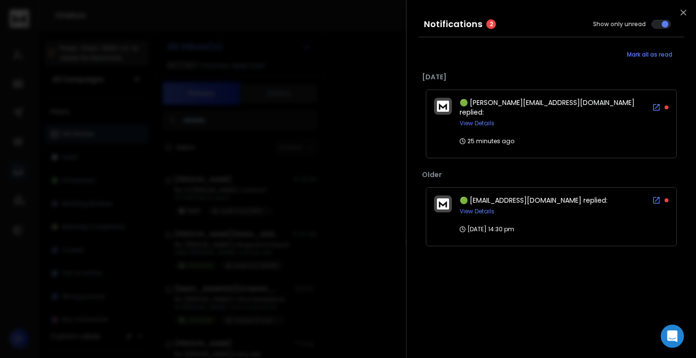
click at [654, 22] on button "Show only unread" at bounding box center [661, 24] width 19 height 9
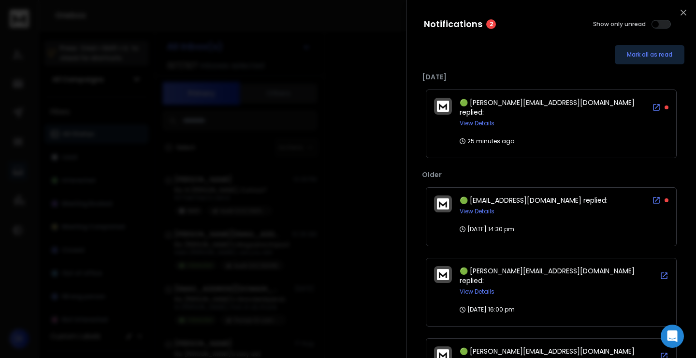
click at [651, 55] on span "Mark all as read" at bounding box center [649, 55] width 45 height 8
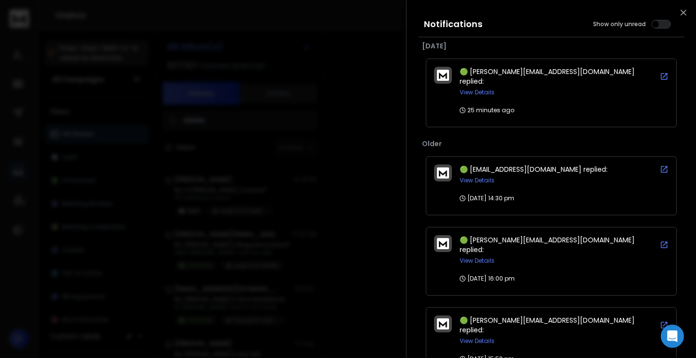
click at [683, 6] on div "Sheet Title Notifications Show only unread Today 🟢 wesley@leadgem.nl replied: V…" at bounding box center [551, 179] width 290 height 358
click at [683, 9] on icon "button" at bounding box center [684, 13] width 10 height 10
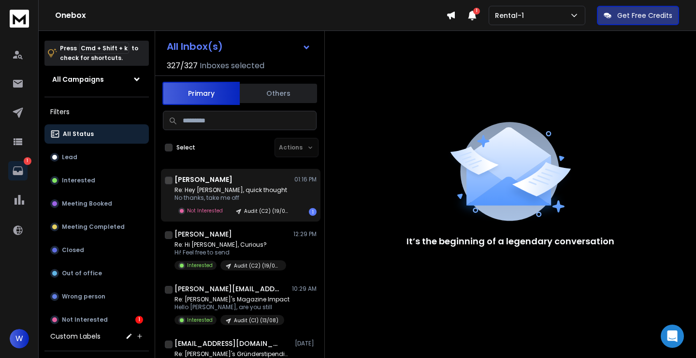
click at [189, 189] on p "Re: Hey [PERSON_NAME], quick thought" at bounding box center [232, 190] width 116 height 8
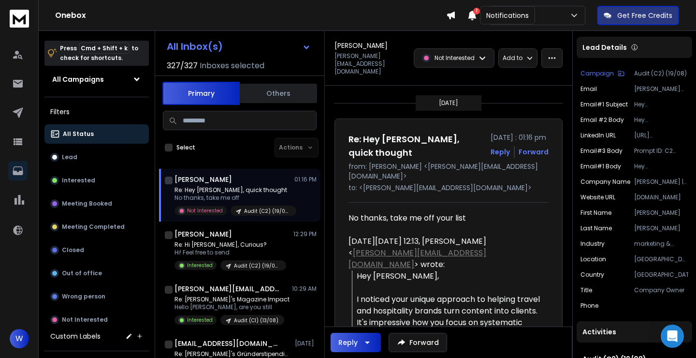
click at [472, 13] on icon at bounding box center [472, 15] width 9 height 10
click at [478, 16] on div "1 Rental-1 Get Free Credits" at bounding box center [562, 15] width 233 height 19
click at [476, 16] on icon at bounding box center [472, 16] width 10 height 10
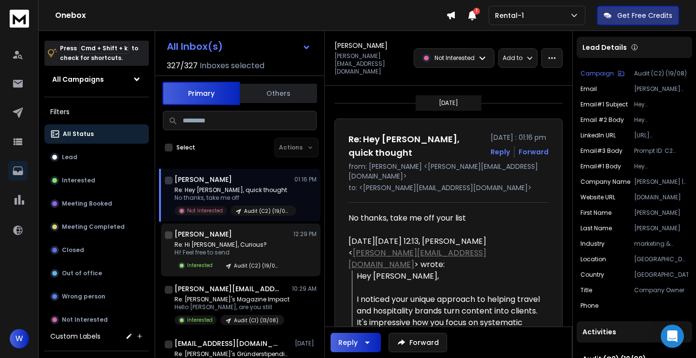
click at [231, 239] on div "[PERSON_NAME] 12:29 PM Re: Hi [PERSON_NAME], Curious? Hi! Feel free to send Int…" at bounding box center [245, 249] width 142 height 41
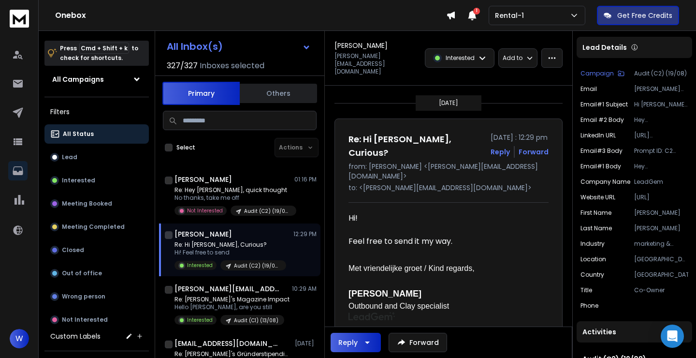
click at [475, 23] on div "1 Rental-1 Get Free Credits" at bounding box center [562, 15] width 233 height 19
click at [473, 16] on icon at bounding box center [472, 15] width 9 height 10
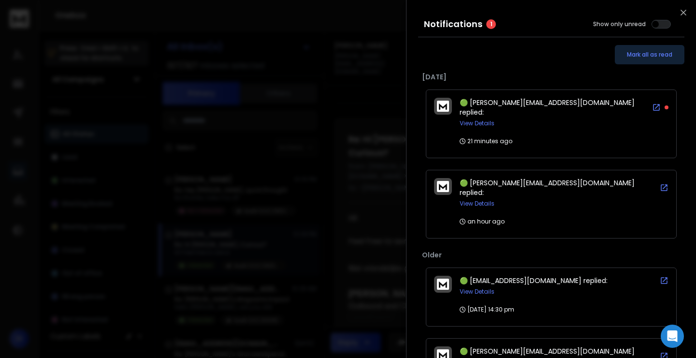
click at [641, 56] on span "Mark all as read" at bounding box center [649, 55] width 45 height 8
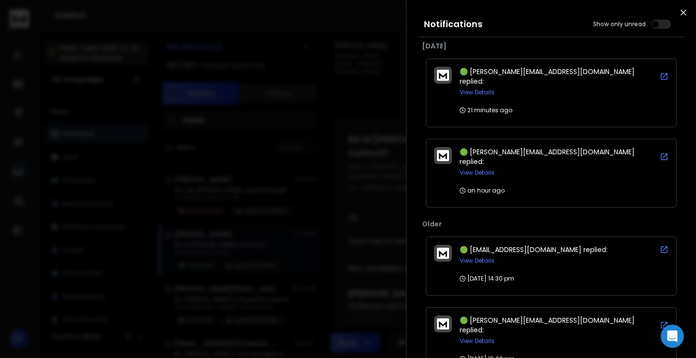
click at [683, 11] on icon "button" at bounding box center [684, 13] width 10 height 10
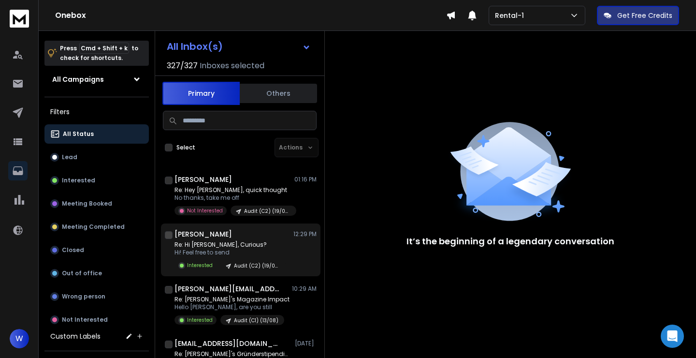
click at [212, 256] on p "Hi! Feel free to send" at bounding box center [230, 252] width 112 height 8
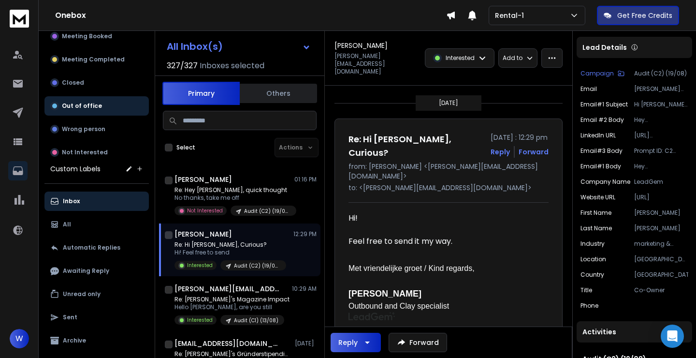
scroll to position [175, 0]
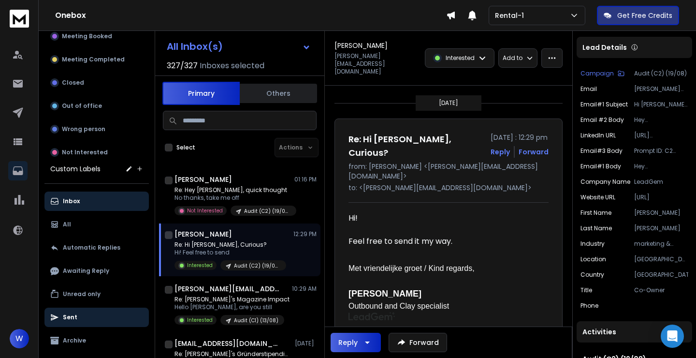
click at [92, 307] on button "Sent" at bounding box center [96, 316] width 104 height 19
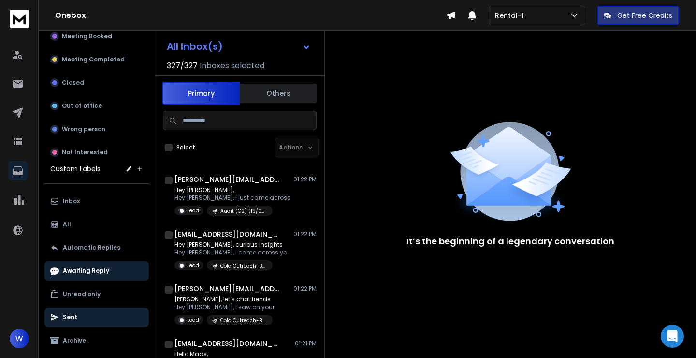
click at [102, 267] on div "Awaiting Reply" at bounding box center [79, 271] width 59 height 12
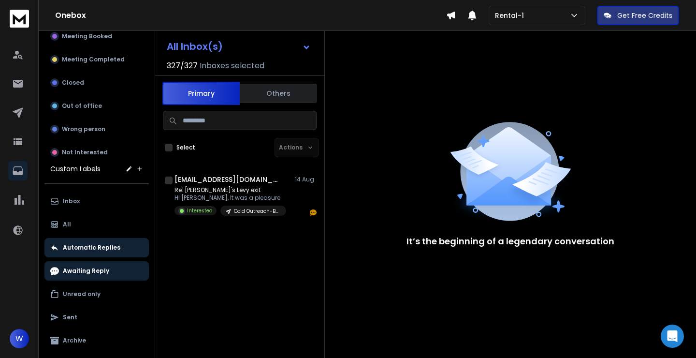
click at [119, 245] on button "Automatic Replies" at bounding box center [96, 247] width 104 height 19
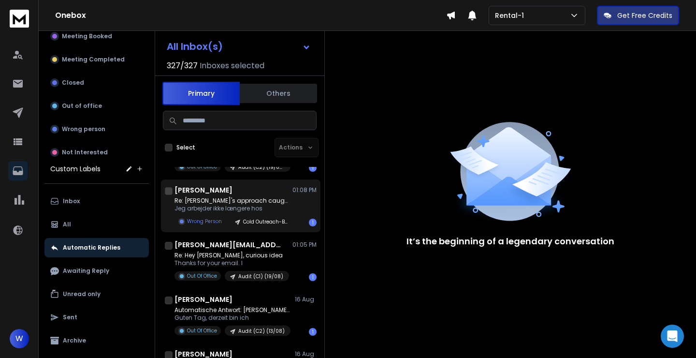
scroll to position [98, 0]
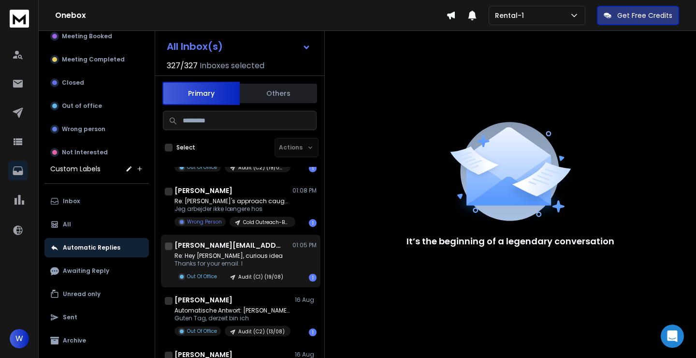
click at [213, 261] on p "Thanks for your email. I" at bounding box center [231, 264] width 115 height 8
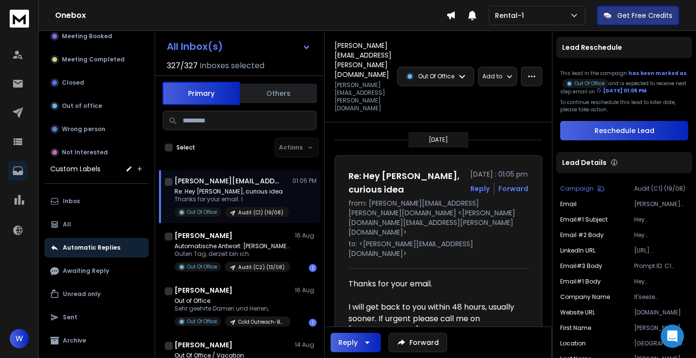
scroll to position [163, 0]
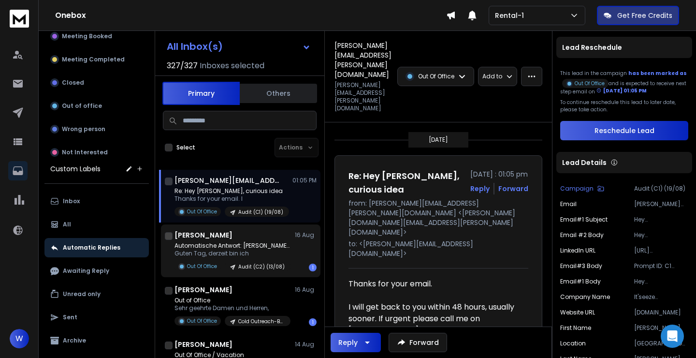
click at [215, 250] on p "Guten Tag, derzeit bin ich" at bounding box center [232, 253] width 116 height 8
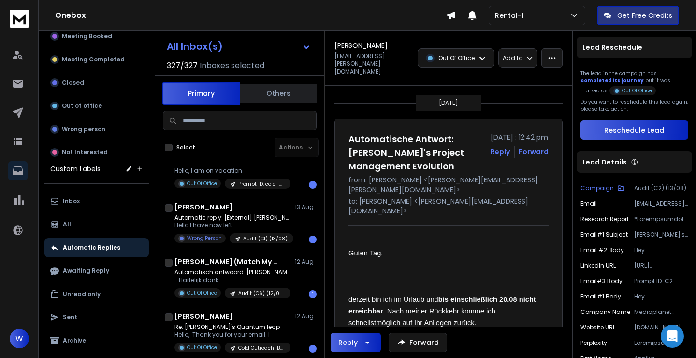
scroll to position [356, 0]
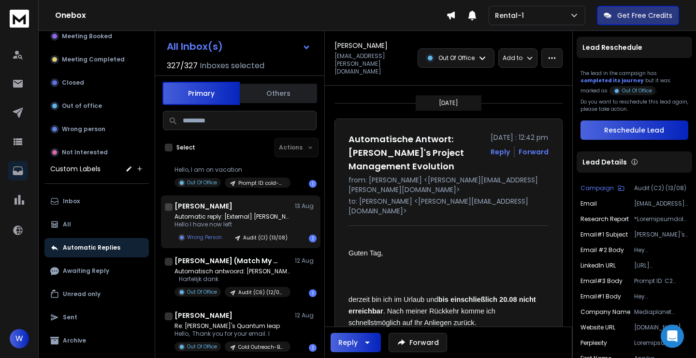
click at [221, 215] on p "Automatic reply: [External] [PERSON_NAME], signage" at bounding box center [232, 217] width 116 height 8
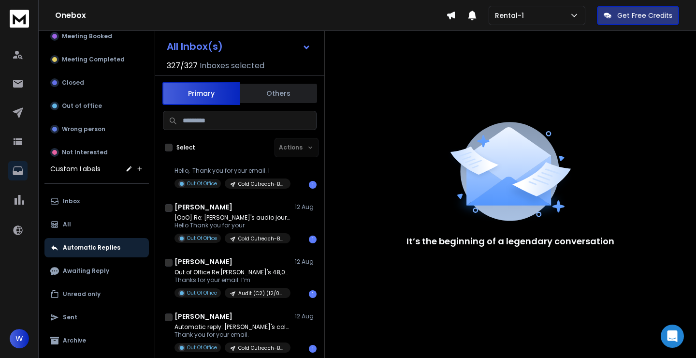
scroll to position [509, 0]
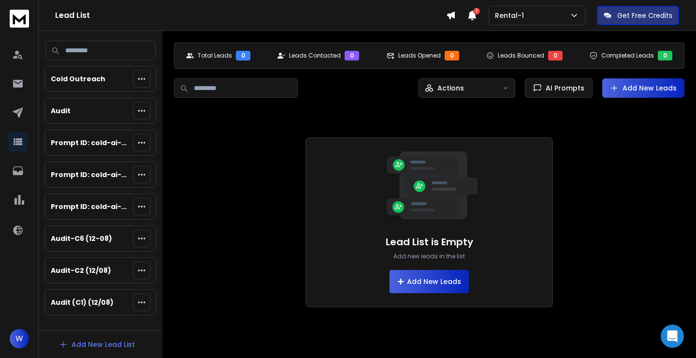
scroll to position [482, 0]
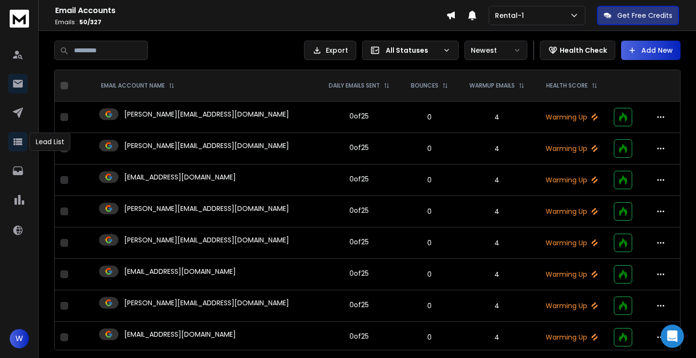
click at [15, 139] on icon at bounding box center [18, 142] width 12 height 12
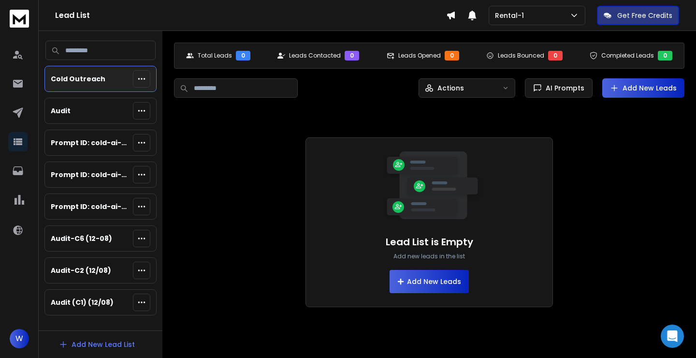
scroll to position [482, 0]
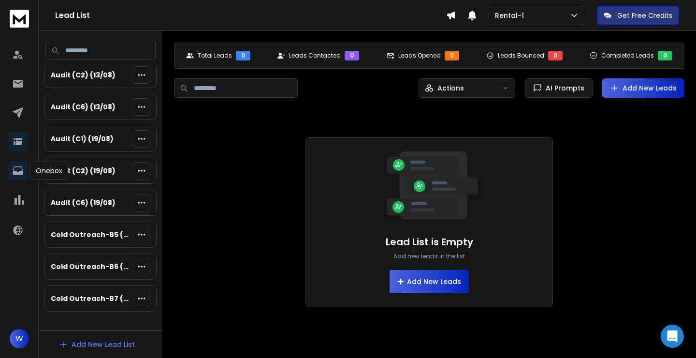
click at [18, 173] on icon at bounding box center [18, 170] width 10 height 9
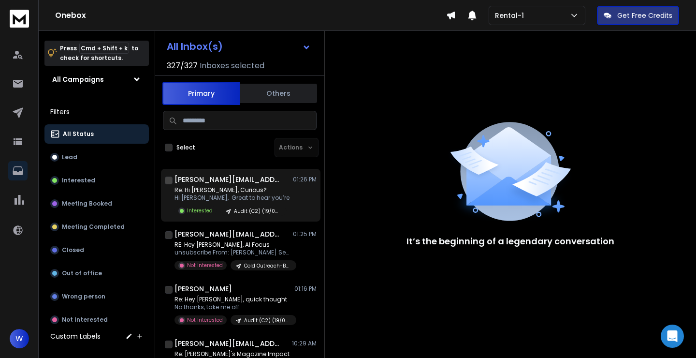
click at [212, 189] on p "Re: Hi [PERSON_NAME], Curious?" at bounding box center [231, 190] width 115 height 8
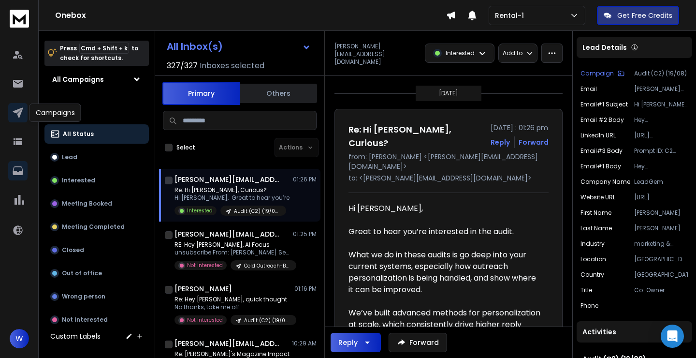
click at [20, 109] on icon at bounding box center [18, 112] width 10 height 10
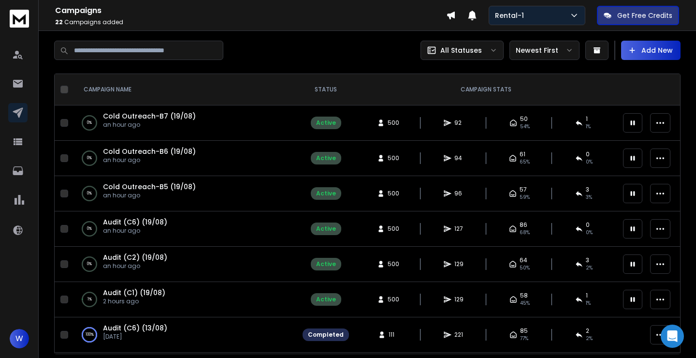
scroll to position [0, 0]
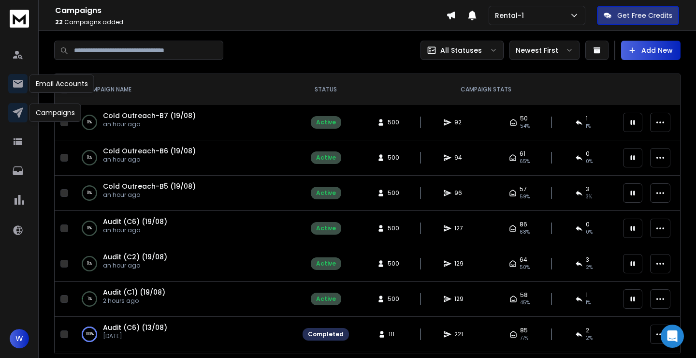
click at [18, 84] on icon at bounding box center [18, 84] width 10 height 8
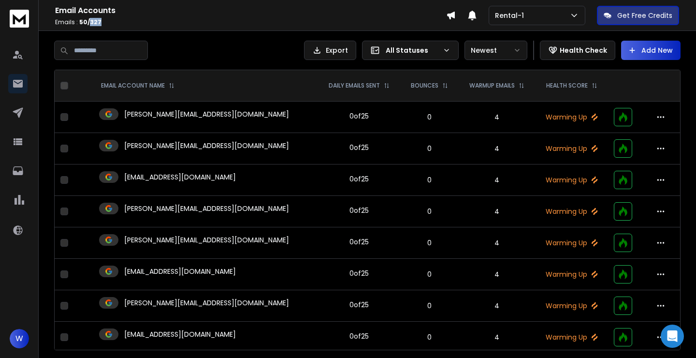
drag, startPoint x: 91, startPoint y: 23, endPoint x: 125, endPoint y: 19, distance: 34.5
click at [125, 19] on p "Emails : 50 / 327" at bounding box center [250, 22] width 391 height 8
click at [19, 146] on icon at bounding box center [18, 142] width 12 height 12
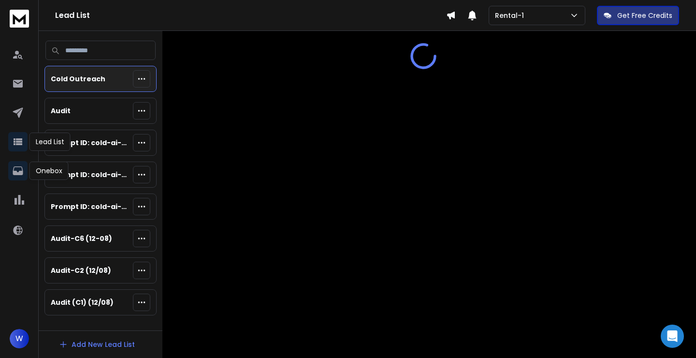
click at [20, 167] on icon at bounding box center [18, 171] width 12 height 12
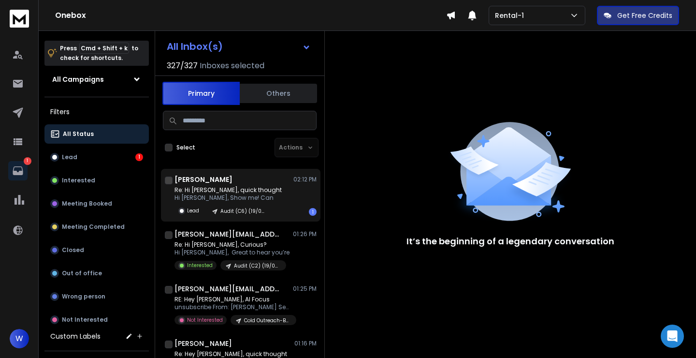
click at [225, 179] on div "Luigi Petulla 02:12 PM" at bounding box center [245, 179] width 142 height 10
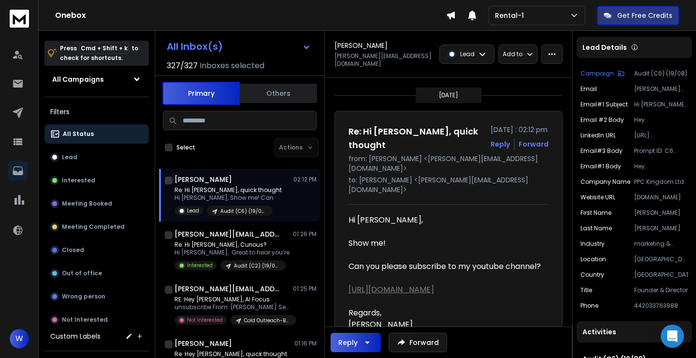
click at [387, 284] on link "https://www.youtube.com/watch?v=T0YCh206fz4" at bounding box center [392, 289] width 86 height 11
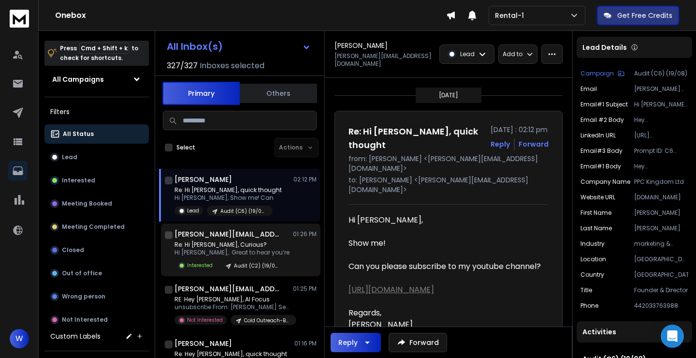
click at [254, 240] on div "wesley@leadgem.nl 01:26 PM Re: Hi Wesley, Curious? Hi Wesley, Great to hear you…" at bounding box center [245, 249] width 142 height 41
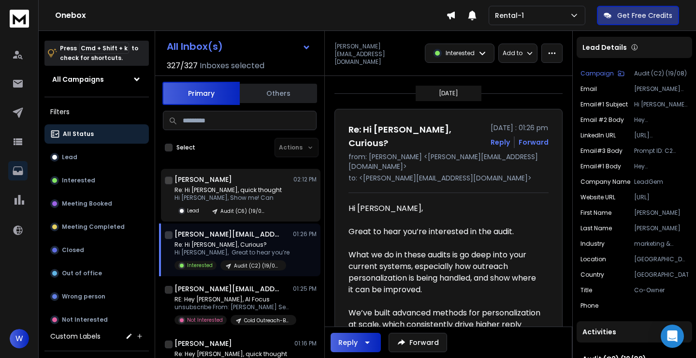
click at [239, 195] on p "Hi Enzo, Show me! Can" at bounding box center [227, 198] width 107 height 8
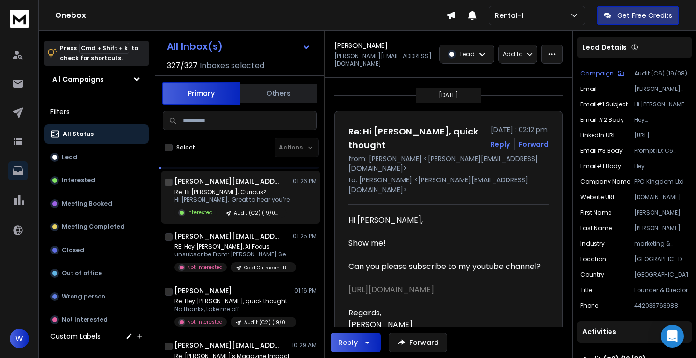
scroll to position [53, 0]
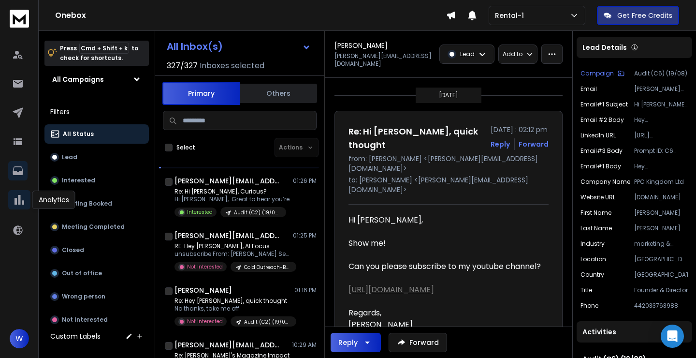
click at [21, 203] on icon at bounding box center [20, 200] width 10 height 10
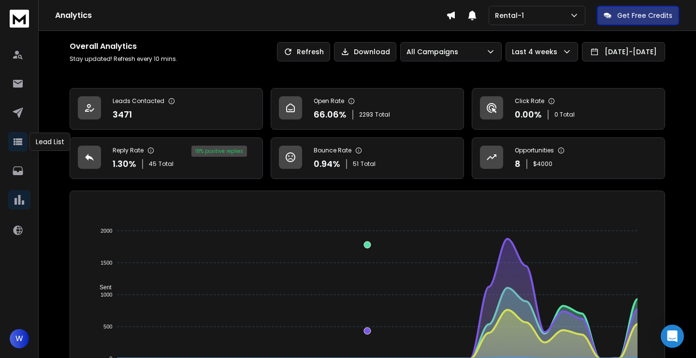
click at [20, 147] on icon at bounding box center [18, 142] width 12 height 12
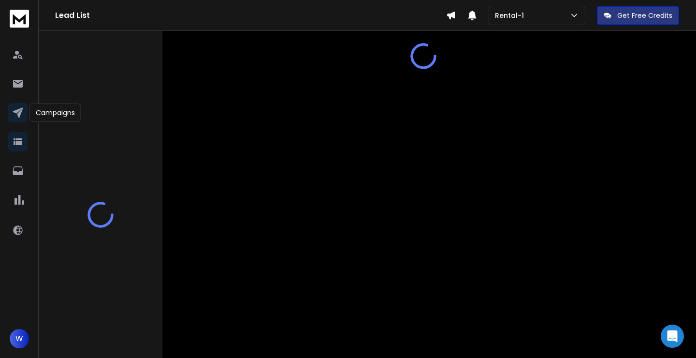
click at [22, 115] on icon at bounding box center [18, 113] width 12 height 12
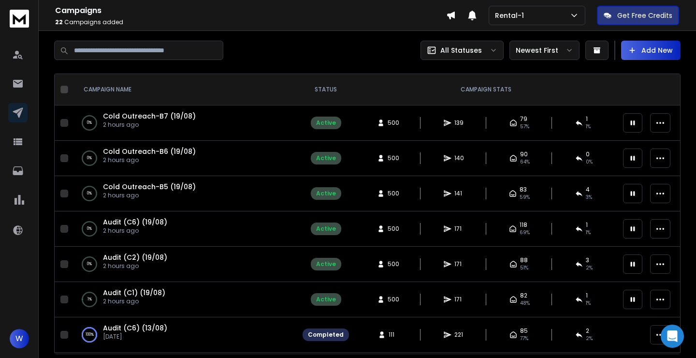
click at [662, 128] on button "button" at bounding box center [660, 122] width 20 height 19
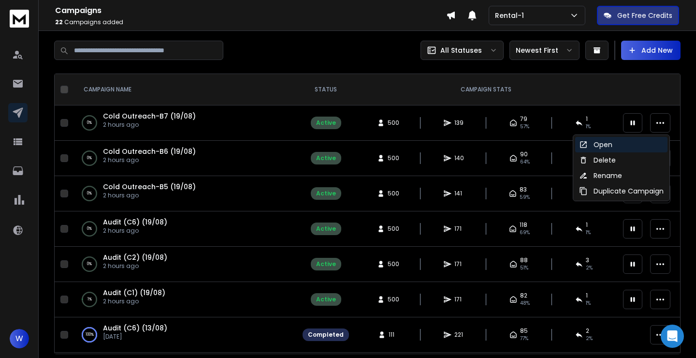
click at [353, 47] on div at bounding box center [210, 50] width 313 height 19
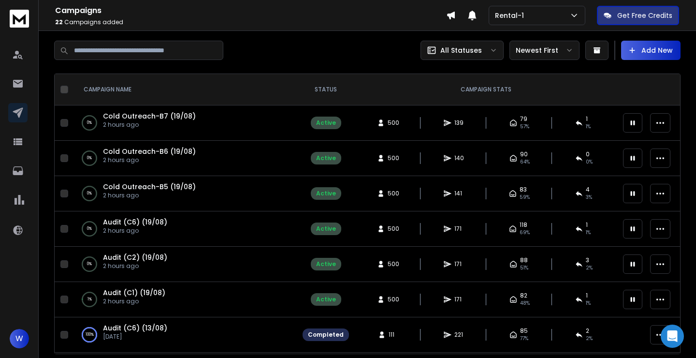
click at [642, 49] on button "Add New" at bounding box center [650, 50] width 59 height 19
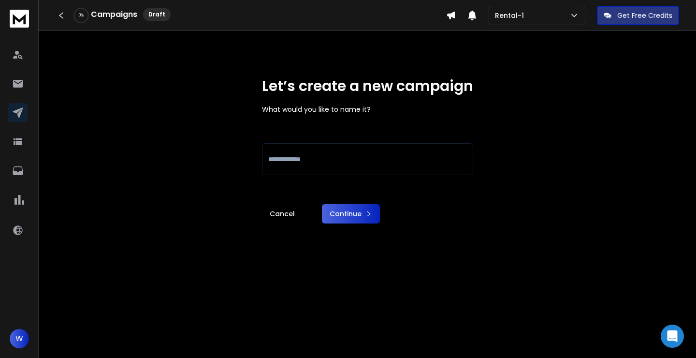
click at [345, 172] on input at bounding box center [367, 159] width 211 height 32
type input "******"
click at [322, 204] on button "Continue" at bounding box center [351, 213] width 58 height 19
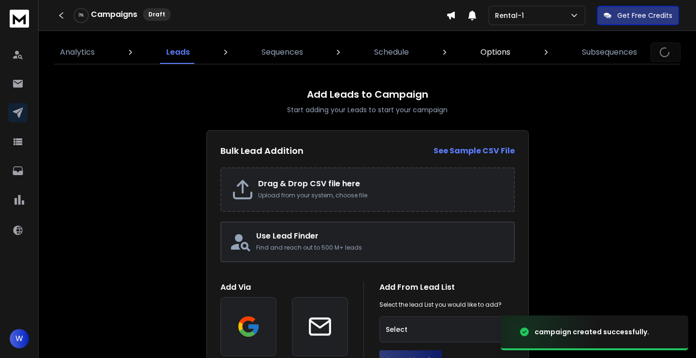
click at [505, 50] on p "Options" at bounding box center [495, 52] width 30 height 12
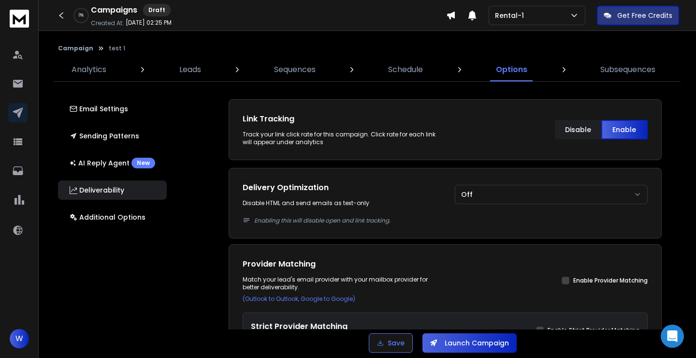
scroll to position [935, 0]
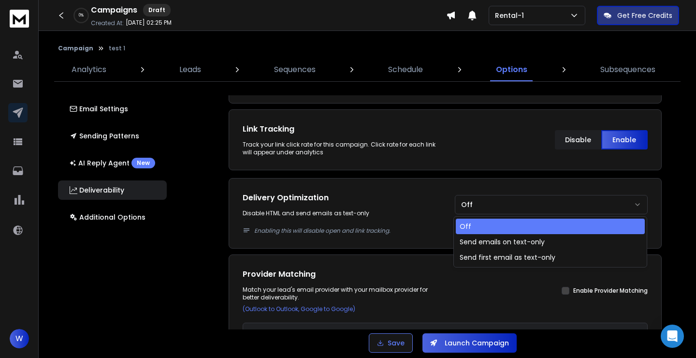
click at [473, 205] on button "Off" at bounding box center [551, 204] width 193 height 19
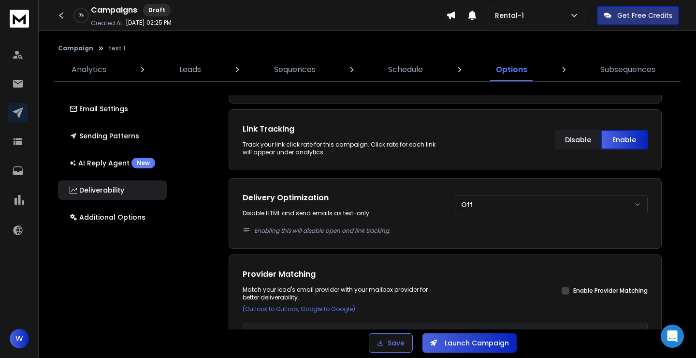
click at [473, 205] on button "Off" at bounding box center [551, 204] width 193 height 19
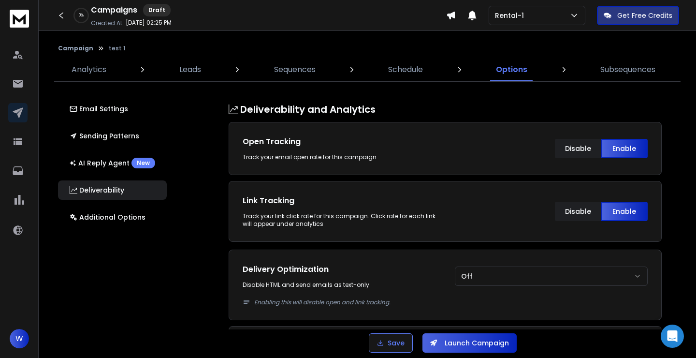
scroll to position [860, 0]
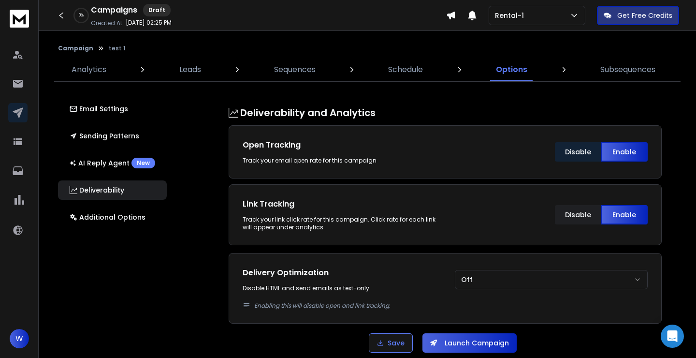
click at [565, 143] on button "Disable" at bounding box center [578, 151] width 46 height 19
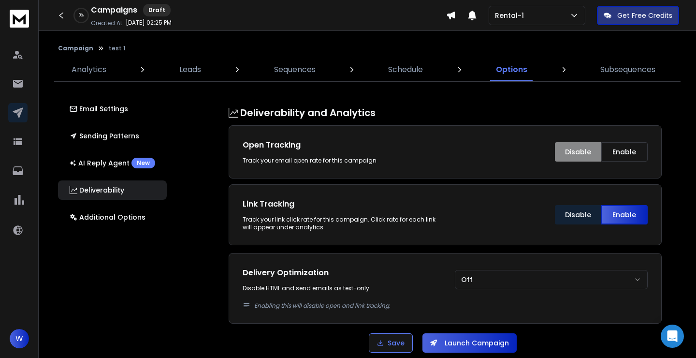
click at [576, 218] on button "Disable" at bounding box center [578, 214] width 46 height 19
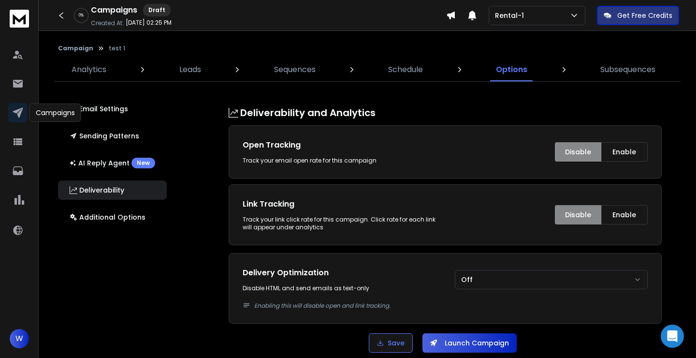
click at [17, 107] on icon at bounding box center [18, 113] width 12 height 12
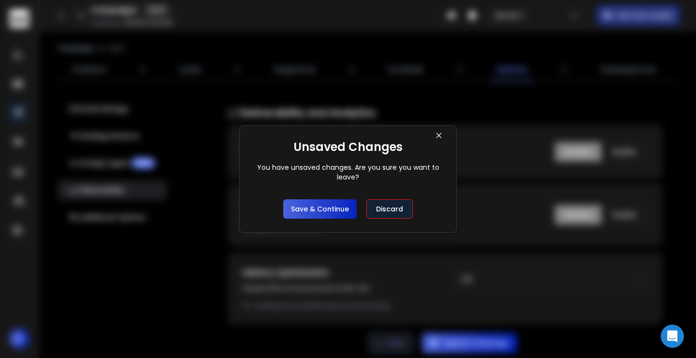
click at [325, 204] on button "Save & Continue" at bounding box center [319, 208] width 73 height 19
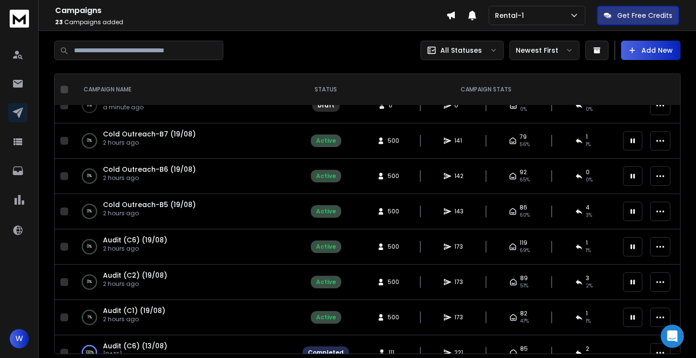
scroll to position [18, 0]
click at [361, 314] on div "500 173 82 47 % 1 1 %" at bounding box center [486, 315] width 251 height 15
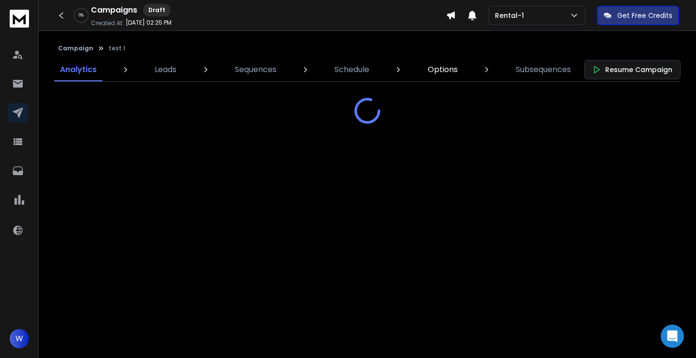
click at [435, 75] on p "Options" at bounding box center [443, 70] width 30 height 12
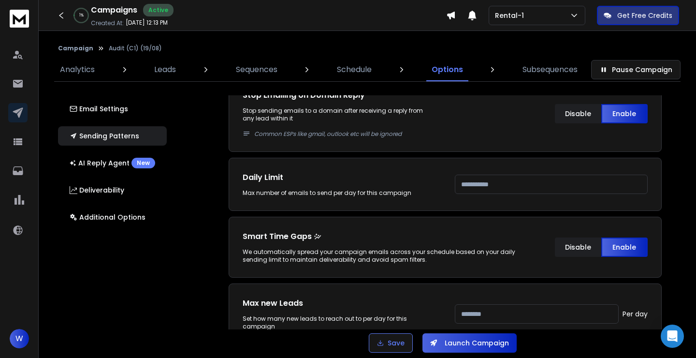
scroll to position [412, 0]
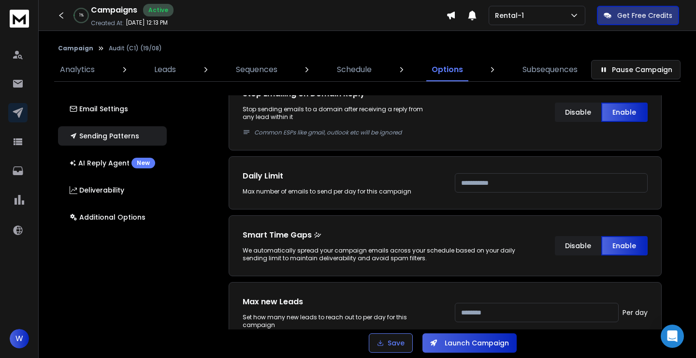
click at [460, 181] on input "***" at bounding box center [551, 182] width 193 height 19
click at [462, 181] on input "***" at bounding box center [551, 182] width 193 height 19
type input "***"
click at [397, 342] on button "Save" at bounding box center [391, 342] width 44 height 19
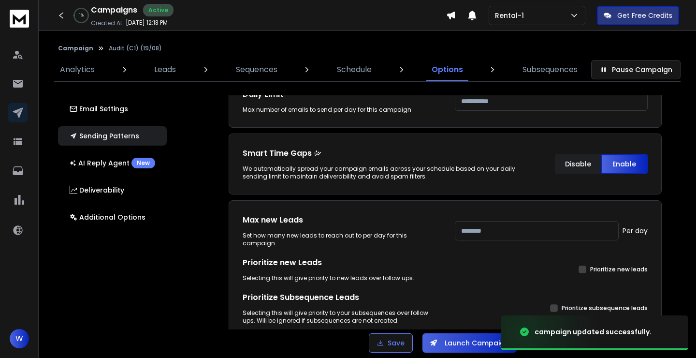
scroll to position [497, 0]
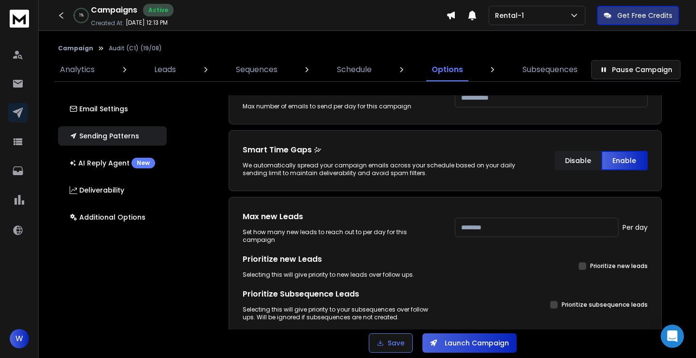
click at [461, 222] on input "***" at bounding box center [537, 227] width 164 height 19
click at [462, 222] on input "***" at bounding box center [537, 227] width 164 height 19
type input "***"
click at [393, 350] on button "Save" at bounding box center [391, 342] width 44 height 19
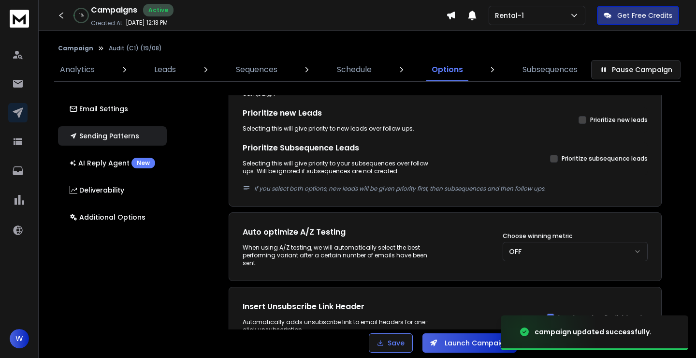
scroll to position [653, 0]
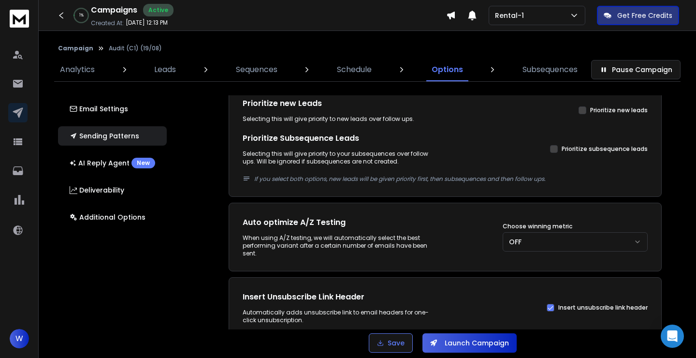
click at [579, 114] on button "Prioritize new leads" at bounding box center [583, 110] width 8 height 8
click at [391, 345] on button "Save" at bounding box center [391, 342] width 44 height 19
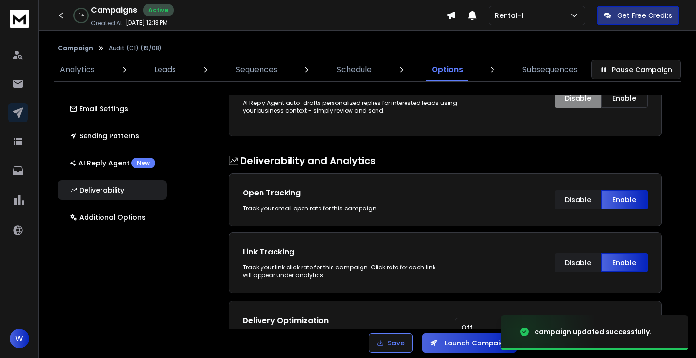
scroll to position [1033, 0]
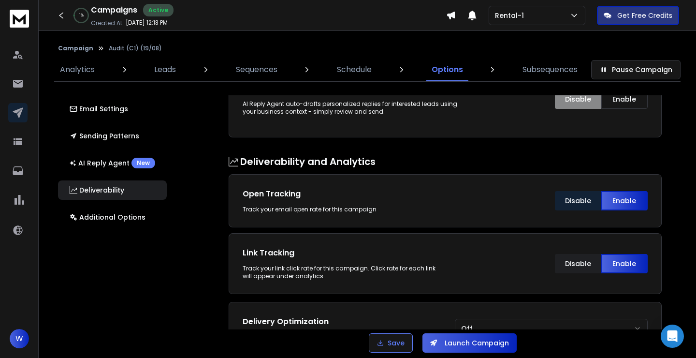
click at [567, 197] on button "Disable" at bounding box center [578, 200] width 46 height 19
click at [576, 263] on button "Disable" at bounding box center [578, 263] width 46 height 19
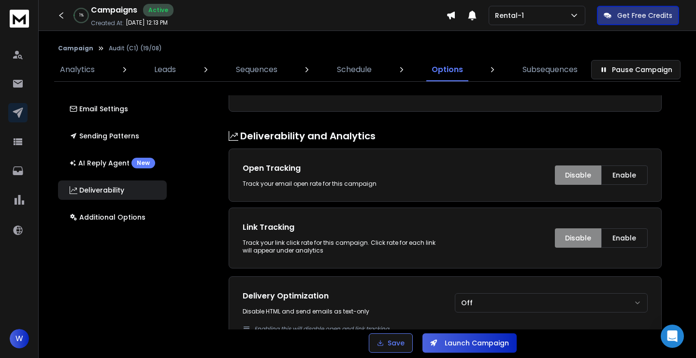
scroll to position [1069, 0]
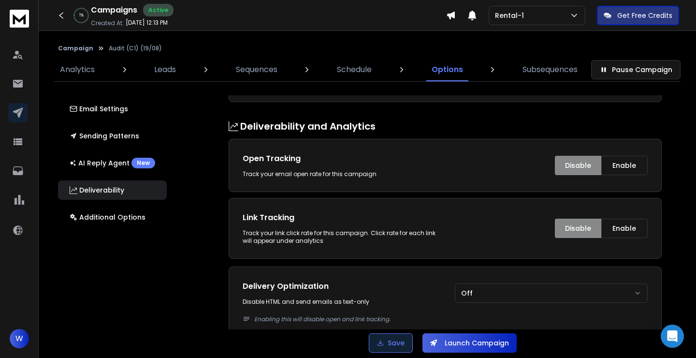
click at [382, 344] on icon "submit" at bounding box center [380, 342] width 7 height 7
click at [386, 337] on button "Save" at bounding box center [391, 342] width 44 height 19
click at [87, 68] on p "Analytics" at bounding box center [77, 70] width 35 height 12
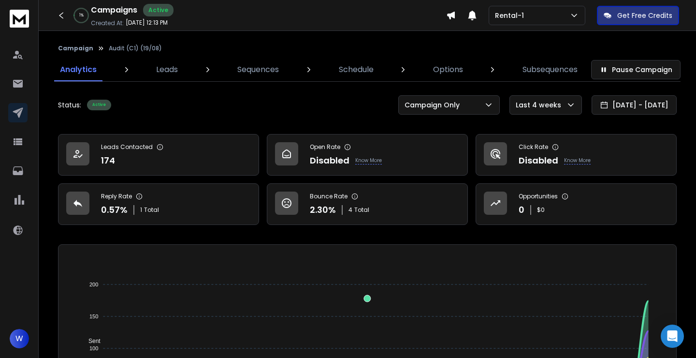
click at [79, 46] on button "Campaign" at bounding box center [75, 48] width 35 height 8
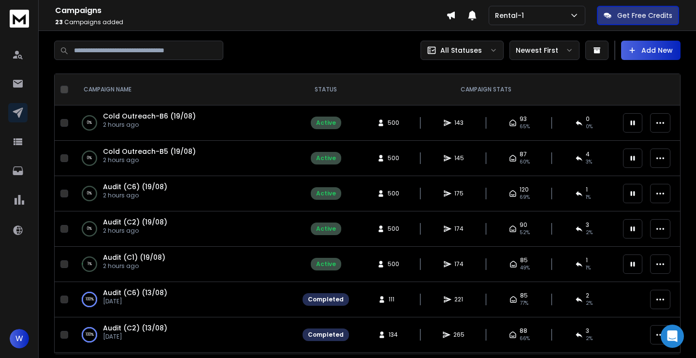
scroll to position [79, 0]
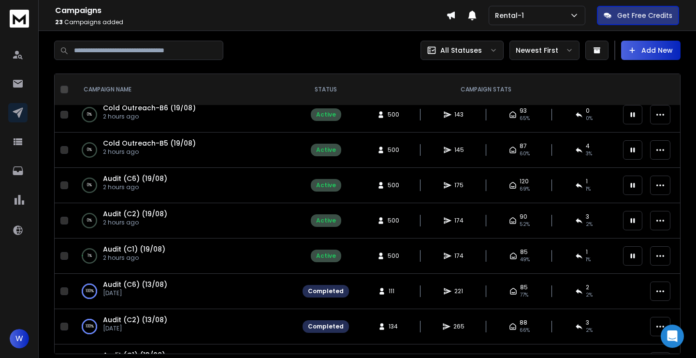
click at [219, 221] on div "0 % Audit (C2) (19/08) 2 hours ago" at bounding box center [184, 220] width 205 height 23
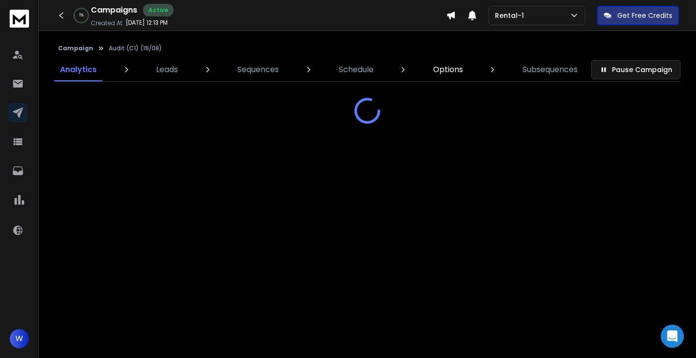
click at [445, 68] on p "Options" at bounding box center [448, 70] width 30 height 12
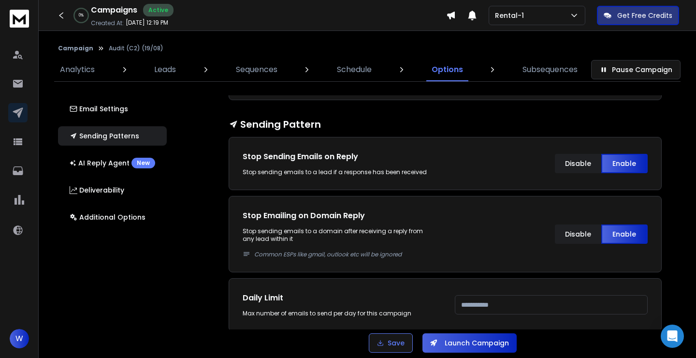
scroll to position [313, 0]
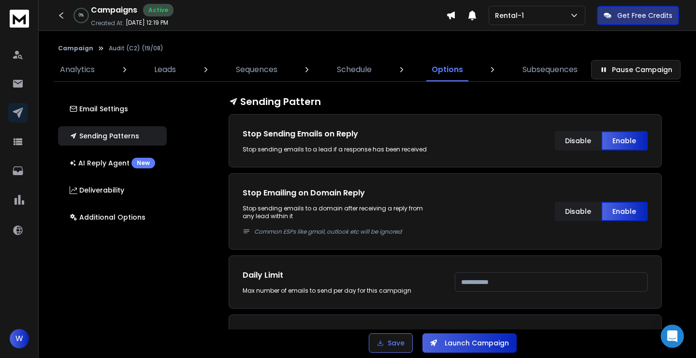
click at [463, 280] on input "***" at bounding box center [551, 281] width 193 height 19
type input "***"
click at [422, 291] on div "Max number of emails to send per day for this campaign" at bounding box center [339, 291] width 193 height 8
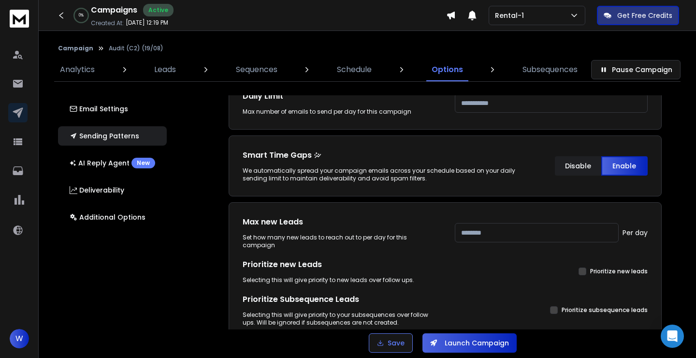
scroll to position [494, 0]
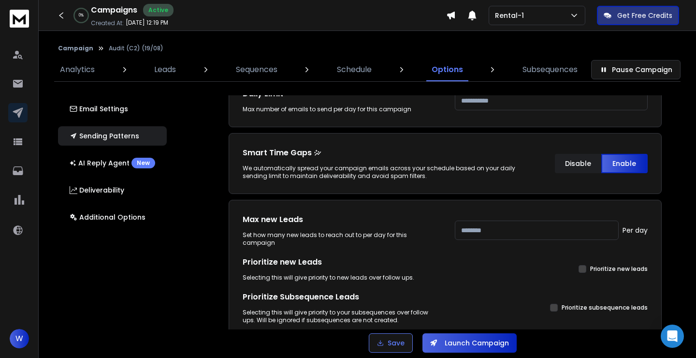
click at [464, 229] on input "***" at bounding box center [537, 229] width 164 height 19
type input "***"
click at [219, 219] on div "Email Accounts Accounts to Use Select one or more accounts to send emails from …" at bounding box center [450, 212] width 537 height 234
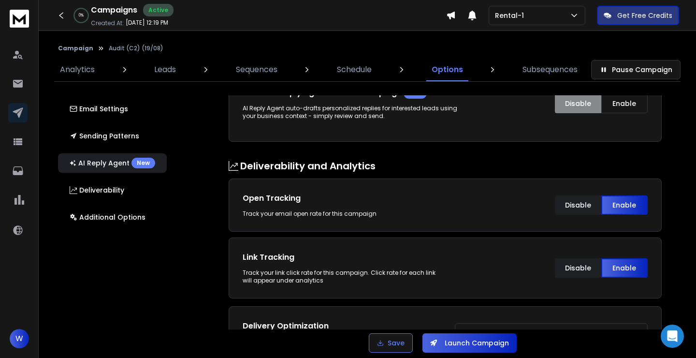
scroll to position [1030, 0]
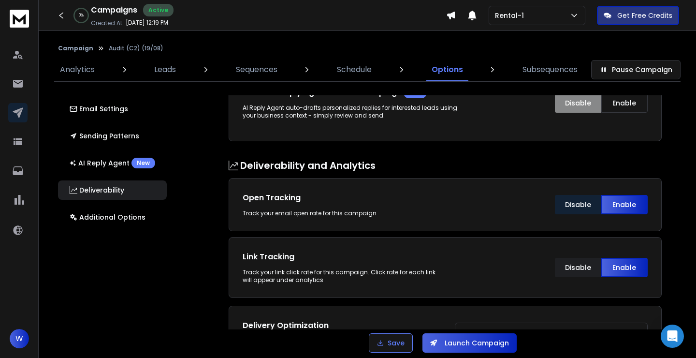
click at [589, 205] on button "Disable" at bounding box center [578, 204] width 46 height 19
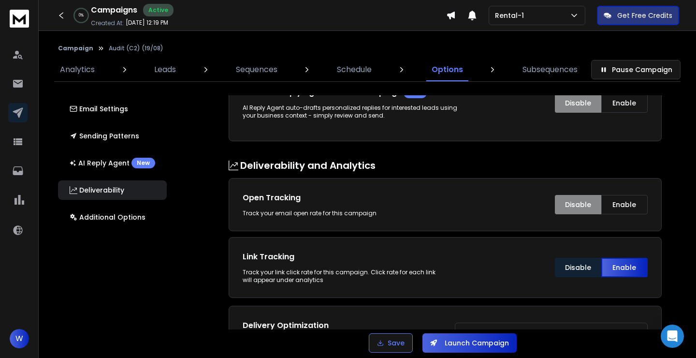
click at [572, 271] on button "Disable" at bounding box center [578, 267] width 46 height 19
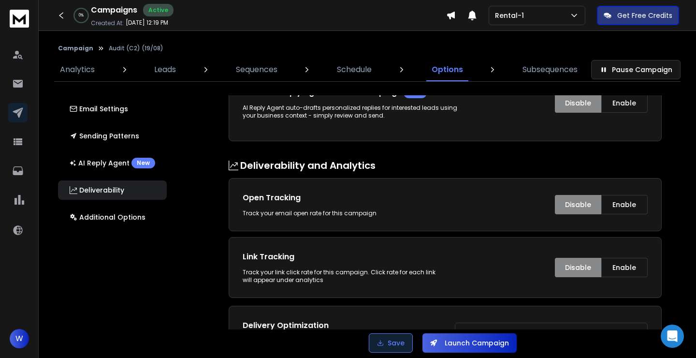
click at [391, 337] on button "Save" at bounding box center [391, 342] width 44 height 19
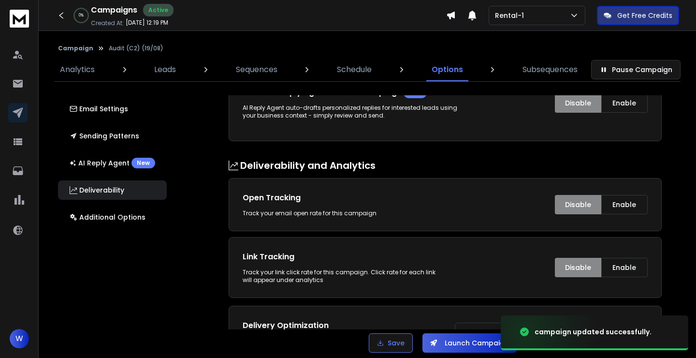
click at [73, 49] on button "Campaign" at bounding box center [75, 48] width 35 height 8
